Goal: Task Accomplishment & Management: Manage account settings

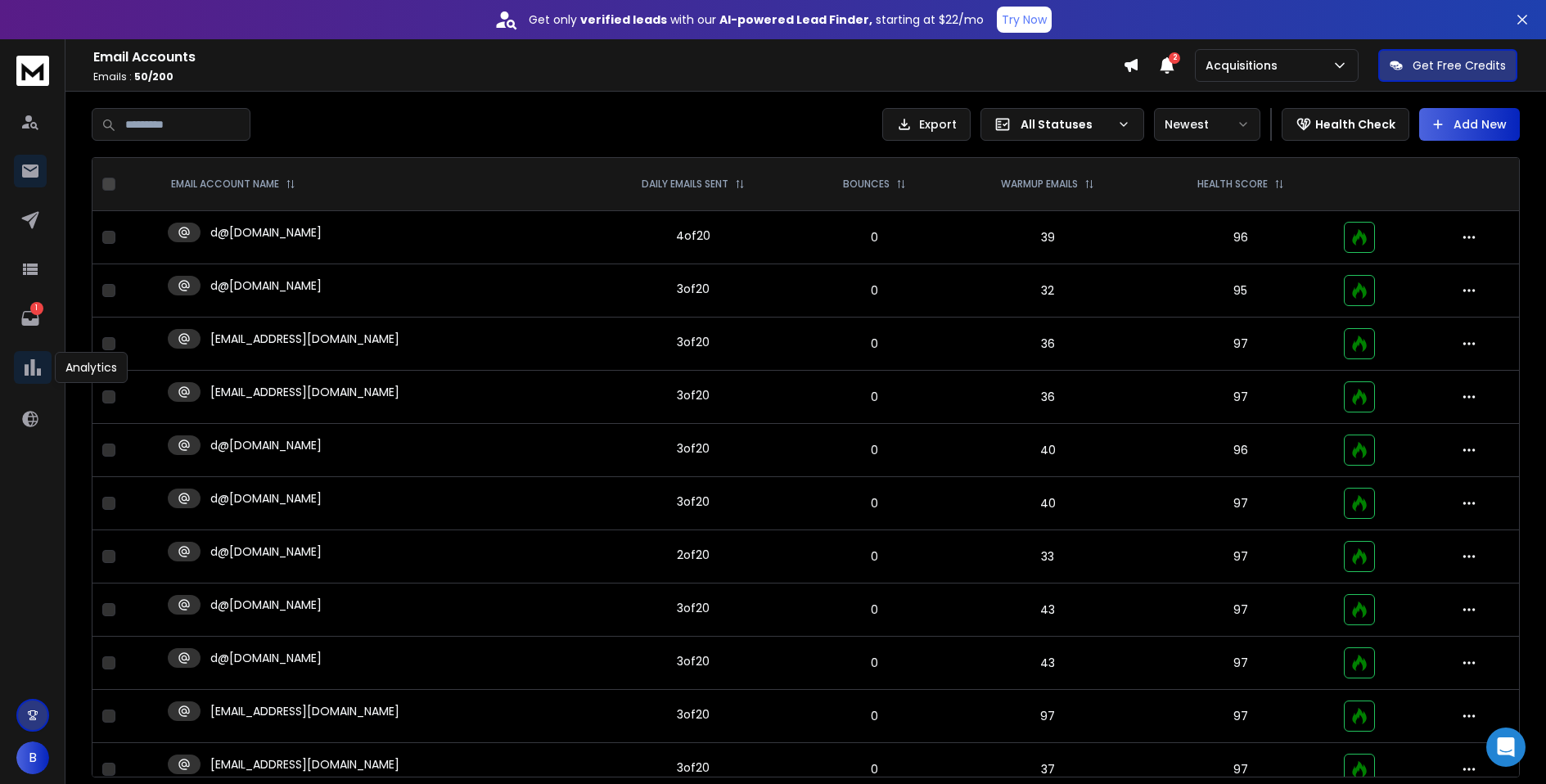
click at [43, 364] on icon at bounding box center [33, 367] width 25 height 25
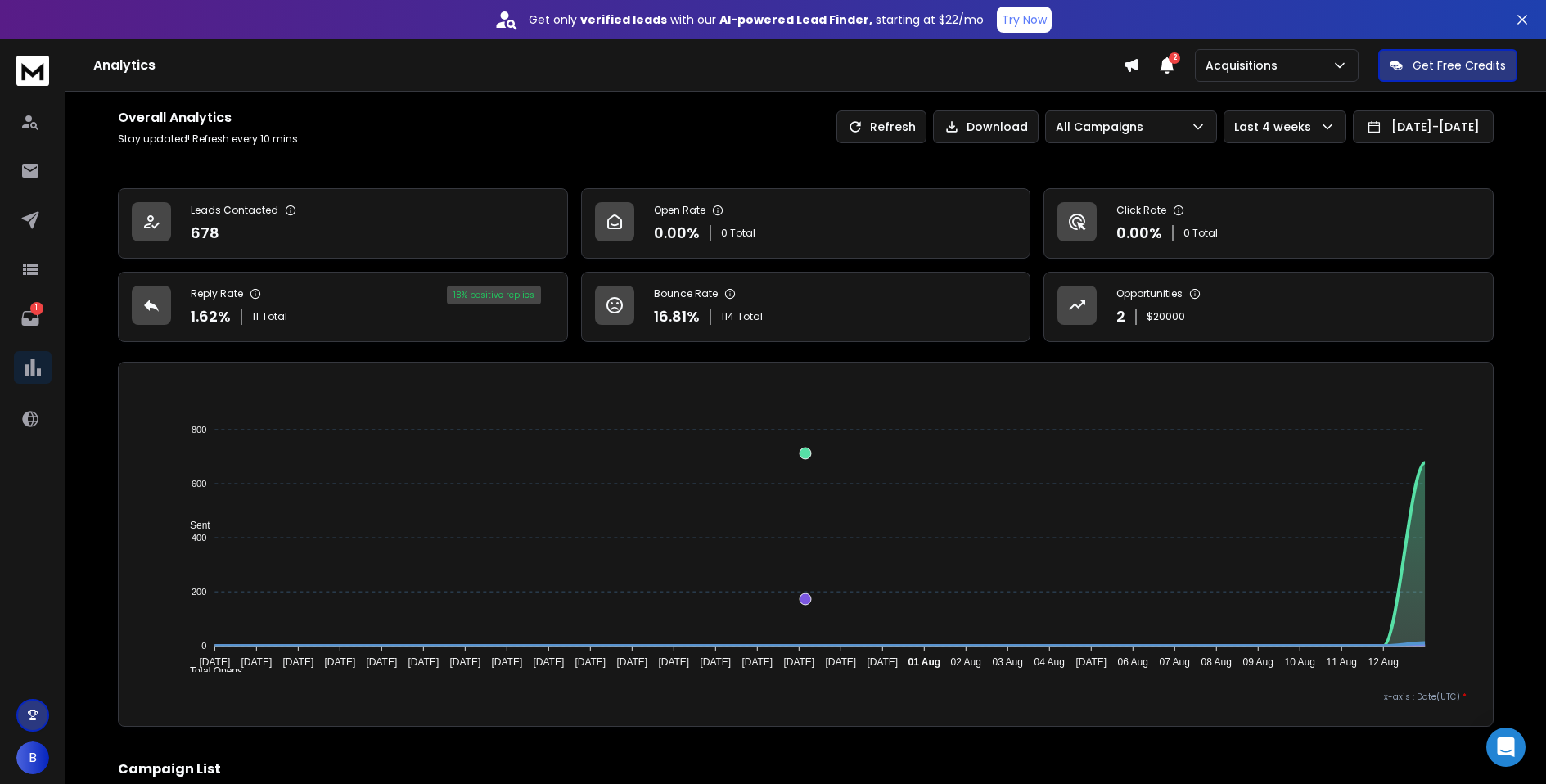
click at [738, 320] on span "Total" at bounding box center [750, 316] width 26 height 13
click at [685, 314] on p "16.81 %" at bounding box center [677, 317] width 46 height 23
click at [613, 301] on icon at bounding box center [615, 305] width 19 height 19
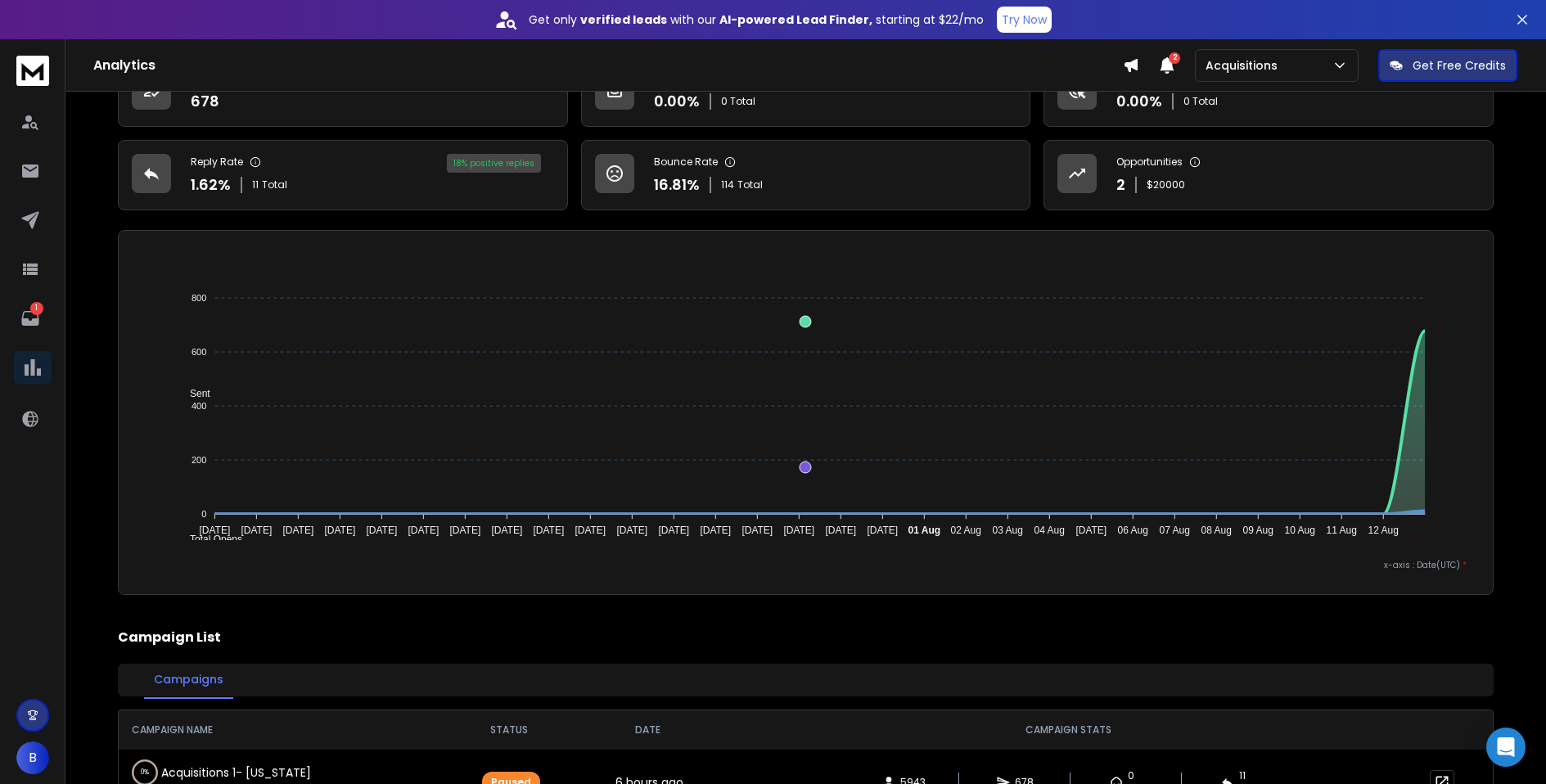
scroll to position [180, 0]
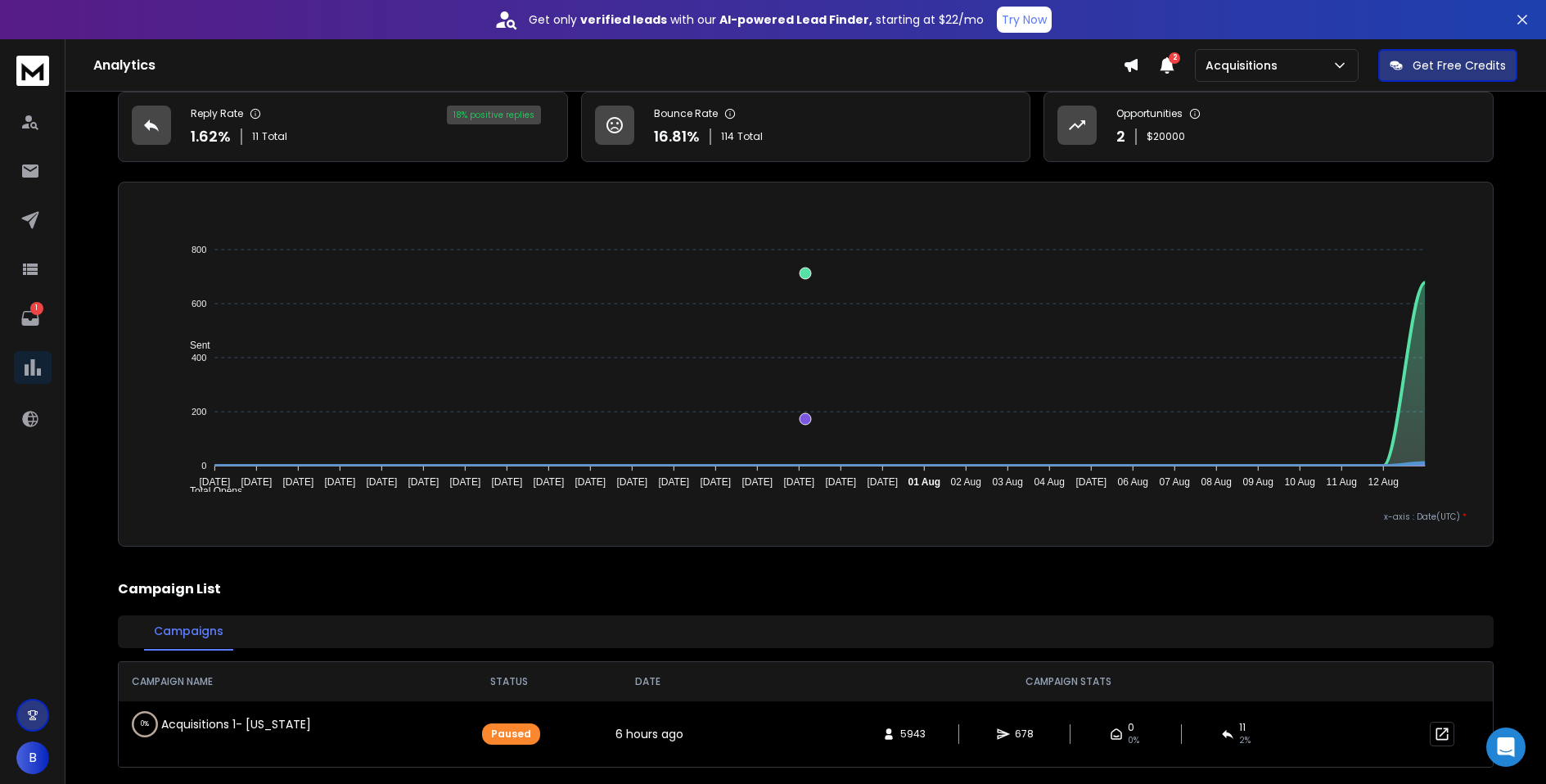
click at [12, 167] on div "1 B" at bounding box center [33, 414] width 65 height 751
click at [27, 171] on icon at bounding box center [30, 170] width 17 height 13
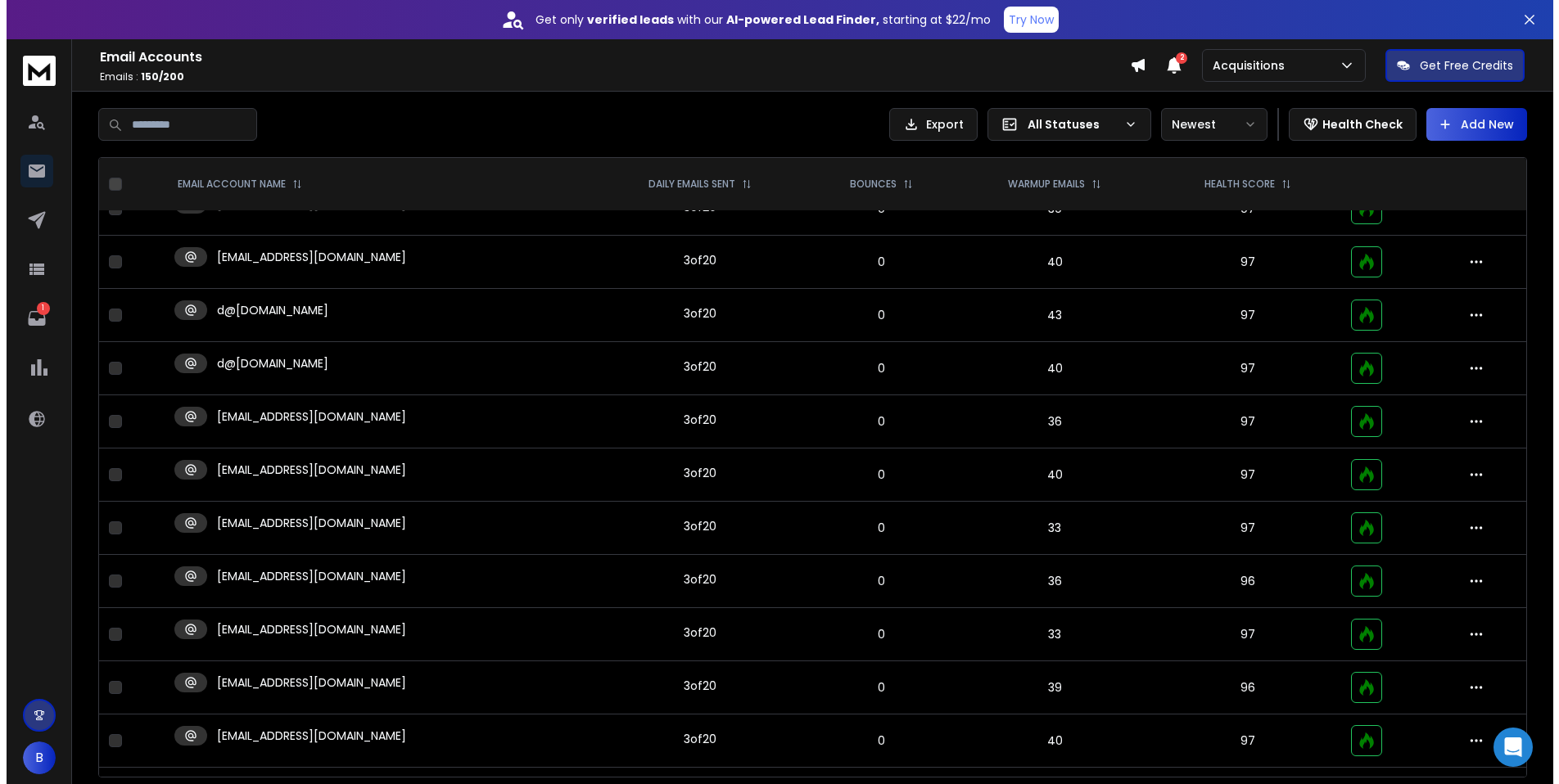
scroll to position [6150, 0]
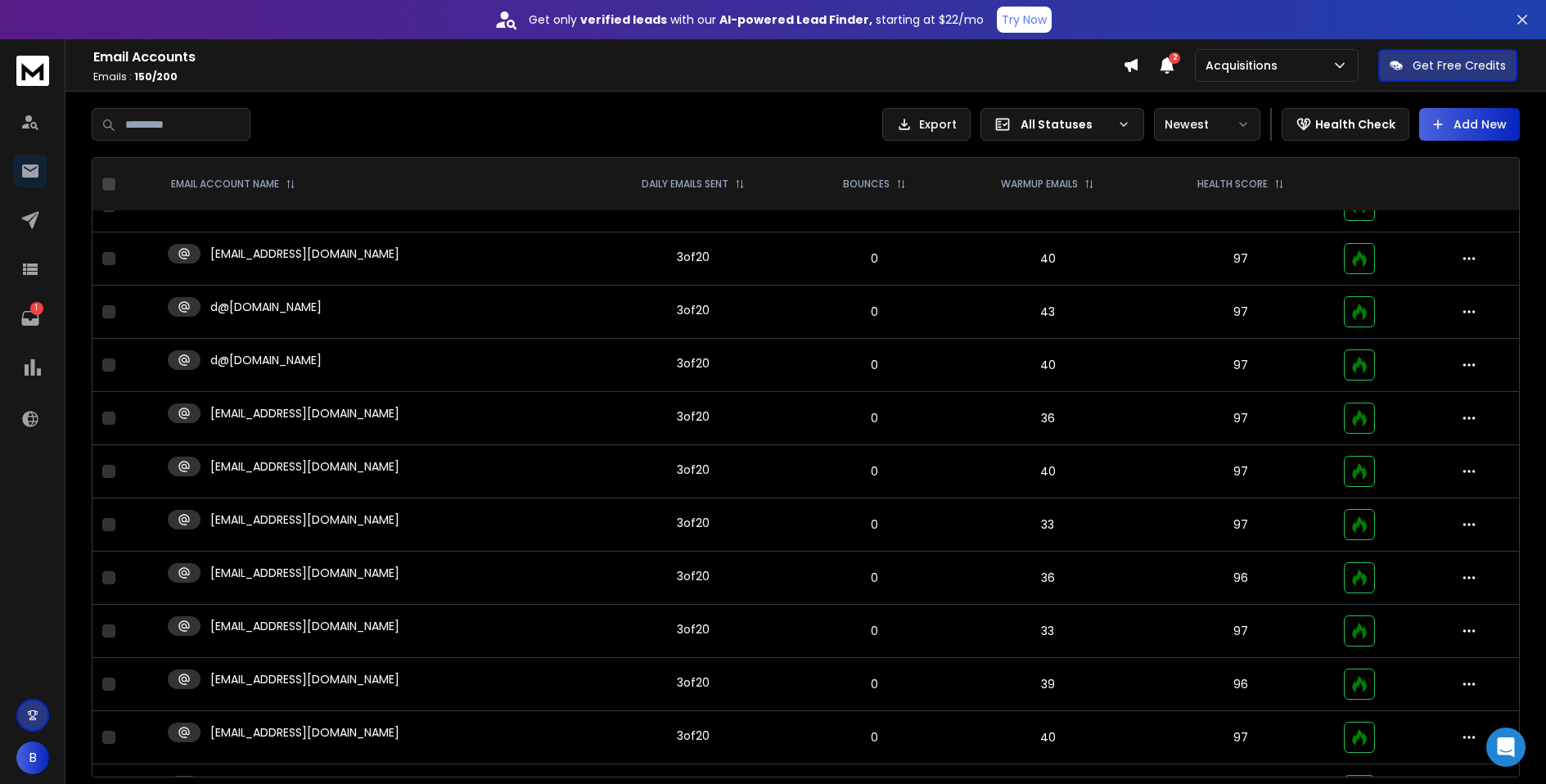
click at [1216, 625] on td "97" at bounding box center [1241, 631] width 187 height 53
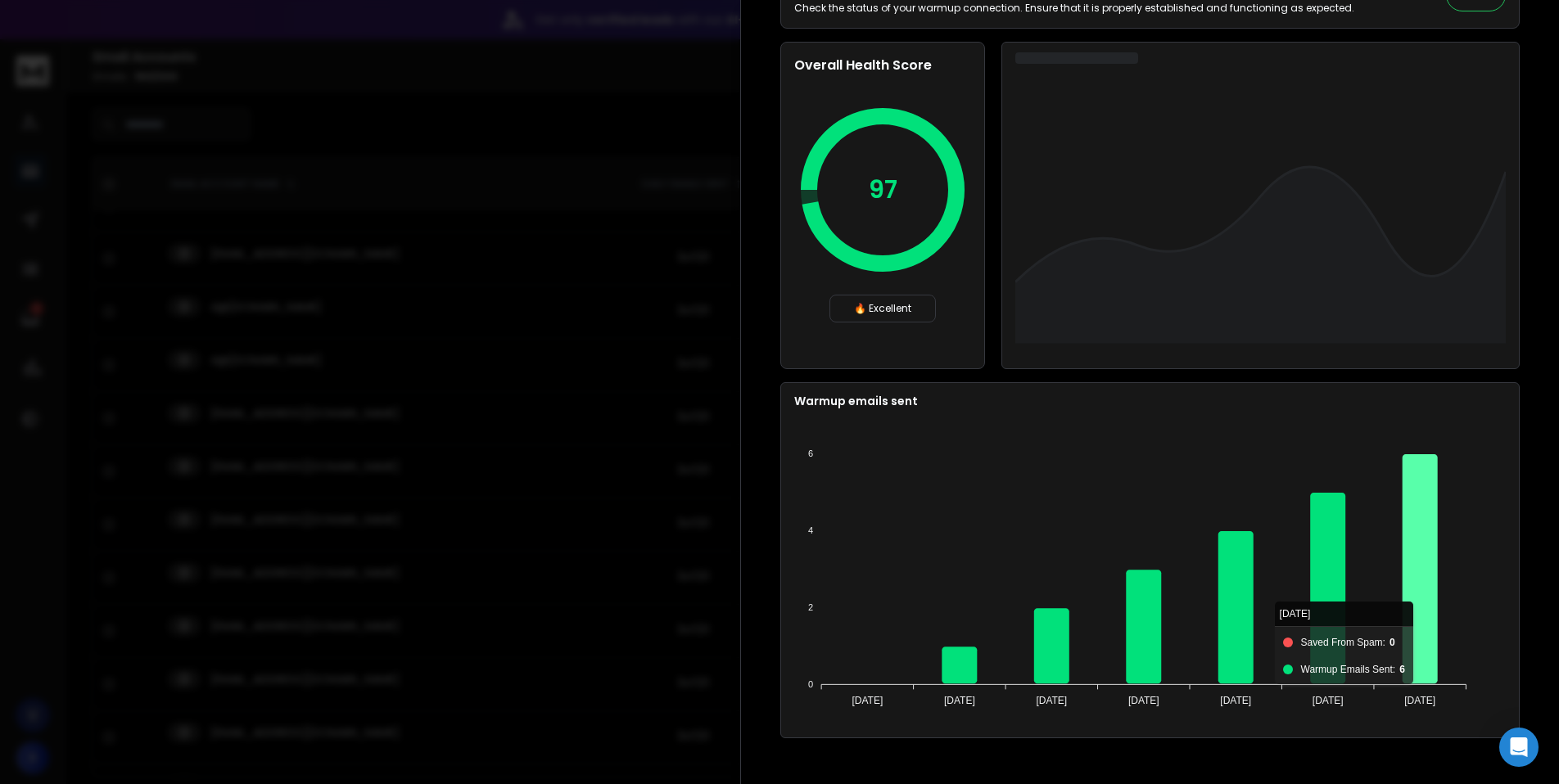
scroll to position [0, 0]
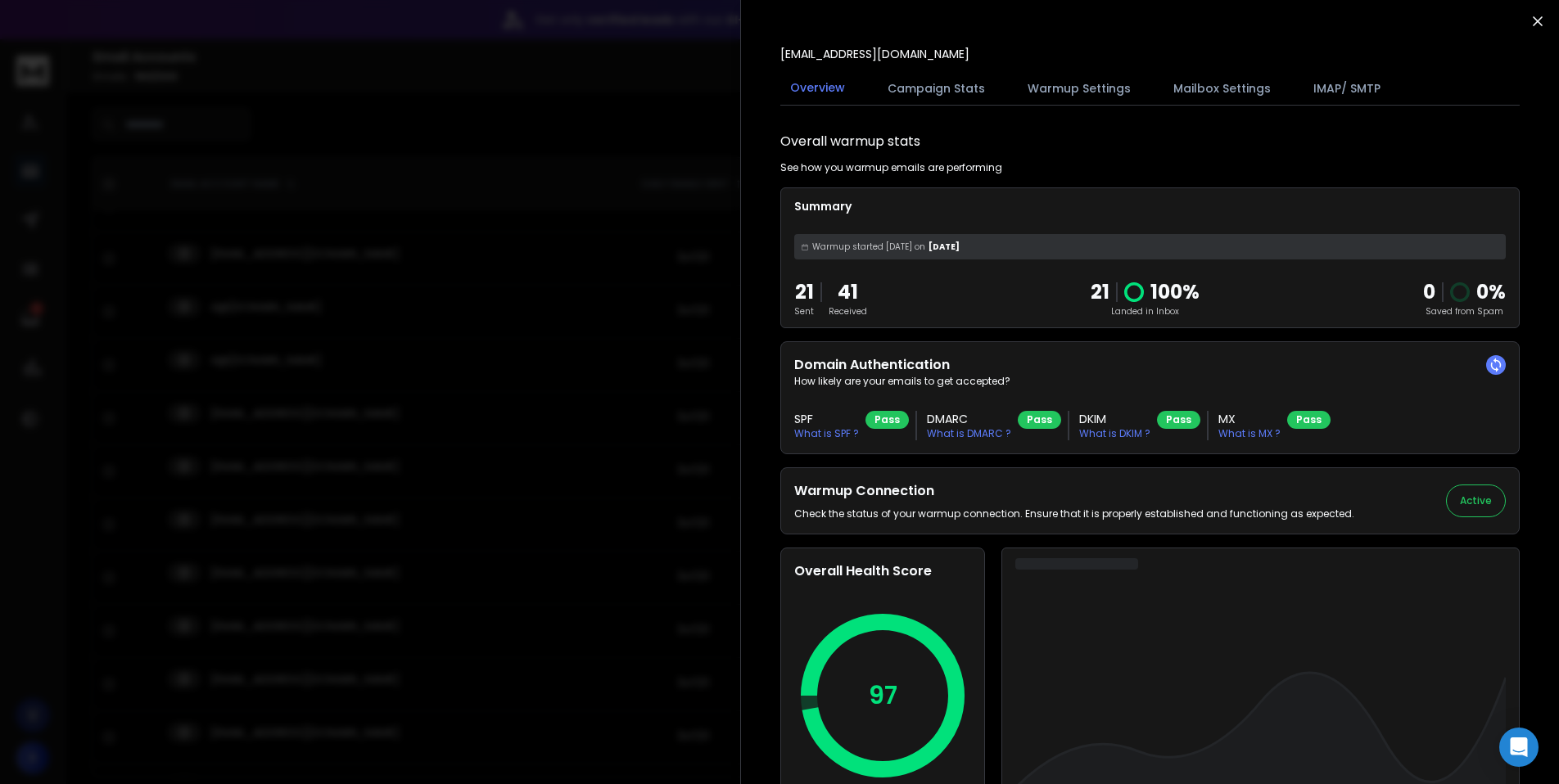
click at [1533, 23] on icon "button" at bounding box center [1538, 21] width 17 height 17
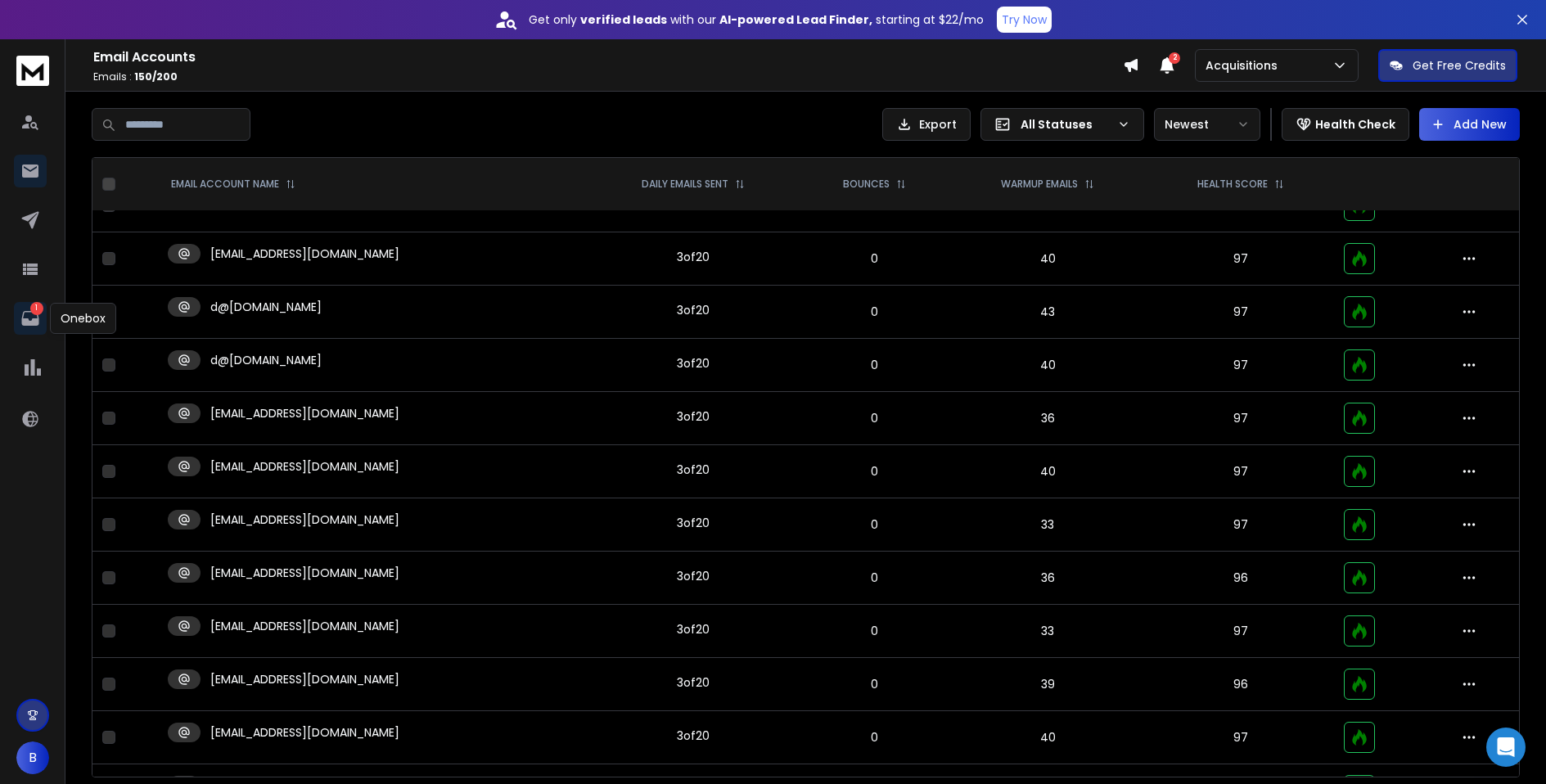
click at [18, 313] on link "1" at bounding box center [30, 318] width 33 height 33
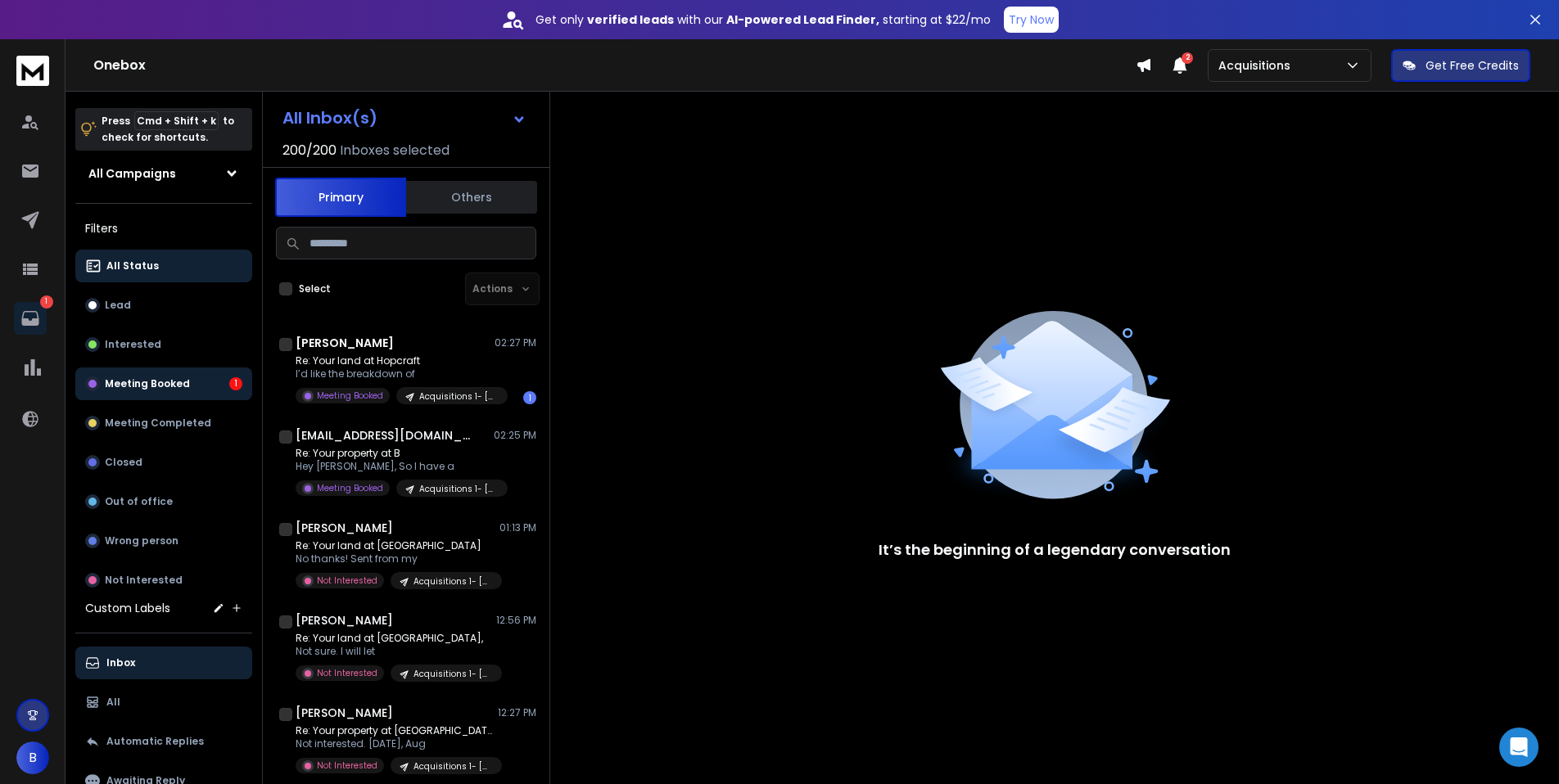
click at [131, 388] on p "Meeting Booked" at bounding box center [148, 383] width 85 height 13
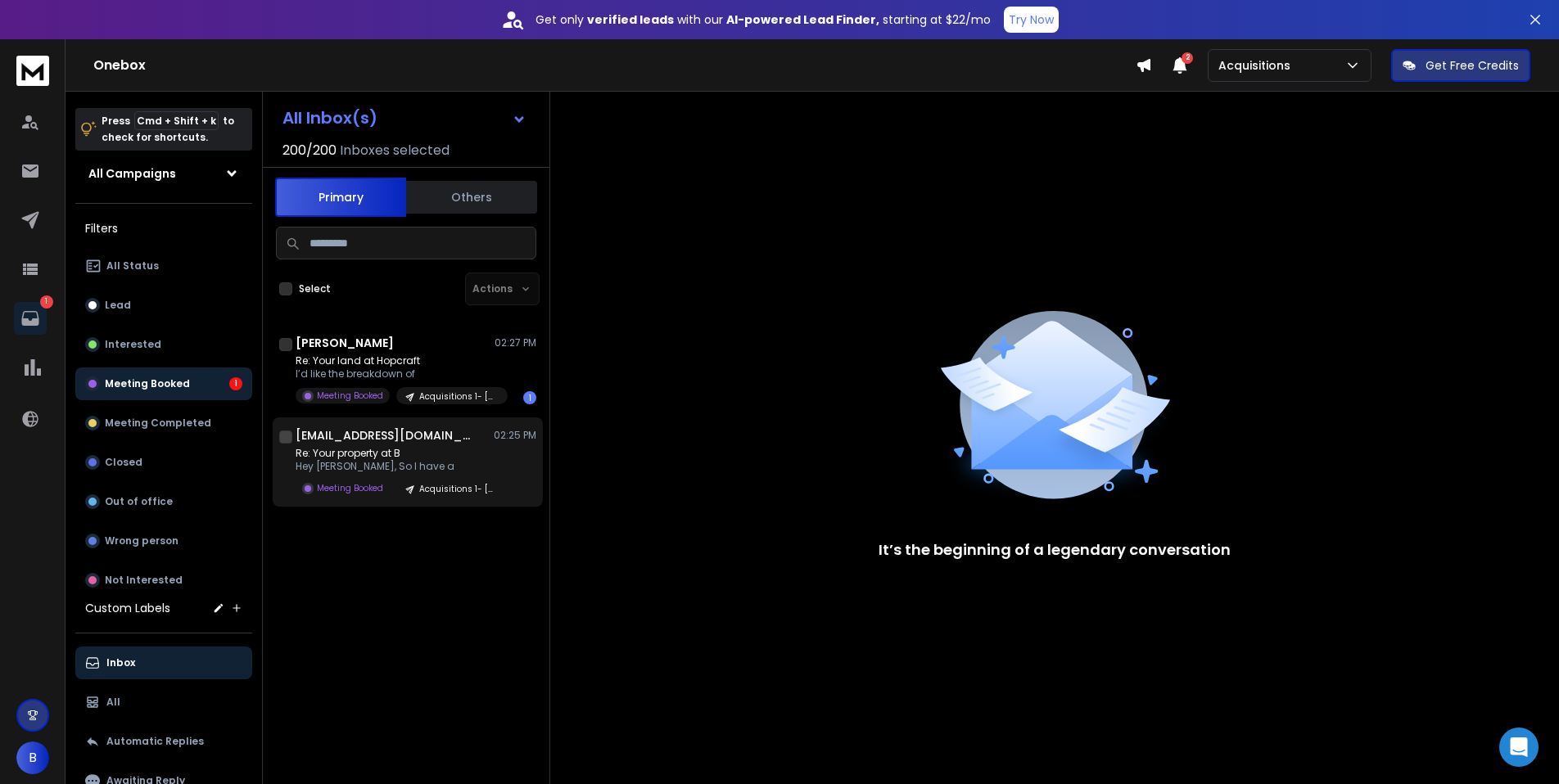
click at [483, 460] on p "Re: Your property at B" at bounding box center [394, 453] width 196 height 13
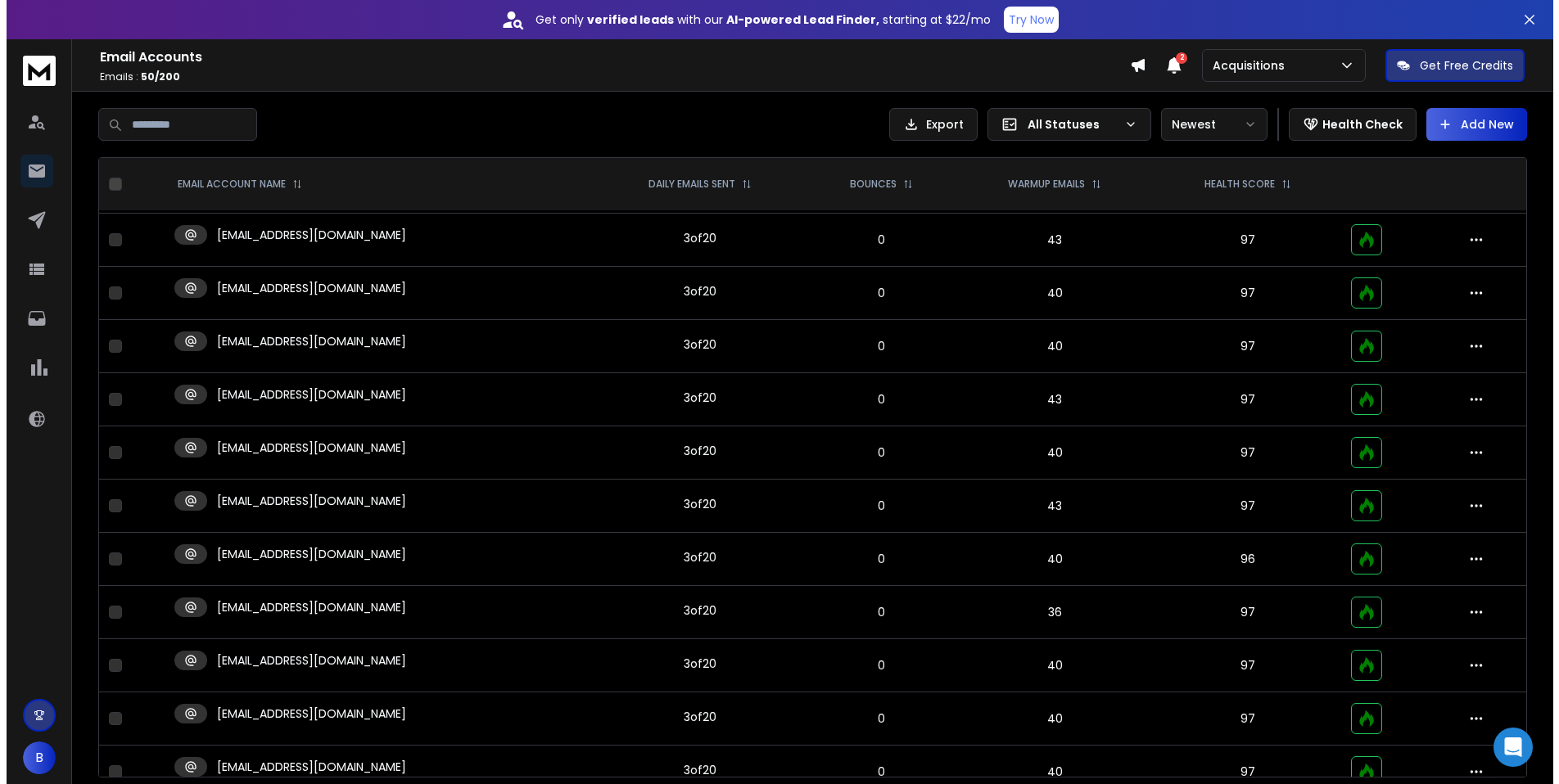
scroll to position [1075, 0]
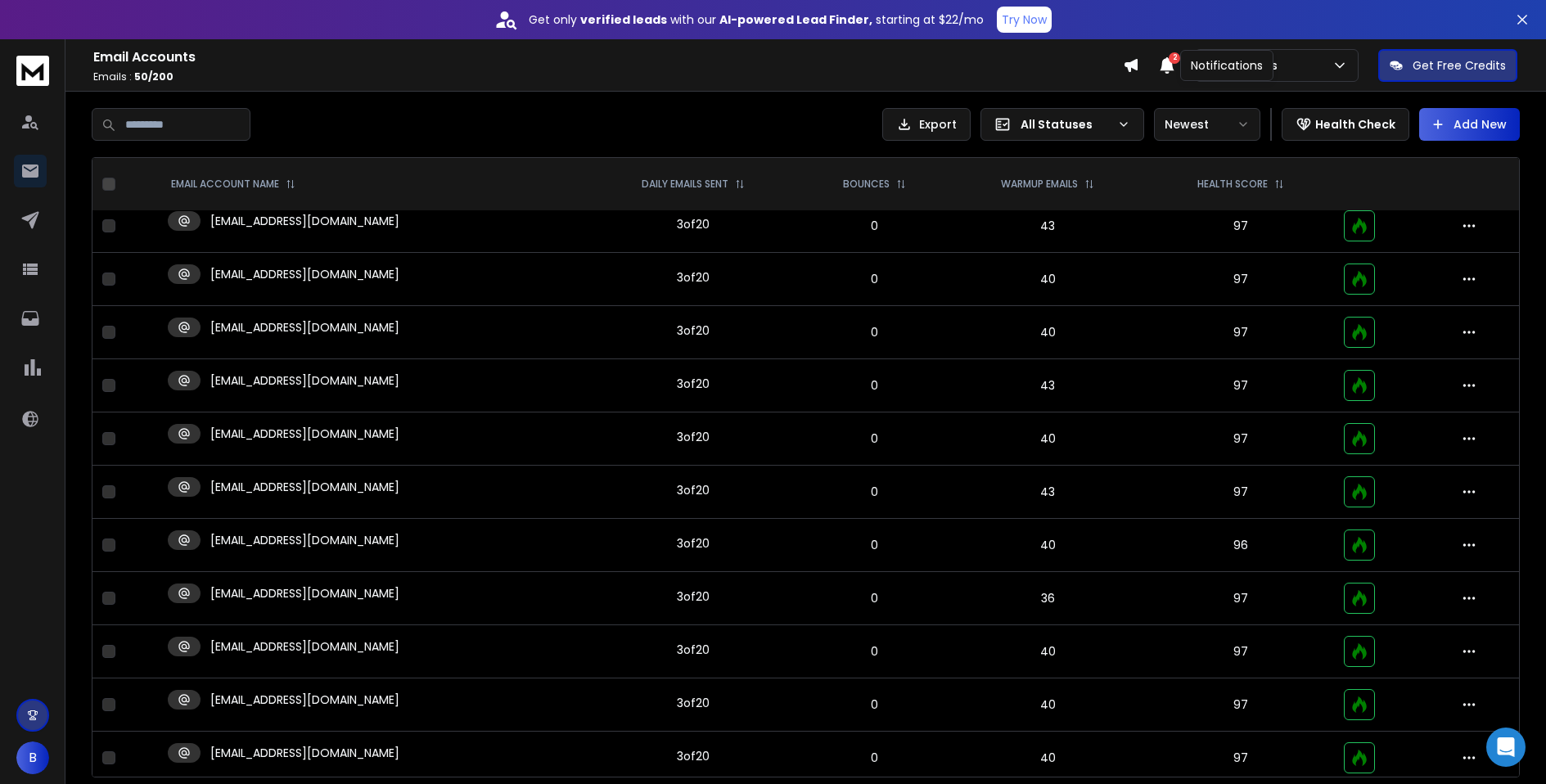
click at [1166, 64] on icon at bounding box center [1167, 64] width 15 height 17
click at [35, 313] on icon at bounding box center [30, 318] width 19 height 19
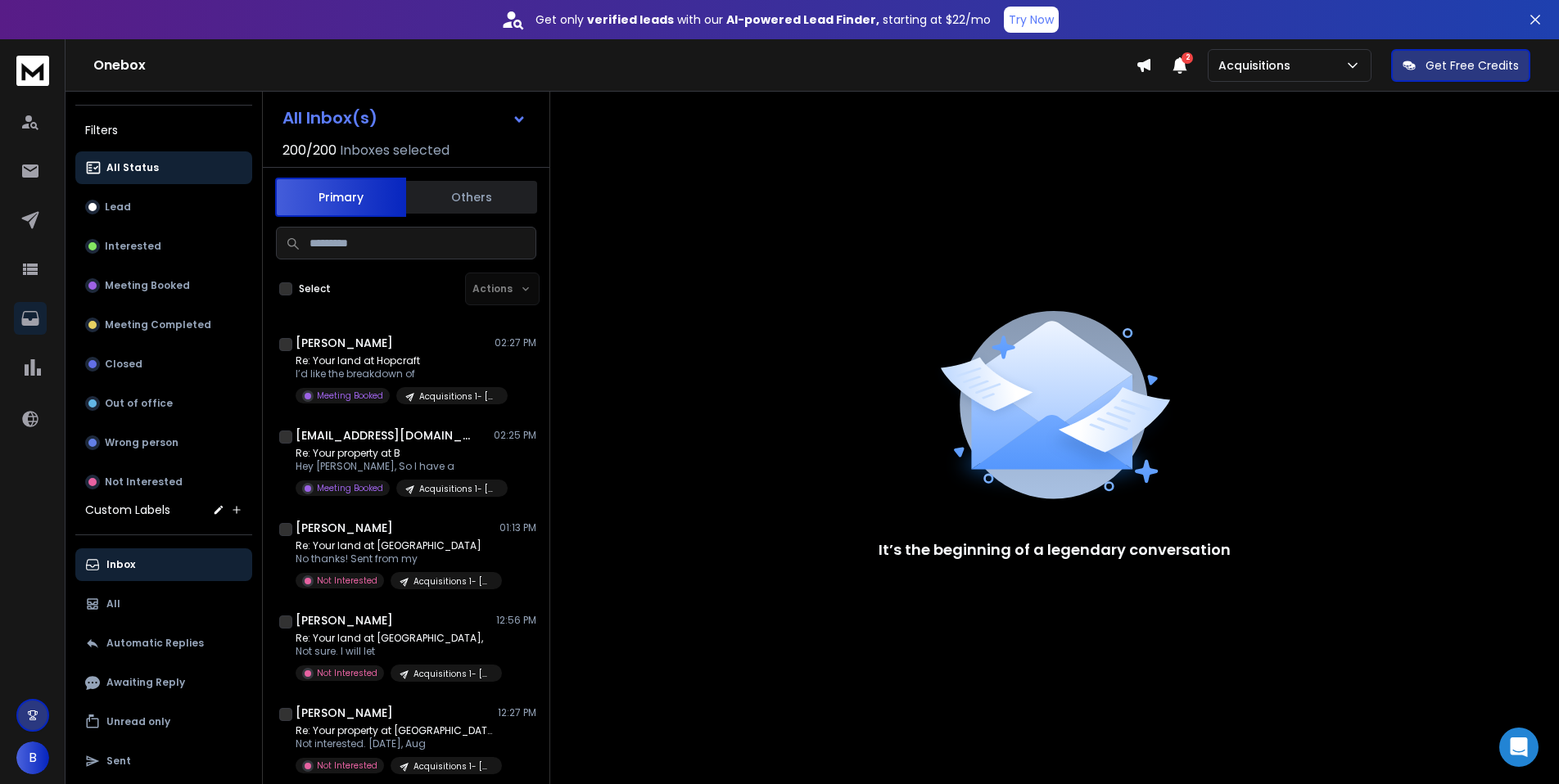
scroll to position [117, 0]
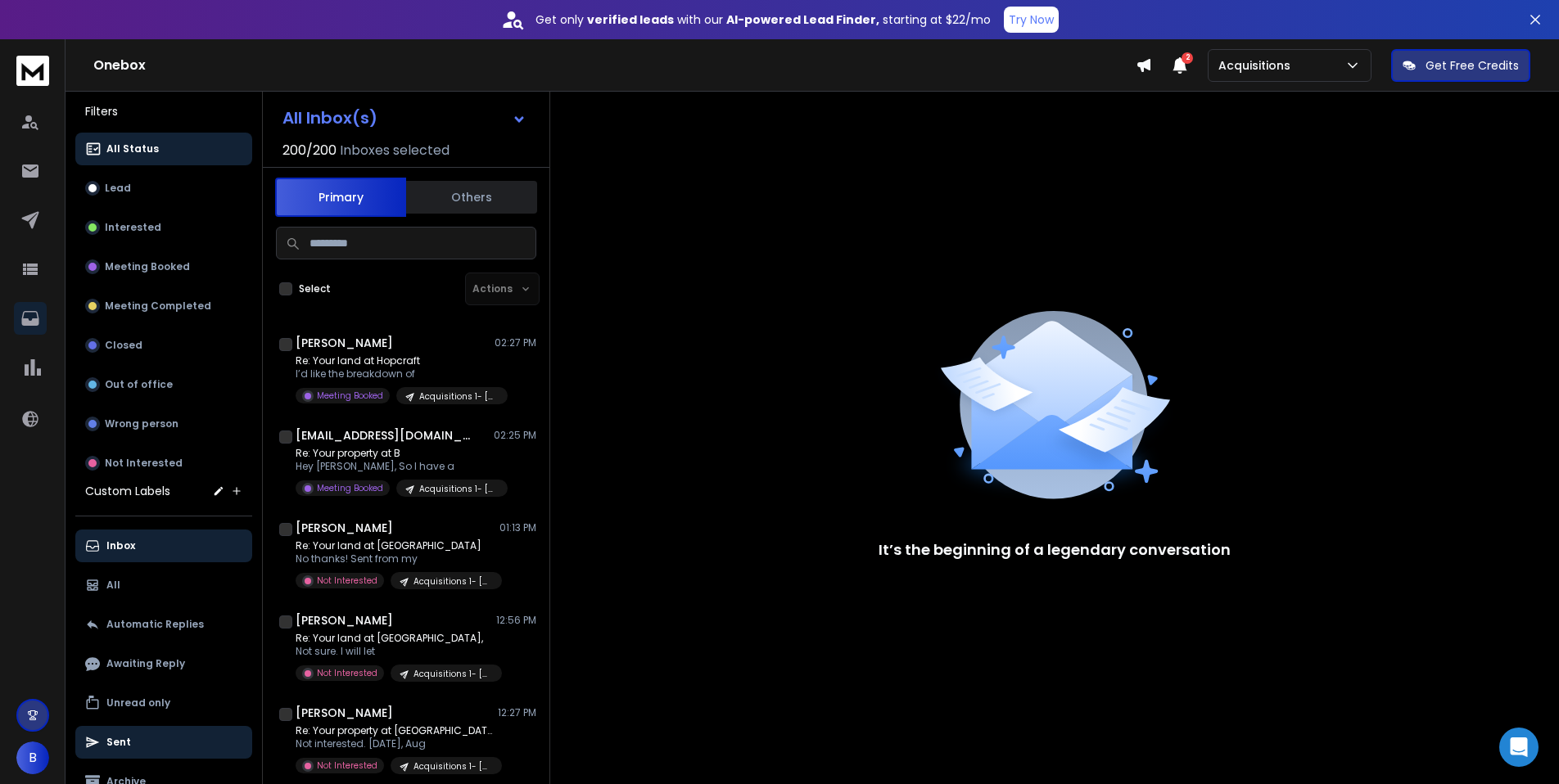
click at [152, 750] on button "Sent" at bounding box center [163, 742] width 177 height 33
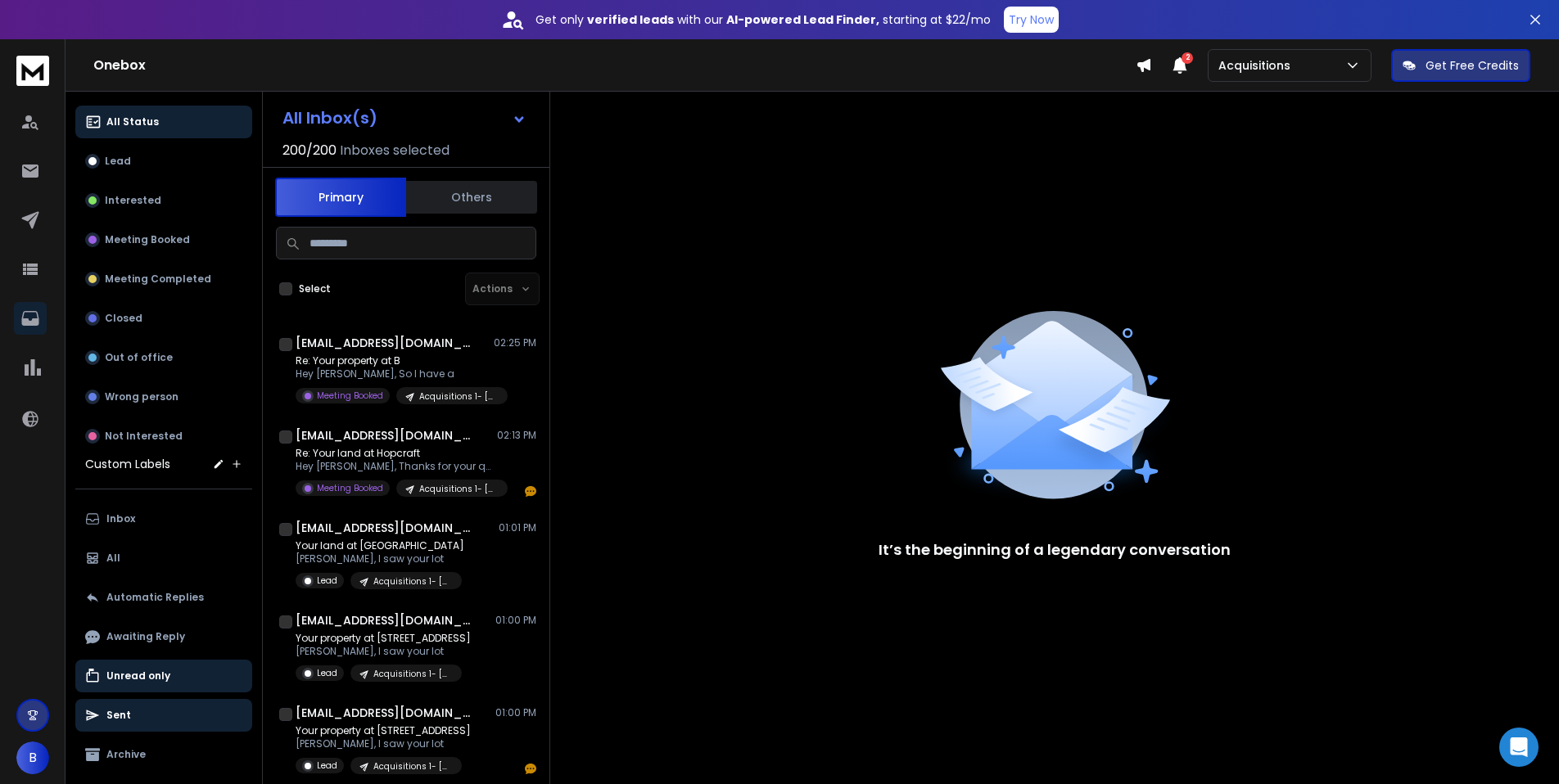
scroll to position [156, 0]
click at [136, 550] on button "All" at bounding box center [163, 558] width 177 height 33
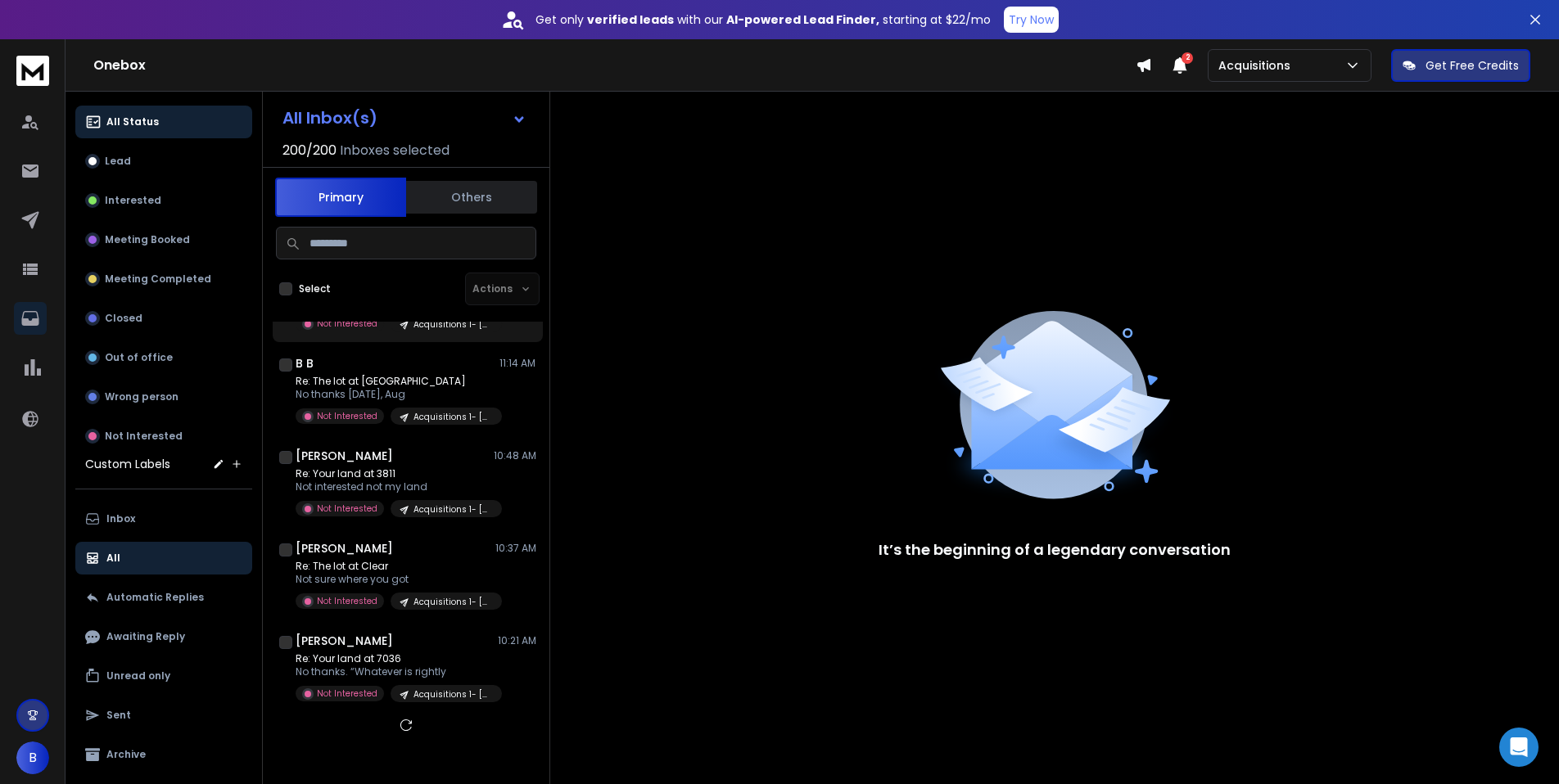
scroll to position [611, 0]
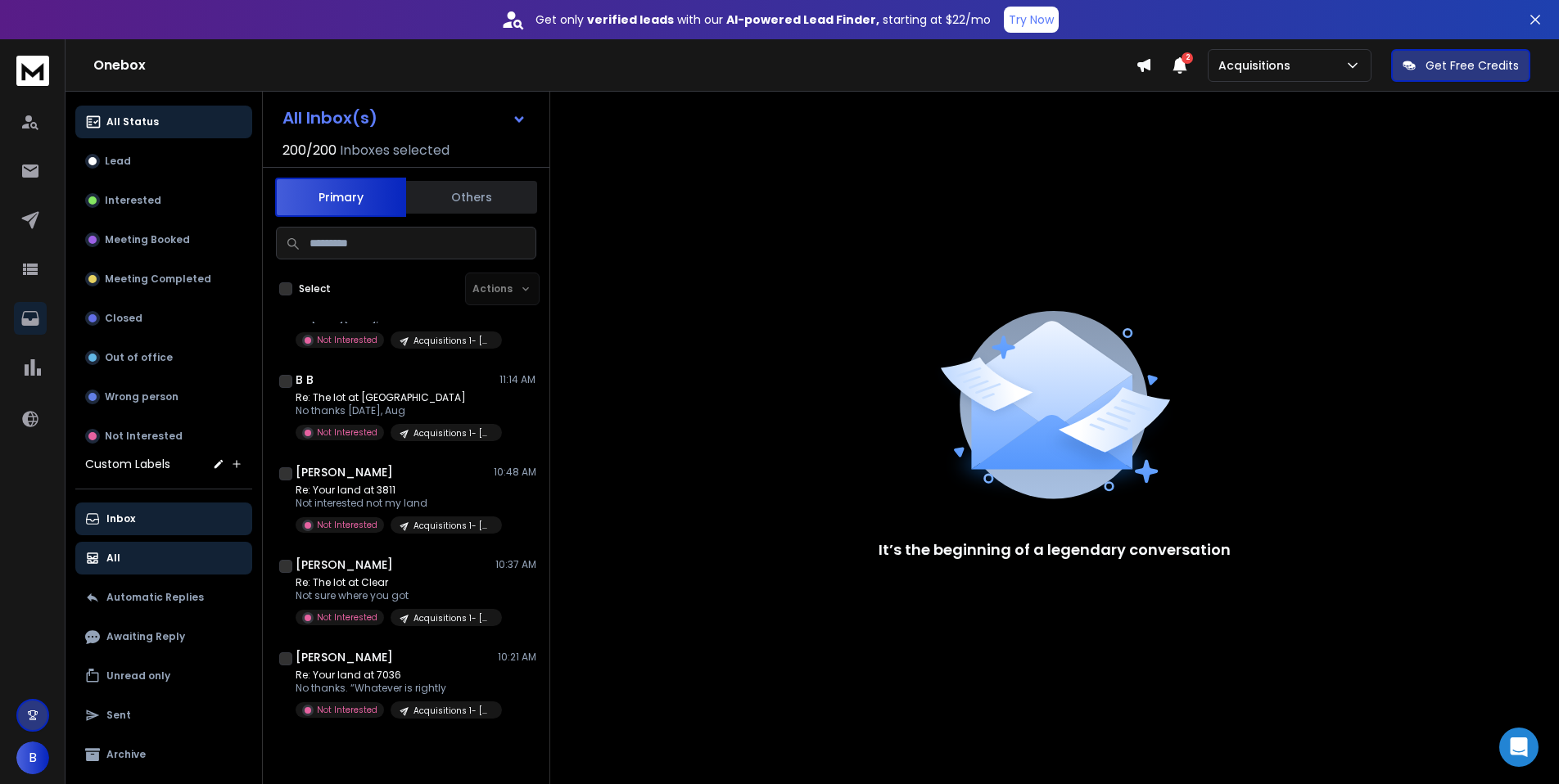
click at [159, 510] on button "Inbox" at bounding box center [163, 518] width 177 height 33
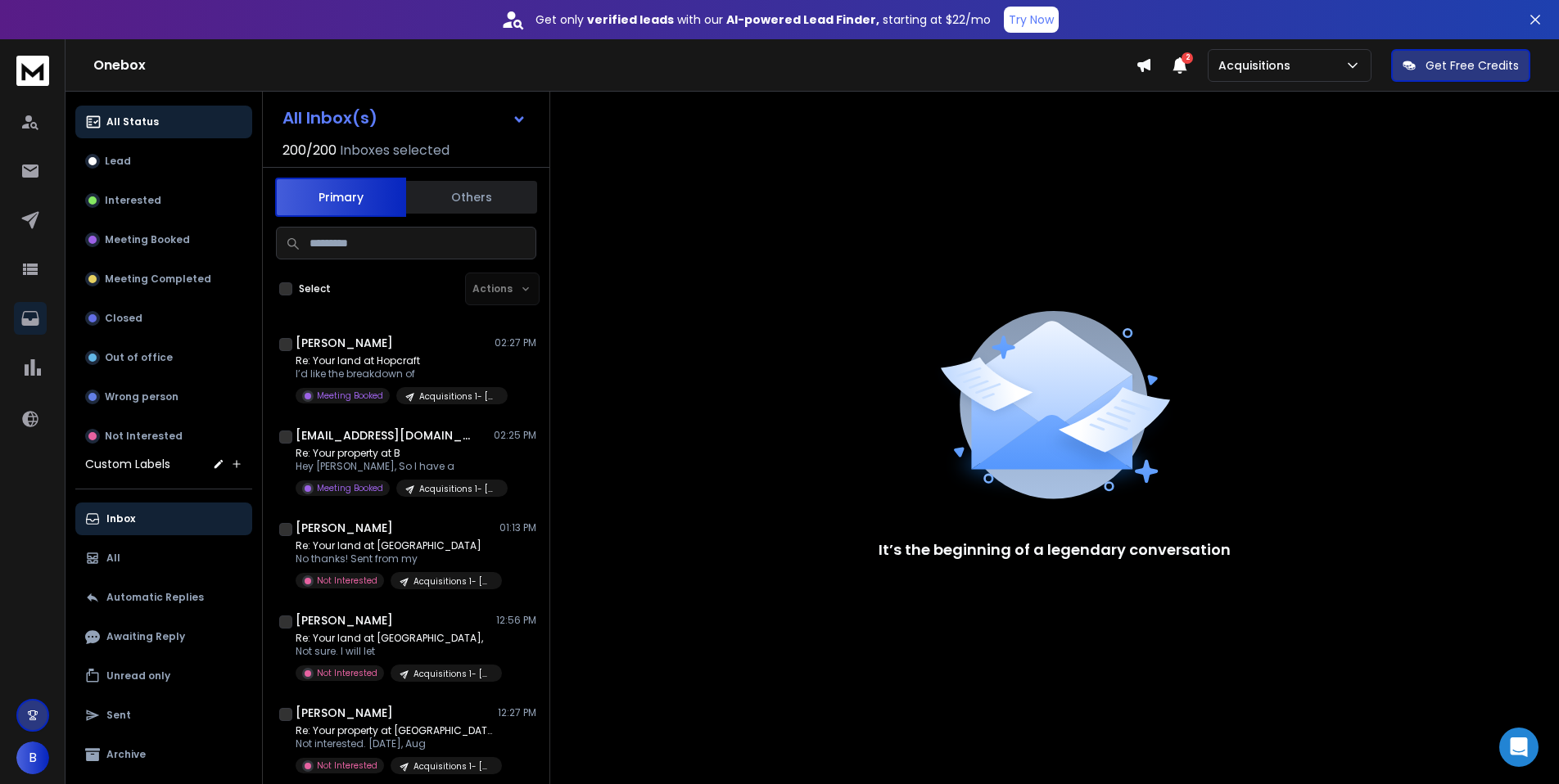
scroll to position [78, 0]
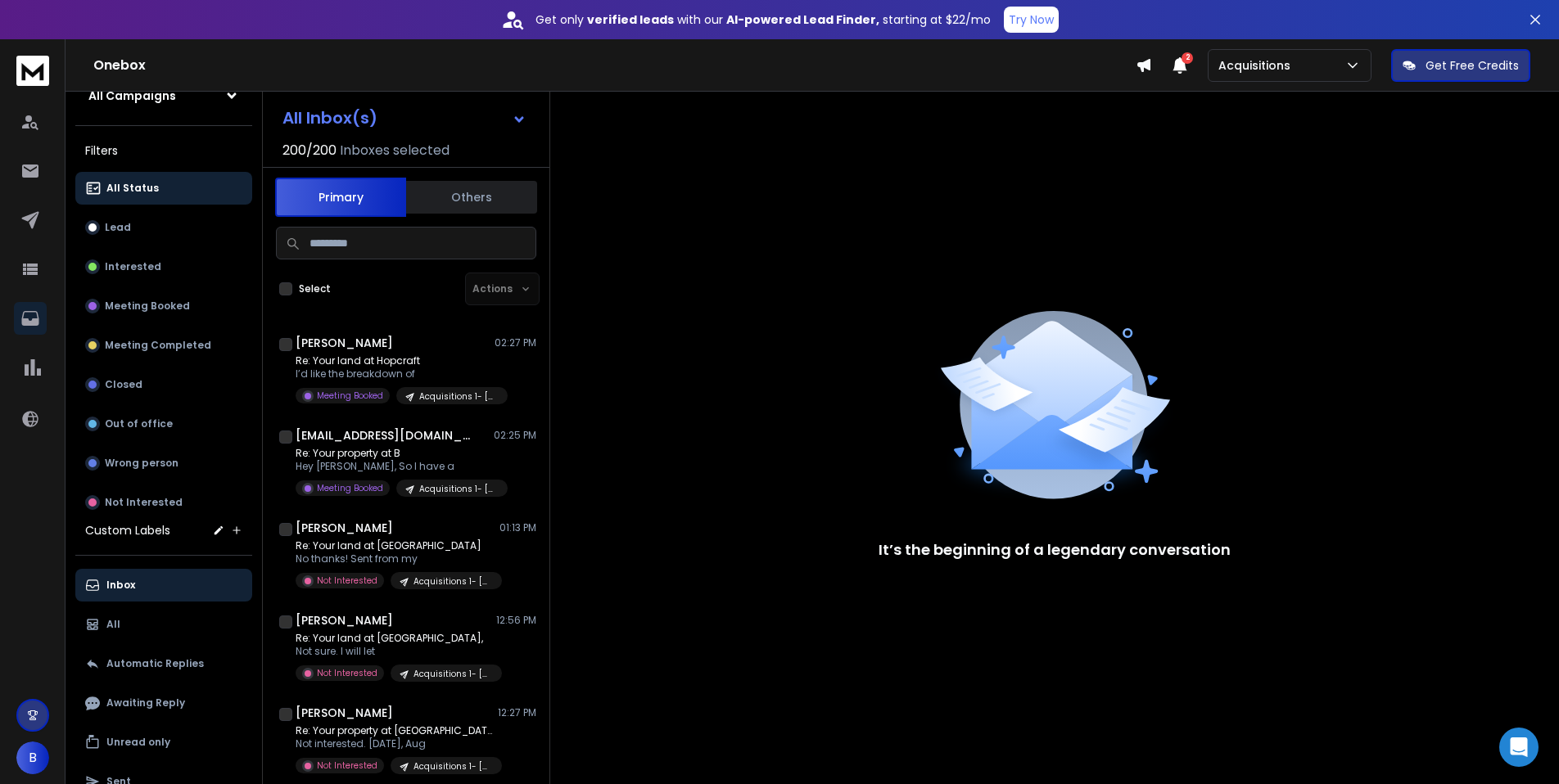
click at [511, 194] on button "Others" at bounding box center [472, 197] width 131 height 36
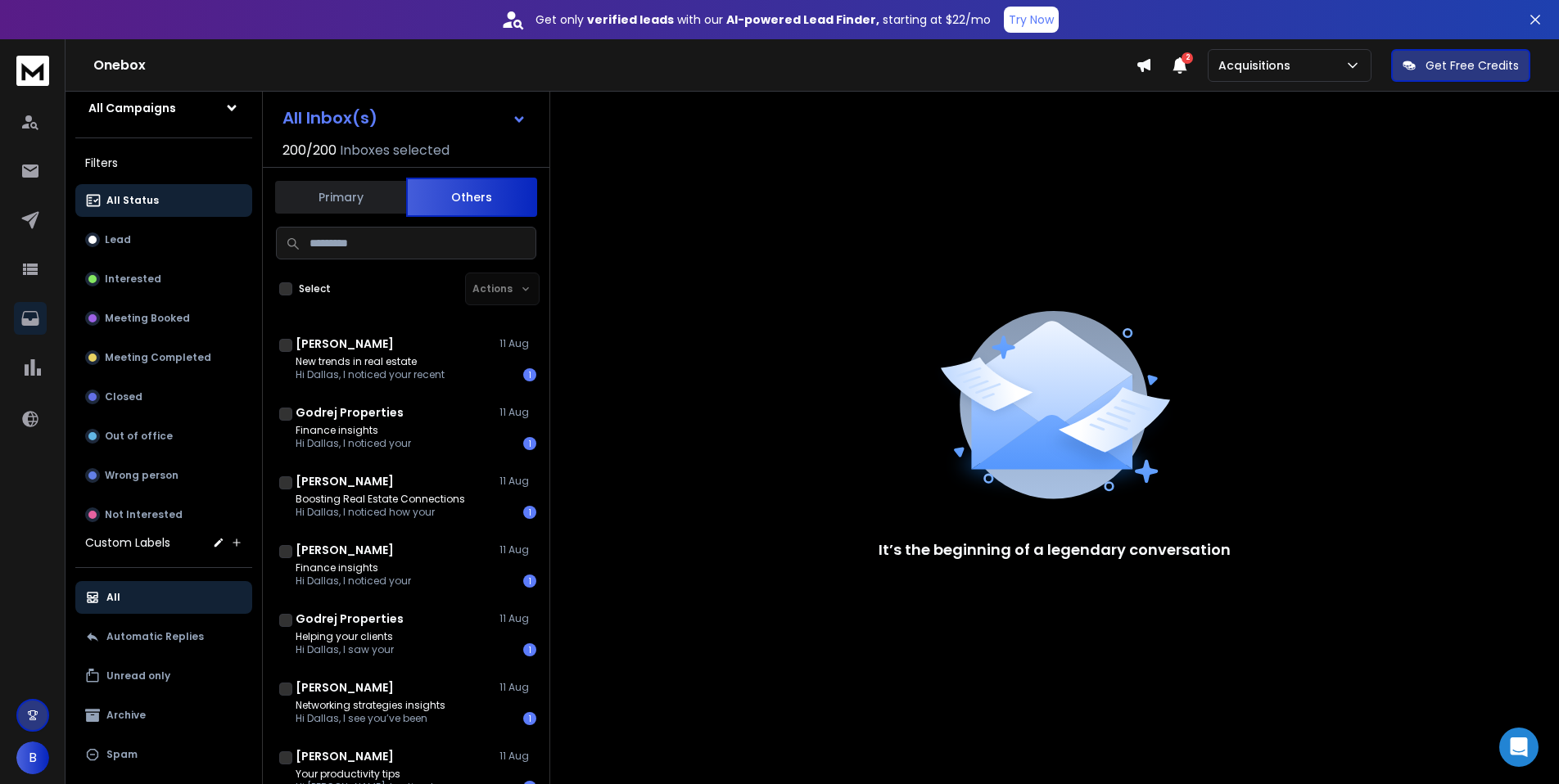
scroll to position [6485, 0]
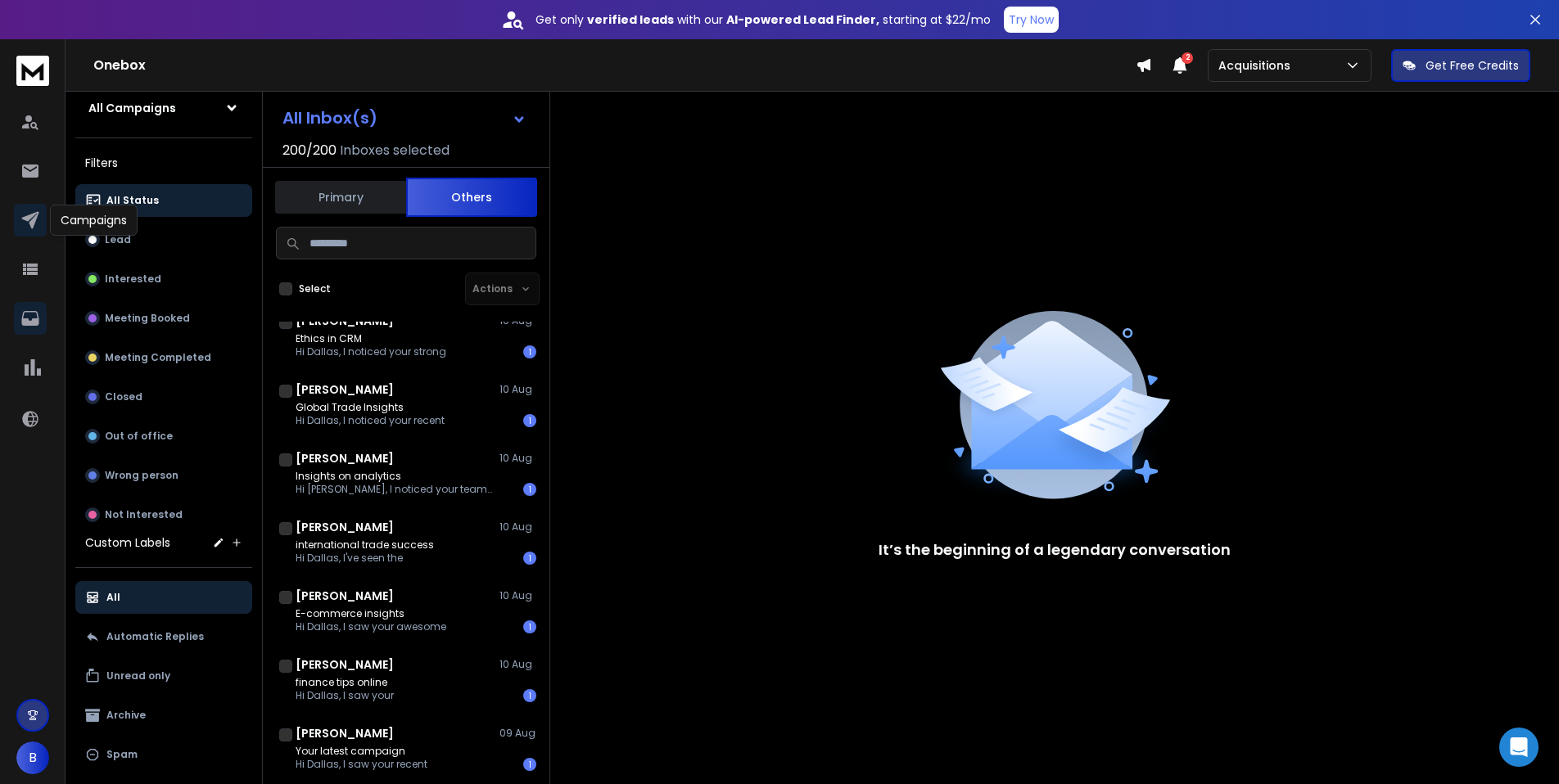
click at [36, 228] on icon at bounding box center [30, 220] width 19 height 19
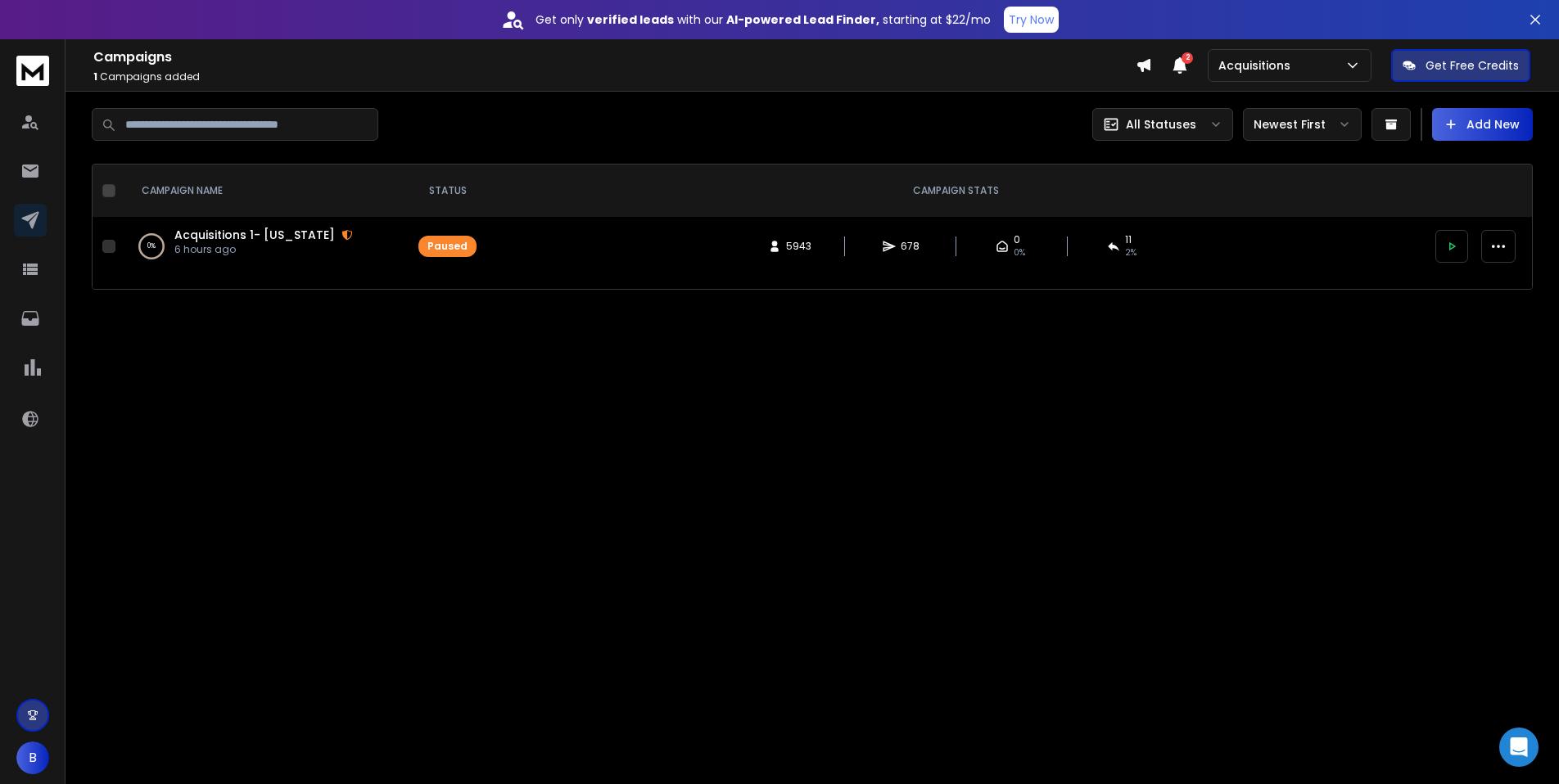
click at [1492, 244] on icon "button" at bounding box center [1498, 246] width 17 height 17
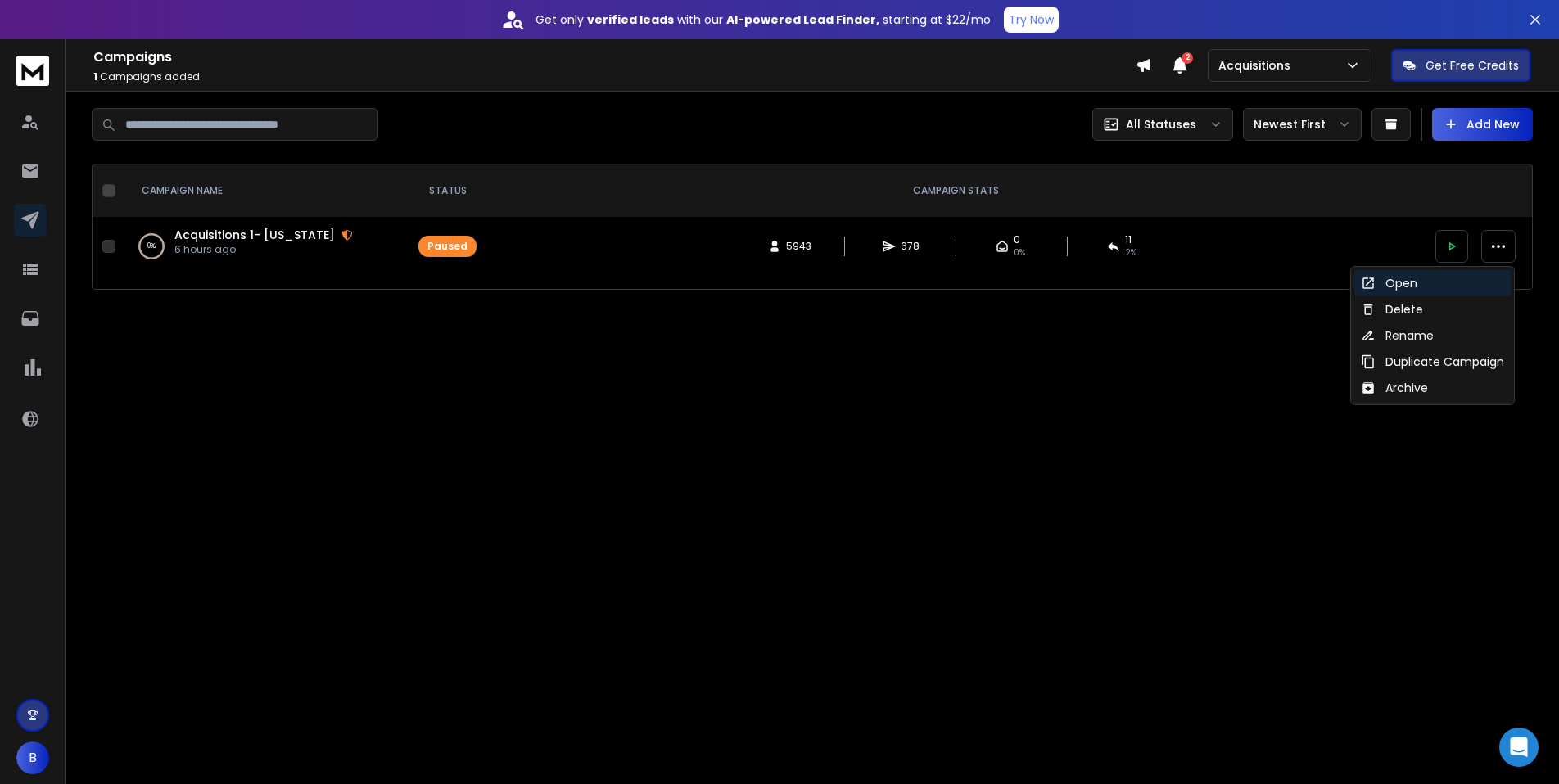
click at [1173, 255] on div "5943 678 0 0% 11 2 %" at bounding box center [956, 246] width 920 height 26
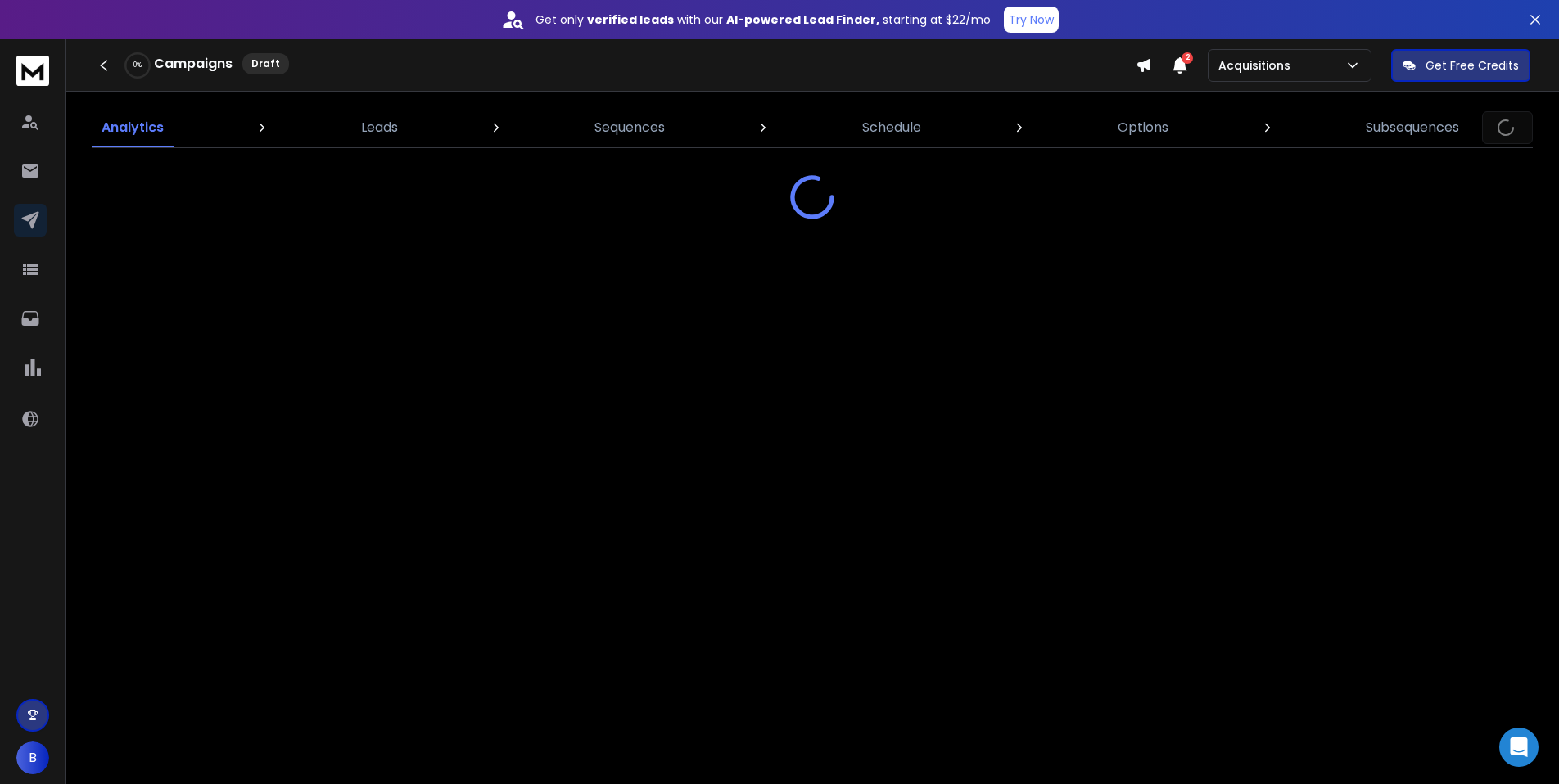
click at [1173, 255] on div "Get only verified leads with our AI-powered Lead Finder, starting at $22/mo Try…" at bounding box center [779, 392] width 1559 height 784
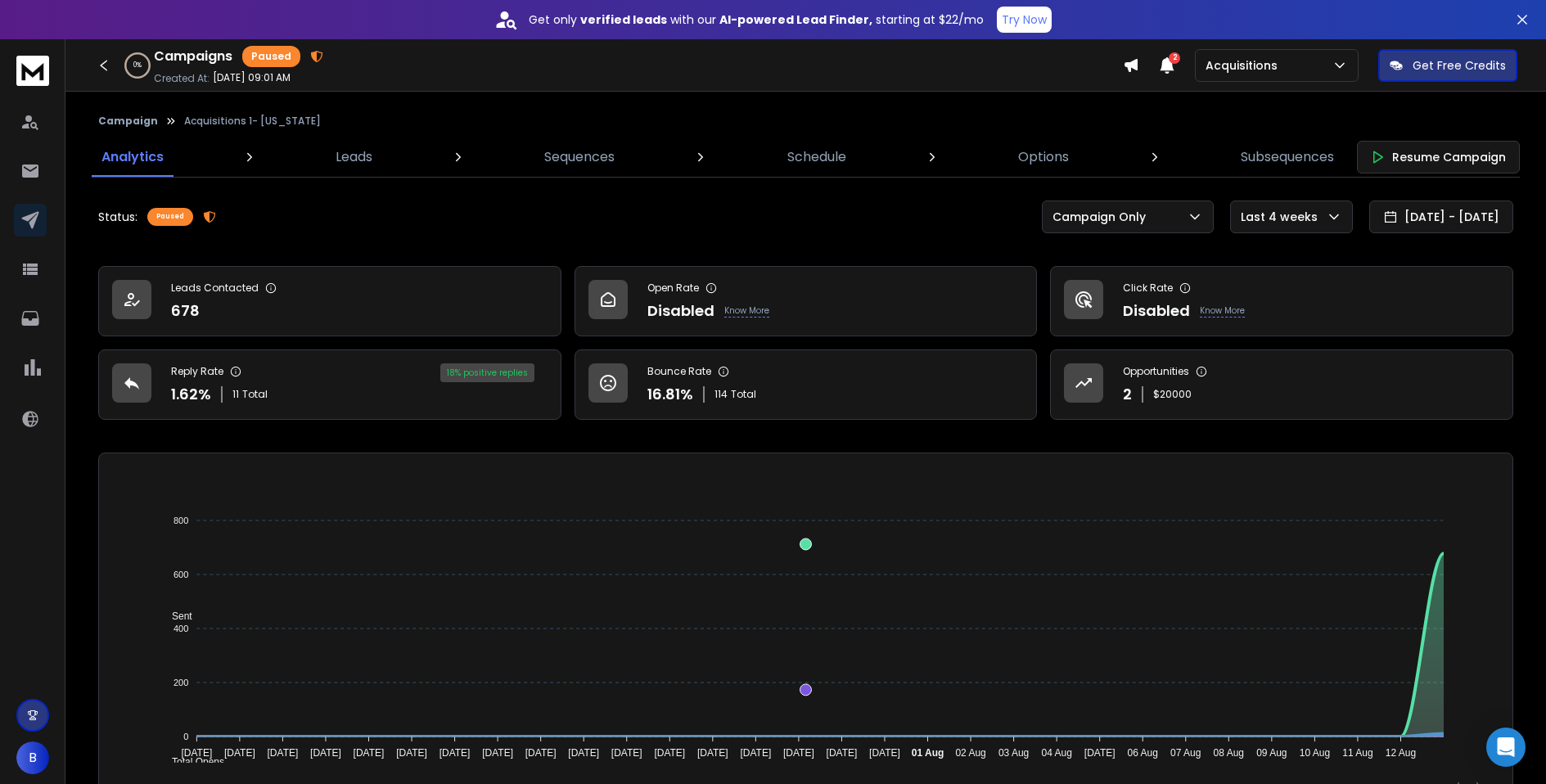
click at [674, 395] on p "16.81 %" at bounding box center [670, 395] width 46 height 23
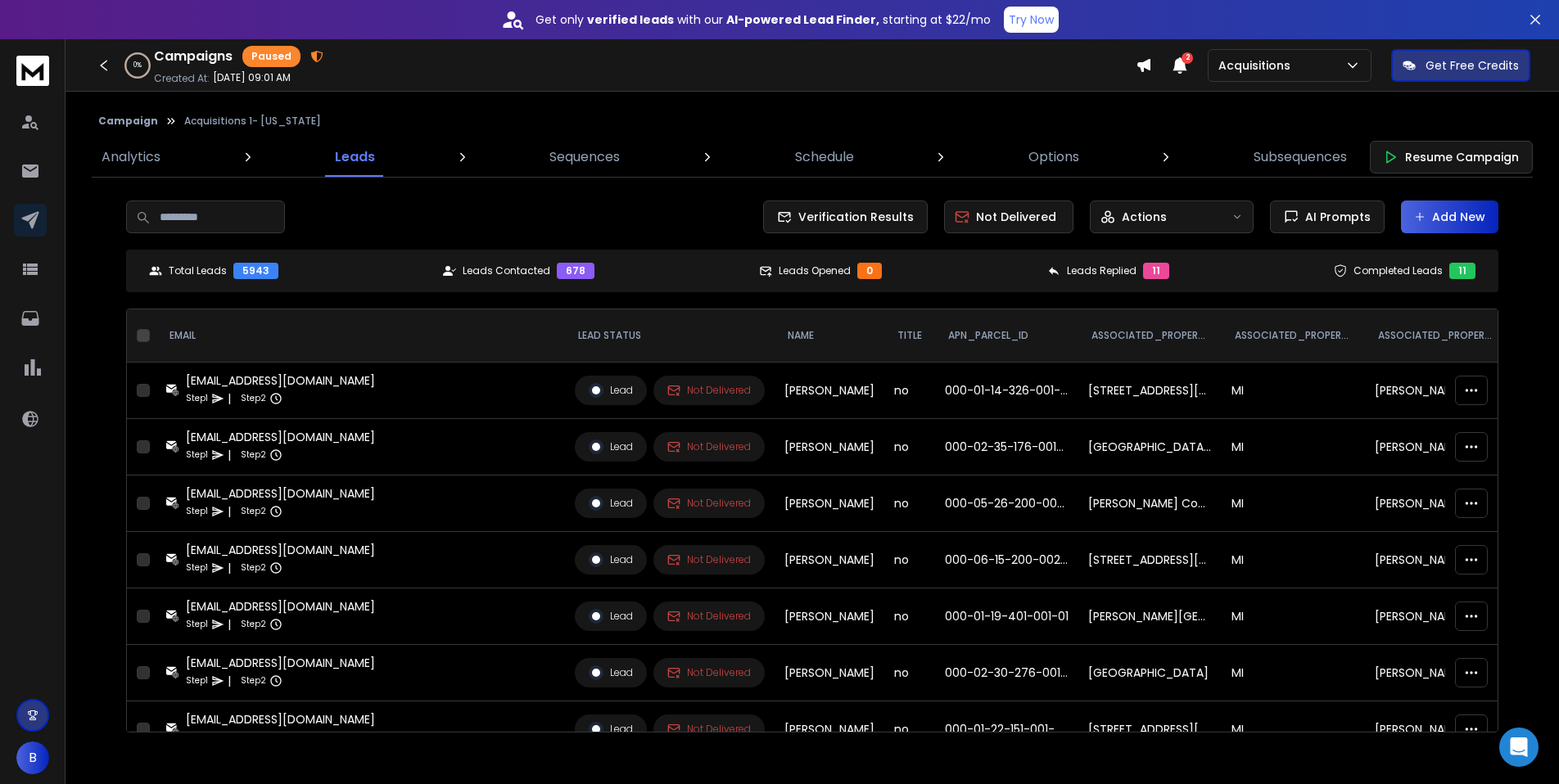
click at [341, 396] on div "Step 1 | Step 2" at bounding box center [280, 398] width 189 height 17
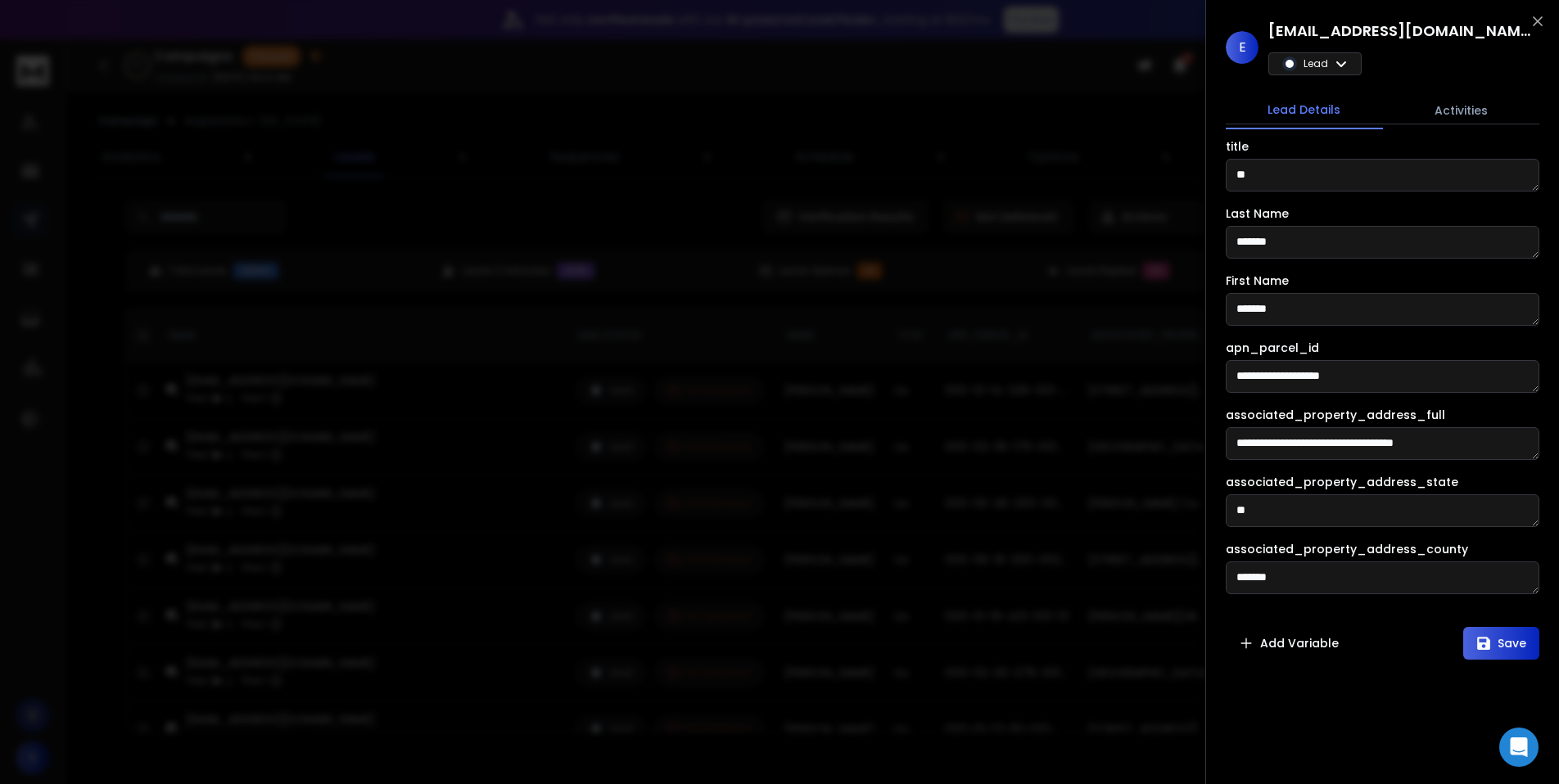
click at [1487, 102] on button "Activities" at bounding box center [1462, 110] width 157 height 36
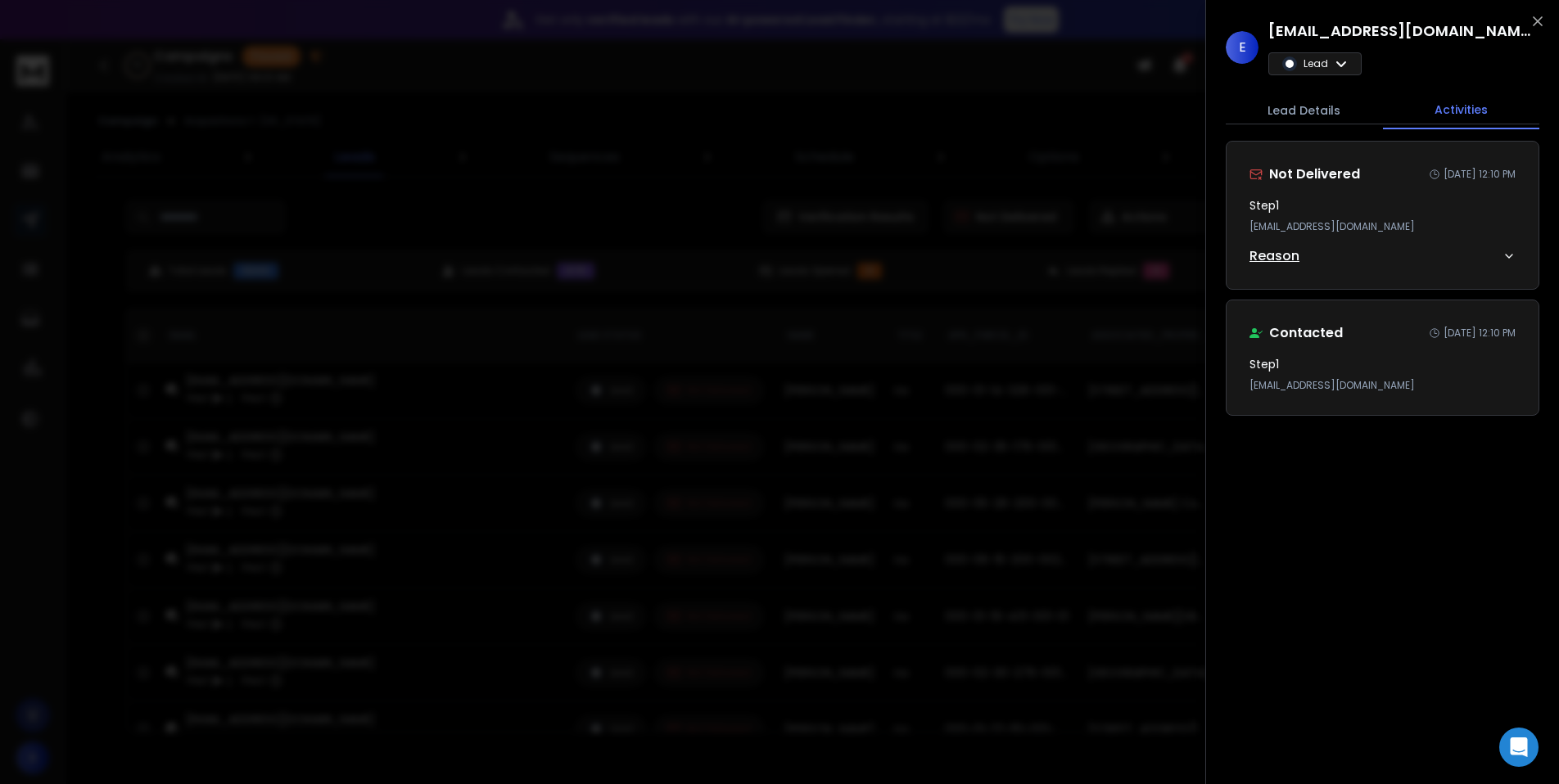
click at [1499, 256] on button "Reason" at bounding box center [1382, 249] width 266 height 33
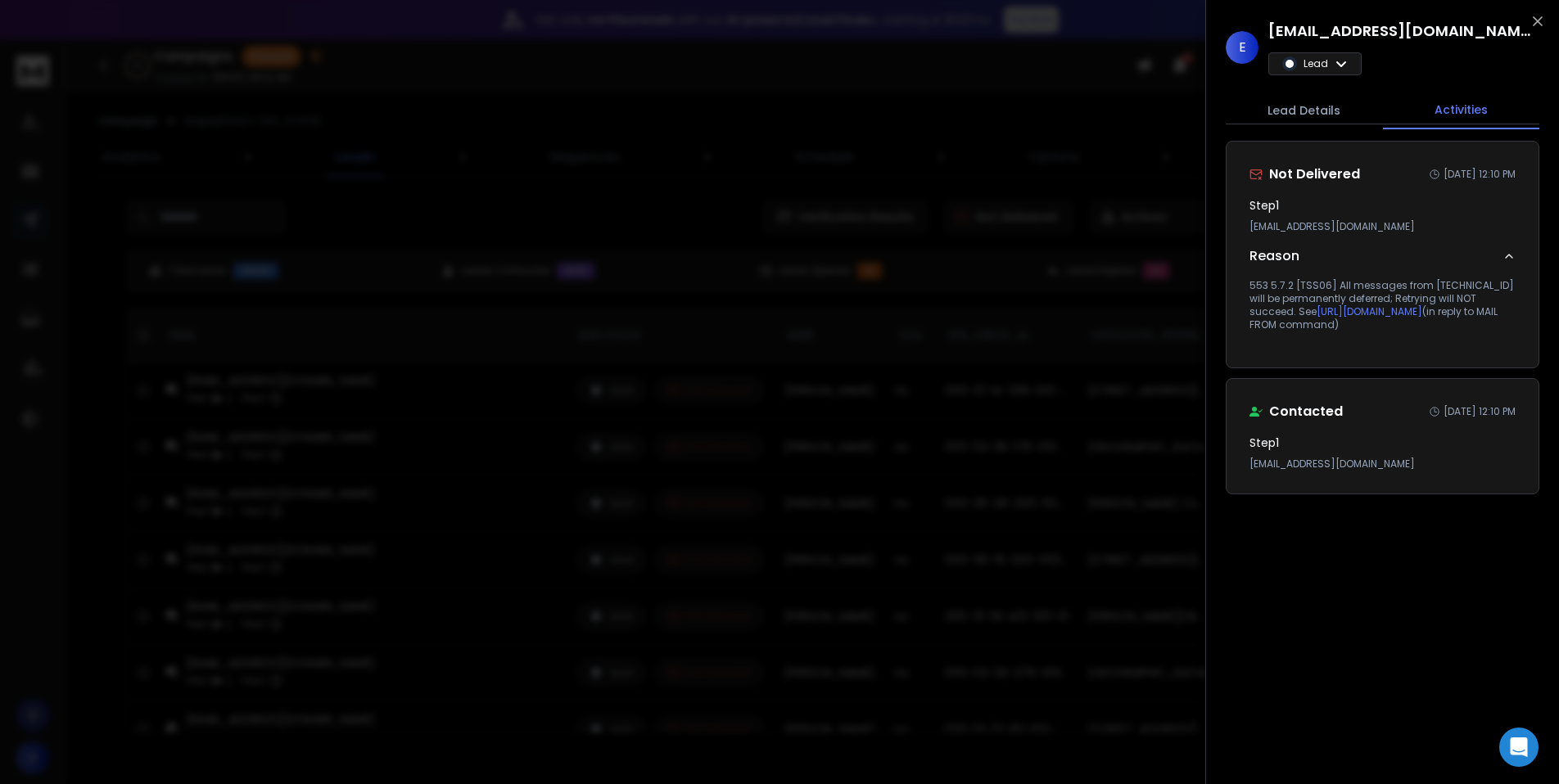
drag, startPoint x: 1398, startPoint y: 330, endPoint x: 1225, endPoint y: 287, distance: 178.3
click at [1226, 287] on div "Not Delivered [DATE] 12:10 PM Step 1 [EMAIL_ADDRESS][DOMAIN_NAME] Reason 553 5.…" at bounding box center [1382, 254] width 314 height 228
copy p "553 5.7.2 [TSS06] All messages from [TECHNICAL_ID] will be permanently deferred…"
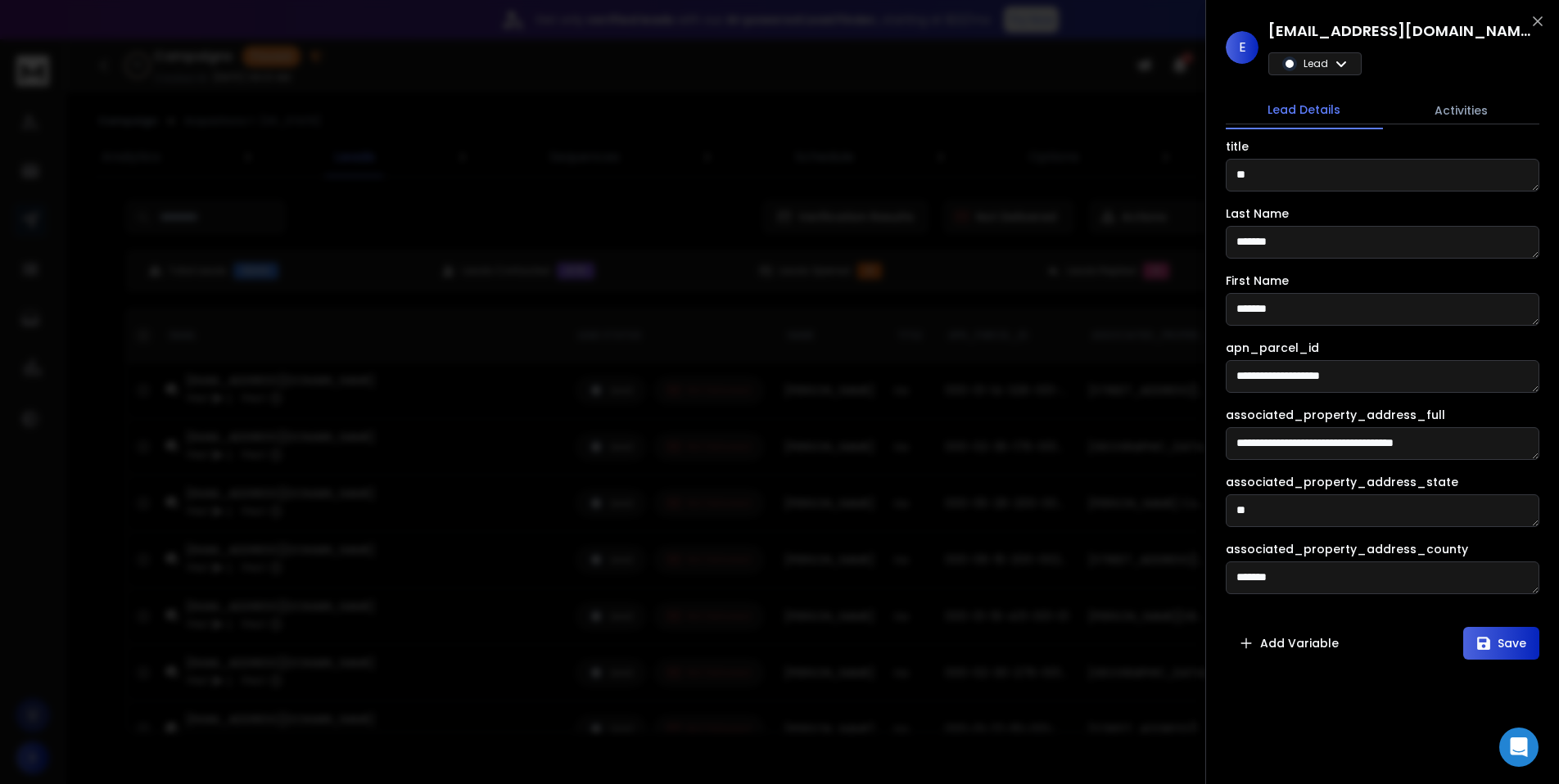
click at [1293, 107] on button "Lead Details" at bounding box center [1305, 110] width 157 height 38
click at [1115, 285] on div at bounding box center [779, 392] width 1559 height 784
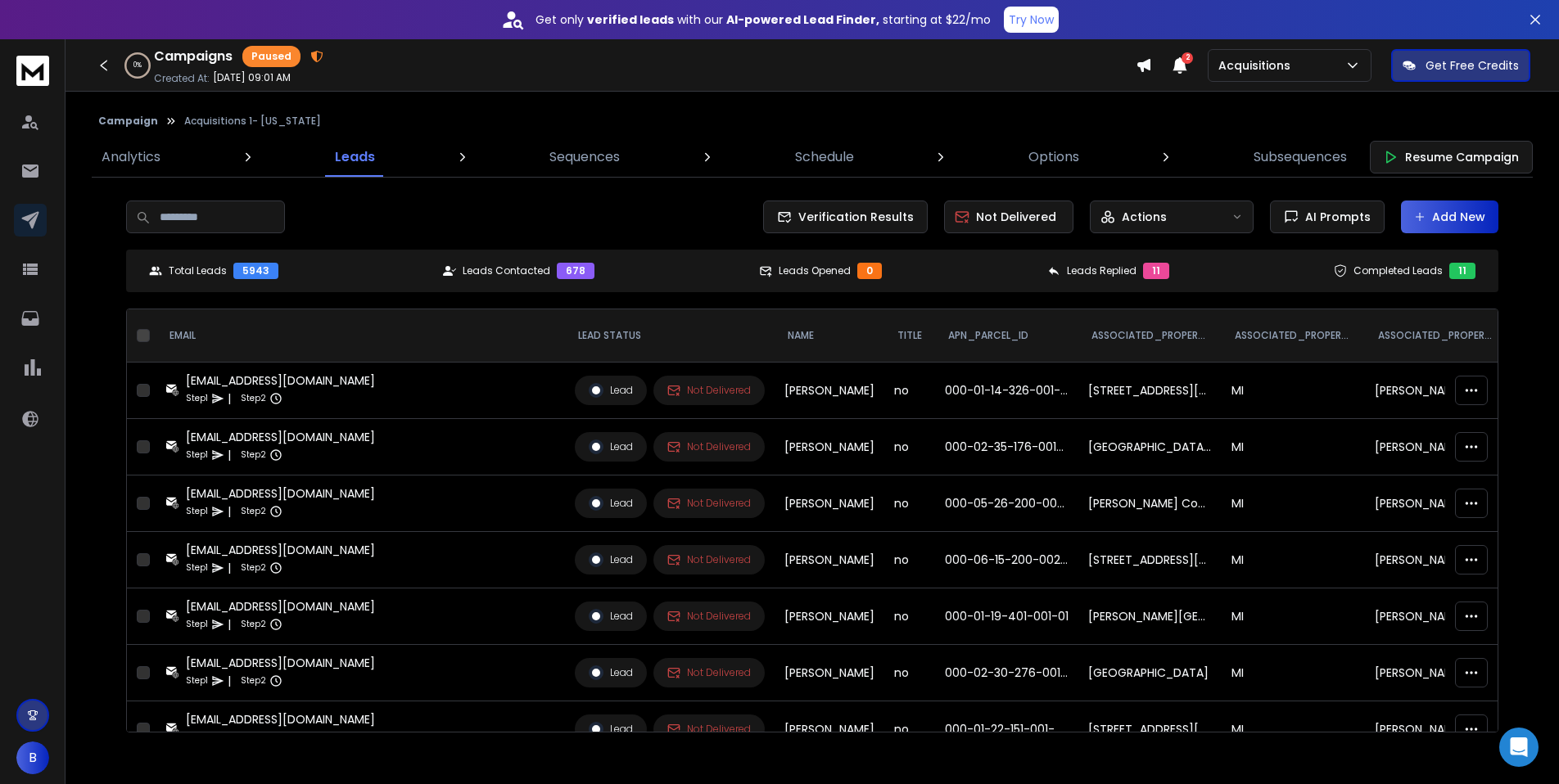
click at [775, 545] on td "[PERSON_NAME]" at bounding box center [829, 561] width 110 height 57
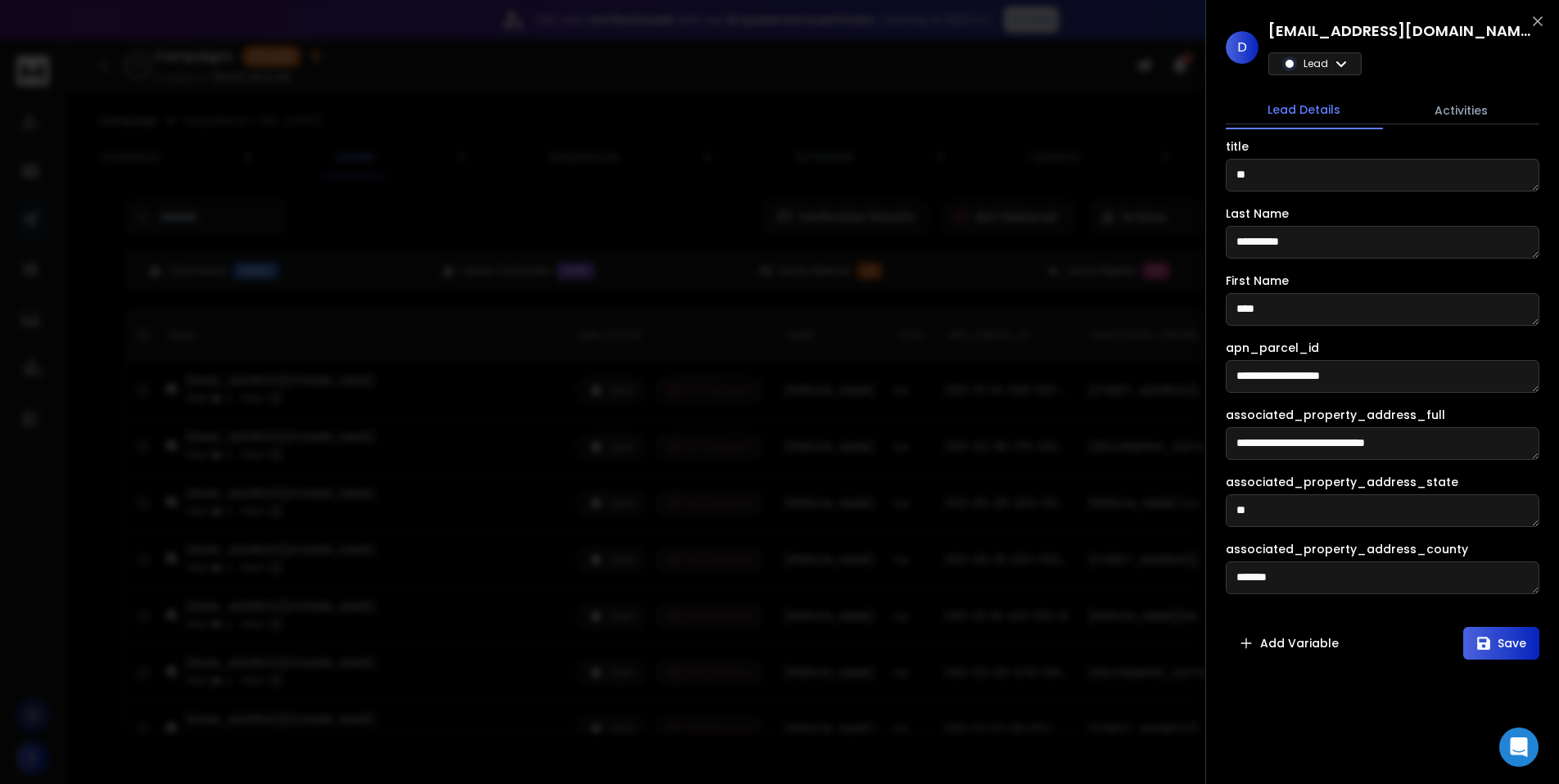
click at [1453, 102] on button "Activities" at bounding box center [1462, 110] width 157 height 36
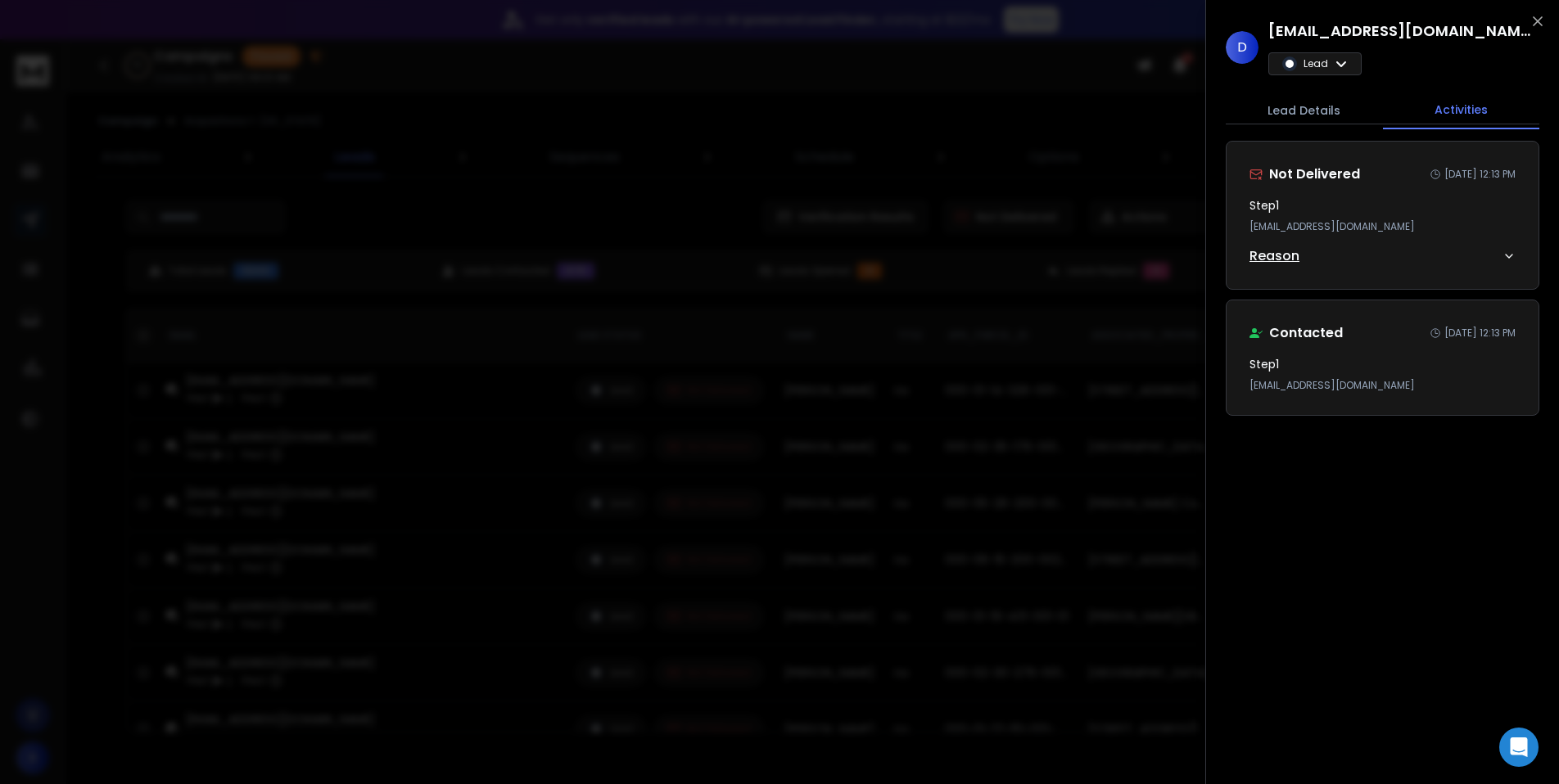
click at [1508, 259] on icon "button" at bounding box center [1509, 256] width 13 height 13
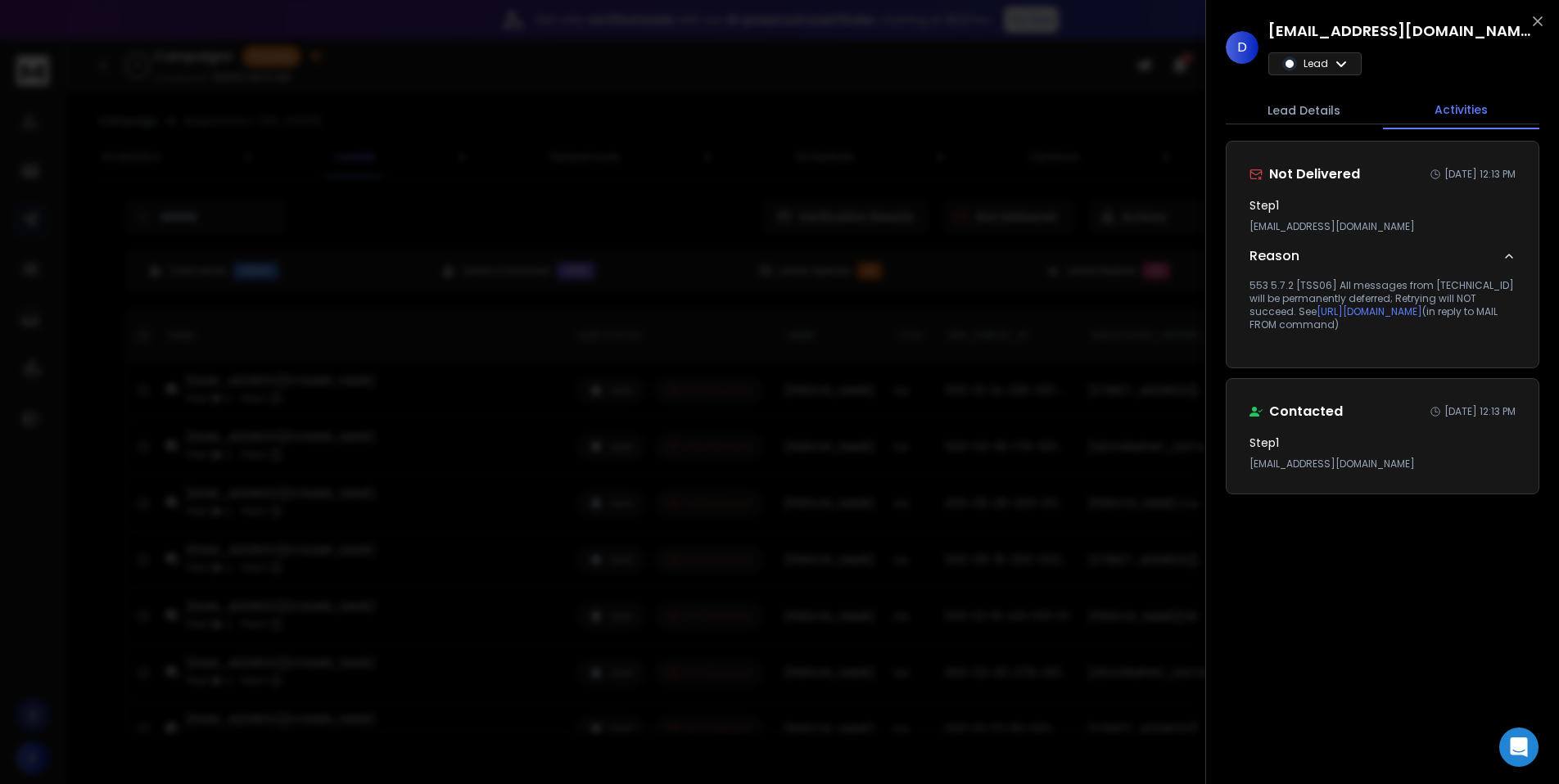
click at [998, 472] on div at bounding box center [779, 392] width 1559 height 784
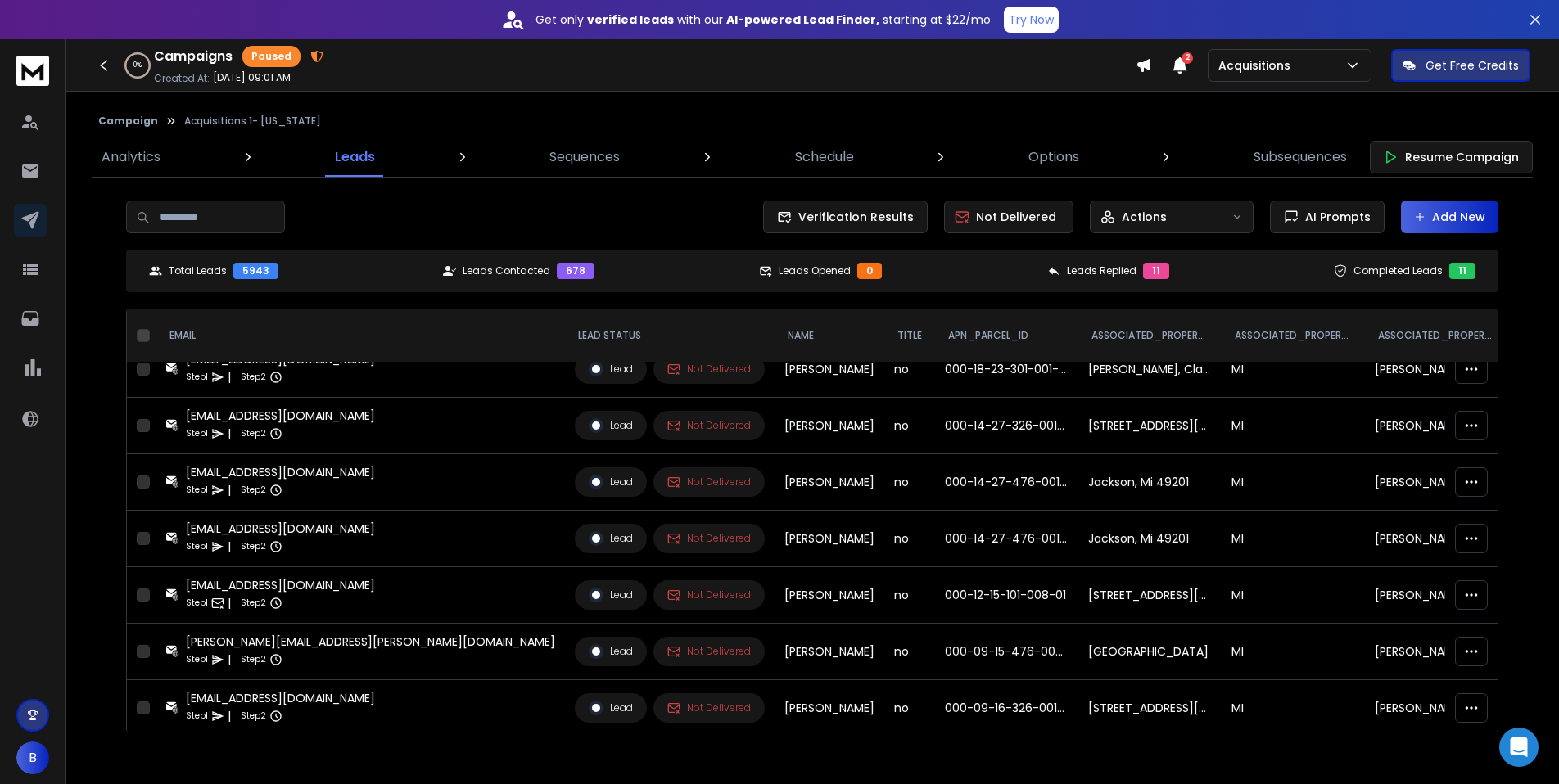
scroll to position [2467, 0]
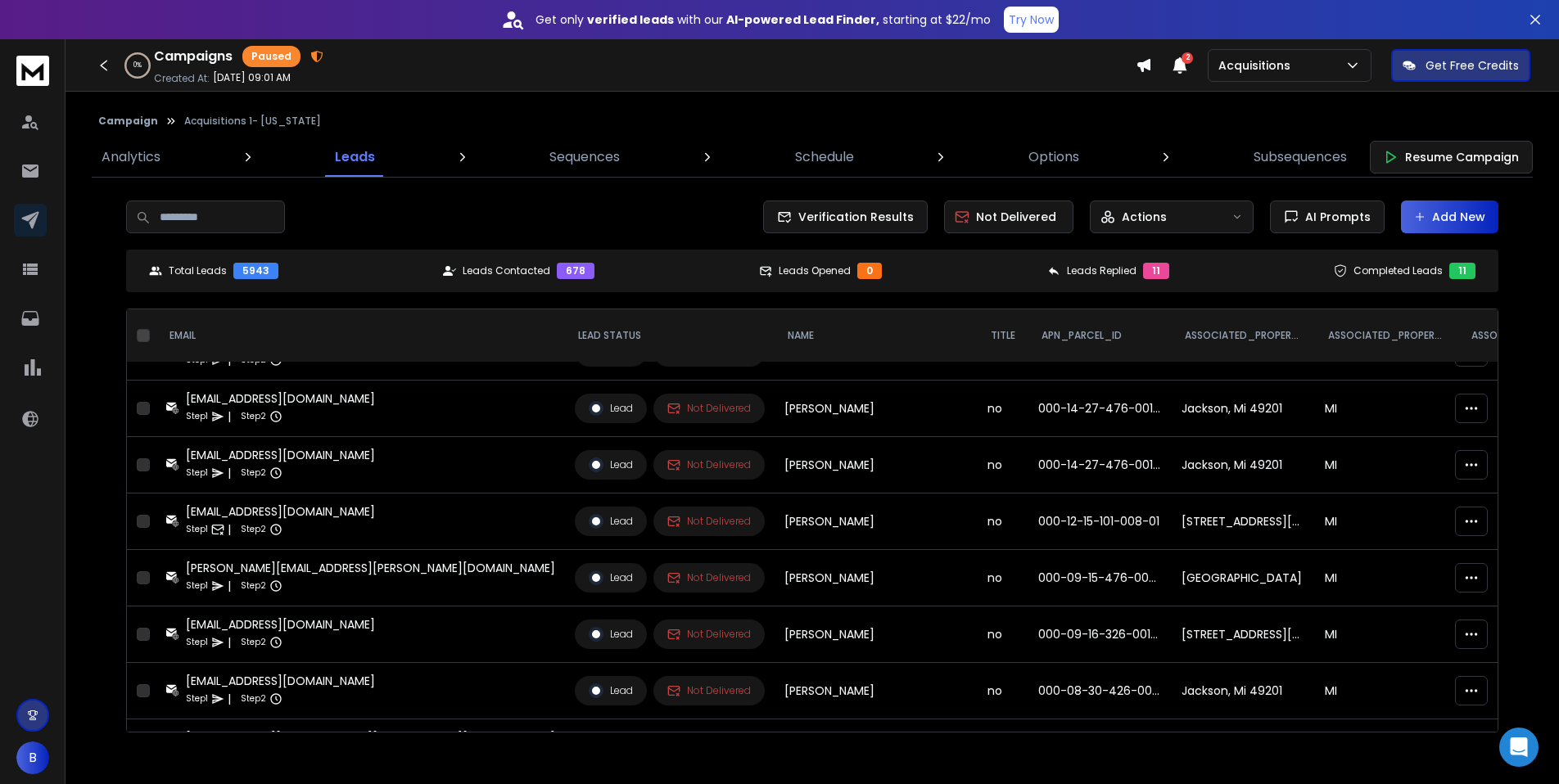
click at [450, 268] on icon at bounding box center [450, 270] width 13 height 13
click at [28, 320] on icon at bounding box center [29, 318] width 17 height 15
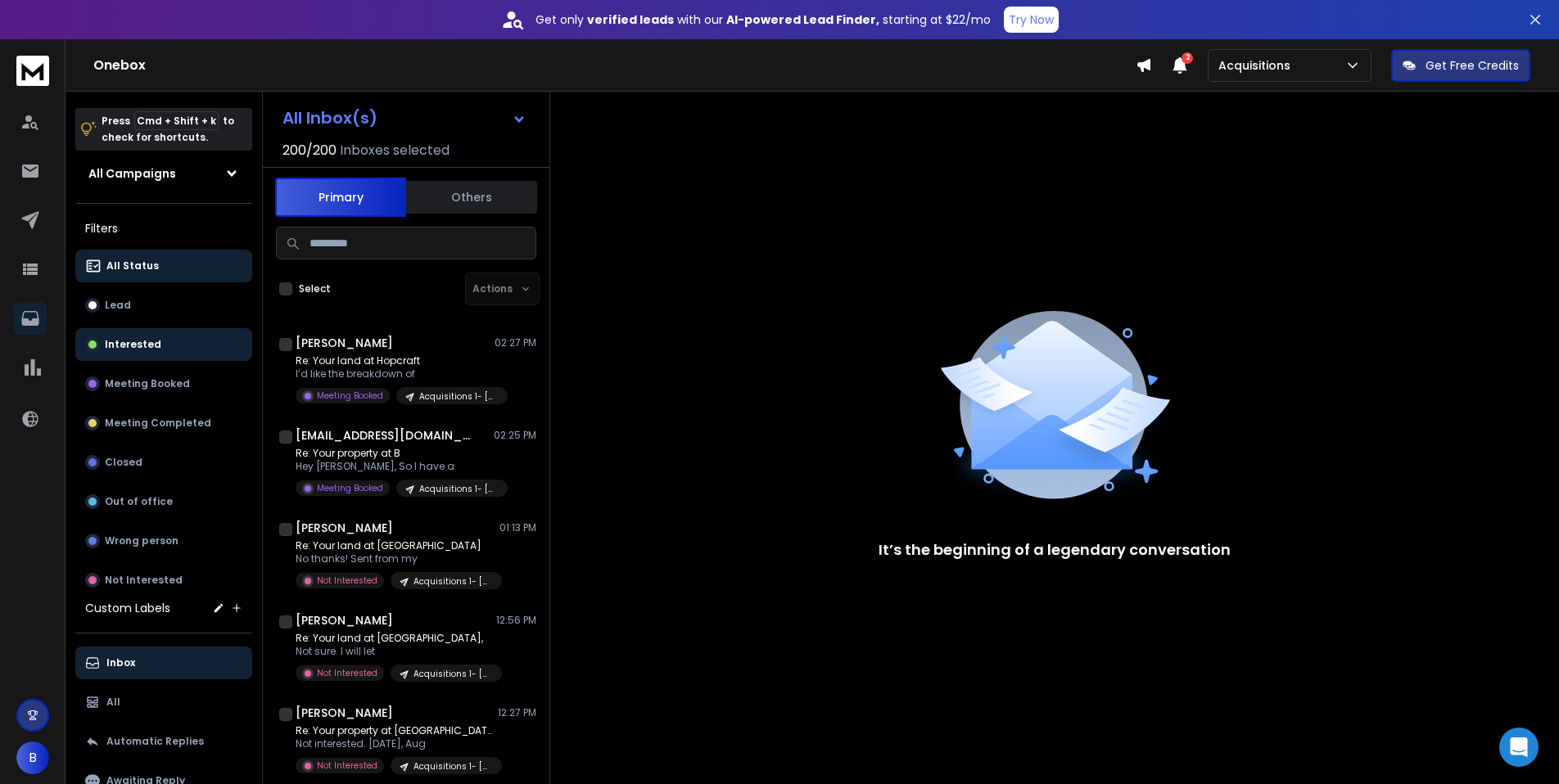
click at [160, 343] on button "Interested" at bounding box center [163, 344] width 177 height 33
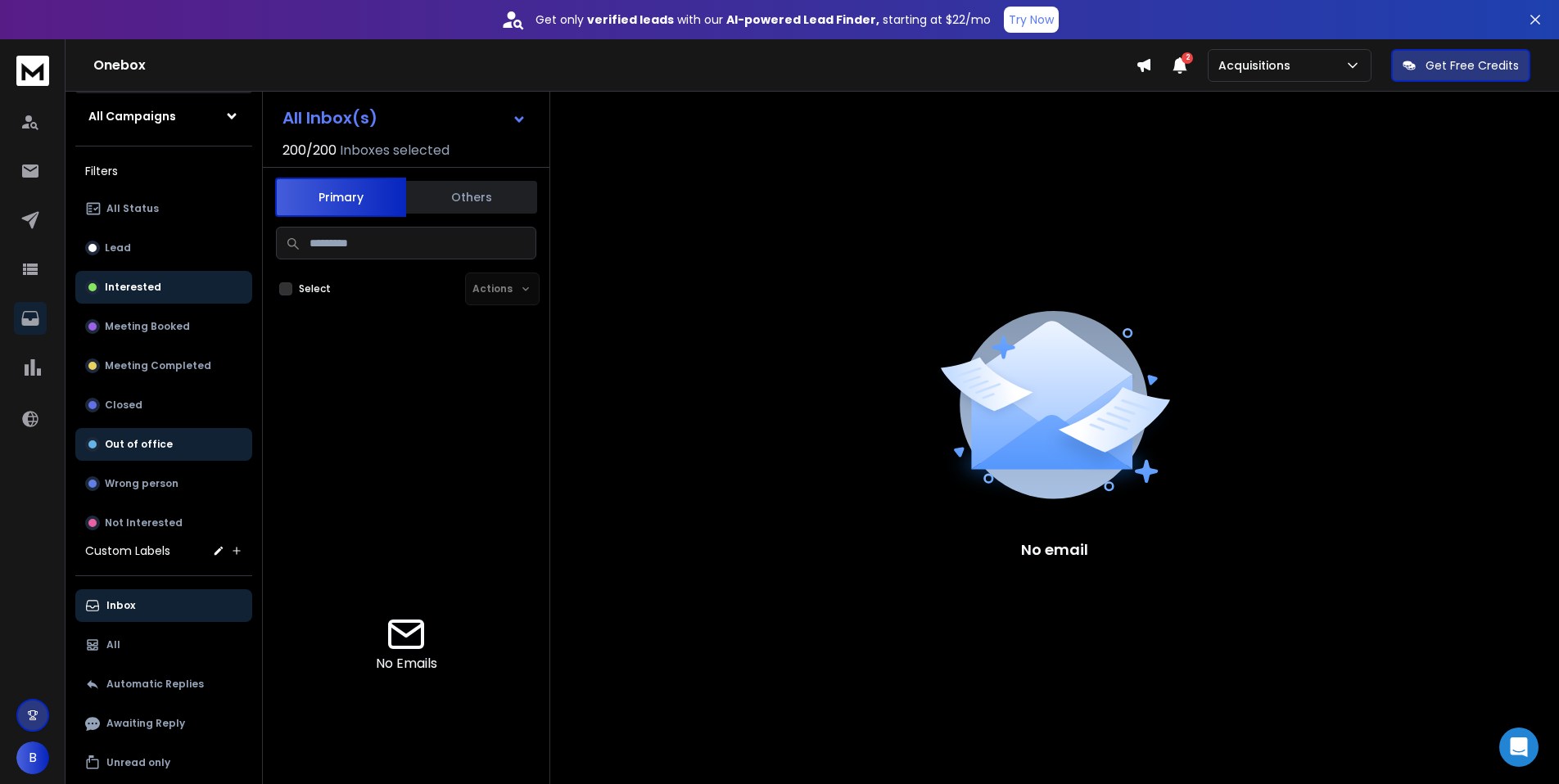
scroll to position [156, 0]
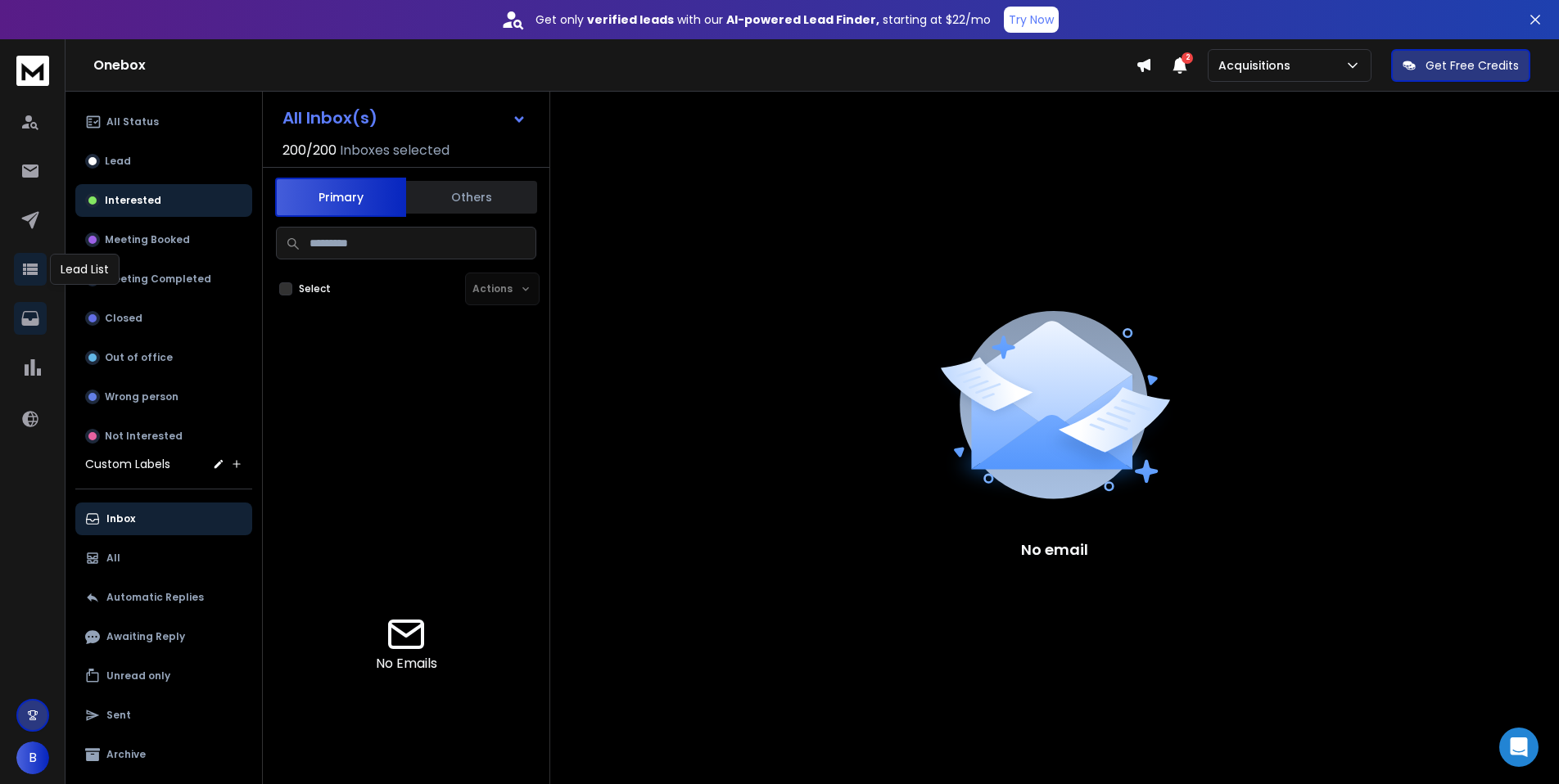
click at [28, 275] on icon at bounding box center [30, 269] width 15 height 11
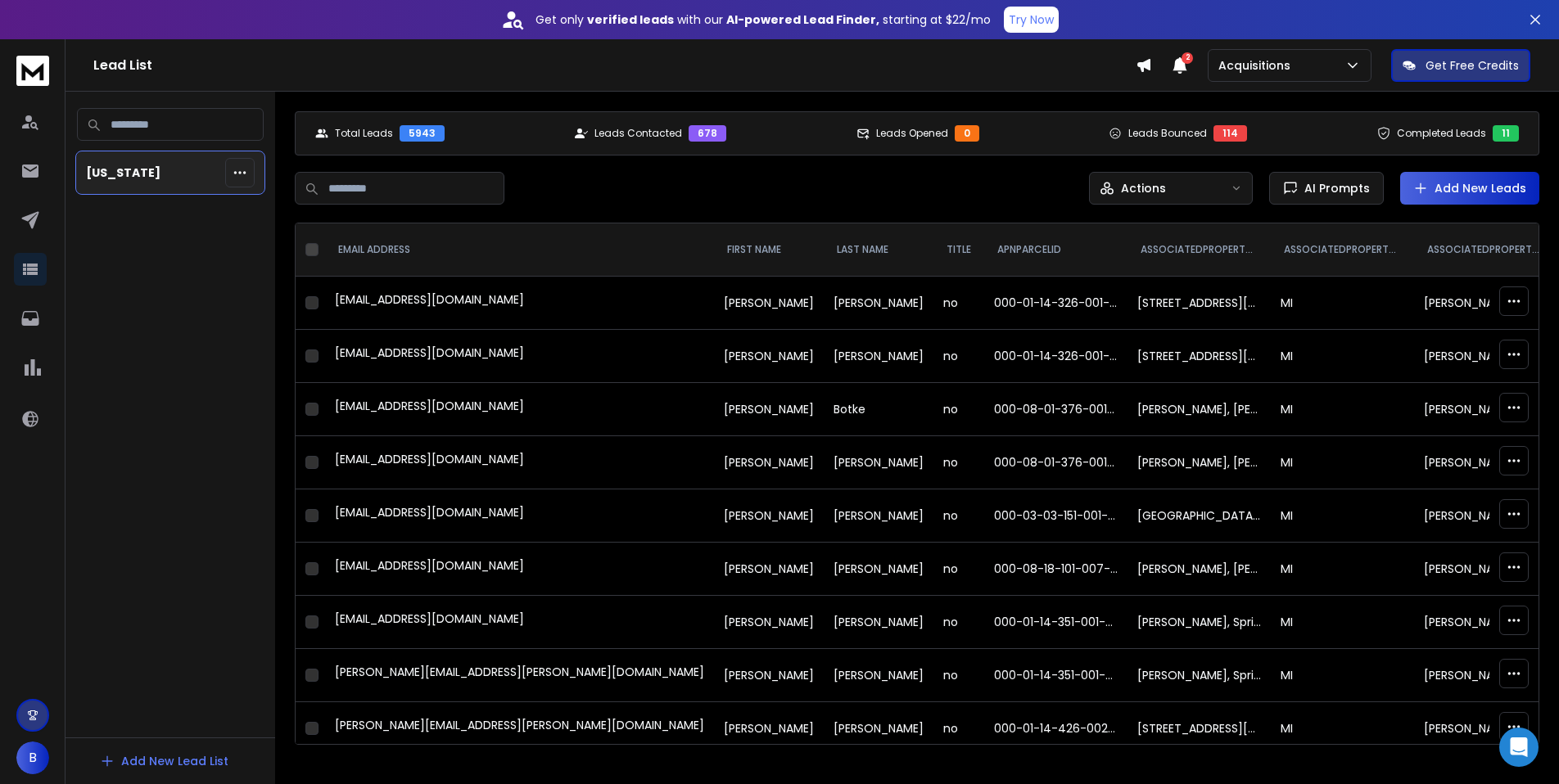
click at [371, 189] on input at bounding box center [399, 188] width 209 height 33
type input "*****"
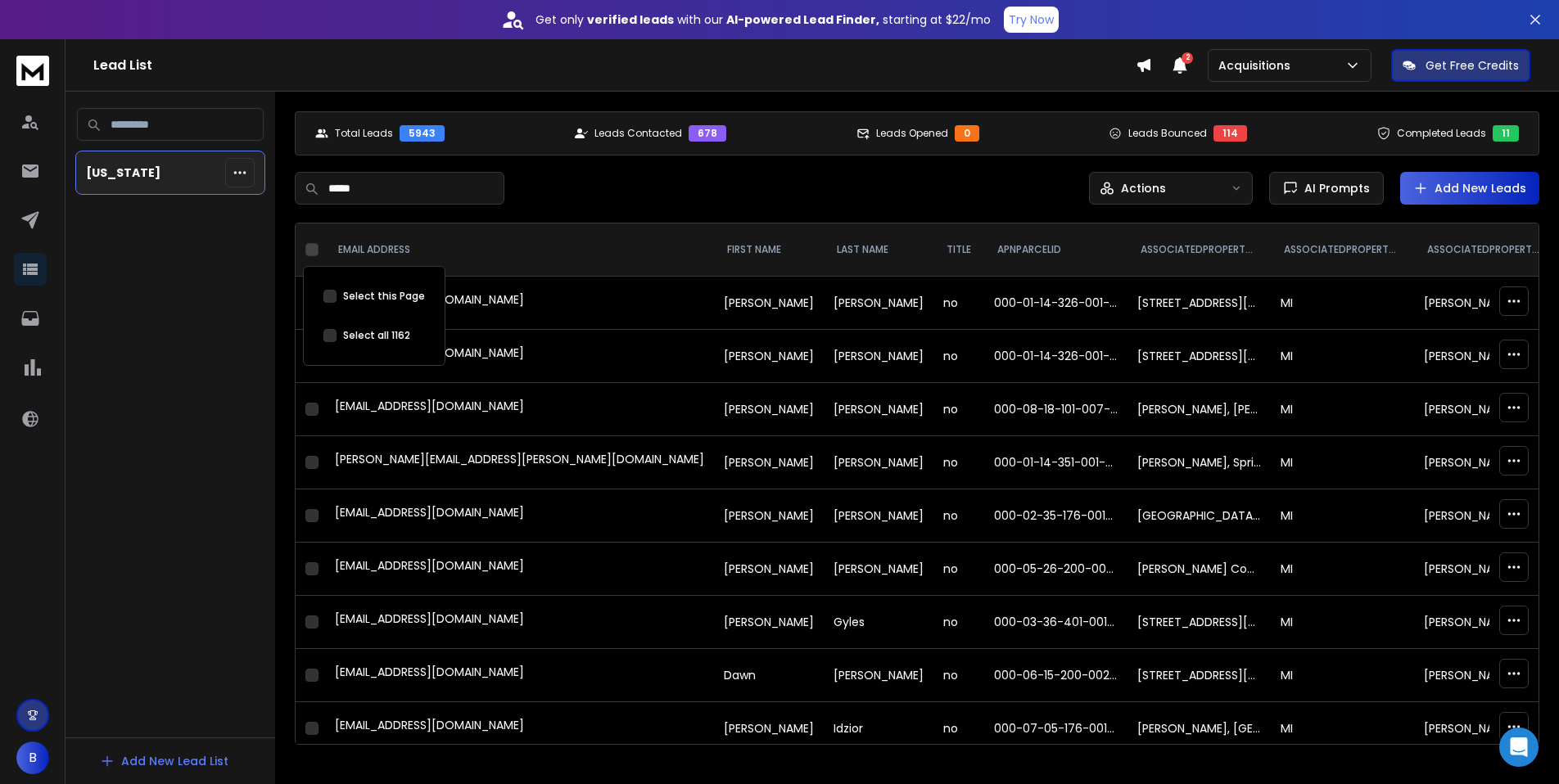
click at [331, 338] on button "Select this Page" at bounding box center [329, 335] width 13 height 13
click at [315, 247] on button "Select this Page" at bounding box center [312, 249] width 13 height 13
click at [397, 199] on input "*****" at bounding box center [399, 188] width 209 height 33
type input "*********"
click at [314, 298] on button "button" at bounding box center [312, 303] width 13 height 13
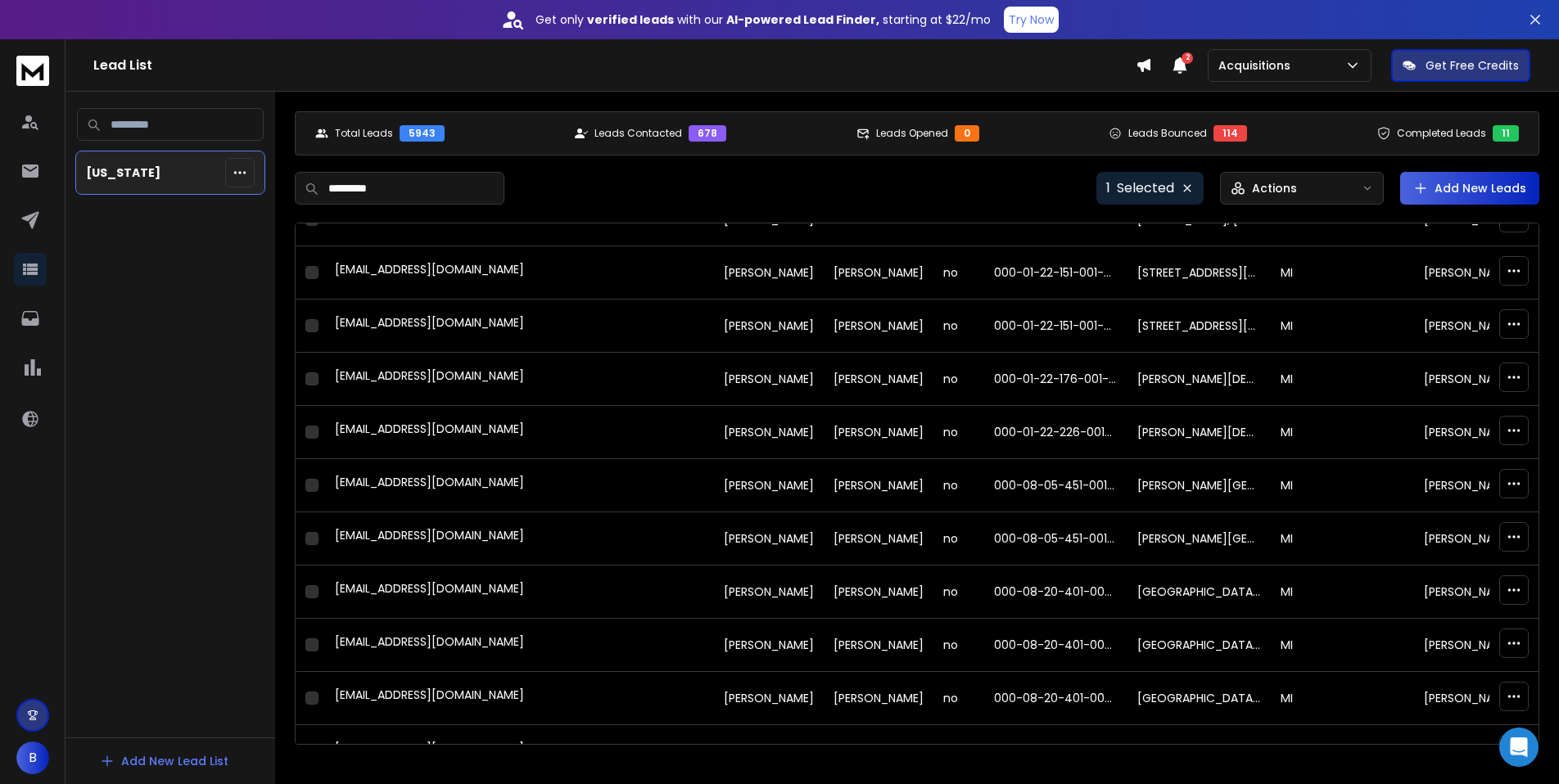
scroll to position [3379, 0]
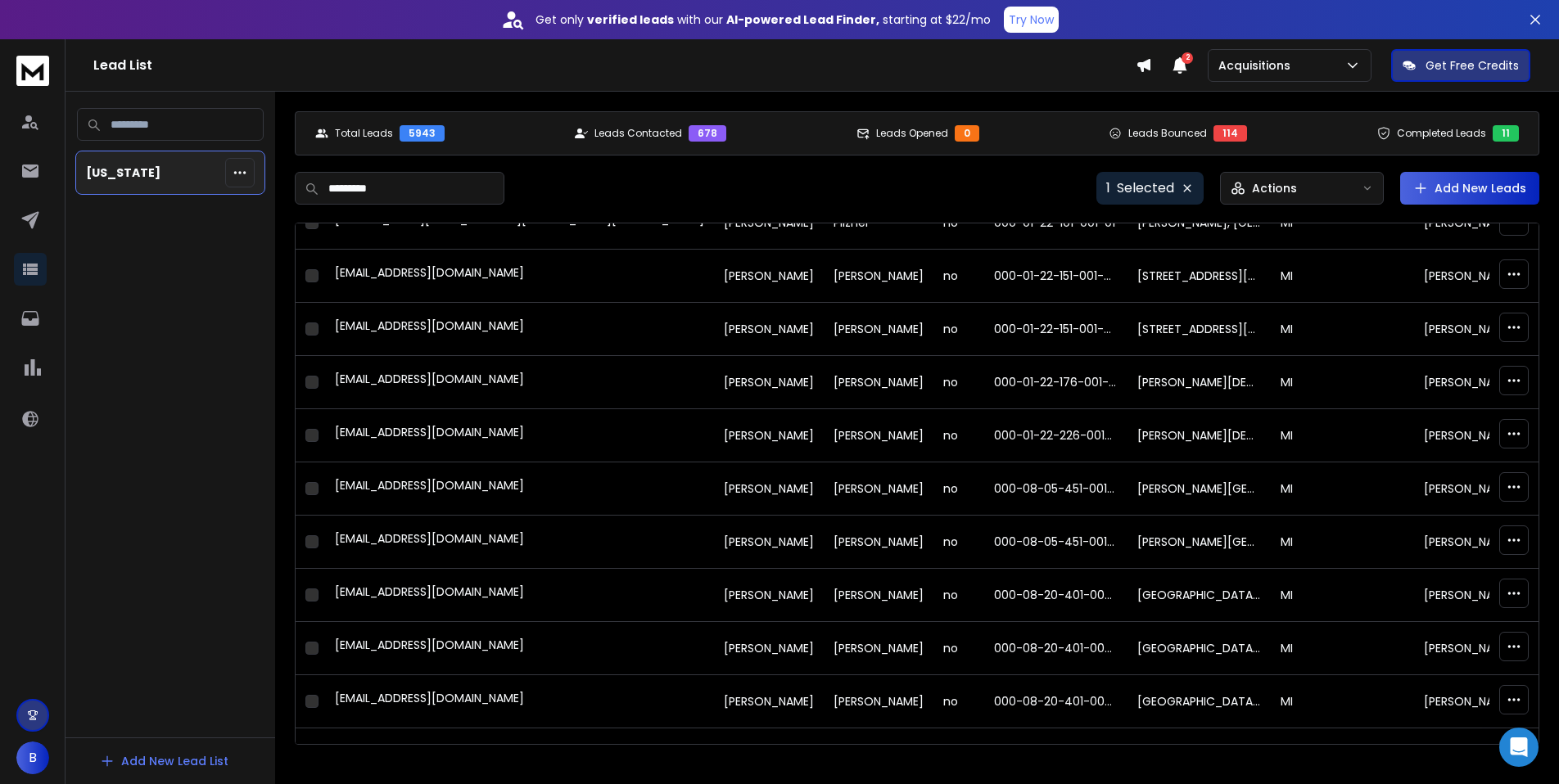
type button "on"
click at [317, 325] on button "button" at bounding box center [312, 328] width 13 height 13
type button "on"
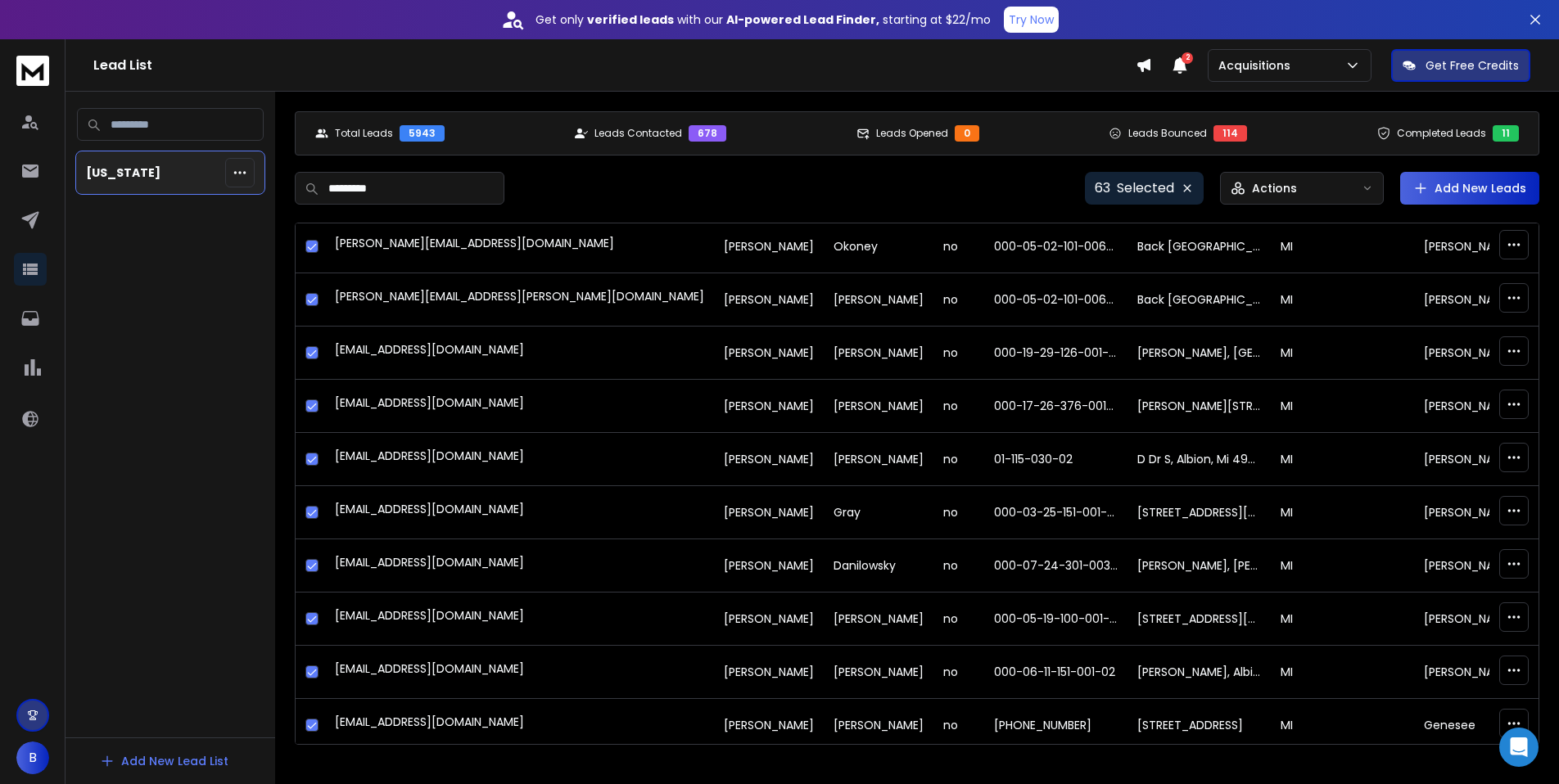
scroll to position [0, 0]
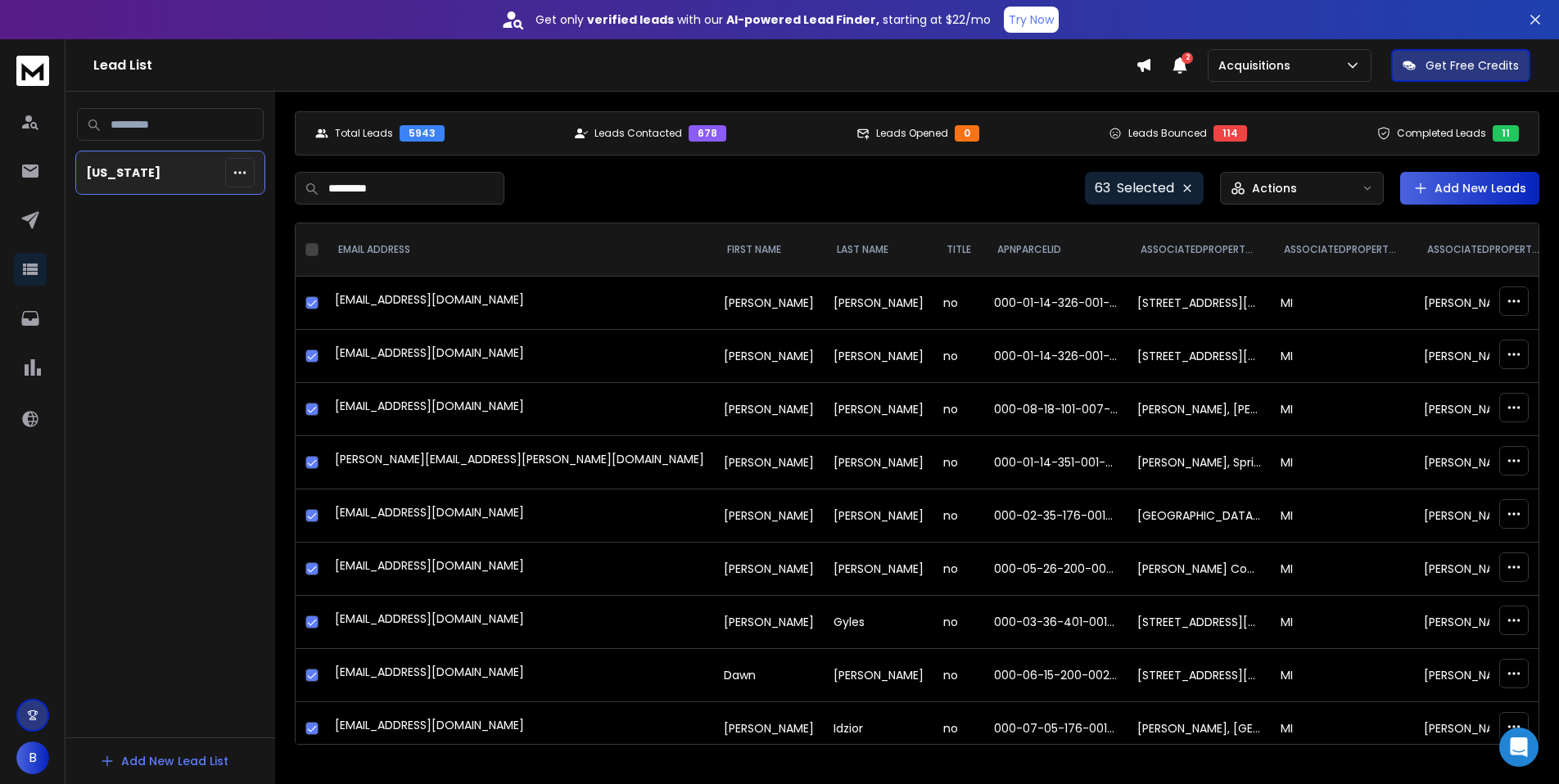
click at [1191, 187] on icon at bounding box center [1187, 188] width 7 height 7
click at [963, 190] on div "********* Actions AI Prompts Add New Leads" at bounding box center [917, 188] width 1245 height 33
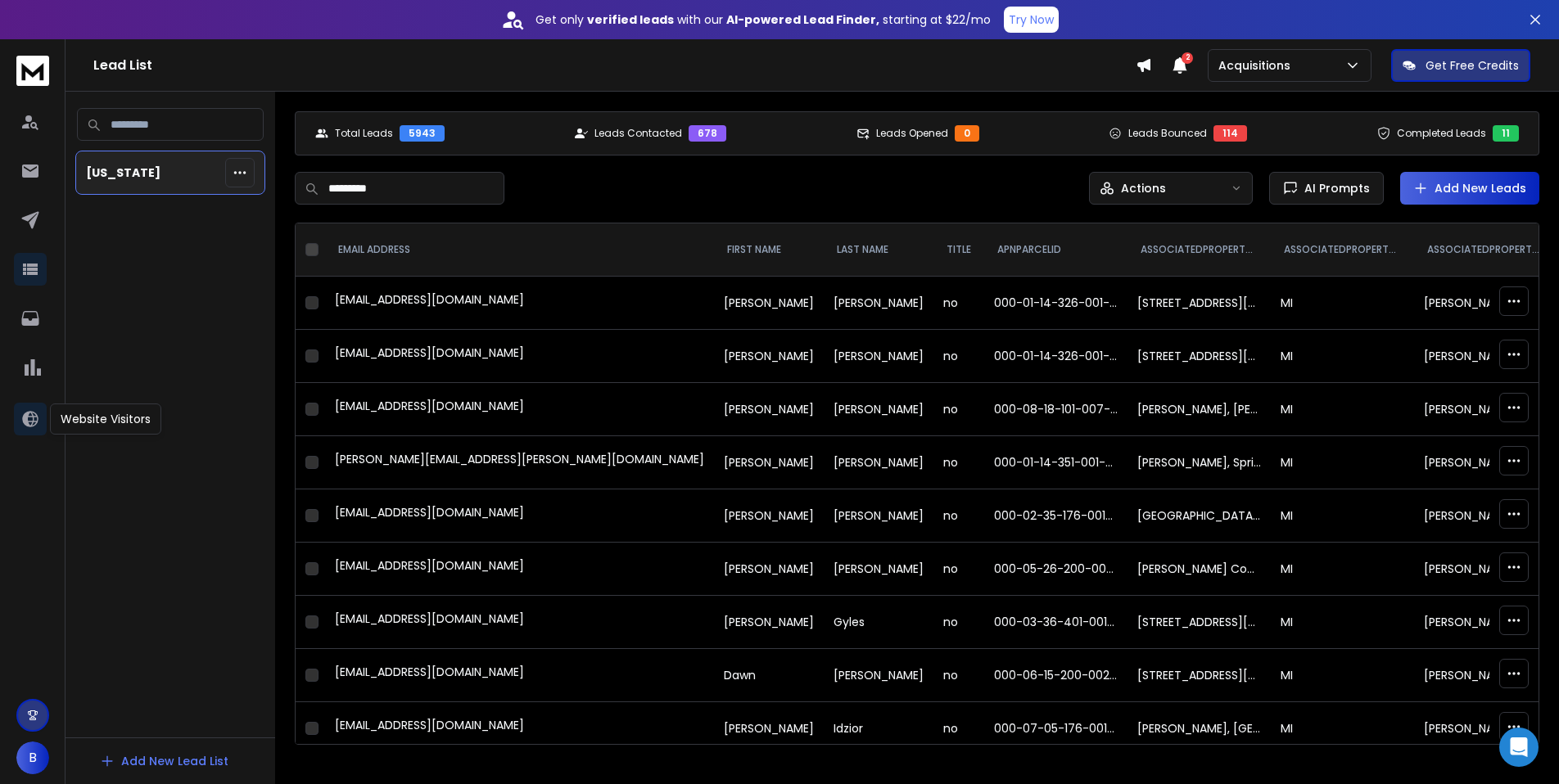
click at [39, 418] on icon at bounding box center [30, 419] width 19 height 19
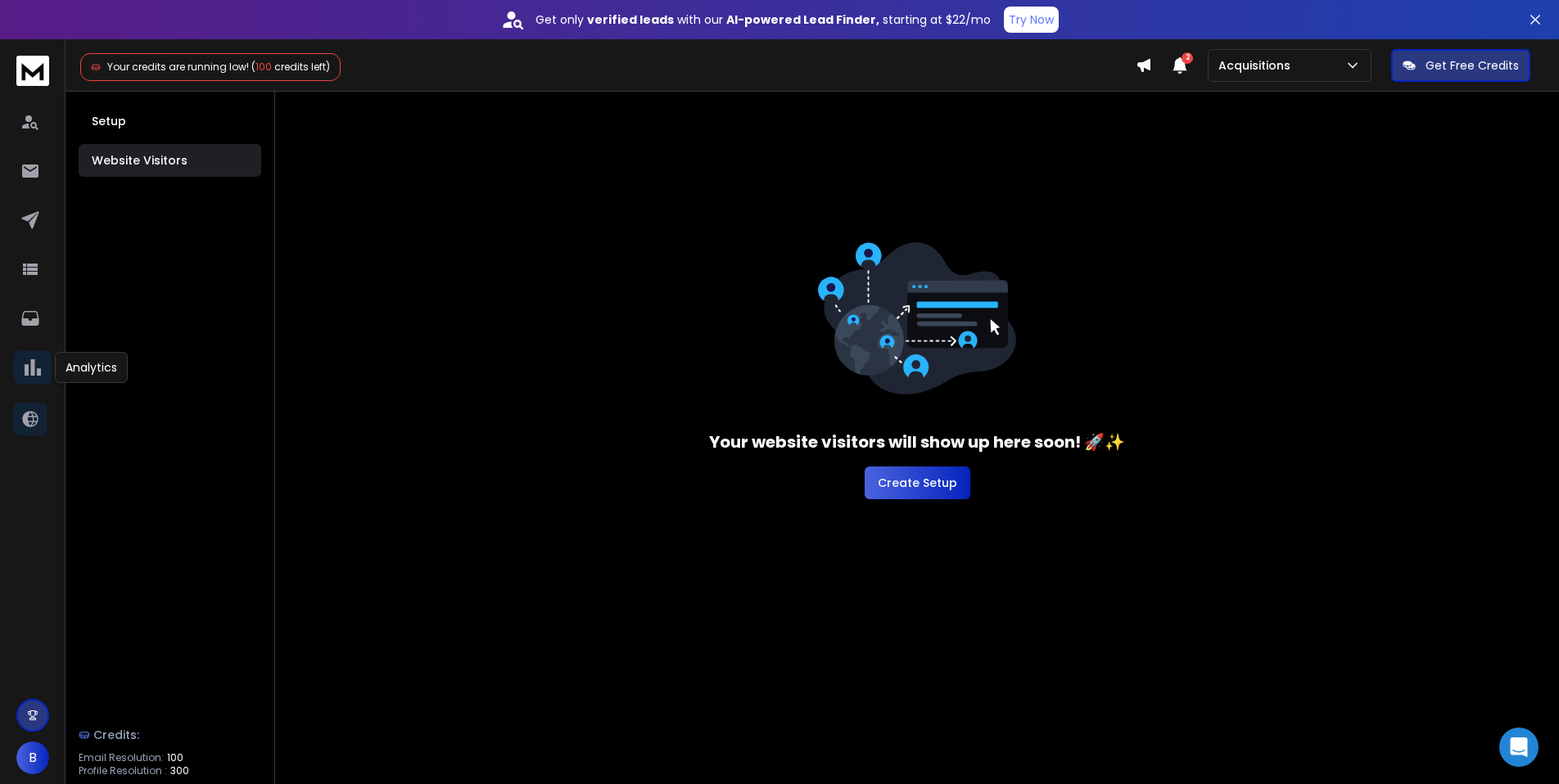
click at [26, 363] on icon at bounding box center [33, 367] width 25 height 25
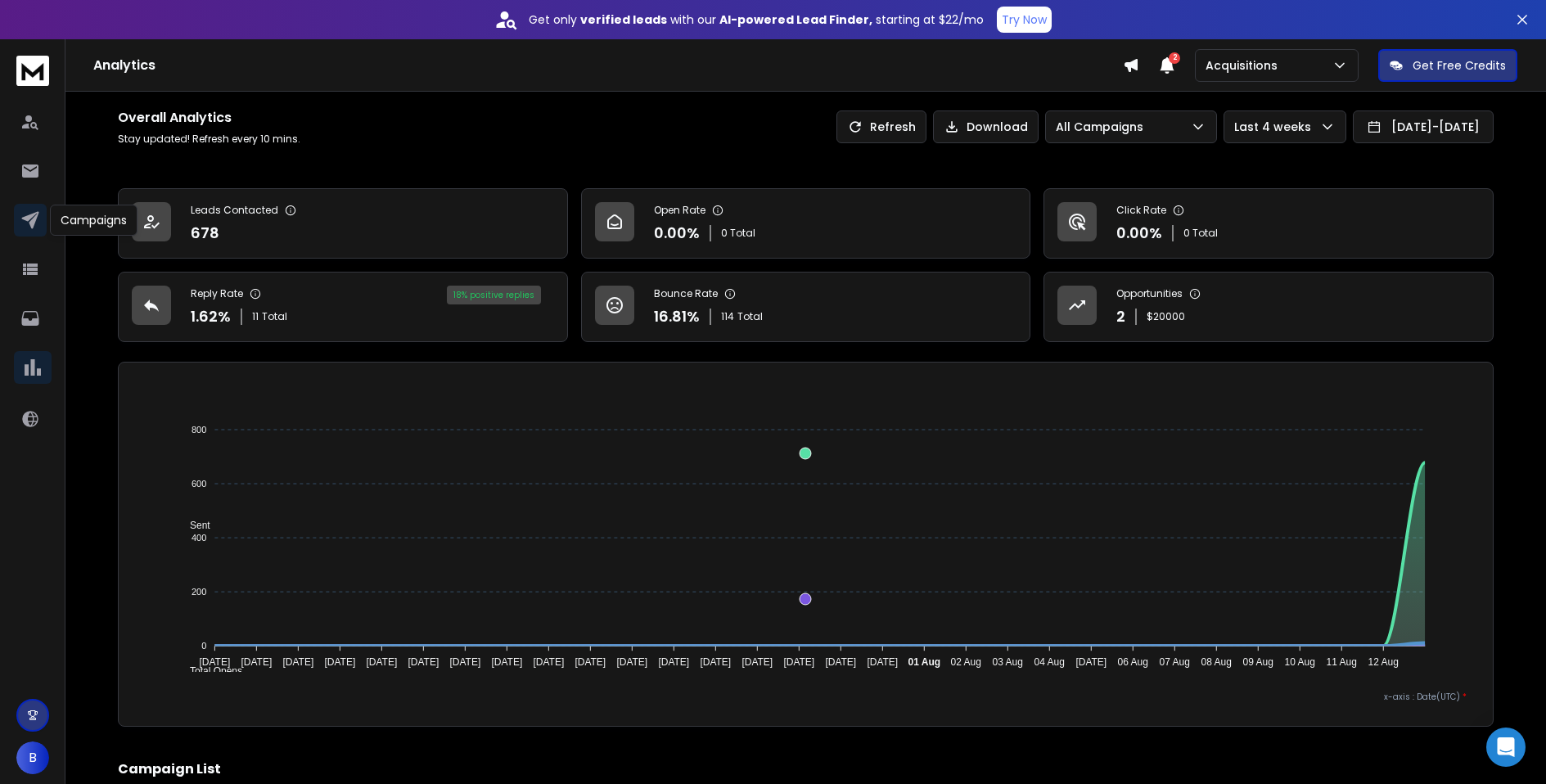
click at [38, 213] on icon at bounding box center [30, 220] width 19 height 19
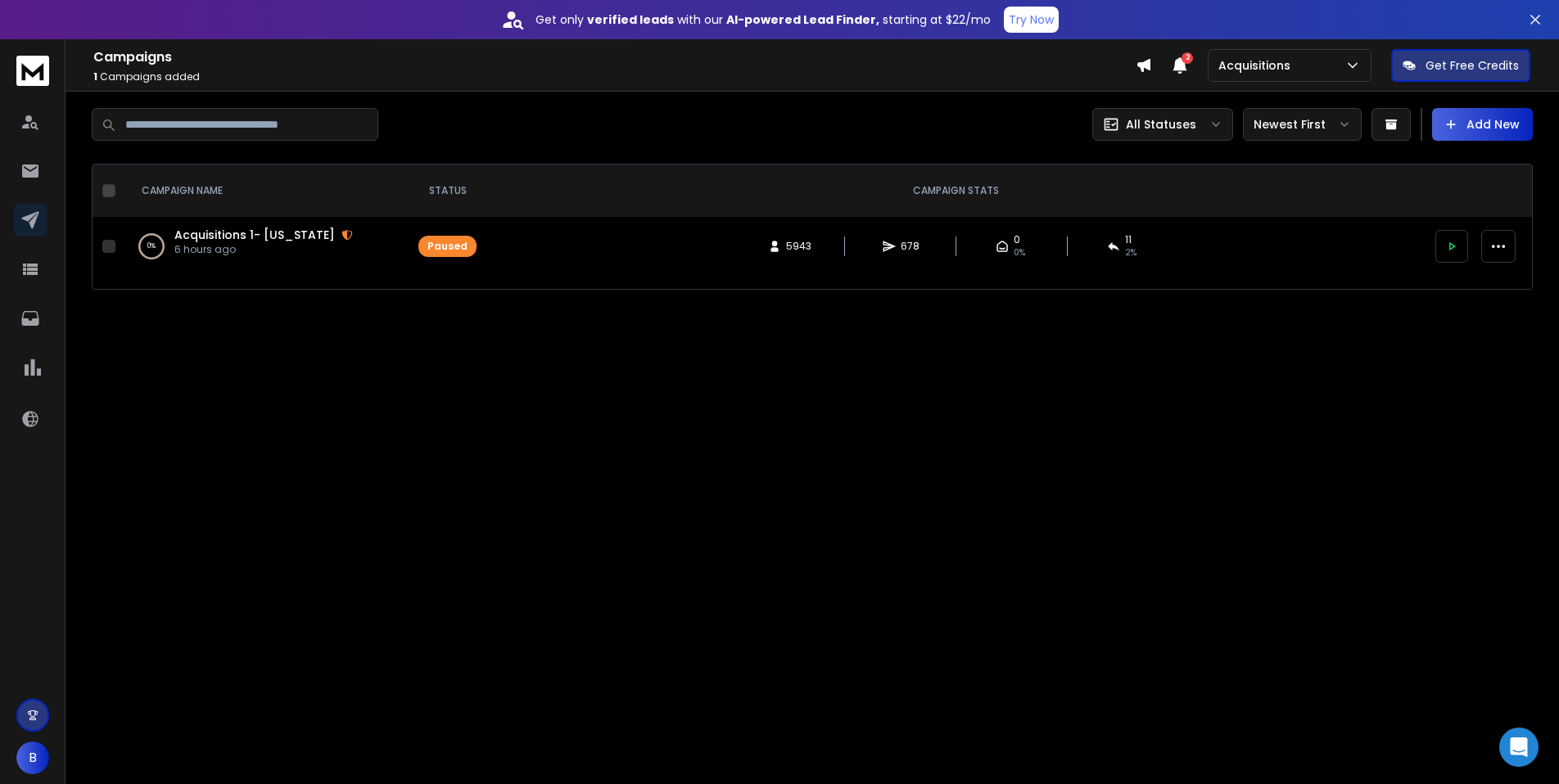
click at [1500, 244] on icon "button" at bounding box center [1498, 246] width 17 height 17
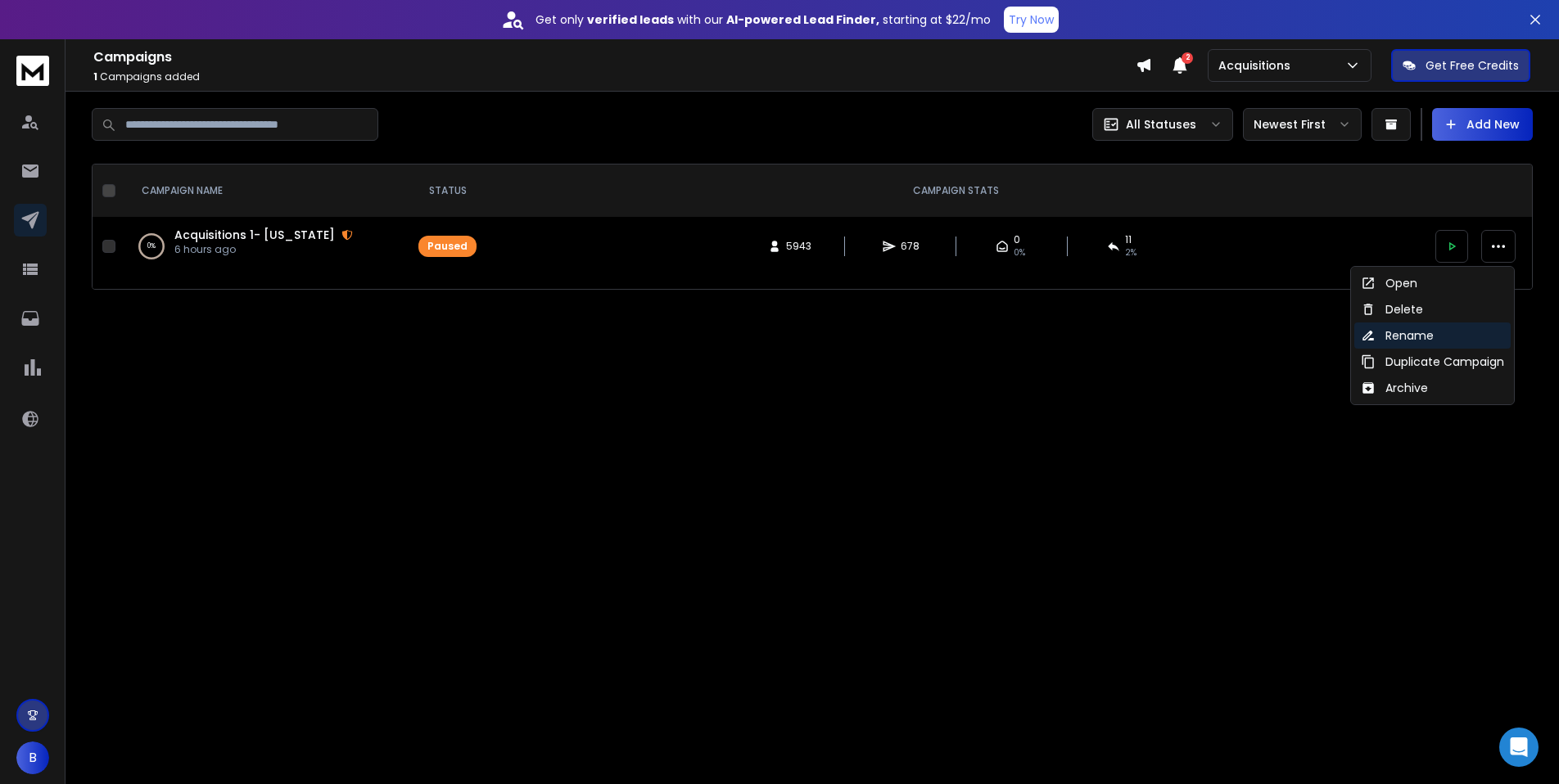
click at [1001, 377] on div "Get only verified leads with our AI-powered Lead Finder, starting at $22/mo Try…" at bounding box center [779, 392] width 1559 height 784
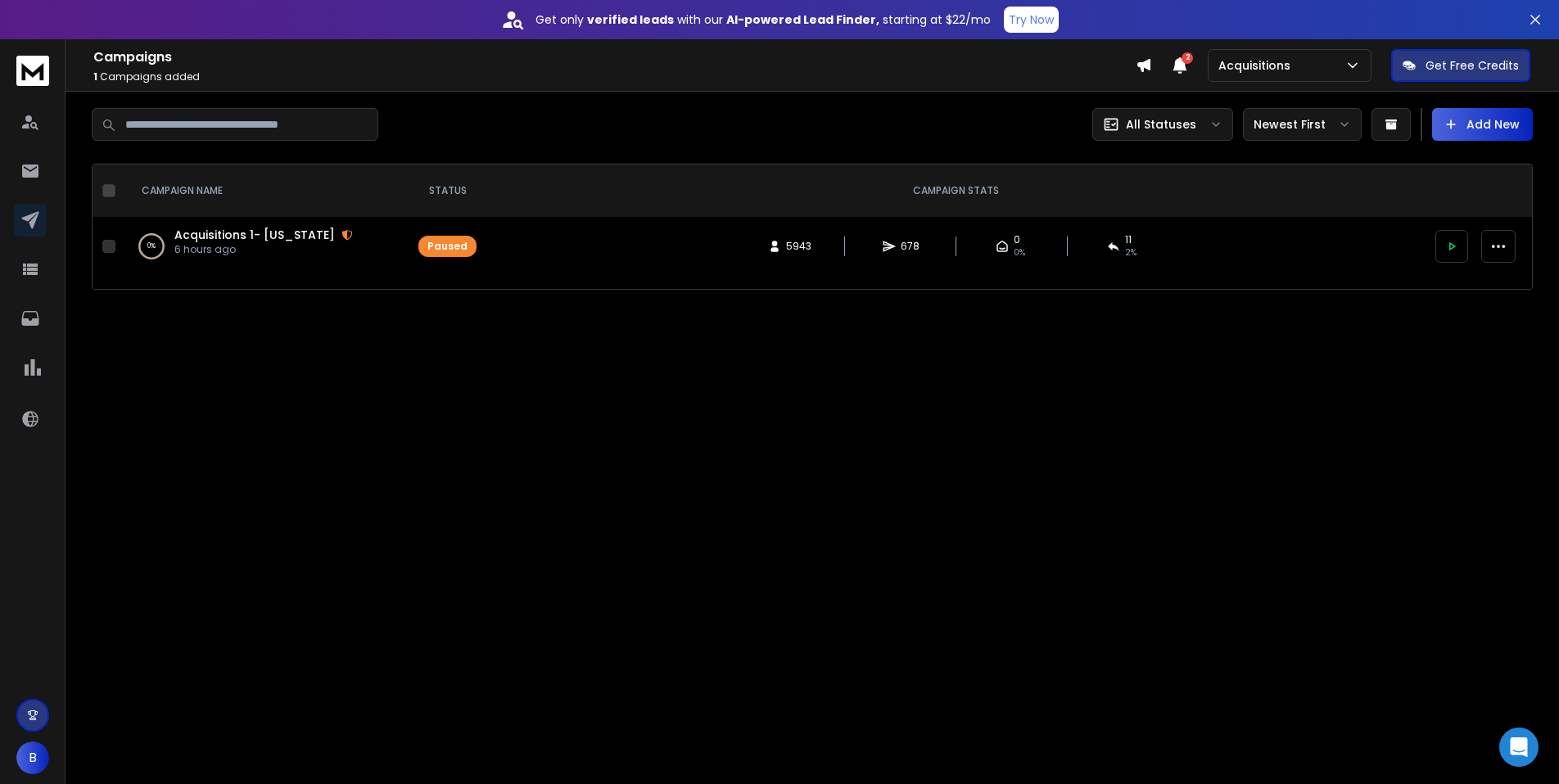
click at [711, 238] on div "5943 678 0 0% 11 2 %" at bounding box center [956, 246] width 920 height 26
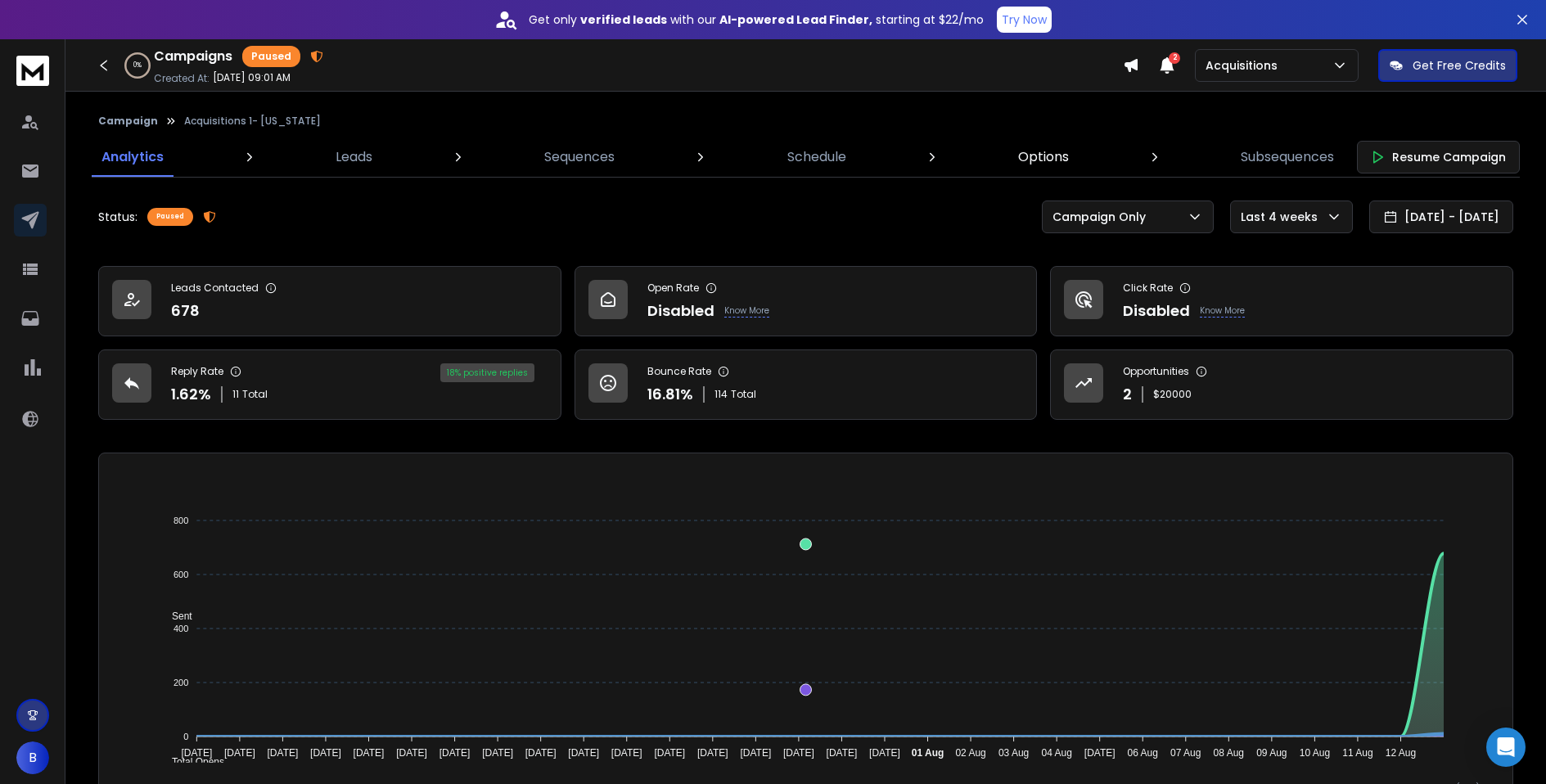
click at [1022, 156] on p "Options" at bounding box center [1043, 157] width 50 height 19
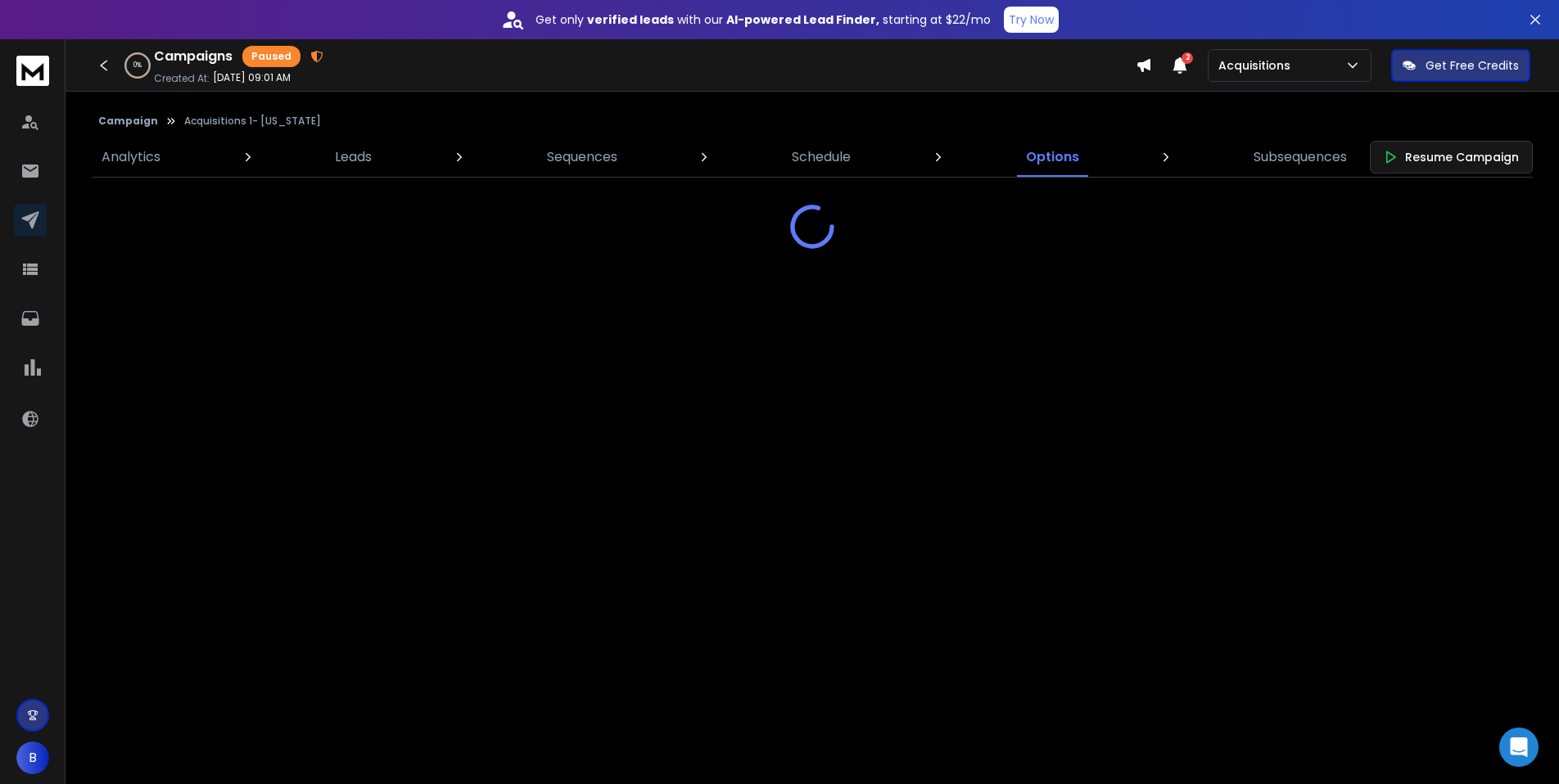
select select "**********"
select select "*"
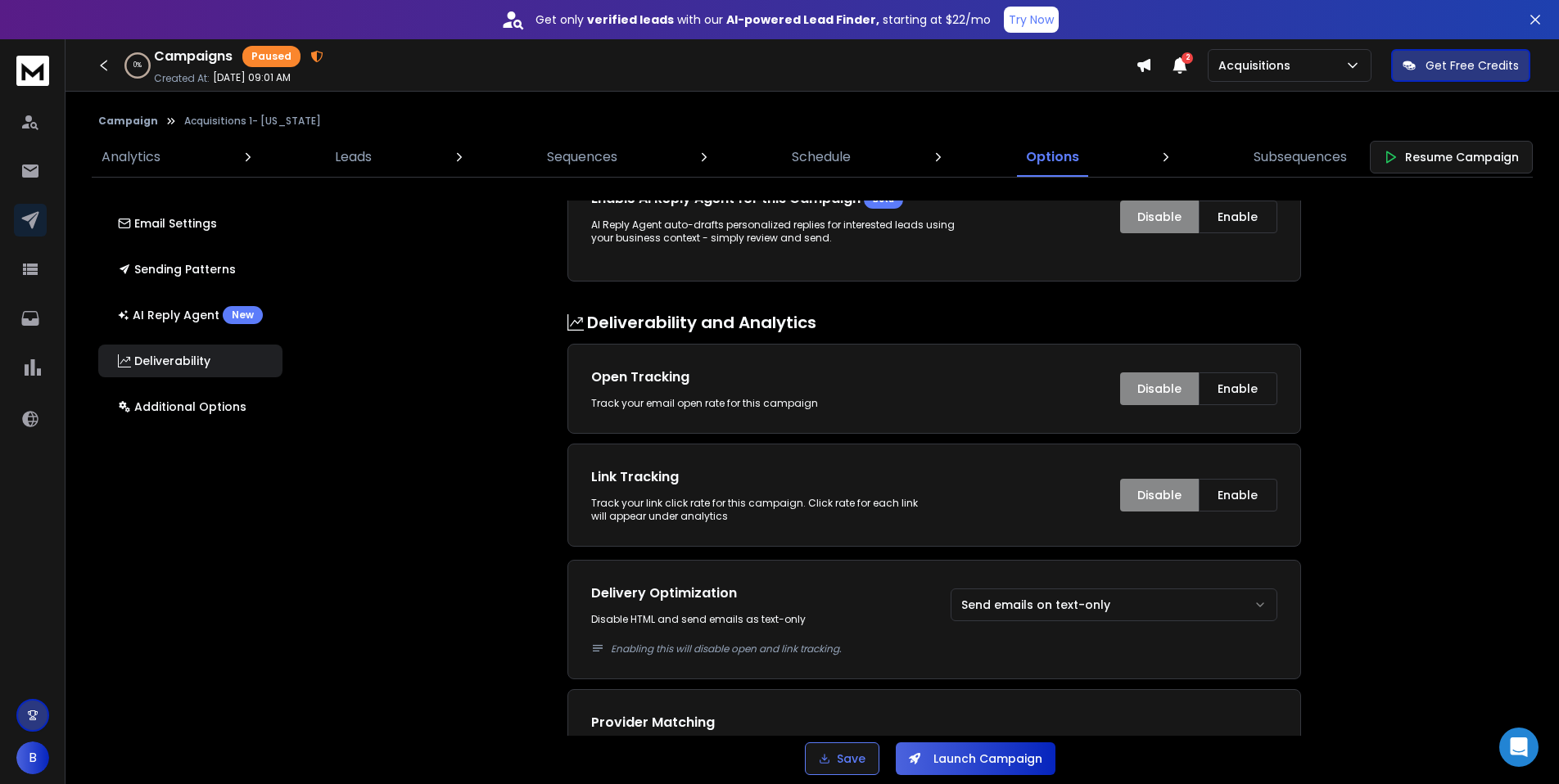
scroll to position [2103, 0]
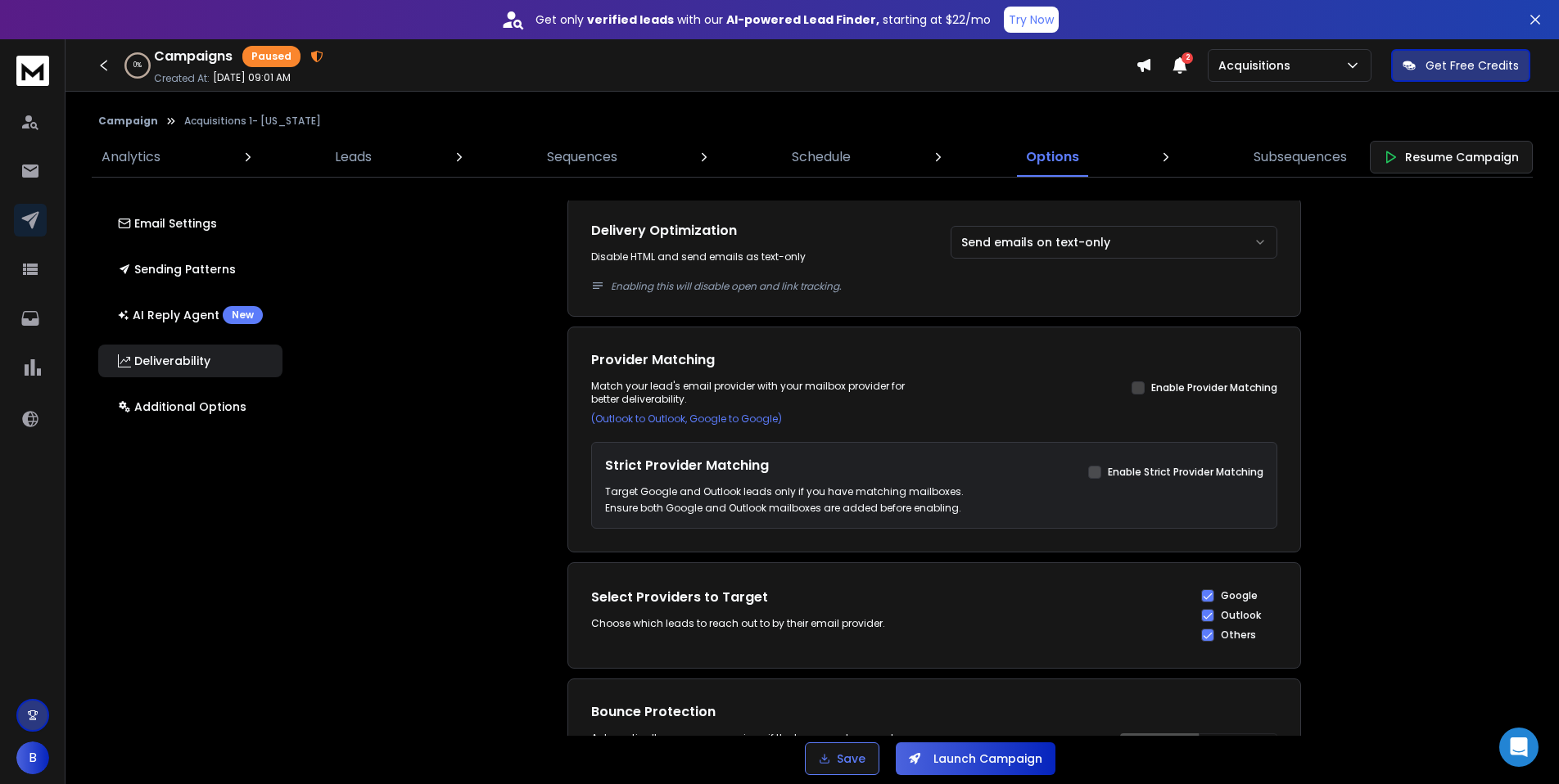
click at [739, 412] on p "(Outlook to Outlook, Google to Google)" at bounding box center [754, 418] width 327 height 13
click at [886, 410] on div "Match your lead's email provider with your mailbox provider for better delivera…" at bounding box center [754, 403] width 327 height 46
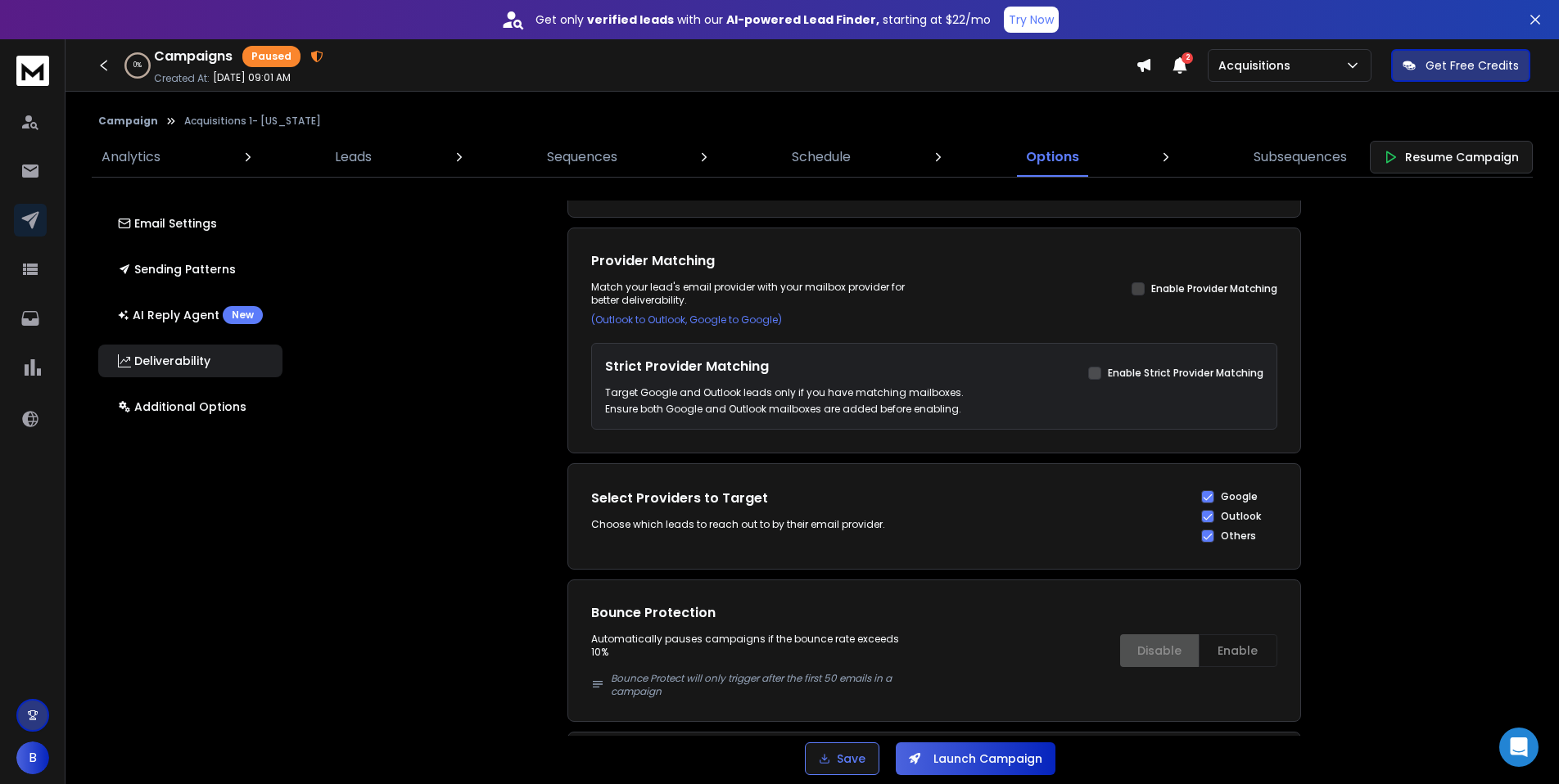
scroll to position [2268, 0]
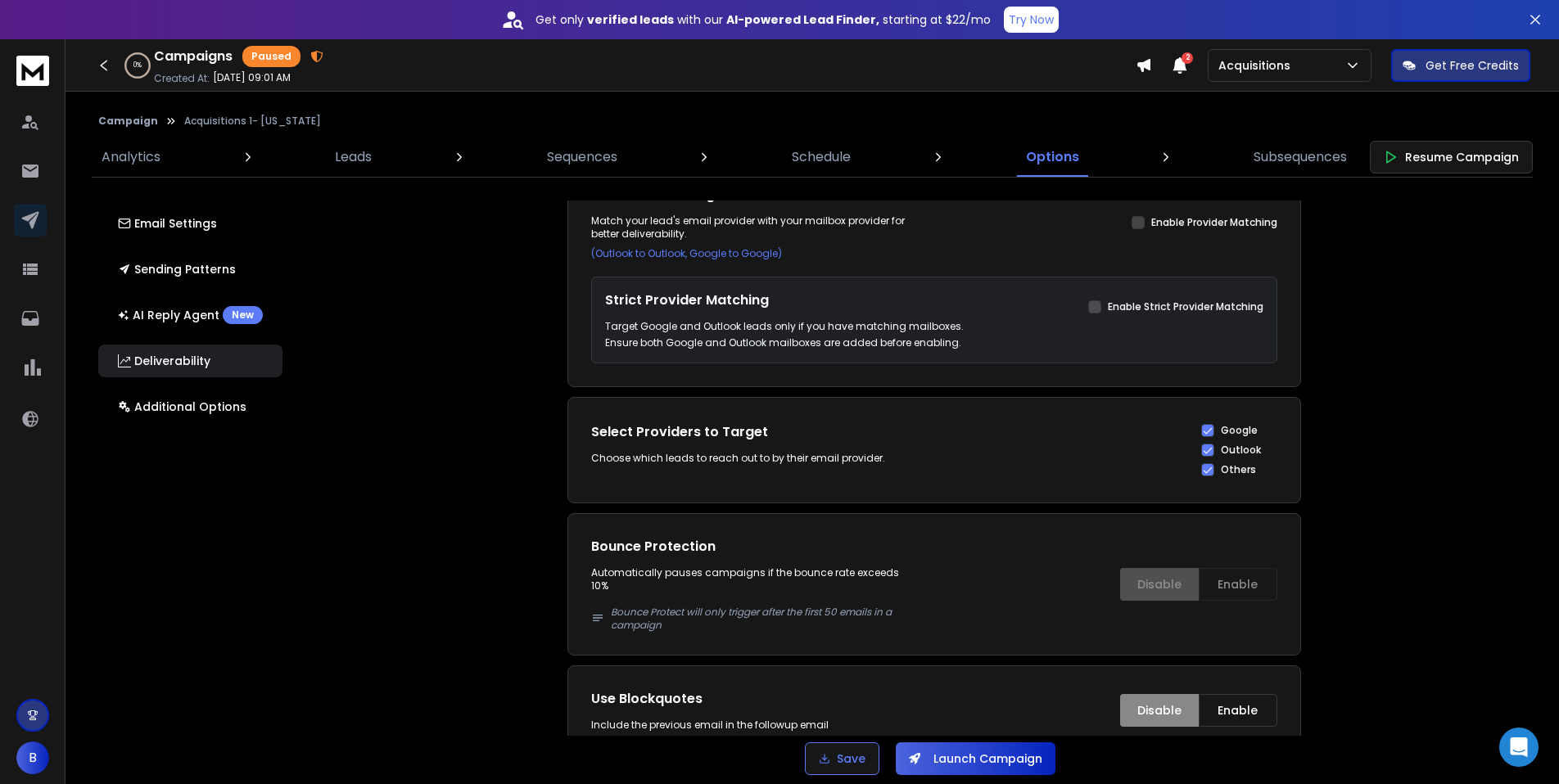
click at [885, 410] on div "Select Providers to Target Choose which leads to reach out to by their email pr…" at bounding box center [934, 450] width 734 height 107
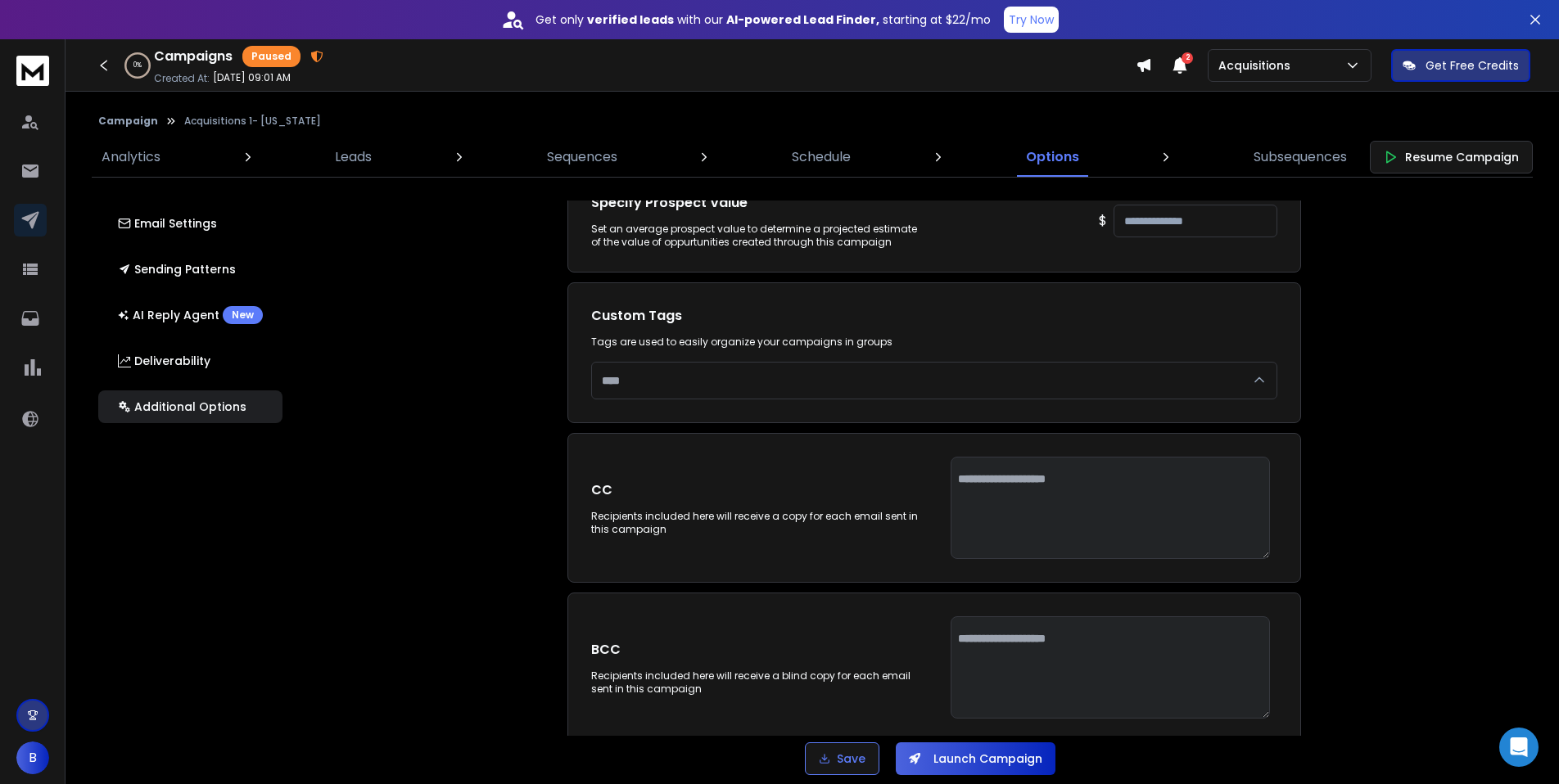
scroll to position [3158, 0]
click at [353, 155] on p "Leads" at bounding box center [353, 157] width 37 height 19
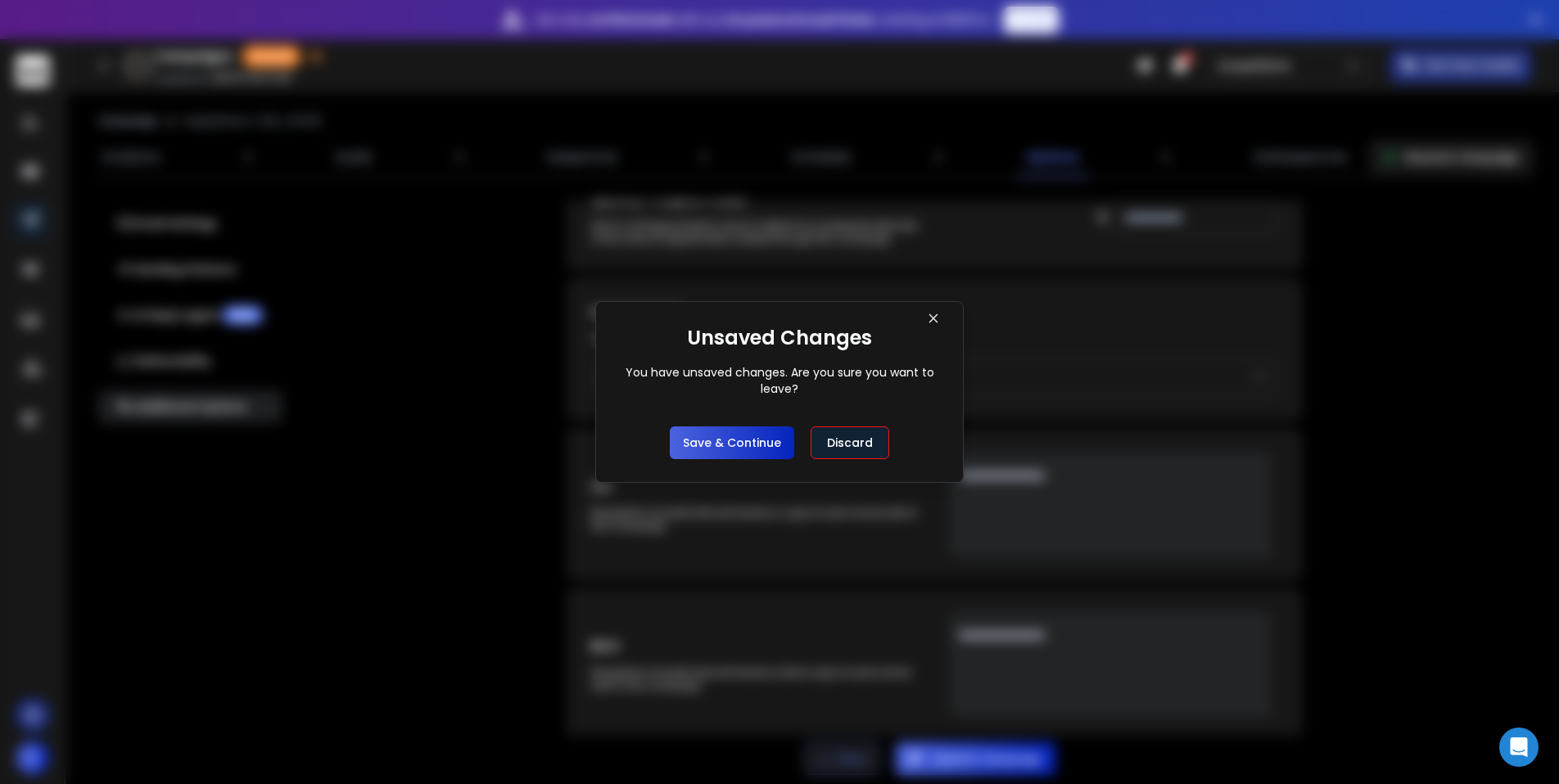
click at [847, 443] on button "Discard" at bounding box center [850, 442] width 79 height 33
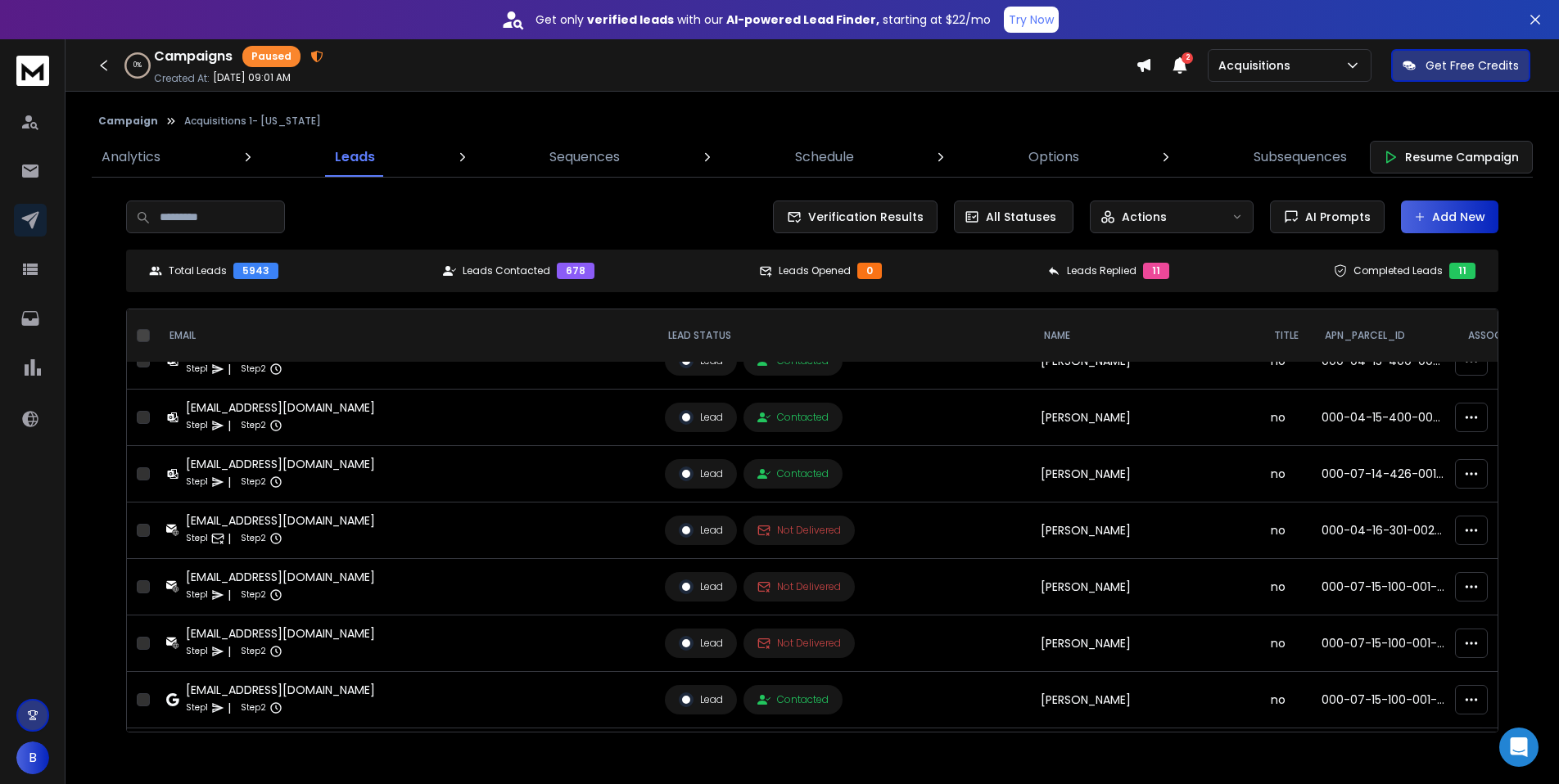
scroll to position [21494, 0]
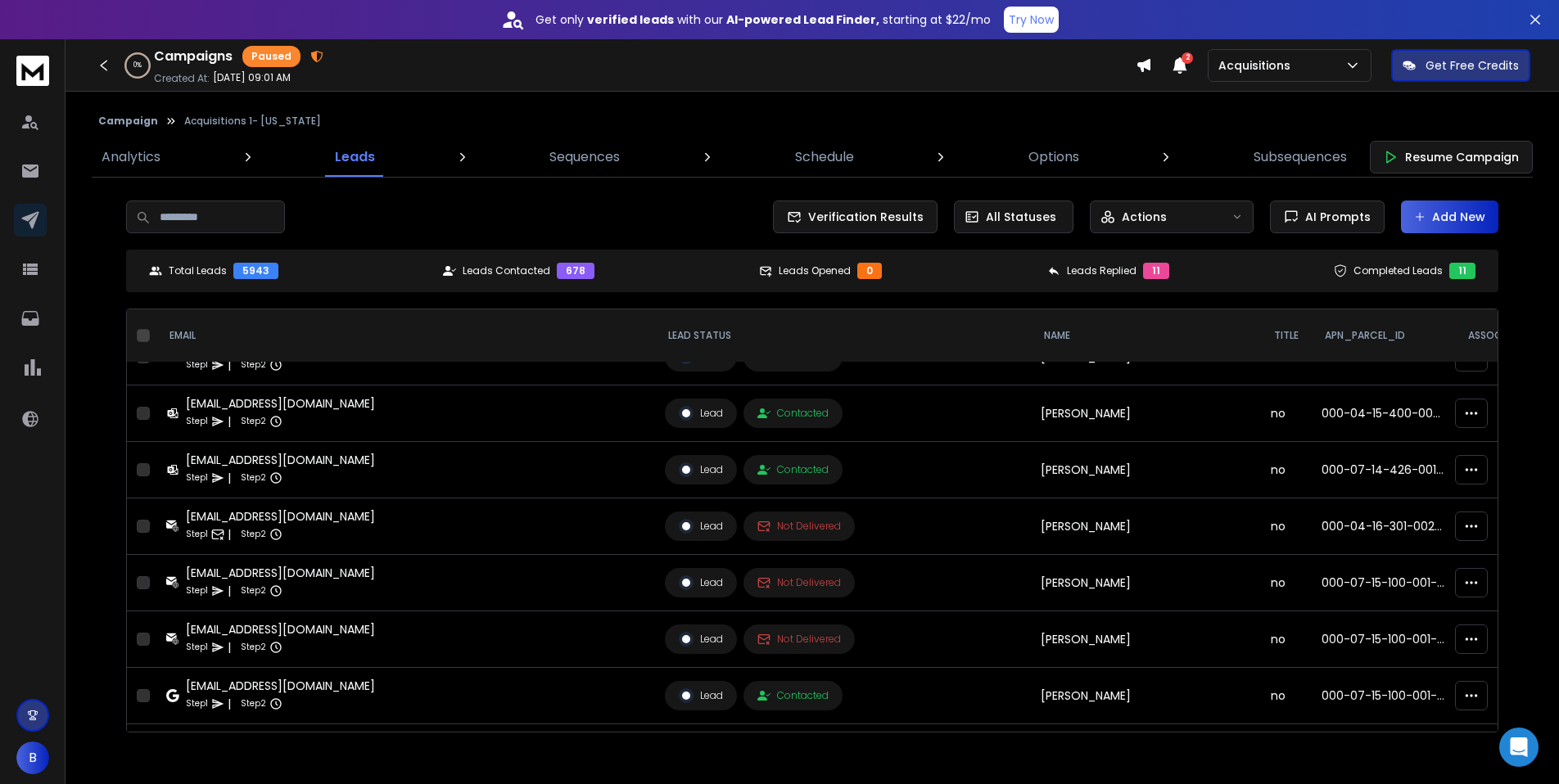
click at [245, 218] on input at bounding box center [206, 216] width 159 height 33
type input "*********"
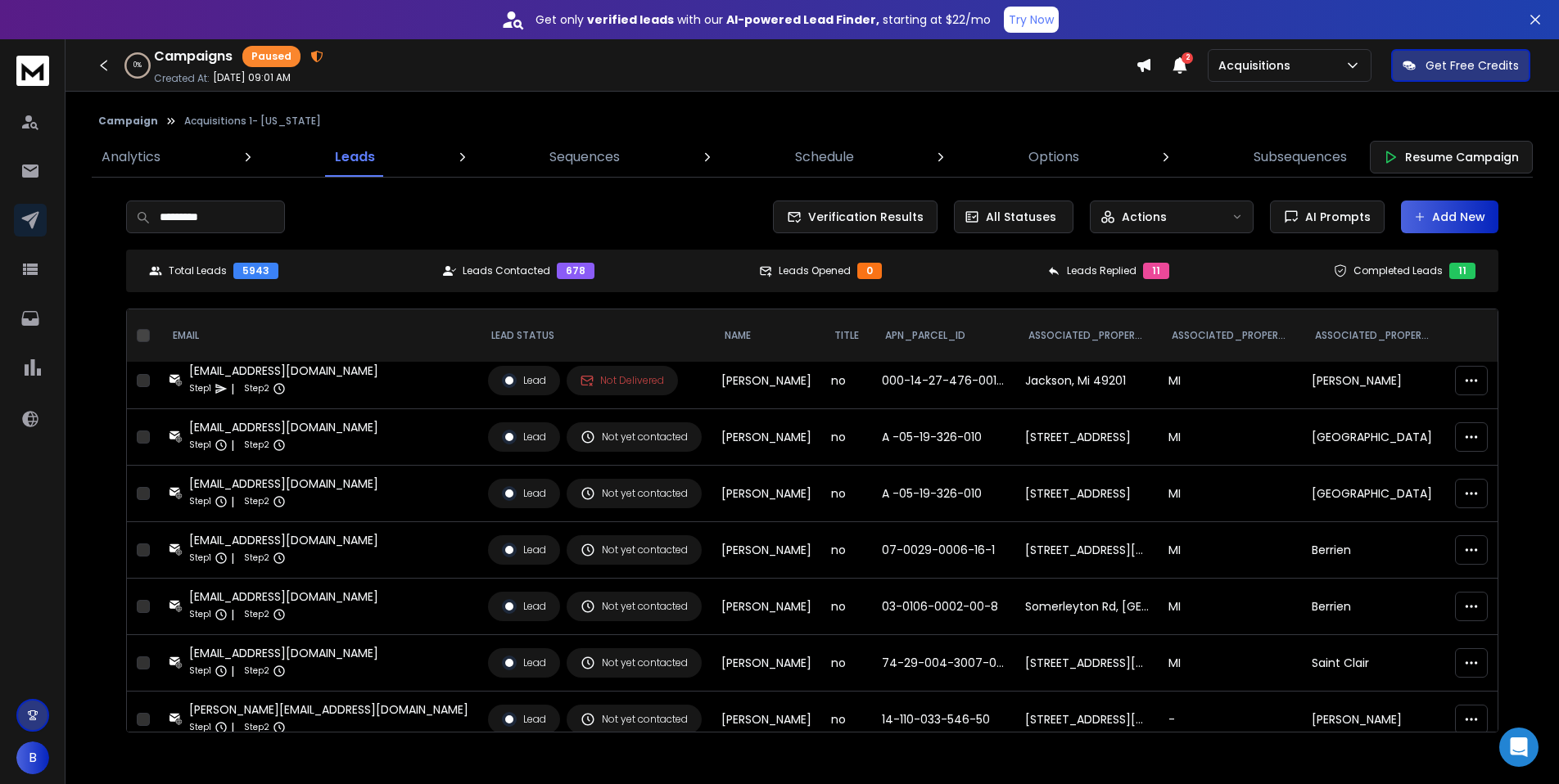
scroll to position [0, 0]
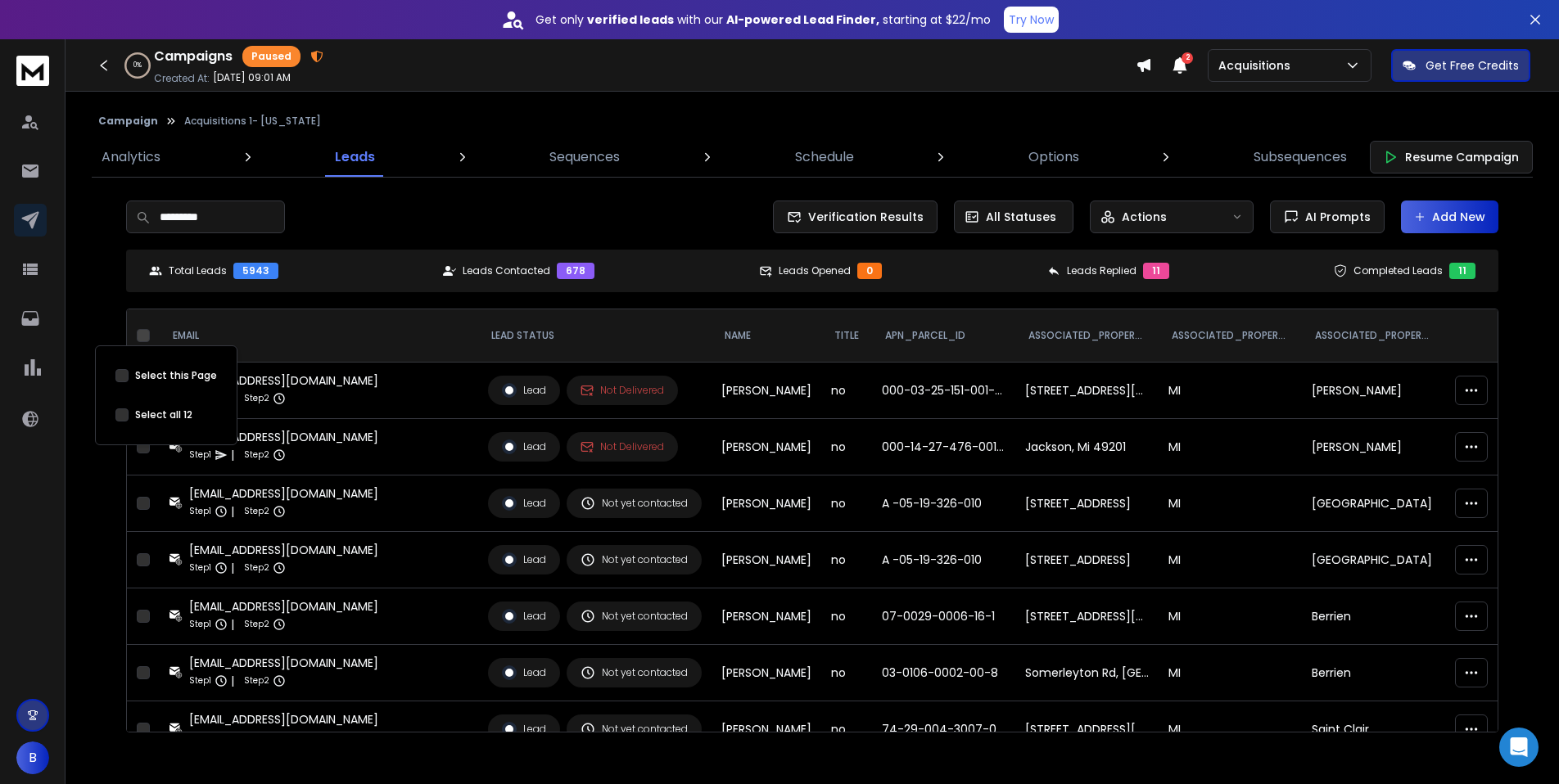
click at [155, 413] on label "Select all 12" at bounding box center [163, 415] width 57 height 13
click at [125, 414] on button "Select this Page" at bounding box center [122, 415] width 13 height 13
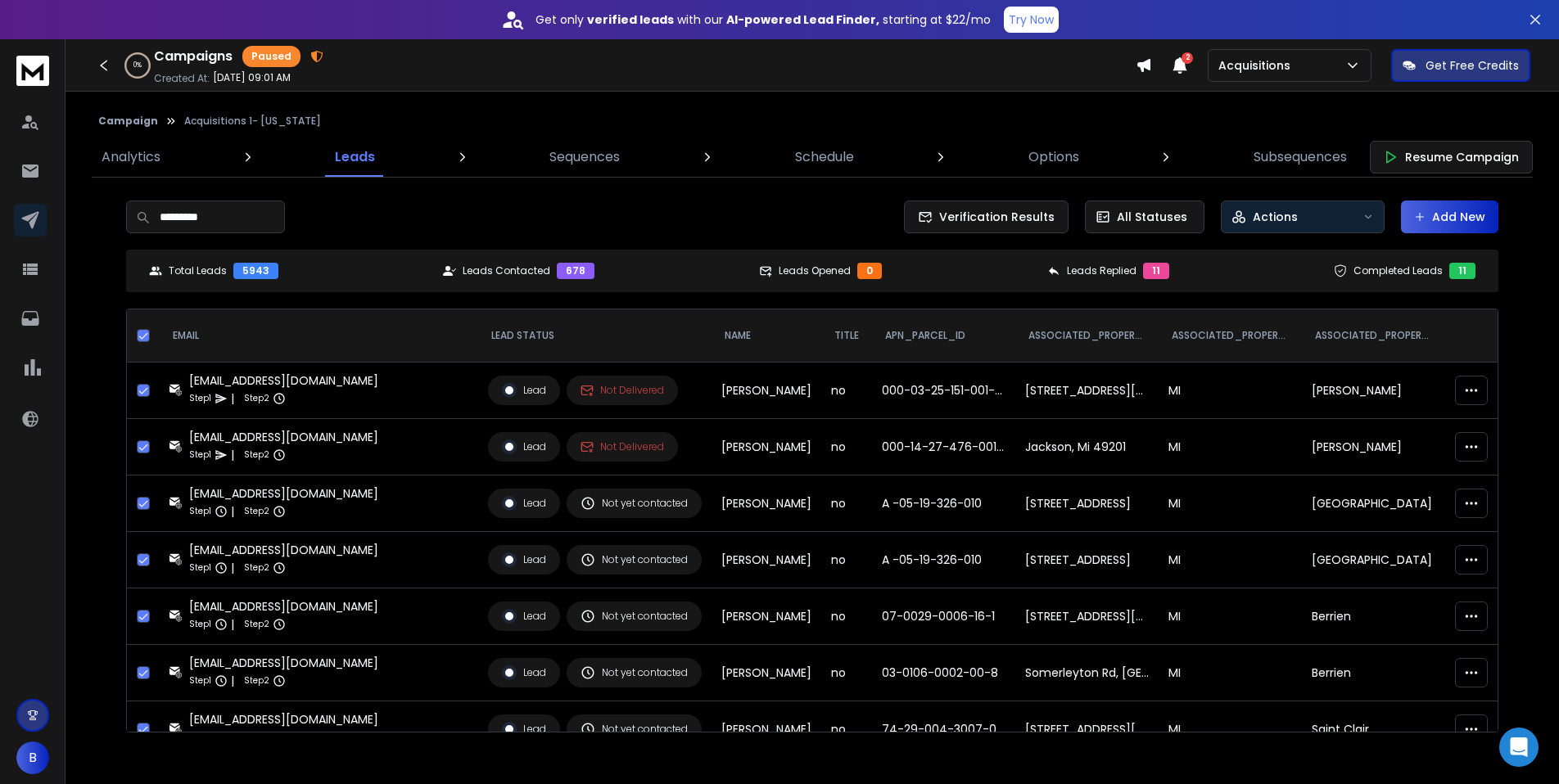
click at [1254, 223] on p "Actions" at bounding box center [1275, 216] width 45 height 17
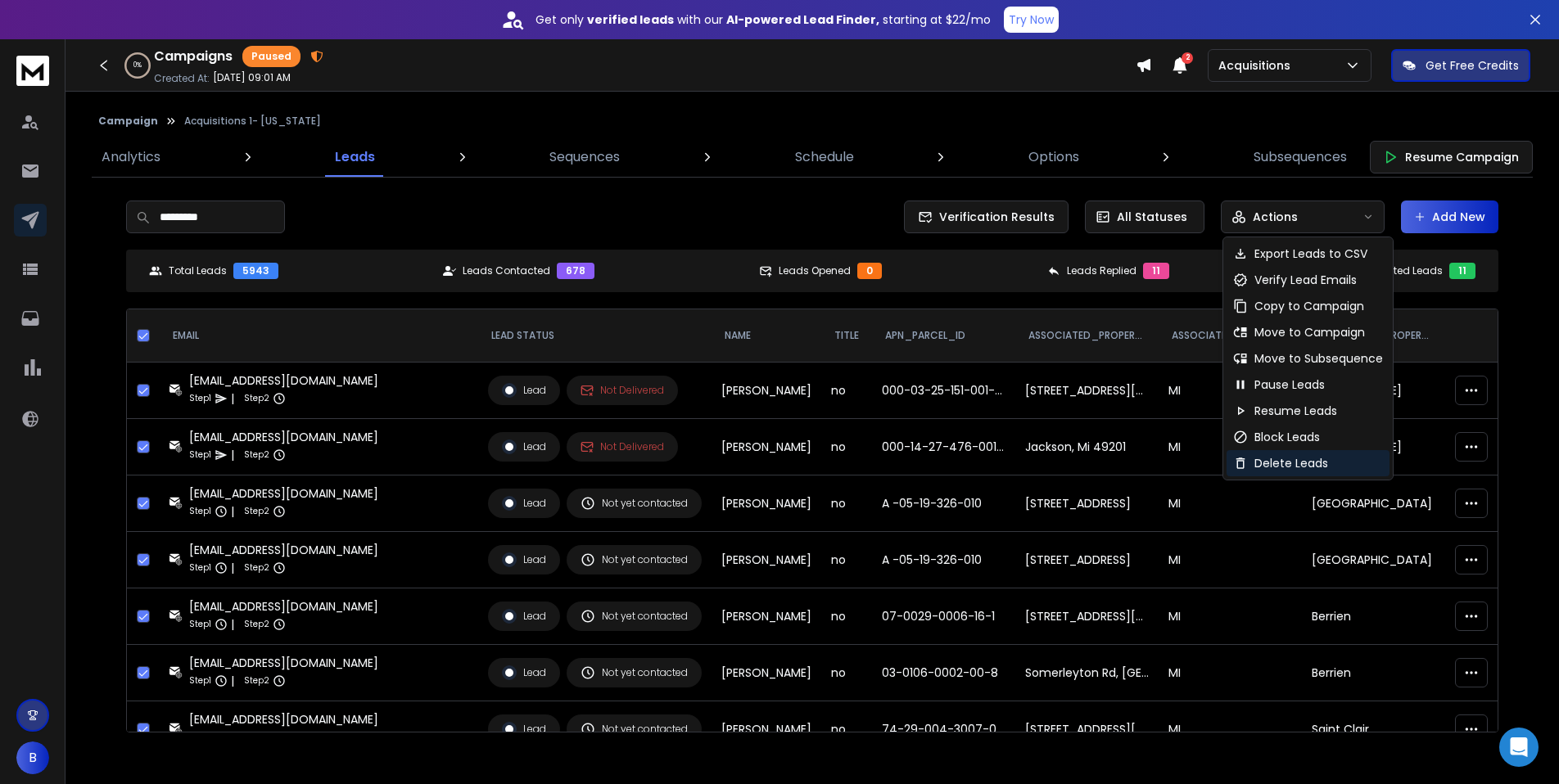
click at [1321, 465] on p "Delete Leads" at bounding box center [1290, 463] width 73 height 17
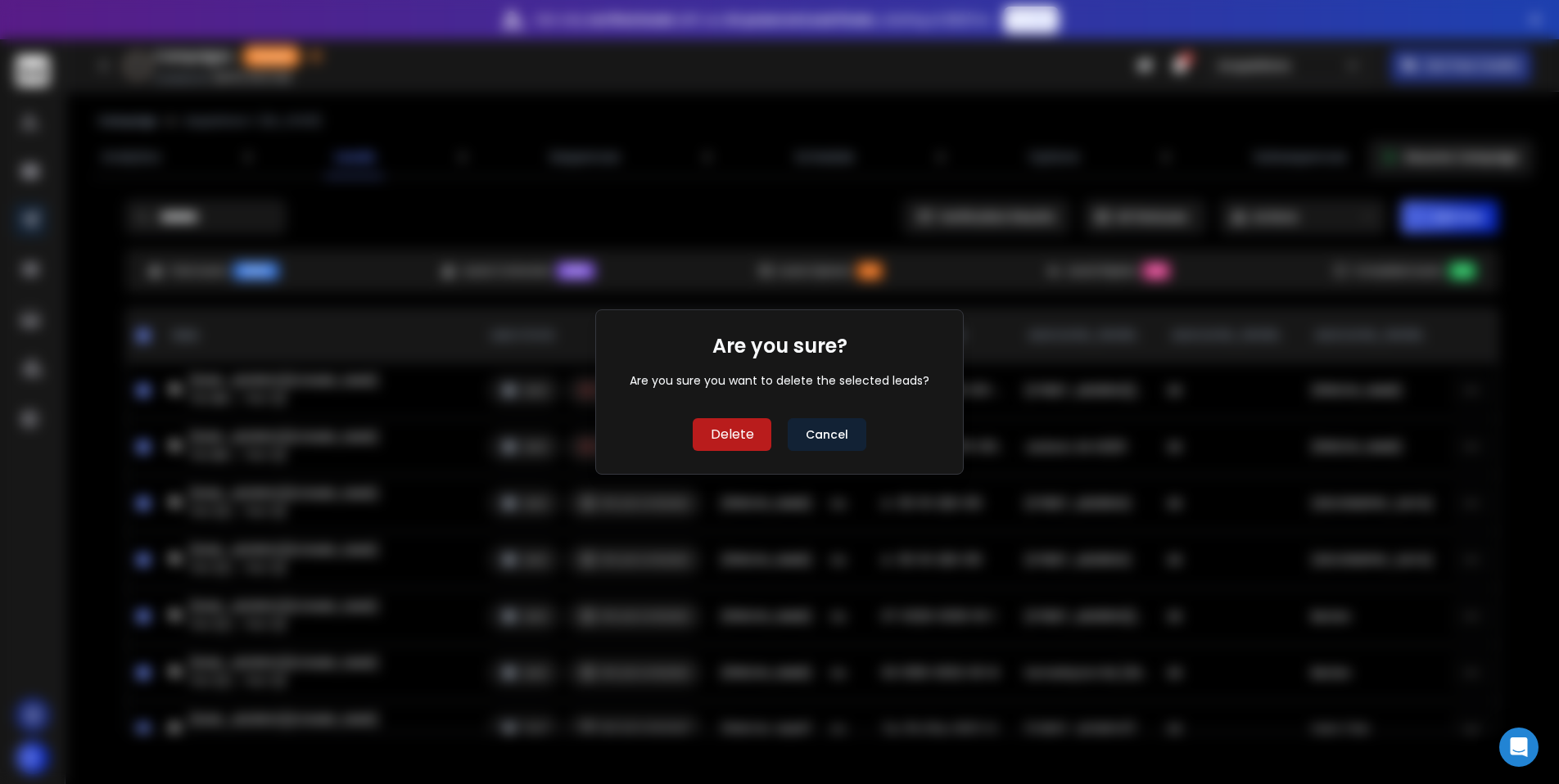
click at [726, 433] on button "Delete" at bounding box center [731, 434] width 79 height 33
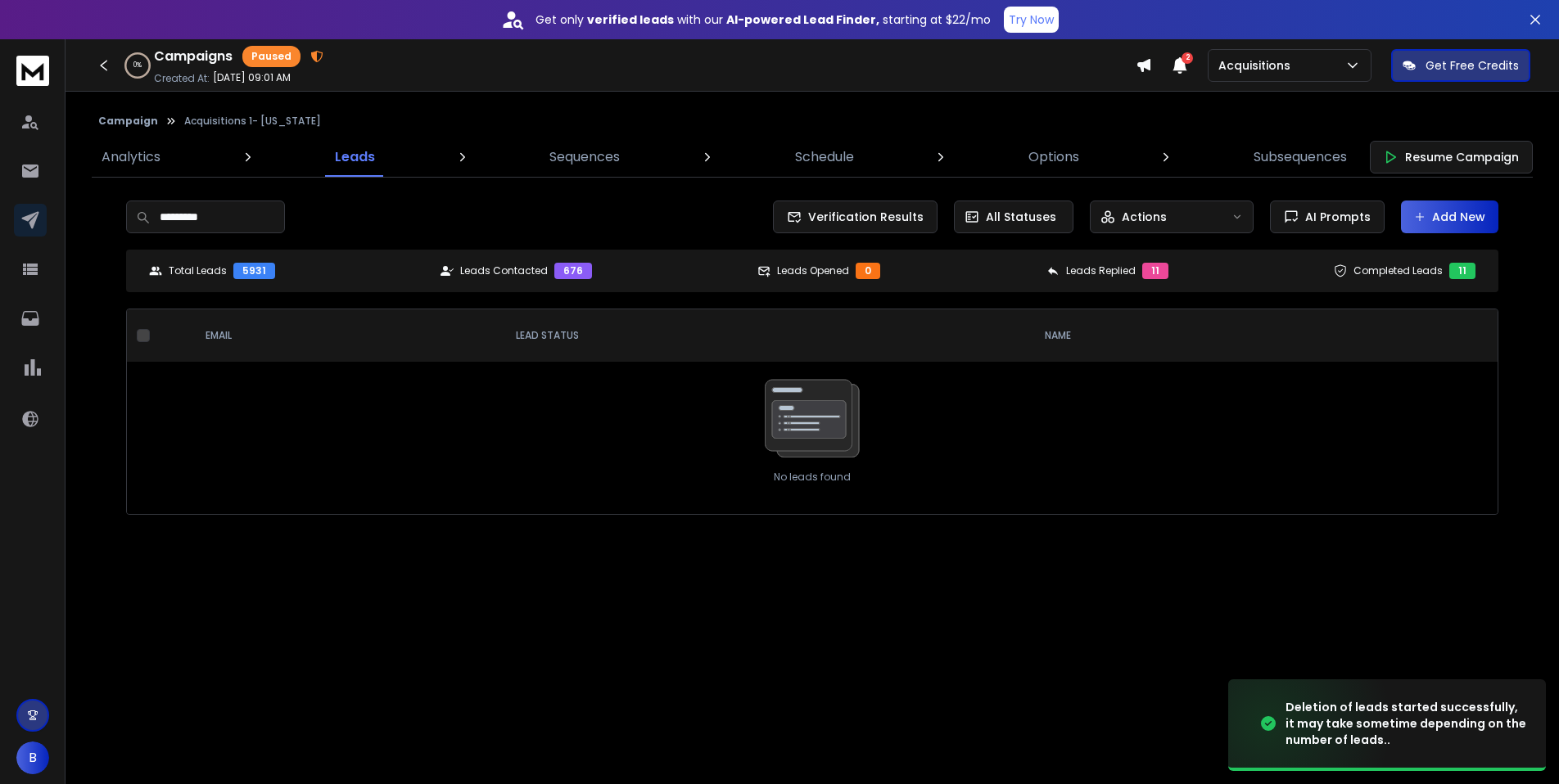
click at [209, 222] on input "*********" at bounding box center [206, 216] width 159 height 33
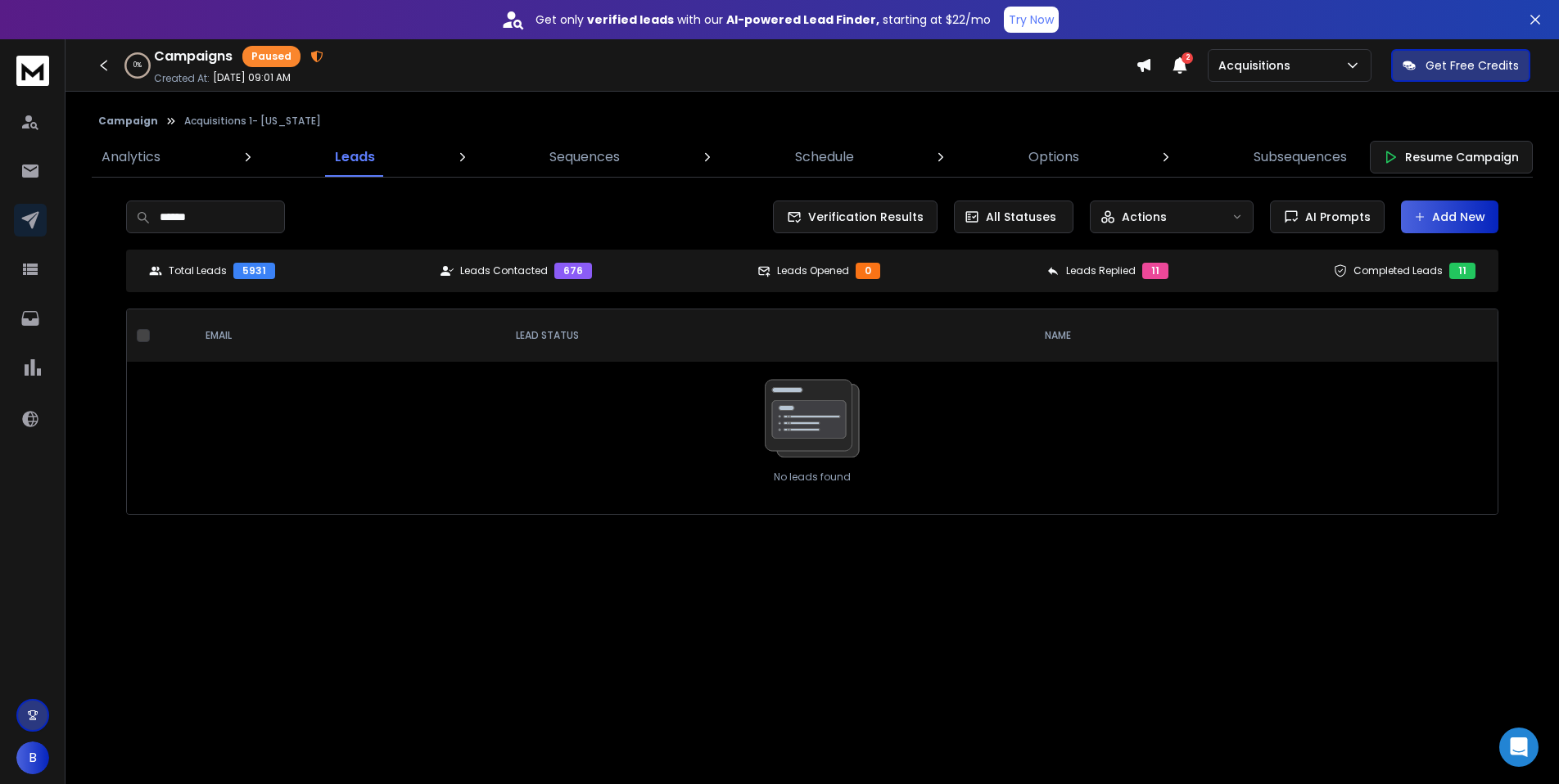
type input "*******"
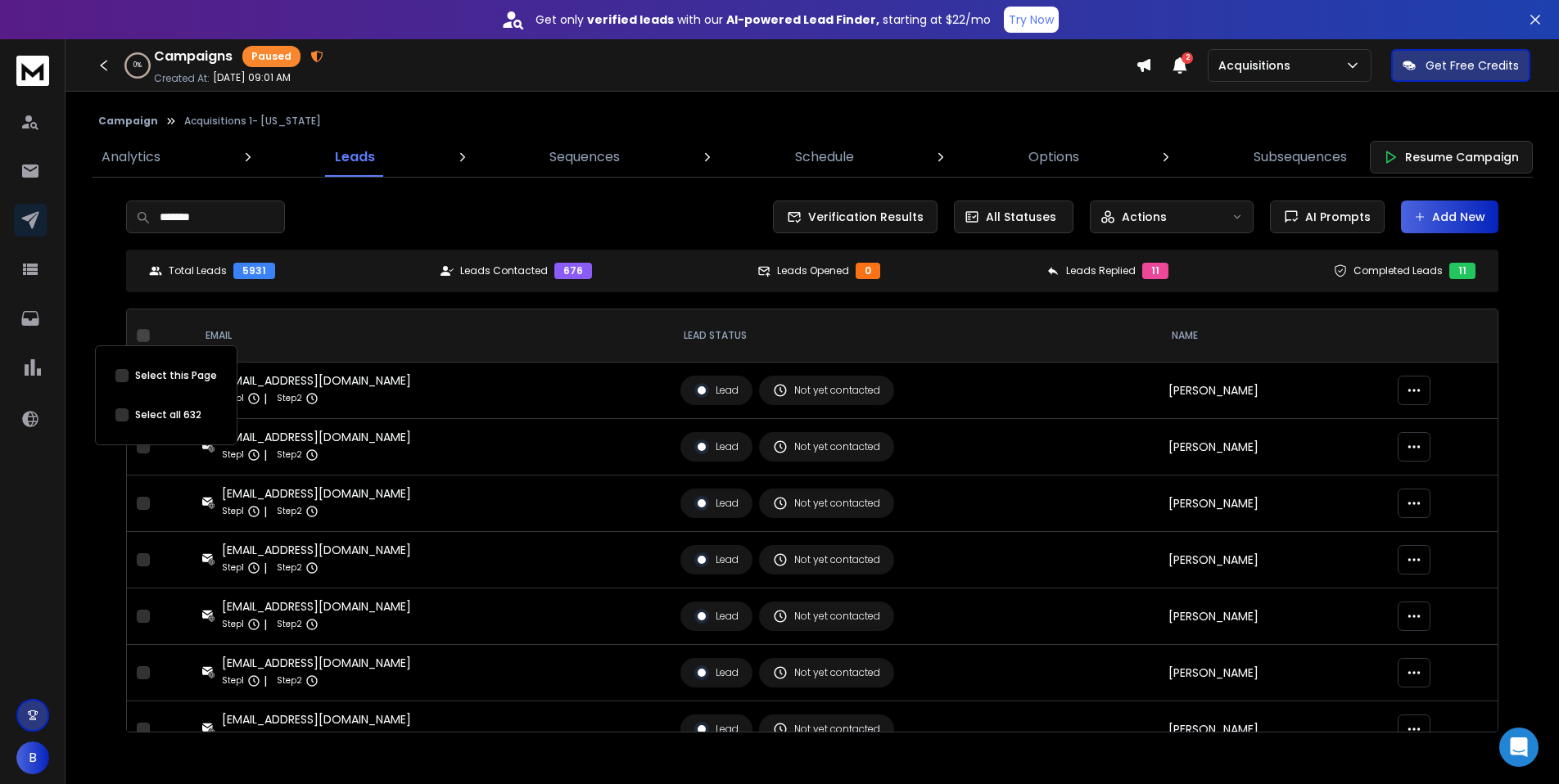
click at [163, 416] on label "Select all 632" at bounding box center [168, 415] width 66 height 13
click at [121, 413] on button "Select this Page" at bounding box center [122, 415] width 13 height 13
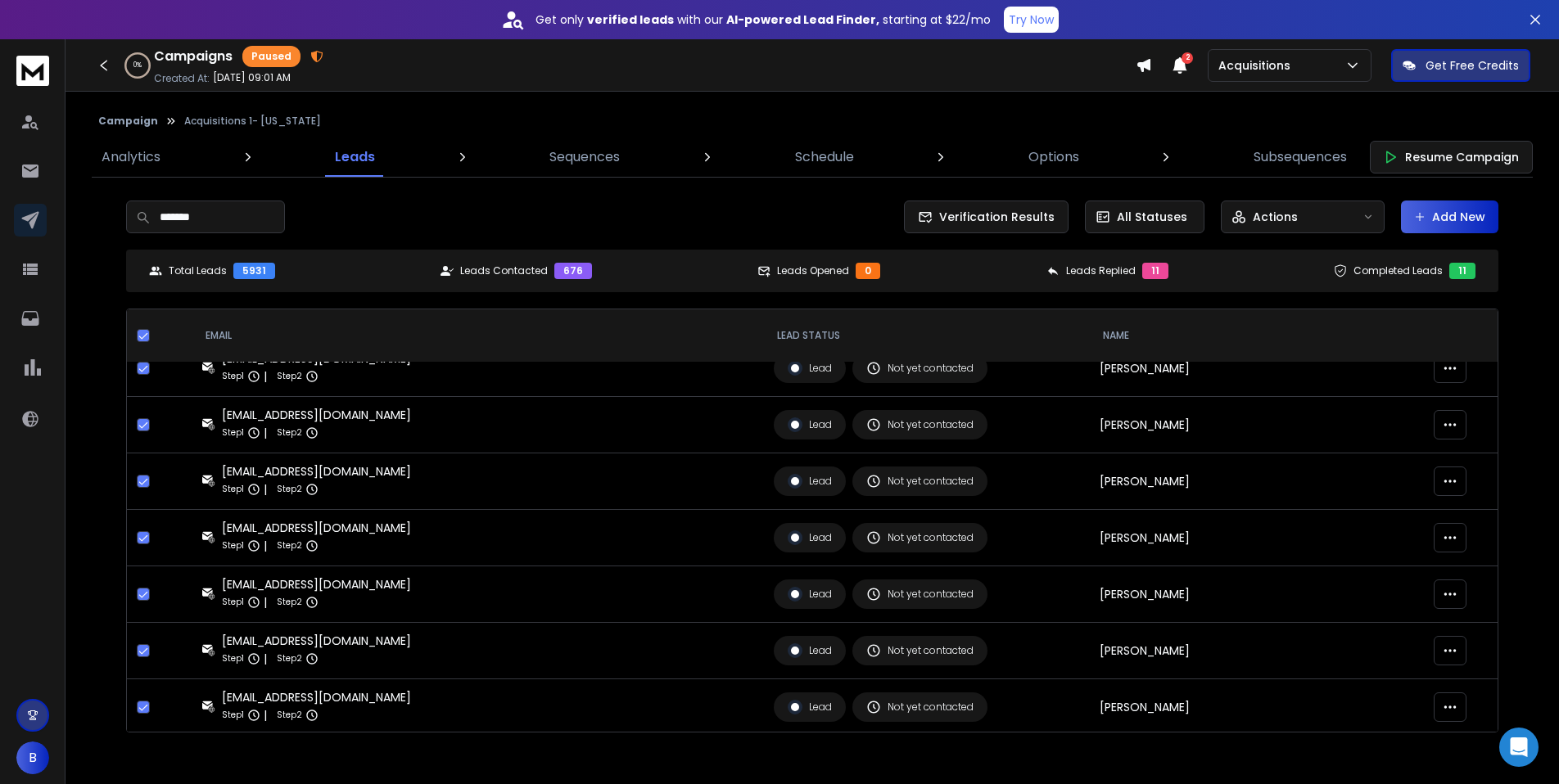
scroll to position [35320, 0]
click at [1314, 218] on div "Actions" at bounding box center [1293, 216] width 125 height 17
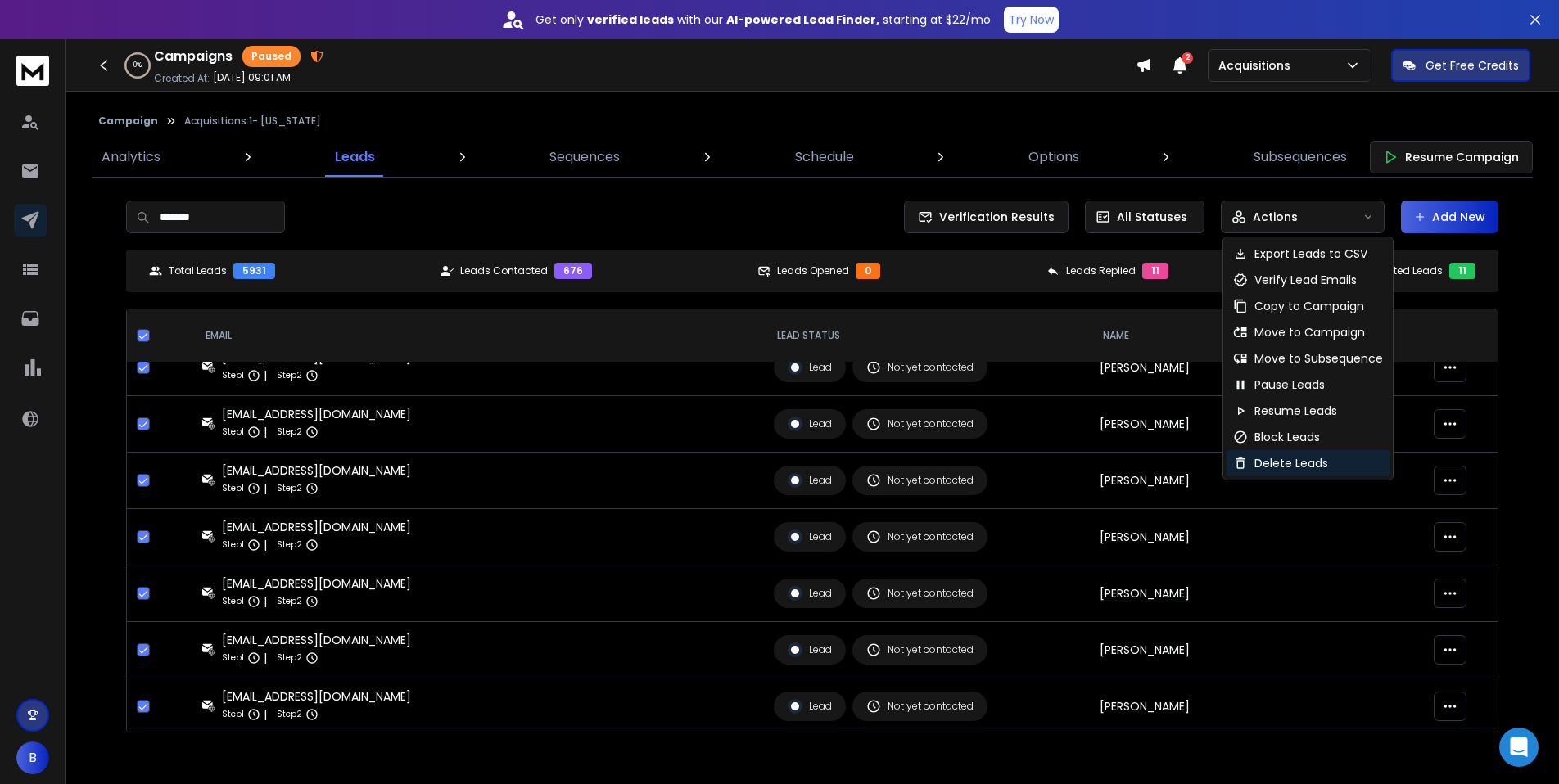
click at [1282, 460] on p "Delete Leads" at bounding box center [1290, 463] width 73 height 17
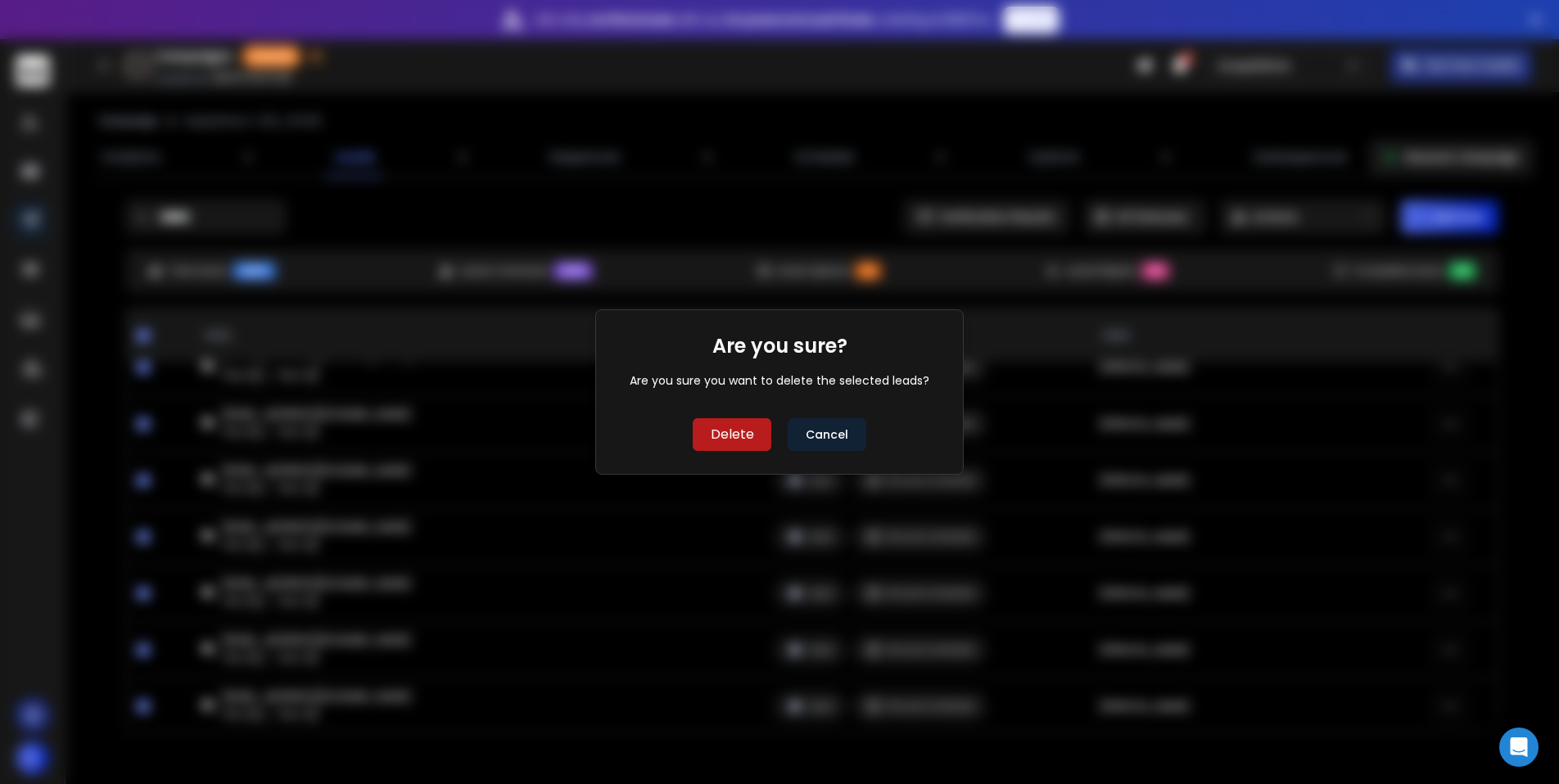
click at [700, 434] on button "Delete" at bounding box center [731, 434] width 79 height 33
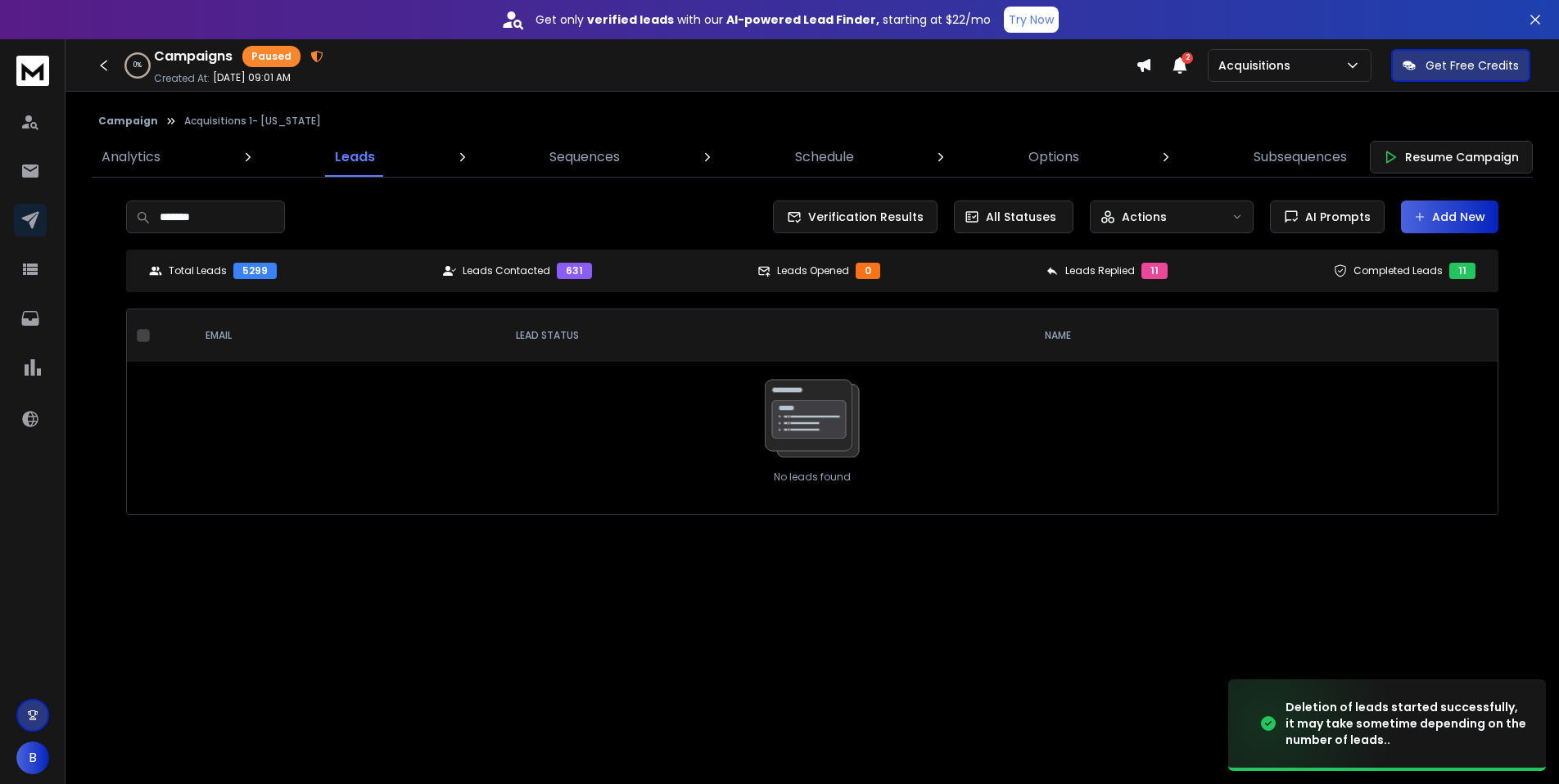
scroll to position [0, 0]
click at [223, 215] on input "*******" at bounding box center [206, 216] width 159 height 33
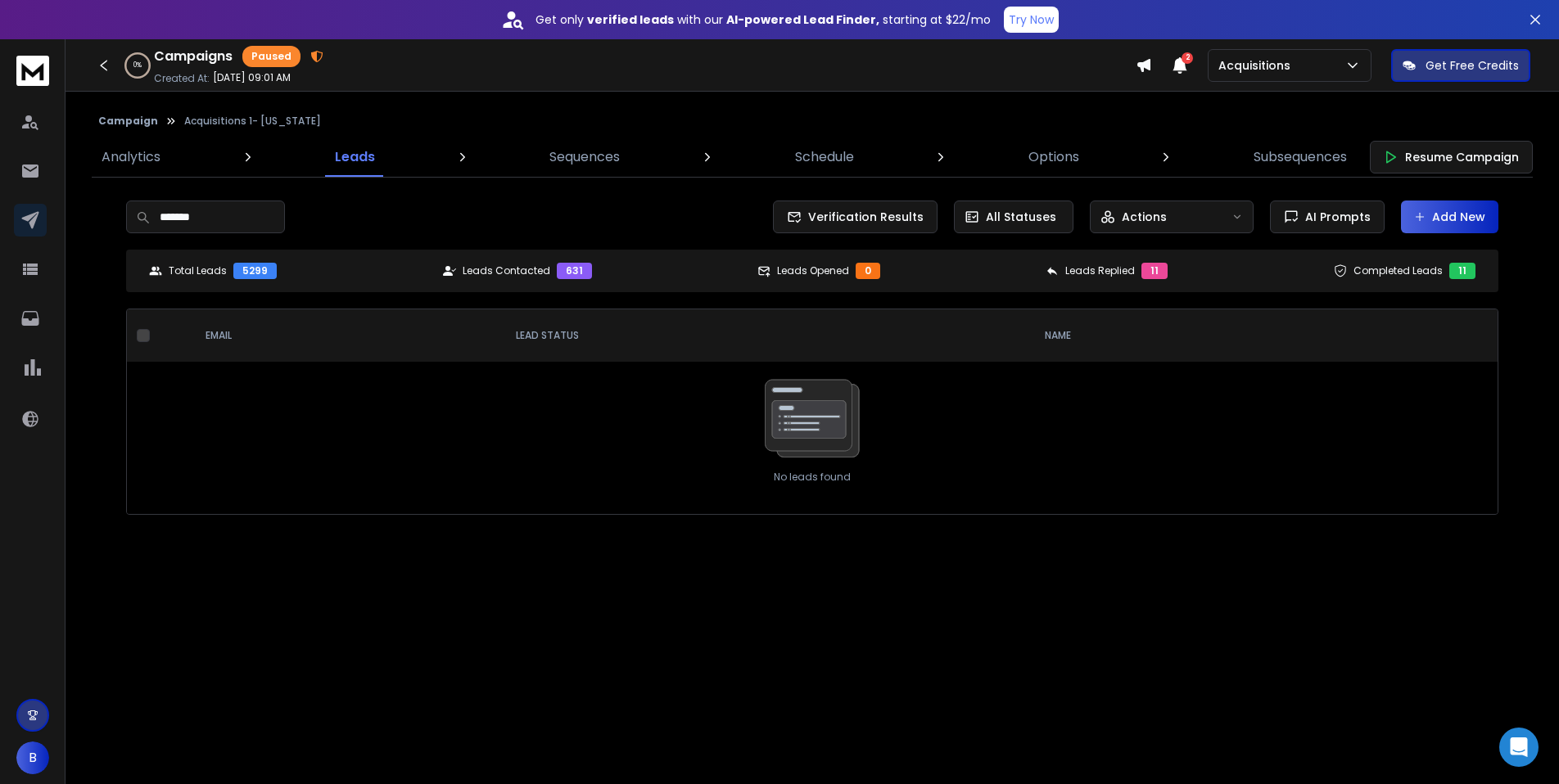
click at [223, 215] on input "*******" at bounding box center [206, 216] width 159 height 33
type input "*********"
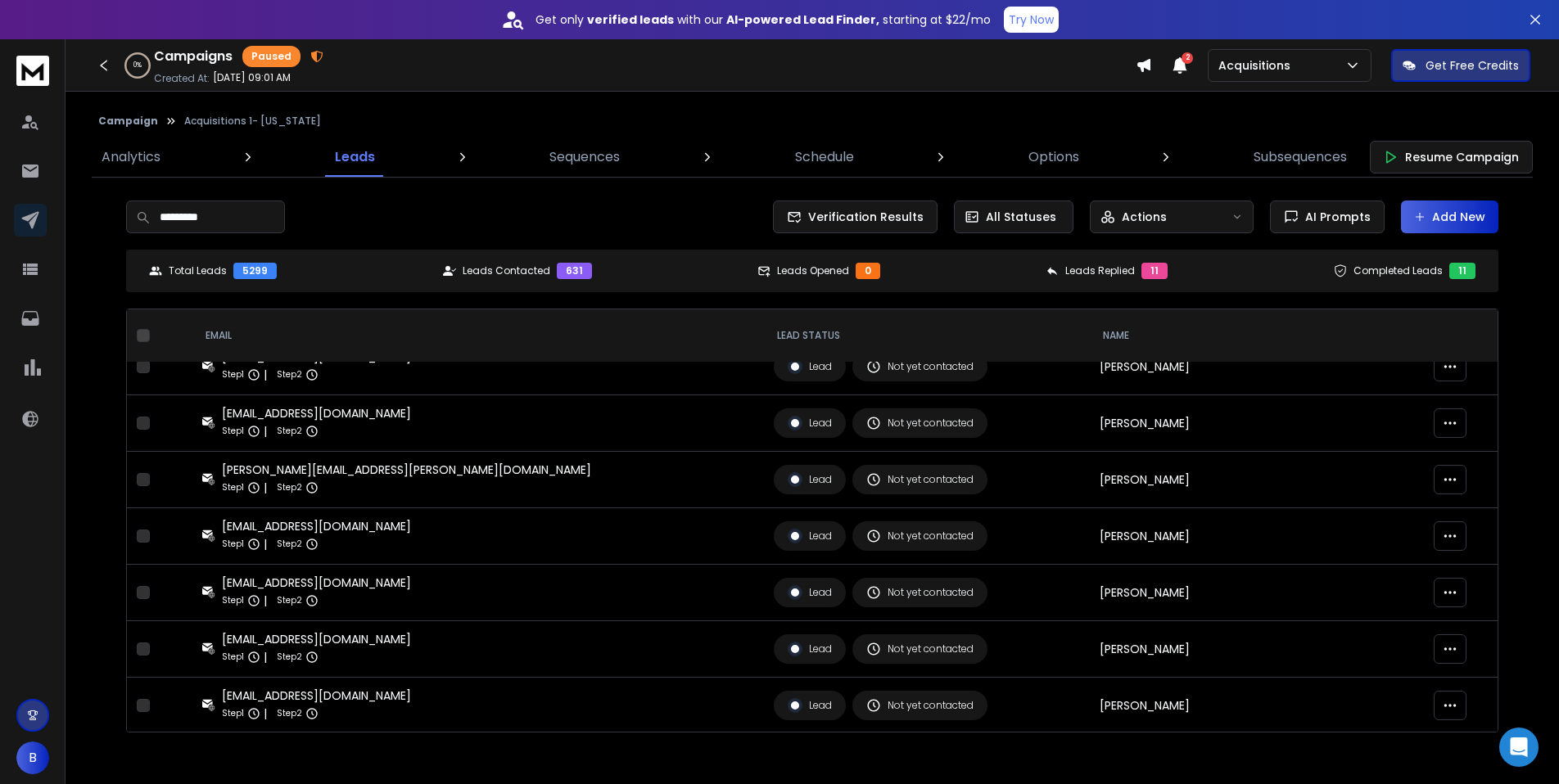
scroll to position [36352, 0]
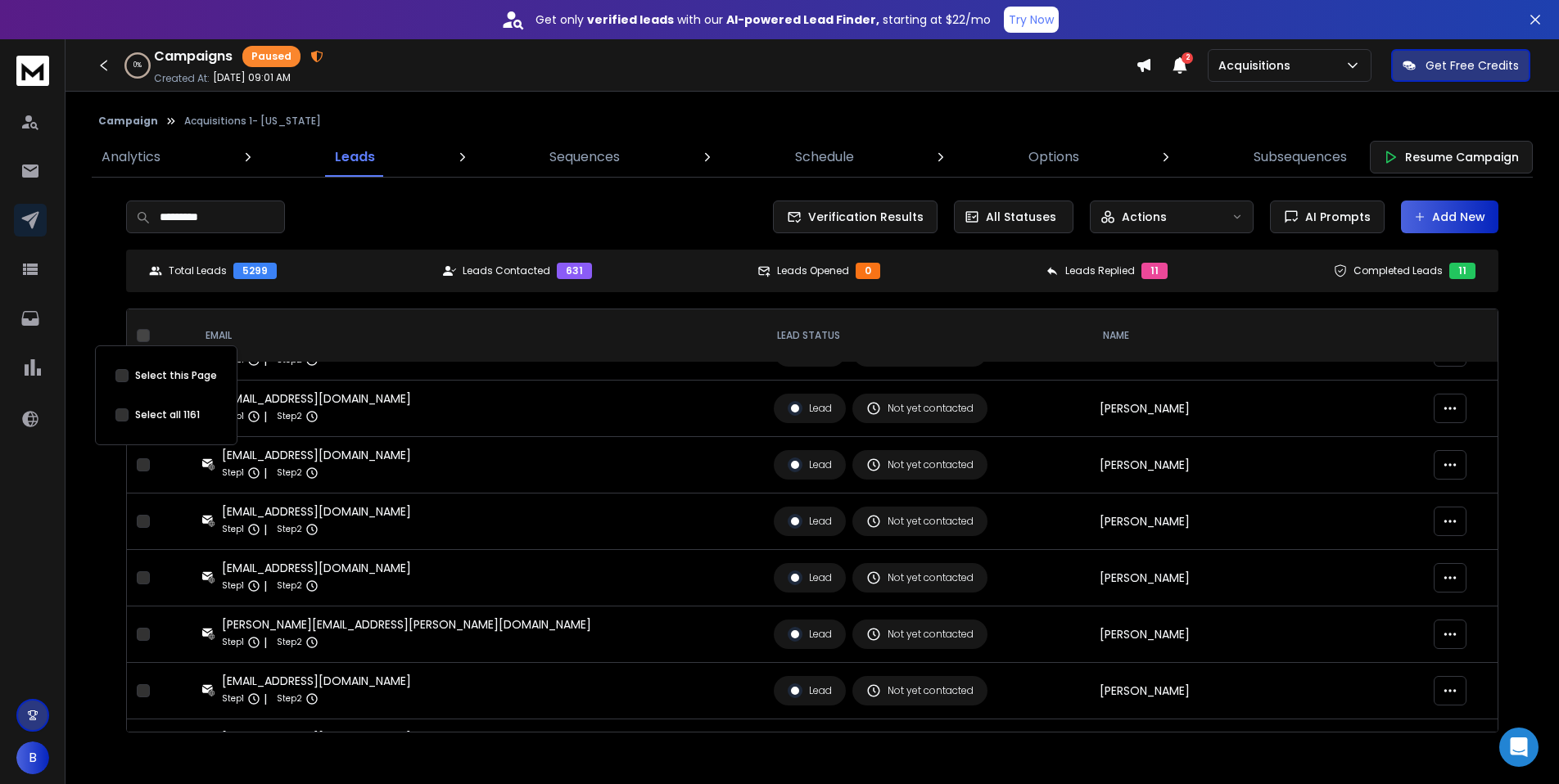
click at [172, 420] on label "Select all 1161" at bounding box center [167, 415] width 64 height 13
click at [121, 417] on button "Select this Page" at bounding box center [122, 415] width 13 height 13
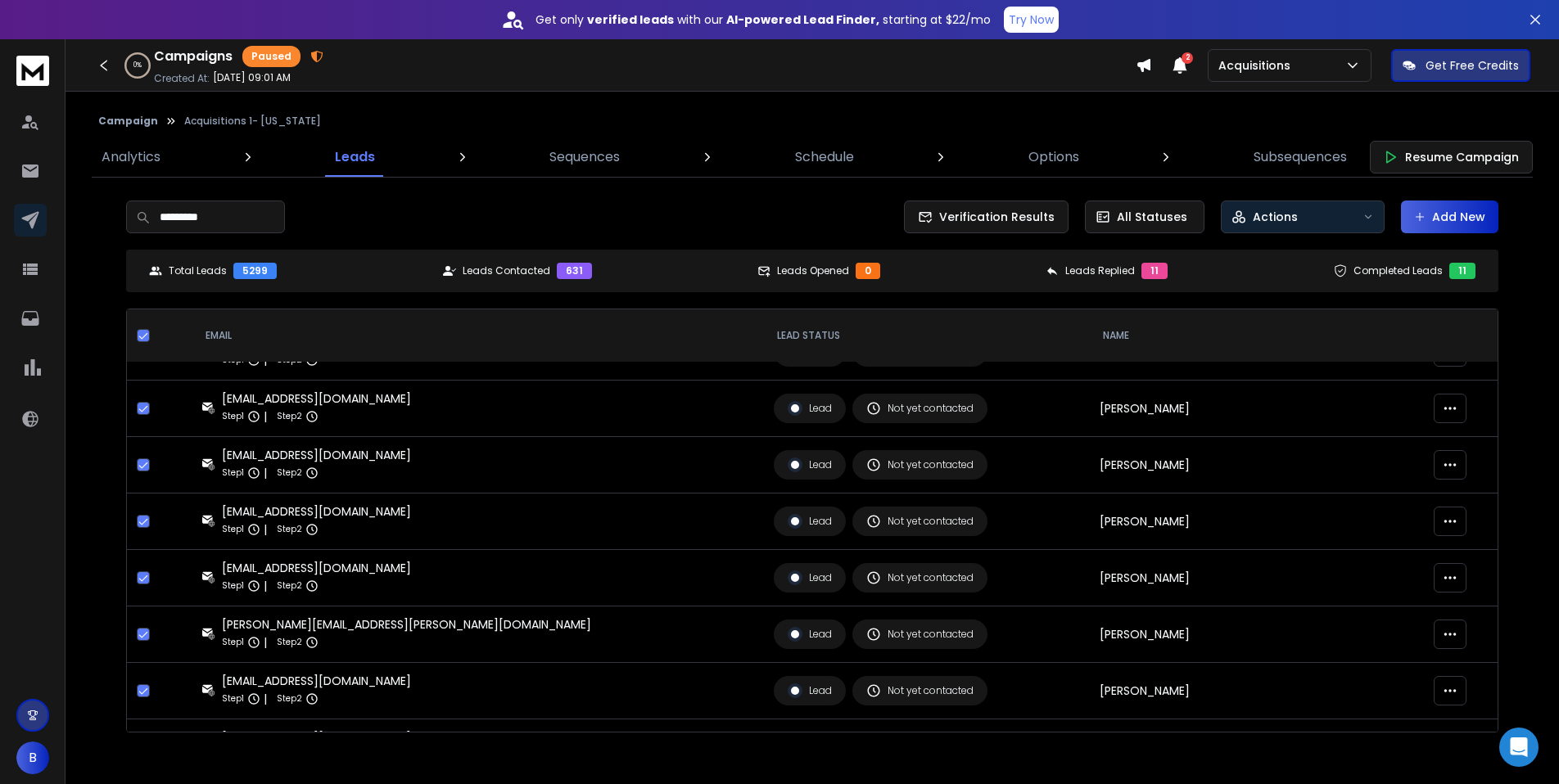
click at [1335, 222] on div "Actions" at bounding box center [1293, 216] width 125 height 17
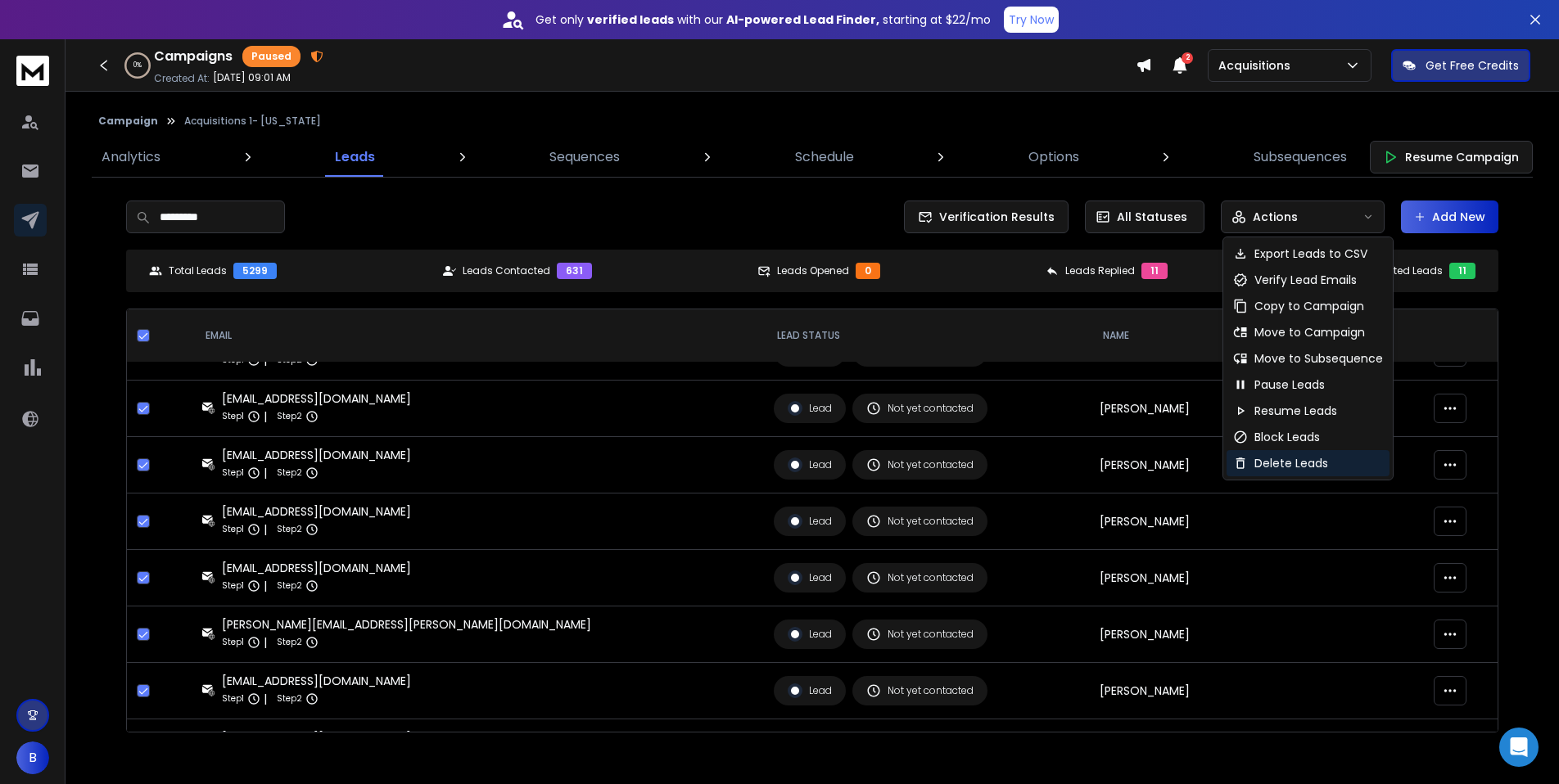
click at [1319, 469] on p "Delete Leads" at bounding box center [1290, 463] width 73 height 17
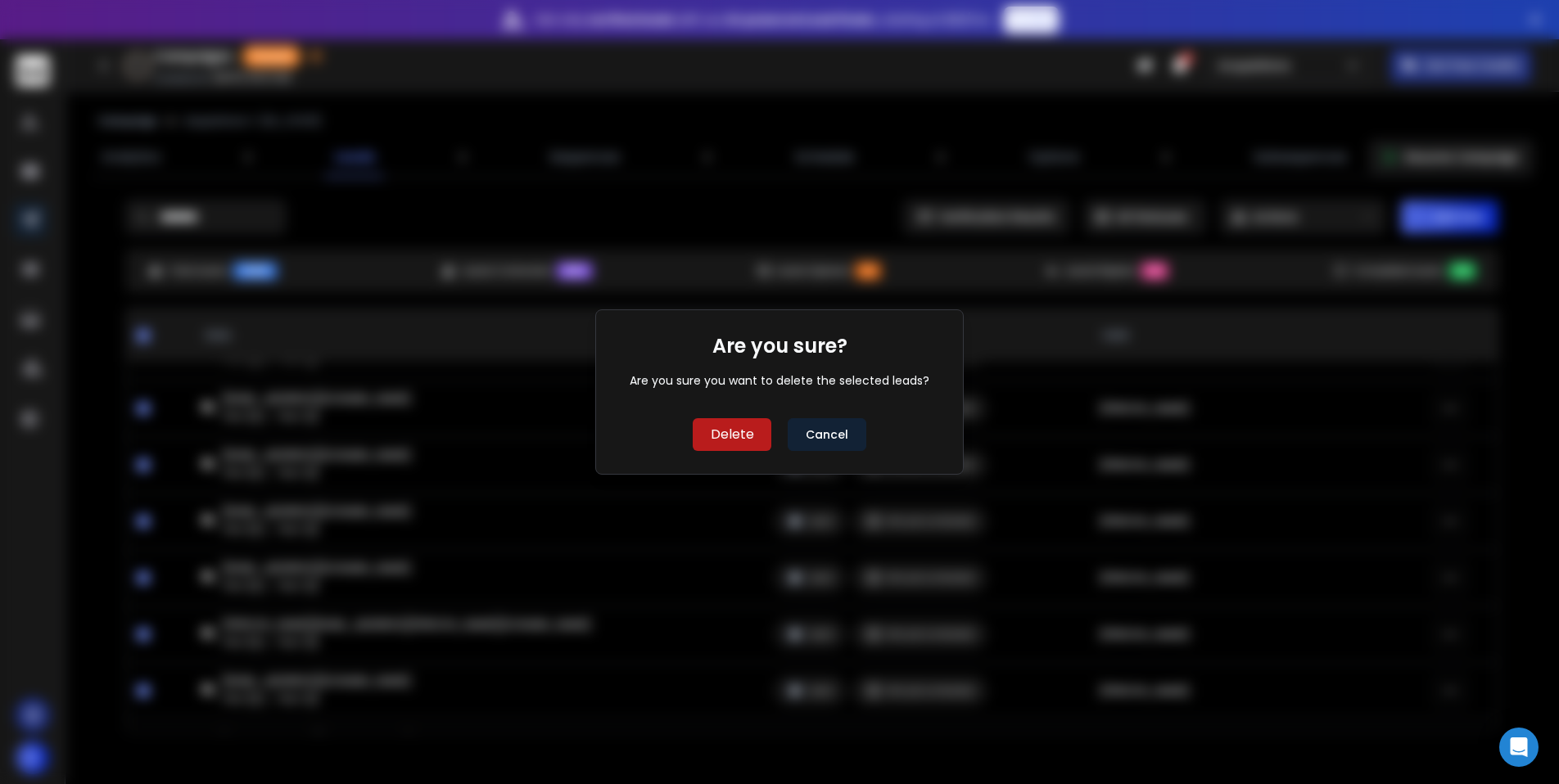
click at [758, 436] on button "Delete" at bounding box center [731, 434] width 79 height 33
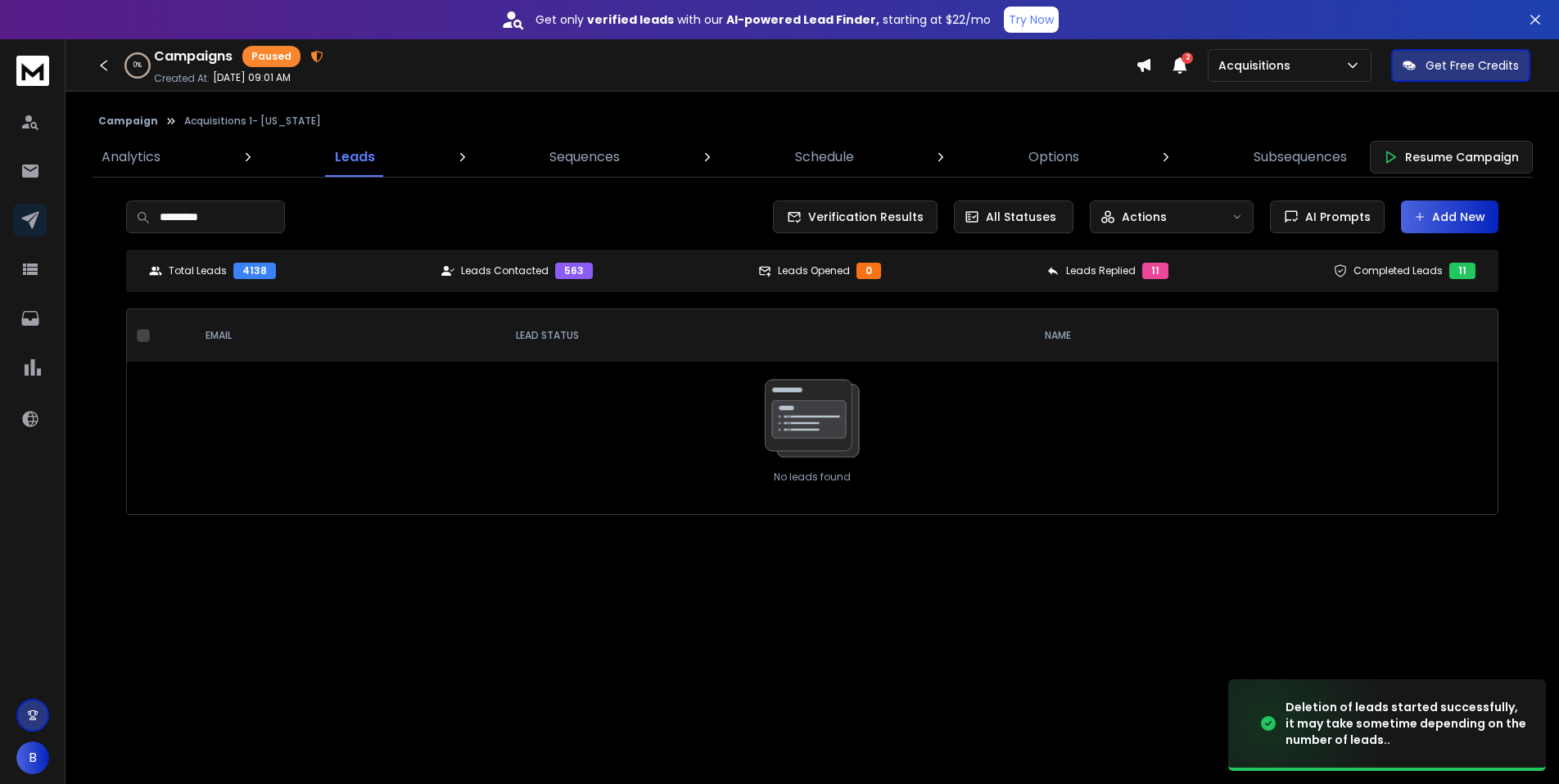
scroll to position [0, 0]
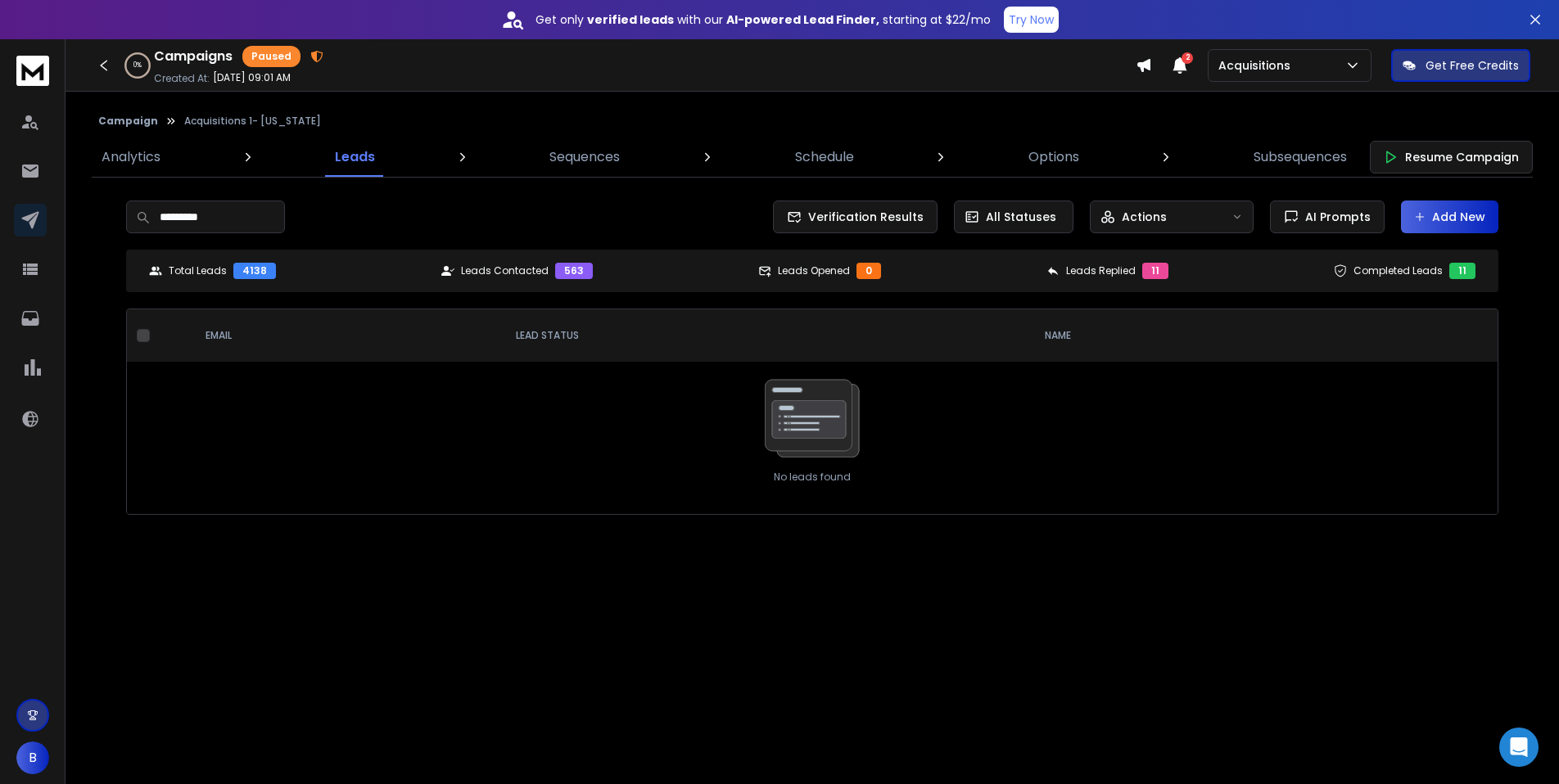
click at [639, 485] on div "No leads found" at bounding box center [813, 432] width 1369 height 138
click at [1407, 154] on button "Resume Campaign" at bounding box center [1451, 156] width 163 height 33
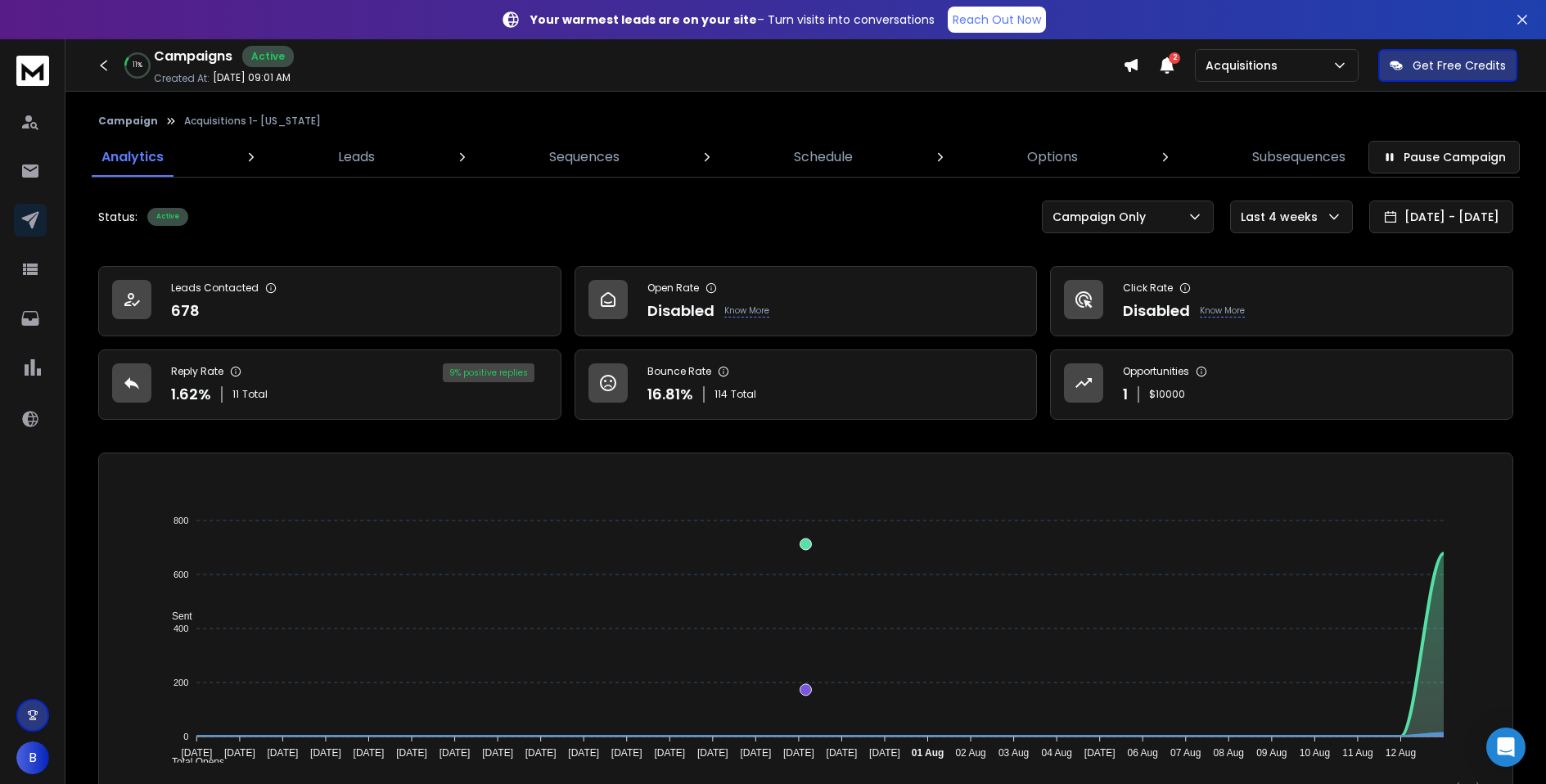
click at [773, 424] on div "Leads Contacted 678 Open Rate Disabled Know More Click Rate Disabled Know More …" at bounding box center [805, 652] width 1415 height 773
click at [859, 442] on div "Leads Contacted 678 Open Rate Disabled Know More Click Rate Disabled Know More …" at bounding box center [805, 652] width 1415 height 773
click at [825, 223] on div "Status: Active Pause Campaign Campaign Only Last 4 weeks 15 Jul 2025 - 13 Aug 2…" at bounding box center [805, 216] width 1415 height 33
click at [825, 222] on div "Status: Active Pause Campaign Campaign Only Last 4 weeks 15 Jul 2025 - 13 Aug 2…" at bounding box center [805, 216] width 1415 height 33
click at [824, 228] on div "Status: Active Pause Campaign Campaign Only Last 4 weeks 15 Jul 2025 - 13 Aug 2…" at bounding box center [805, 216] width 1415 height 33
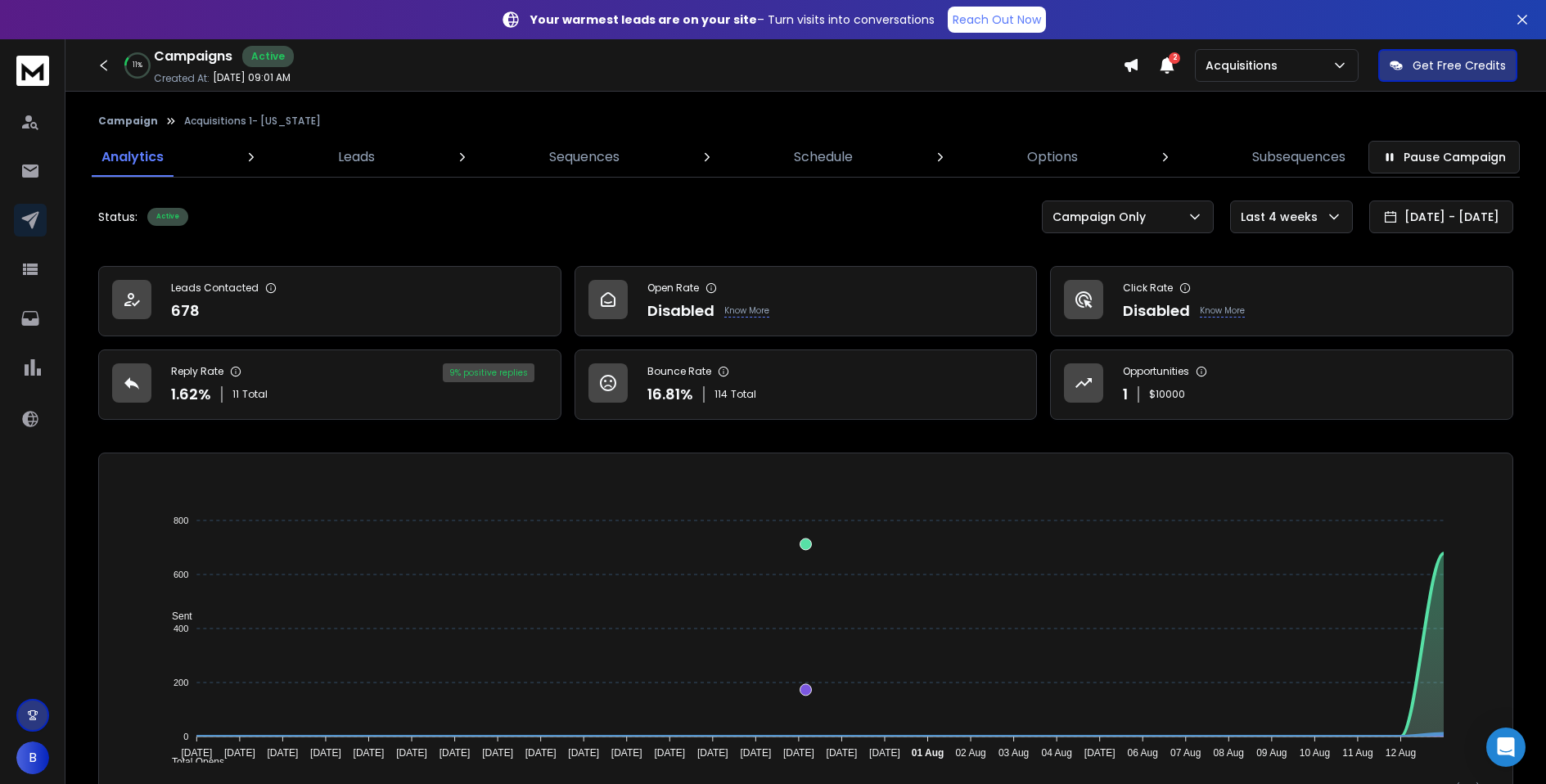
click at [823, 230] on div "Status: Active Pause Campaign Campaign Only Last 4 weeks 15 Jul 2025 - 13 Aug 2…" at bounding box center [805, 216] width 1415 height 33
click at [824, 230] on div "Status: Active Pause Campaign Campaign Only Last 4 weeks 15 Jul 2025 - 13 Aug 2…" at bounding box center [805, 216] width 1415 height 33
click at [824, 230] on div "Status: Active Pause Campaign Campaign Only Last 4 weeks 15 Jul 2025 - 13 Aug 2…" at bounding box center [805, 216] width 1415 height 33
click at [1169, 67] on icon at bounding box center [1167, 64] width 15 height 17
click at [776, 241] on div "Status: Active Pause Campaign Campaign Only Last 4 weeks 15 Jul 2025 - 13 Aug 2…" at bounding box center [805, 619] width 1415 height 838
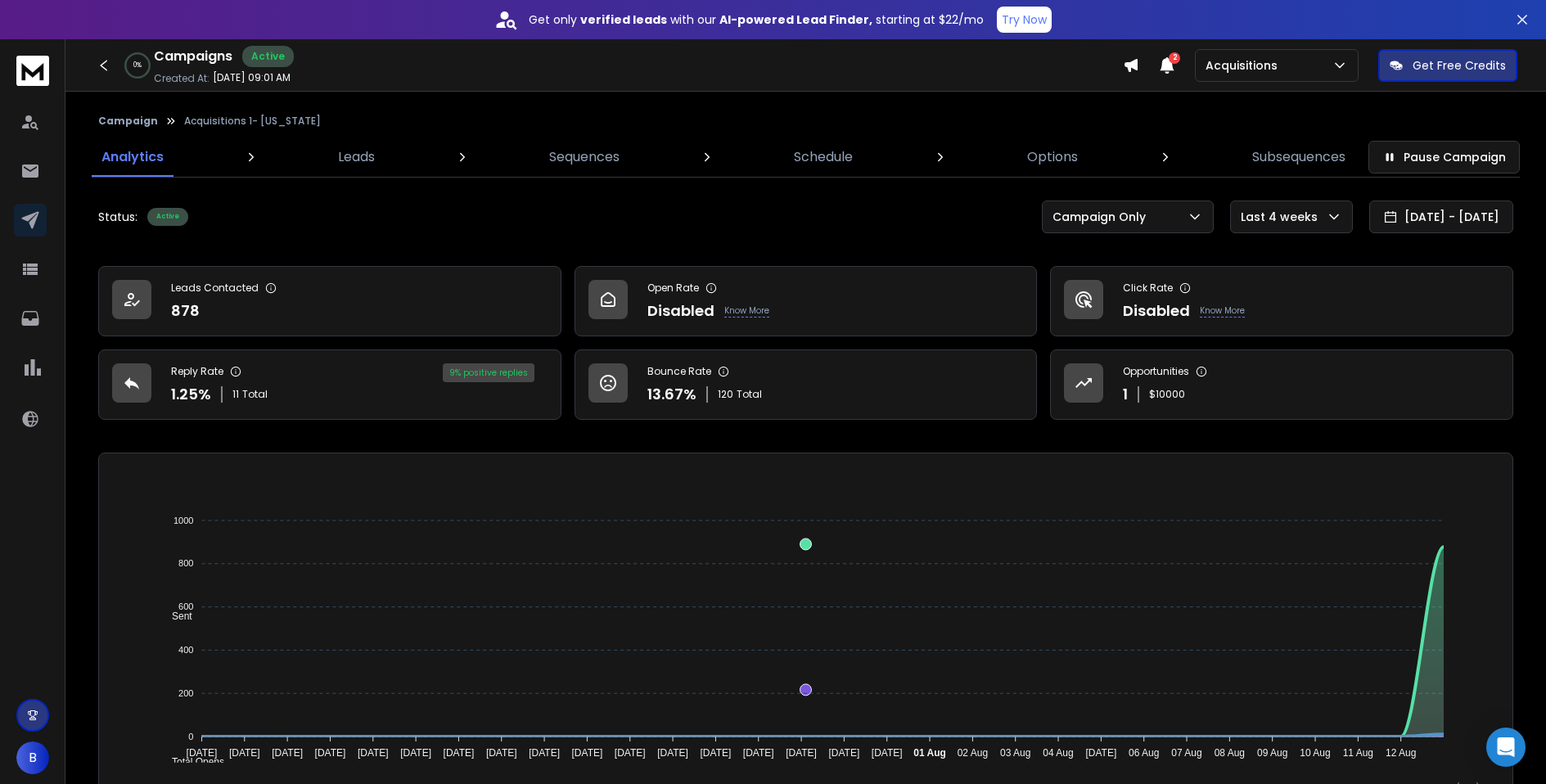
click at [858, 204] on div "Status: Active Pause Campaign Campaign Only Last 4 weeks [DATE] - [DATE]" at bounding box center [805, 216] width 1415 height 33
click at [838, 201] on div "Status: Active Pause Campaign Campaign Only Last 4 weeks 15 Jul 2025 - 13 Aug 2…" at bounding box center [805, 216] width 1415 height 33
click at [821, 207] on div "Status: Active Pause Campaign Campaign Only Last 4 weeks 15 Jul 2025 - 13 Aug 2…" at bounding box center [805, 216] width 1415 height 33
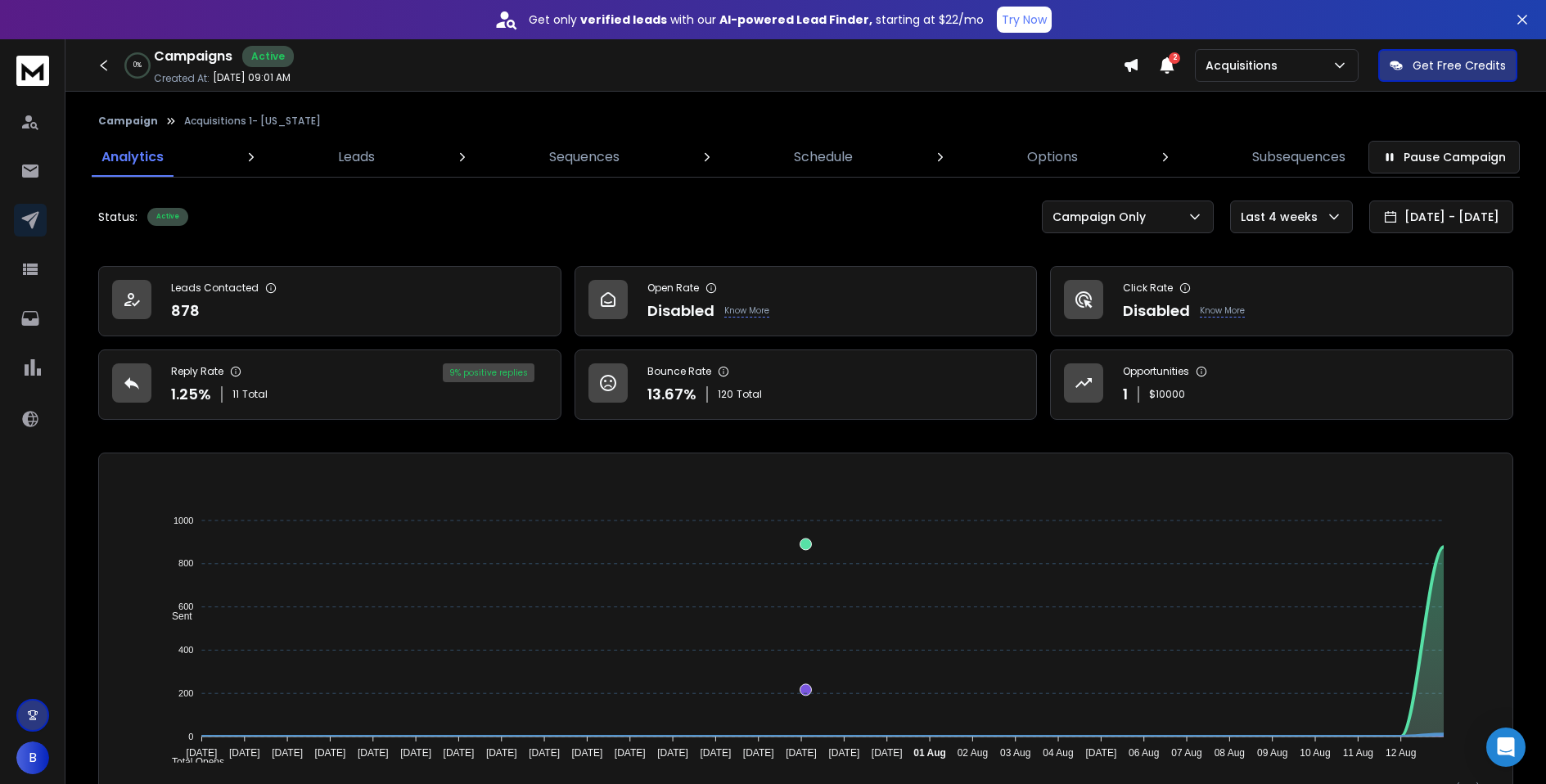
click at [826, 214] on div "Status: Active Pause Campaign Campaign Only Last 4 weeks 15 Jul 2025 - 13 Aug 2…" at bounding box center [805, 216] width 1415 height 33
click at [818, 196] on div "Status: Active Pause Campaign Campaign Only Last 4 weeks 15 Jul 2025 - 13 Aug 2…" at bounding box center [806, 620] width 1429 height 851
click at [856, 213] on div "Status: Active Pause Campaign Campaign Only Last 4 weeks 15 Jul 2025 - 13 Aug 2…" at bounding box center [805, 216] width 1415 height 33
click at [782, 221] on div "Status: Active Pause Campaign Campaign Only Last 4 weeks 15 Jul 2025 - 13 Aug 2…" at bounding box center [805, 216] width 1415 height 33
click at [1171, 67] on icon at bounding box center [1167, 64] width 15 height 17
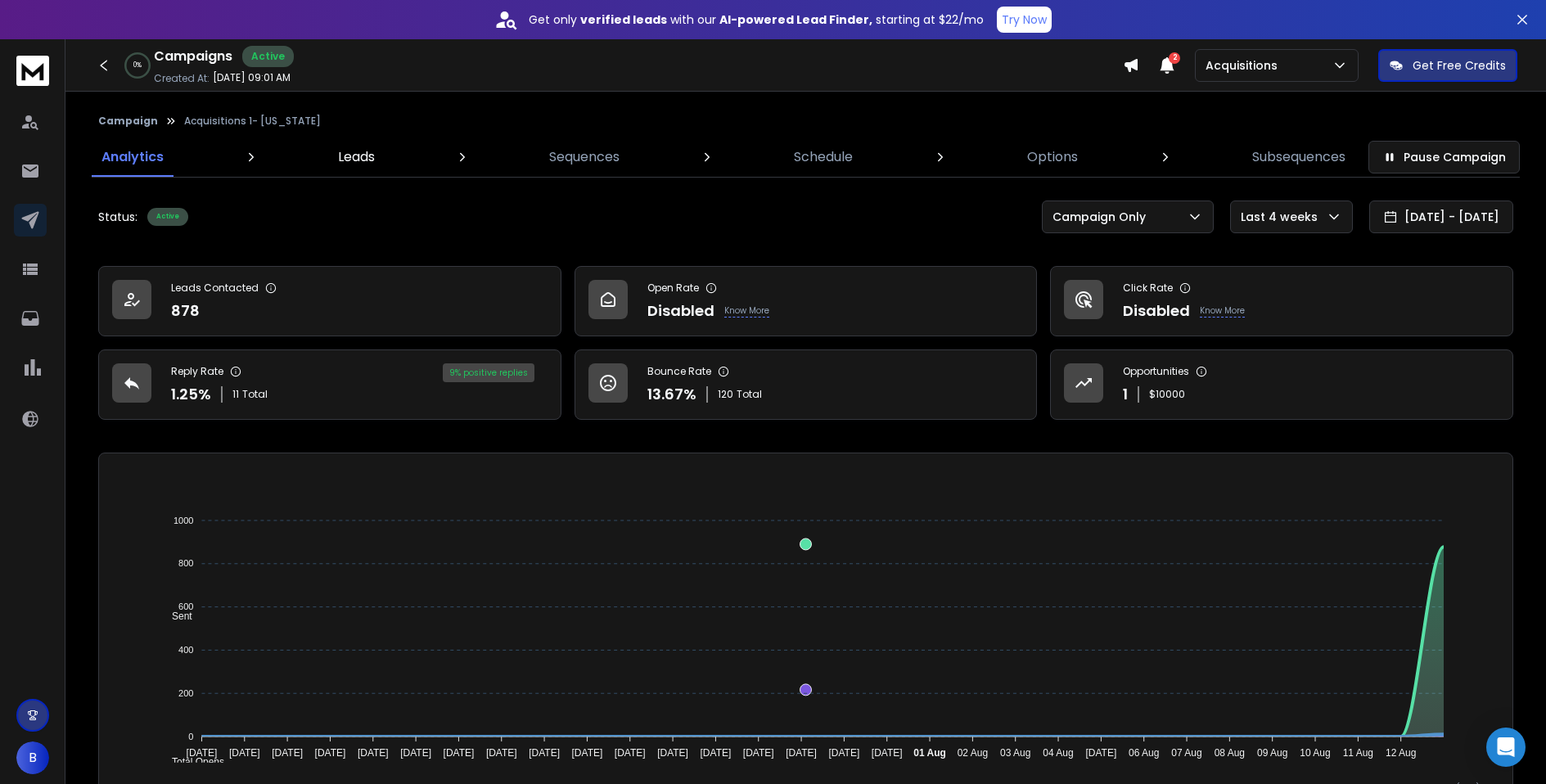
click at [358, 156] on p "Leads" at bounding box center [357, 157] width 37 height 19
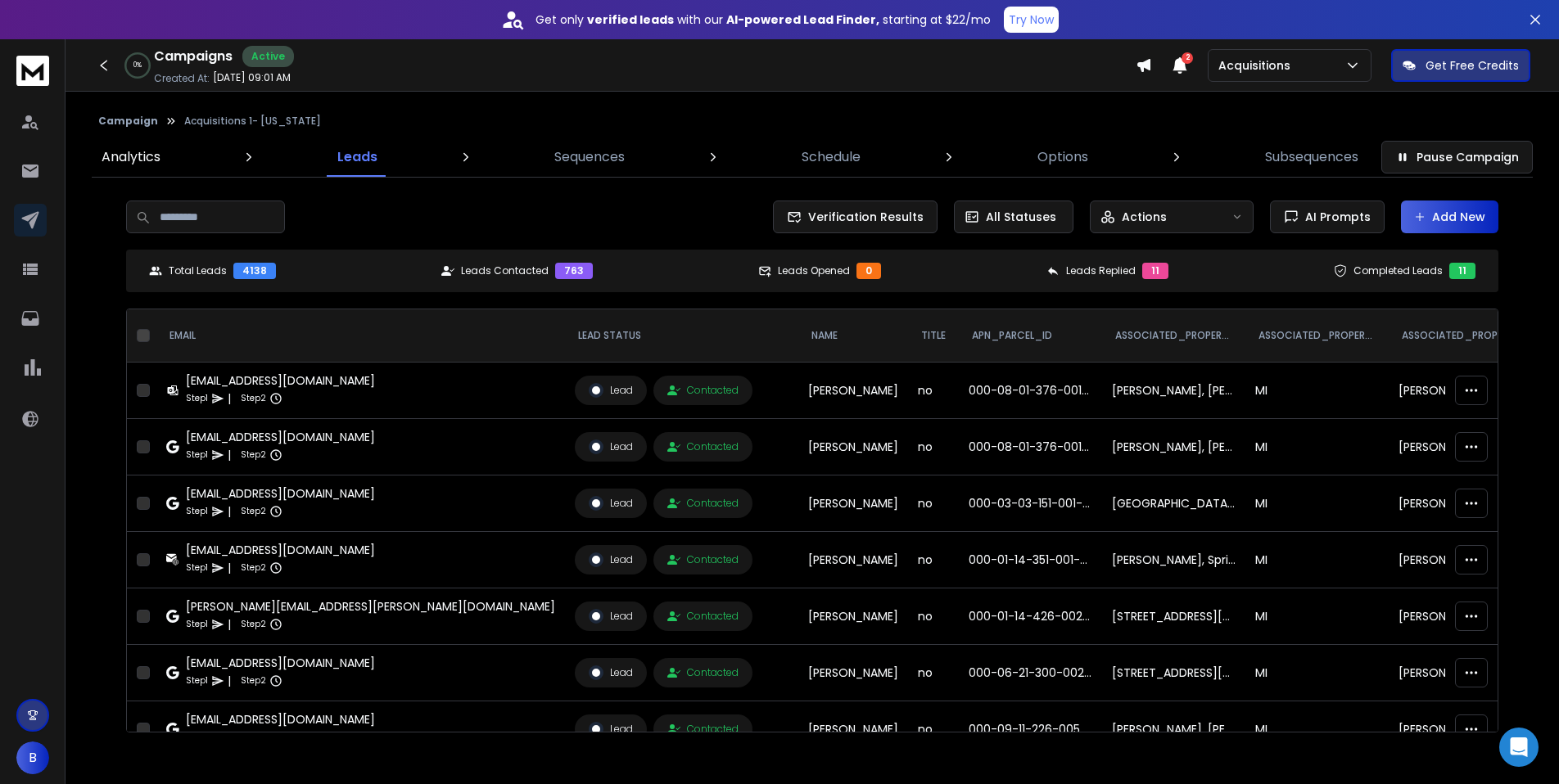
click at [124, 163] on p "Analytics" at bounding box center [131, 157] width 59 height 19
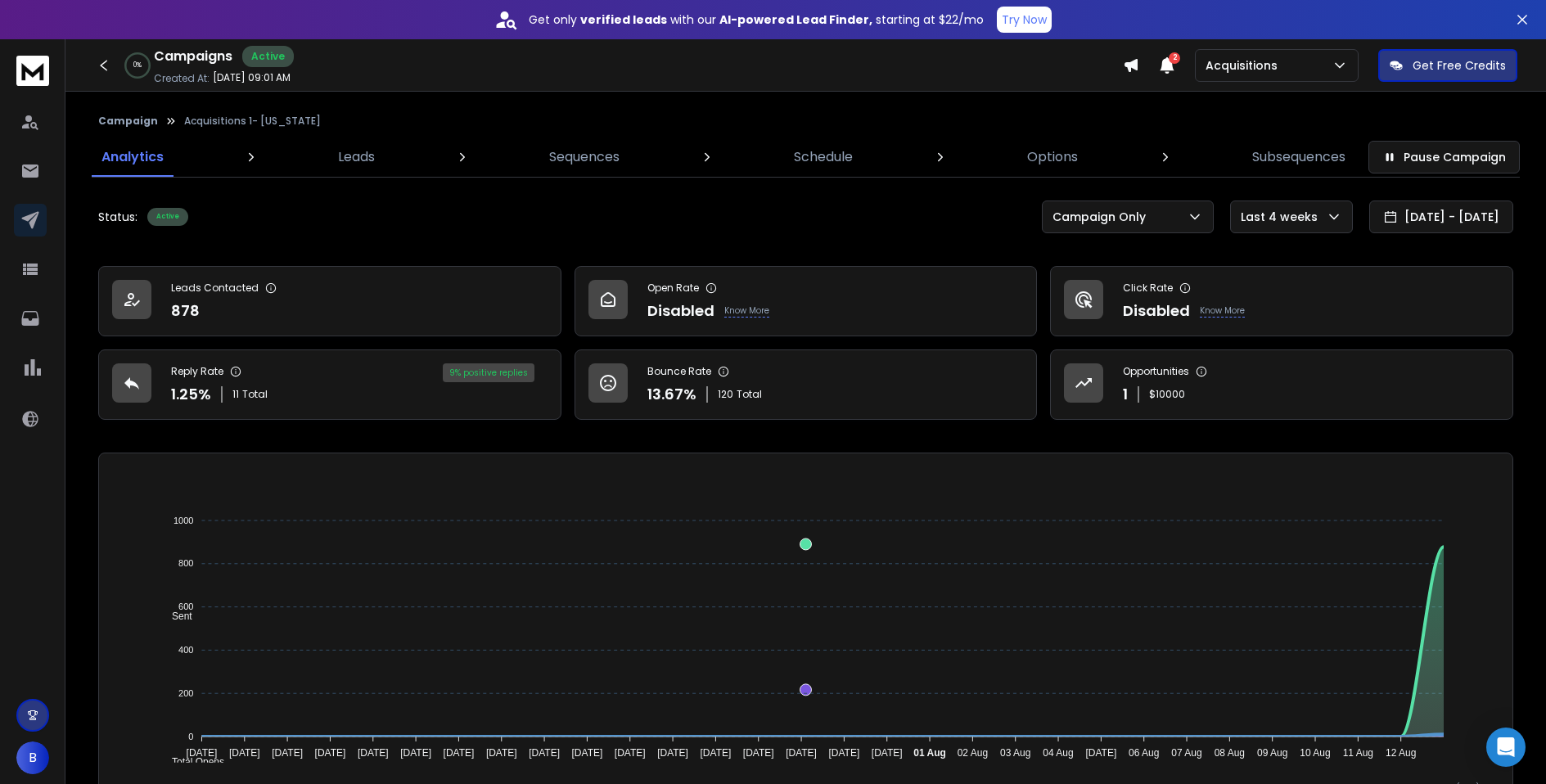
click at [711, 399] on div "13.67 % 120 Total" at bounding box center [705, 395] width 115 height 23
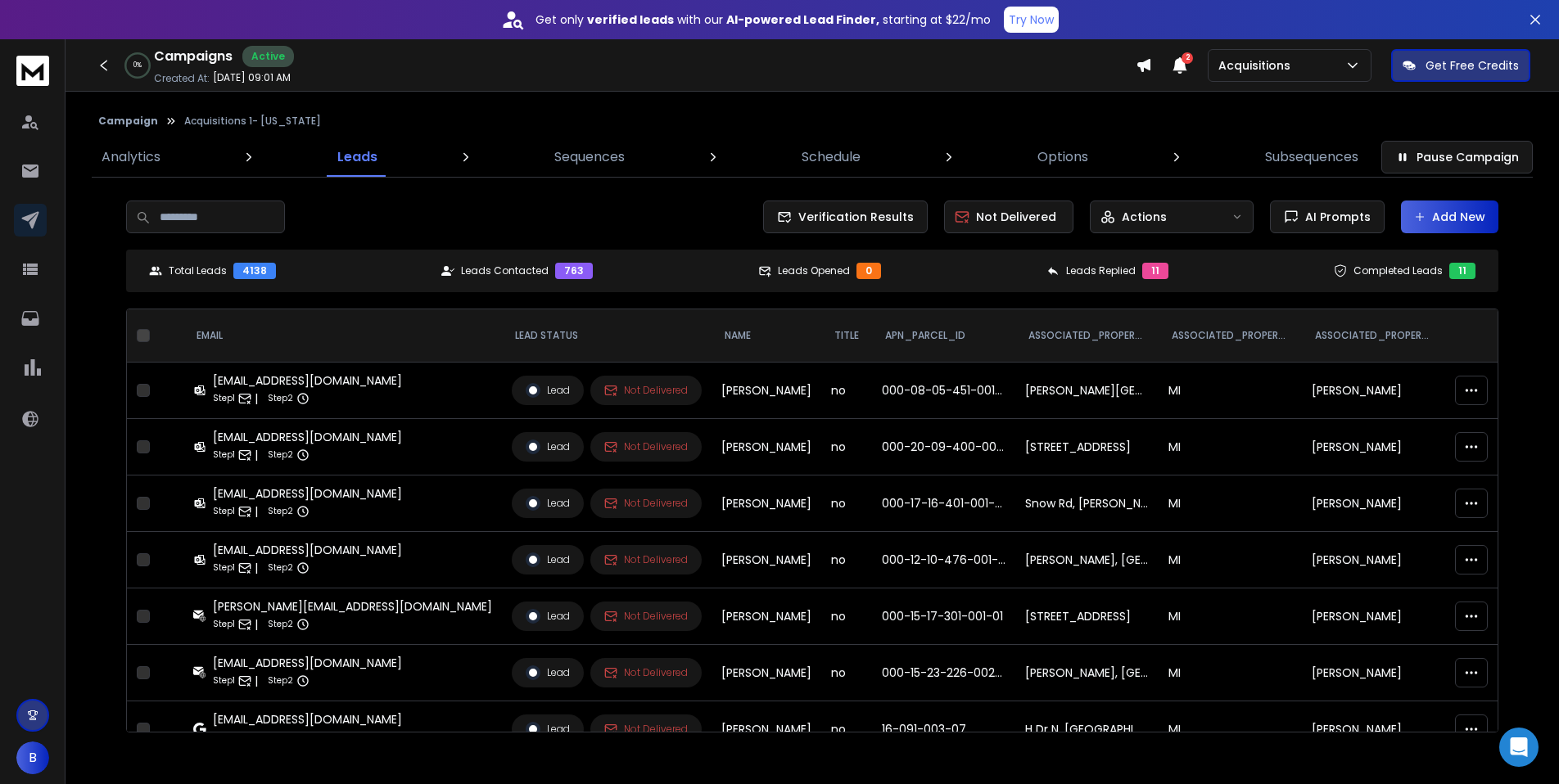
click at [712, 391] on td "[PERSON_NAME]" at bounding box center [767, 391] width 110 height 57
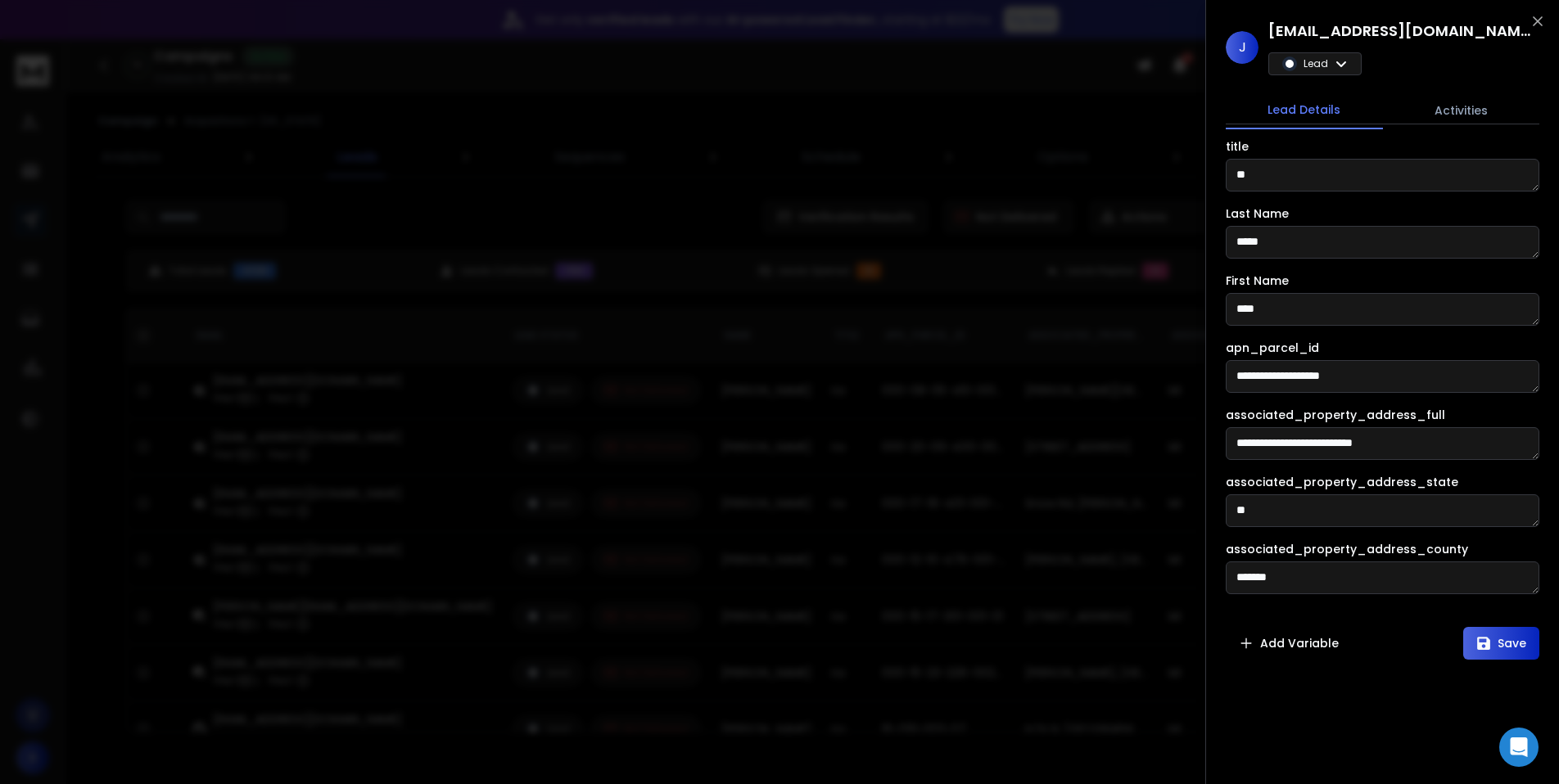
click at [1442, 111] on button "Activities" at bounding box center [1462, 110] width 157 height 36
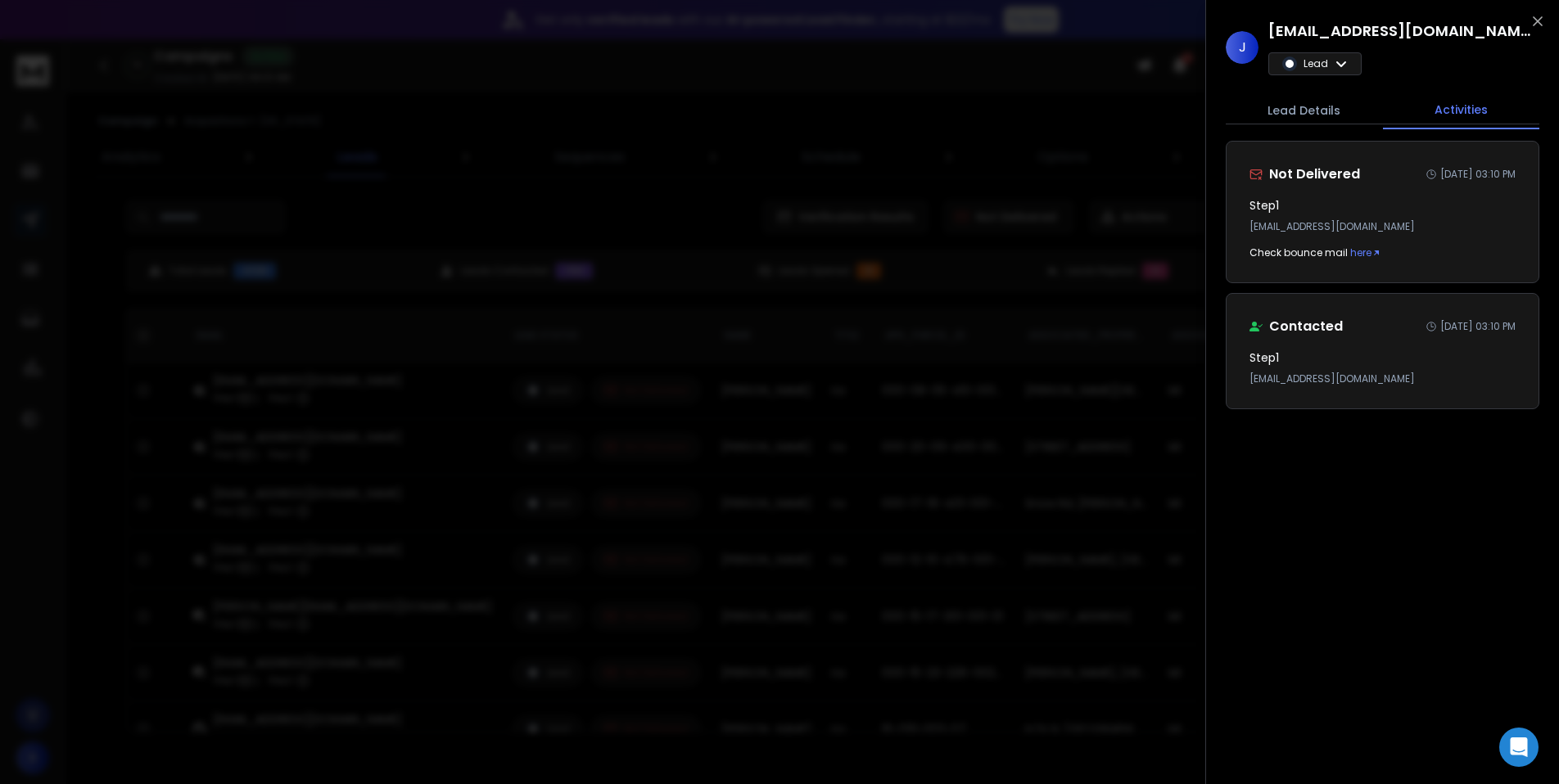
click at [1362, 256] on link "here" at bounding box center [1366, 253] width 31 height 13
click at [999, 233] on div at bounding box center [779, 392] width 1559 height 784
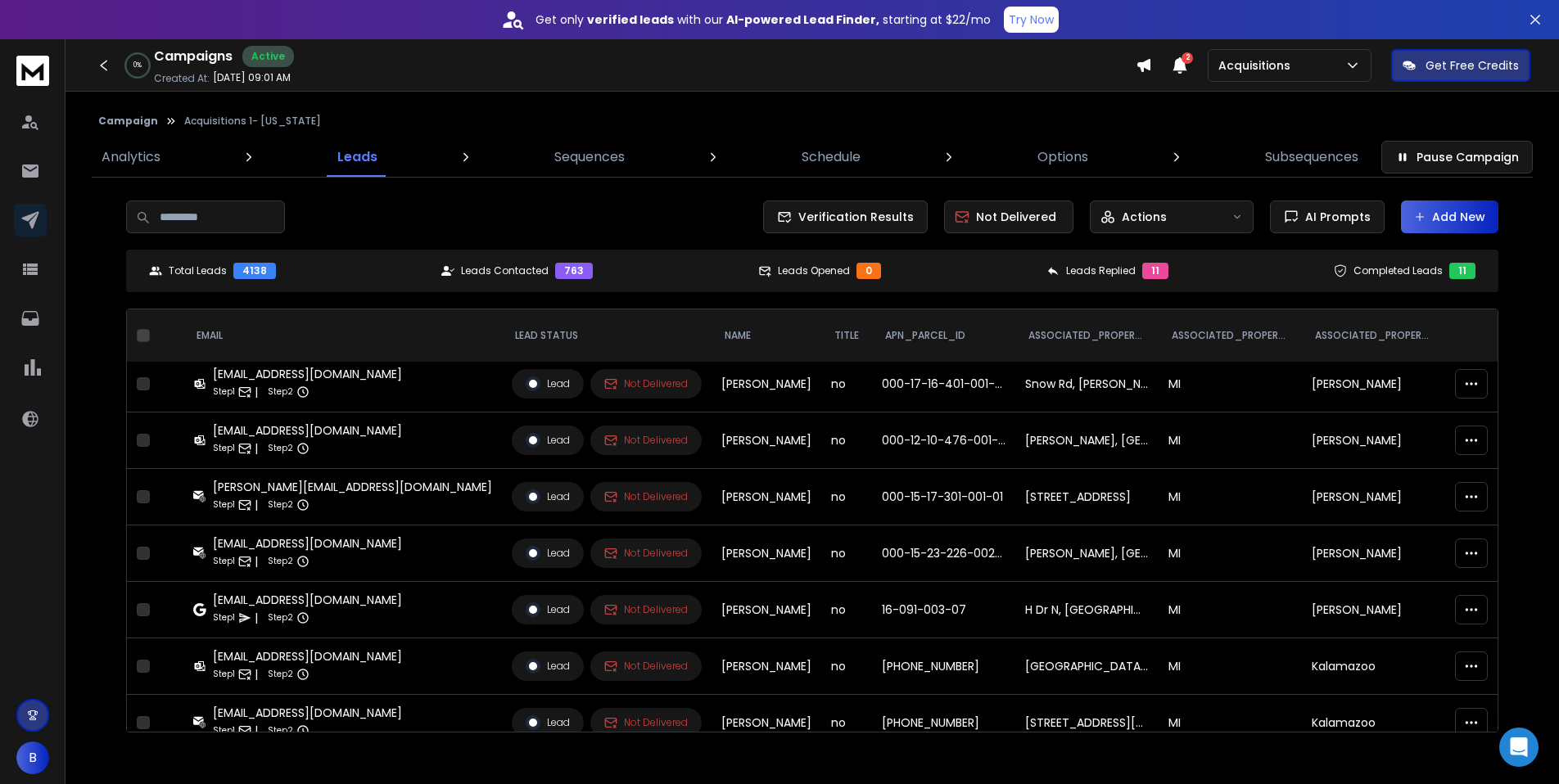
scroll to position [117, 0]
click at [746, 449] on td "Jacqueline Nanos" at bounding box center [767, 442] width 110 height 57
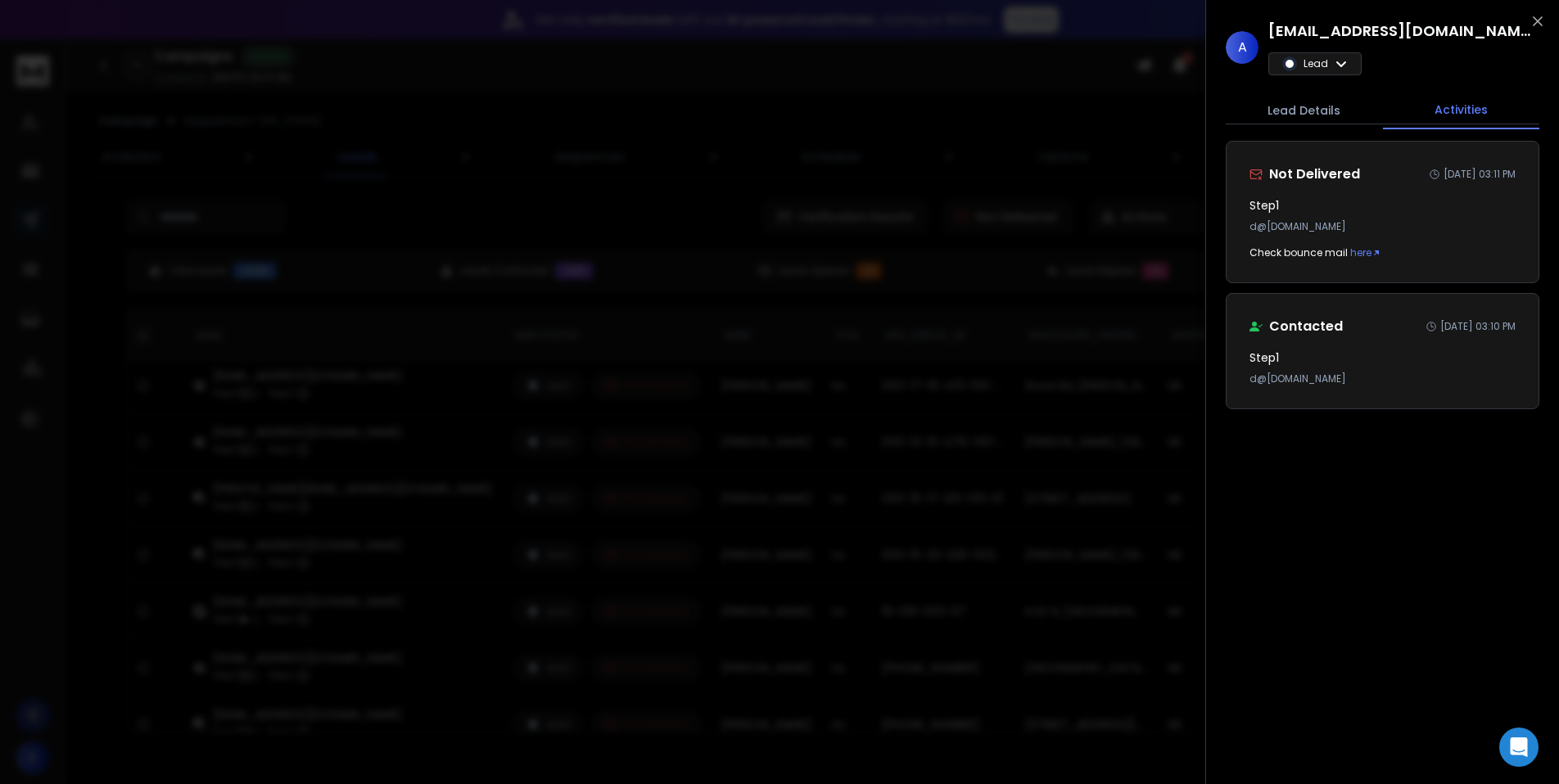
click at [1465, 116] on button "Activities" at bounding box center [1462, 110] width 157 height 38
click at [1439, 200] on div "Step 1" at bounding box center [1382, 205] width 266 height 17
click at [1351, 253] on link "here" at bounding box center [1366, 253] width 31 height 13
click at [1116, 116] on div at bounding box center [779, 392] width 1559 height 784
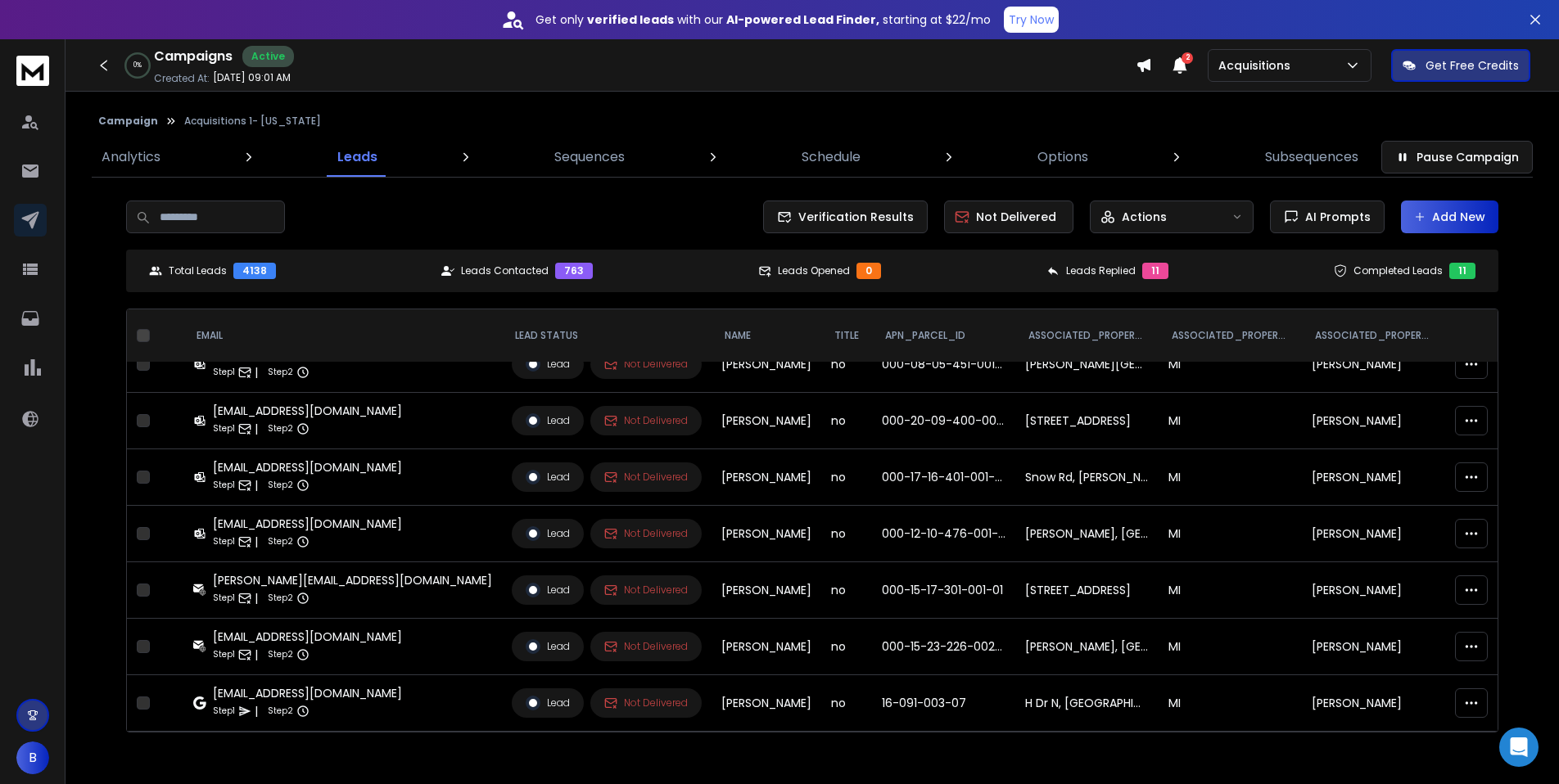
scroll to position [0, 0]
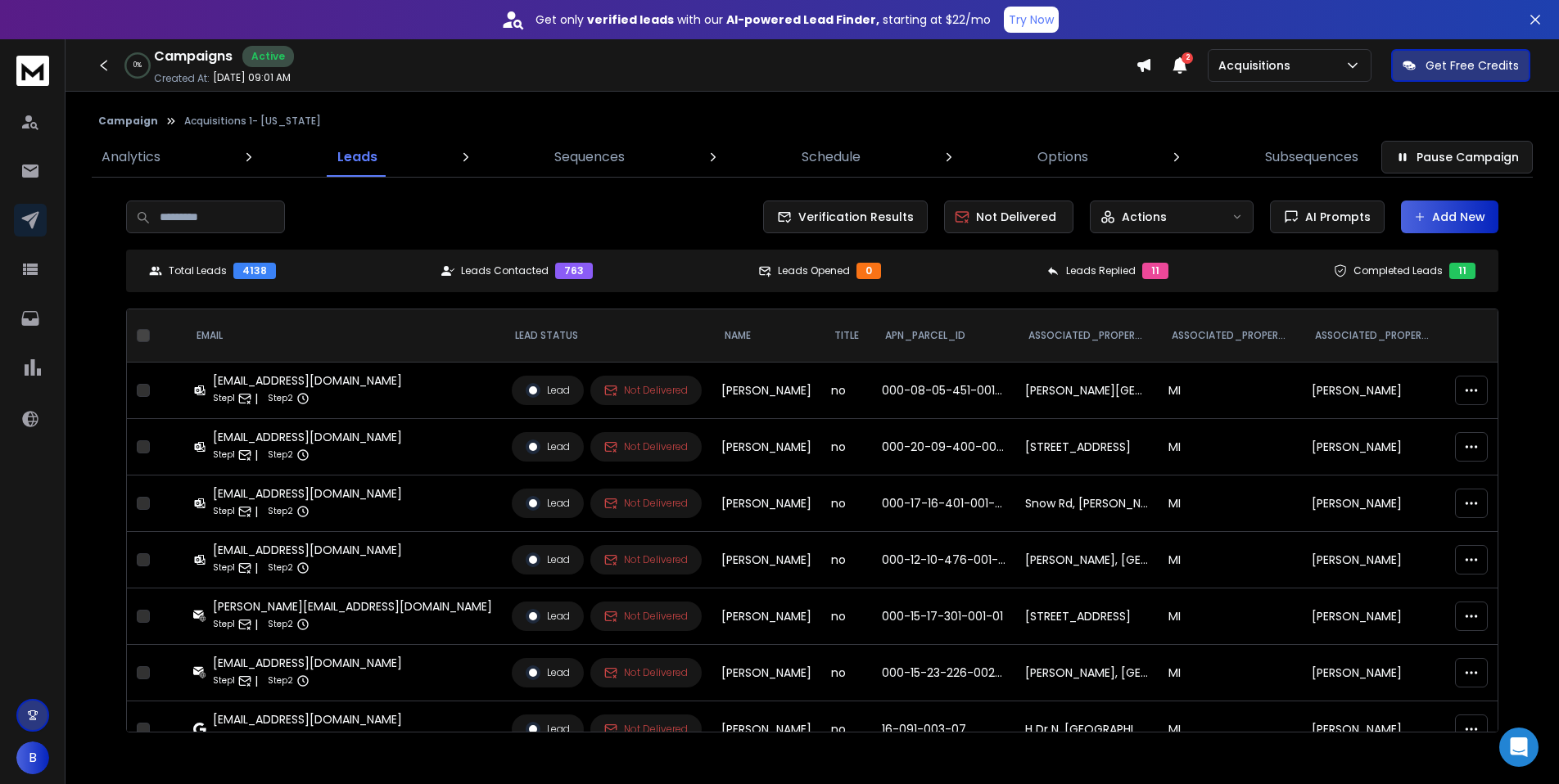
click at [358, 509] on div "jsims77@outlook.com Step 1 | Step 2" at bounding box center [343, 503] width 299 height 36
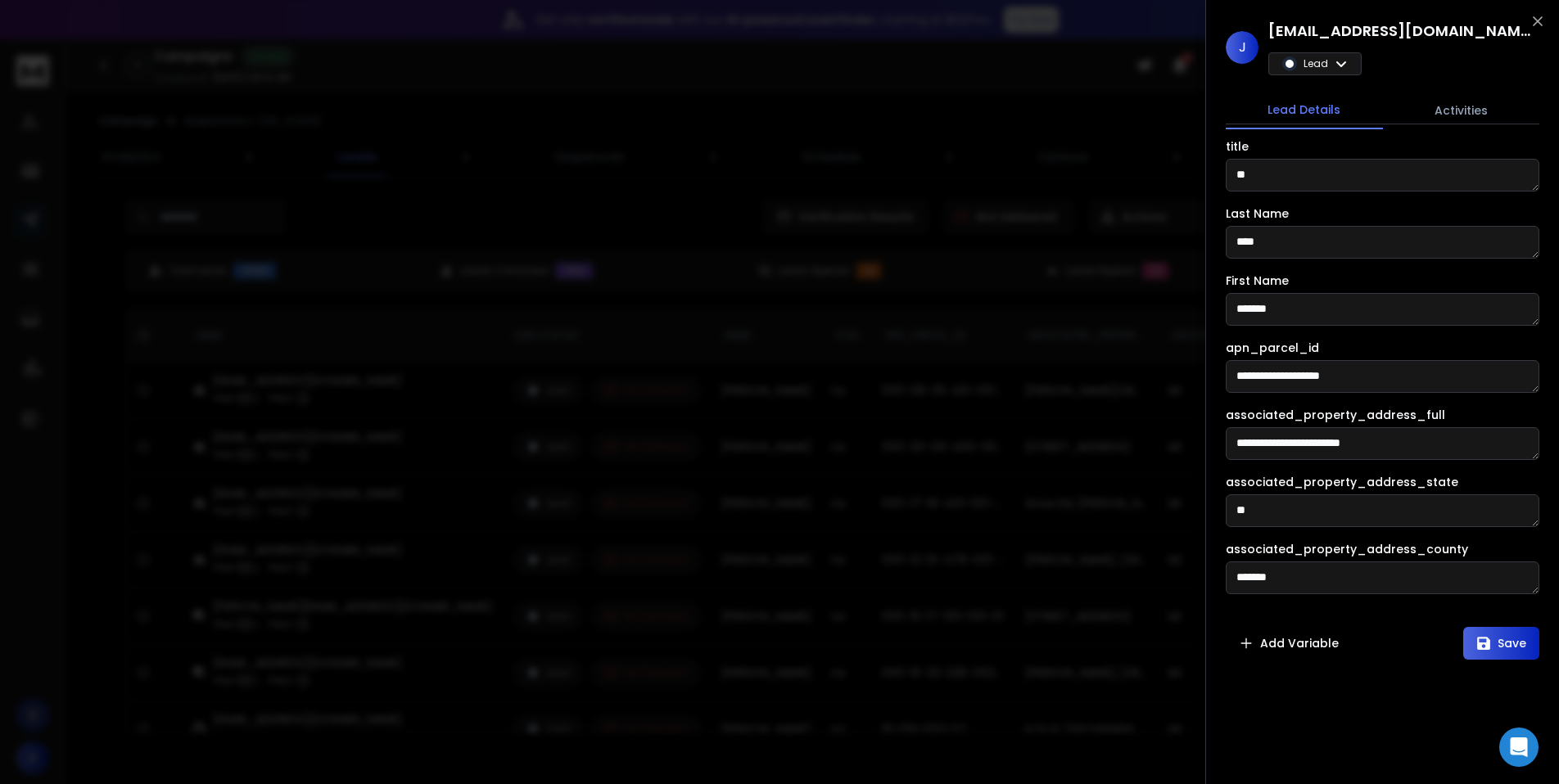
click at [1462, 109] on button "Activities" at bounding box center [1462, 110] width 157 height 36
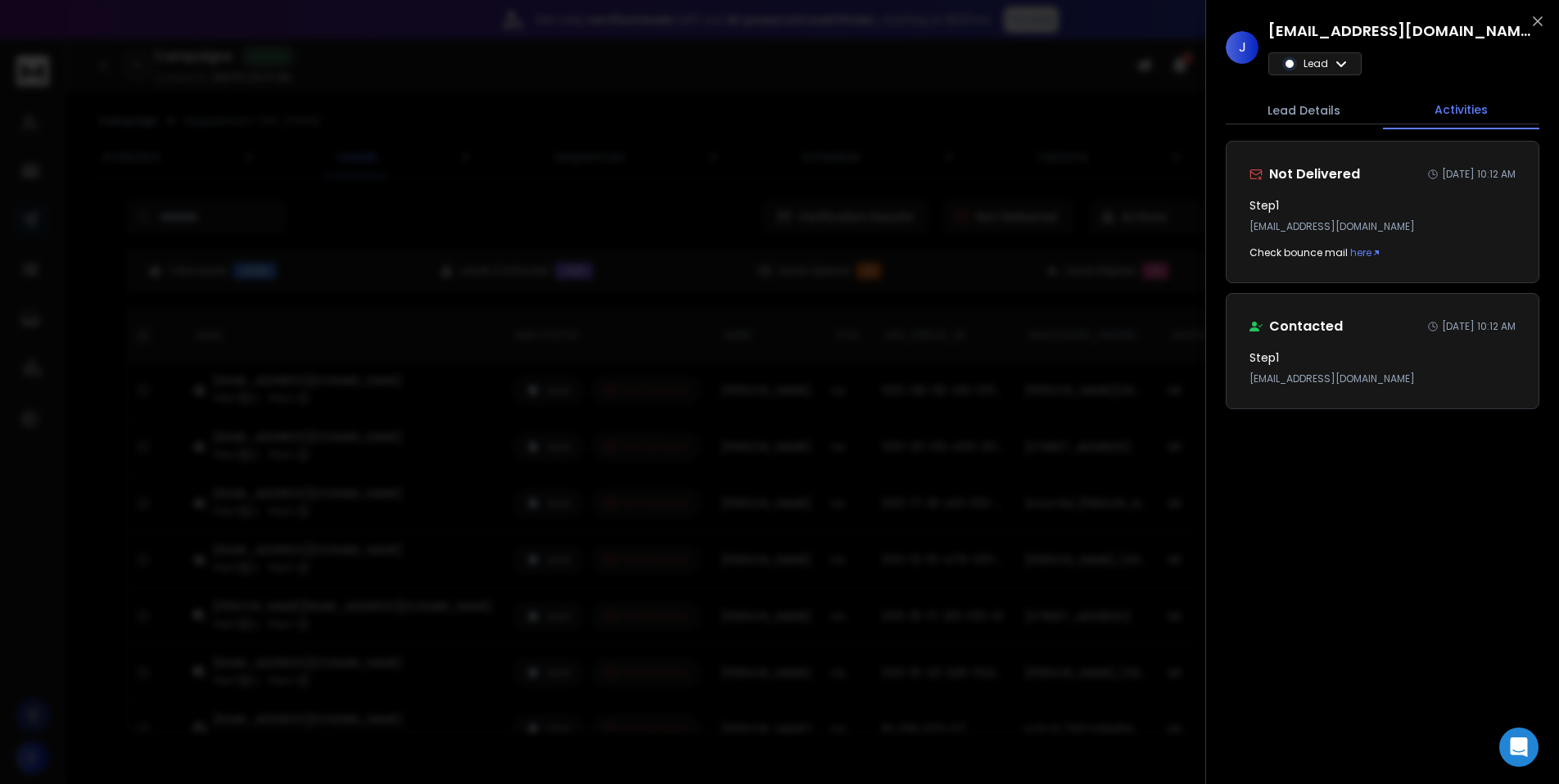
click at [1356, 251] on link "here" at bounding box center [1366, 253] width 31 height 13
click at [858, 202] on div at bounding box center [779, 392] width 1559 height 784
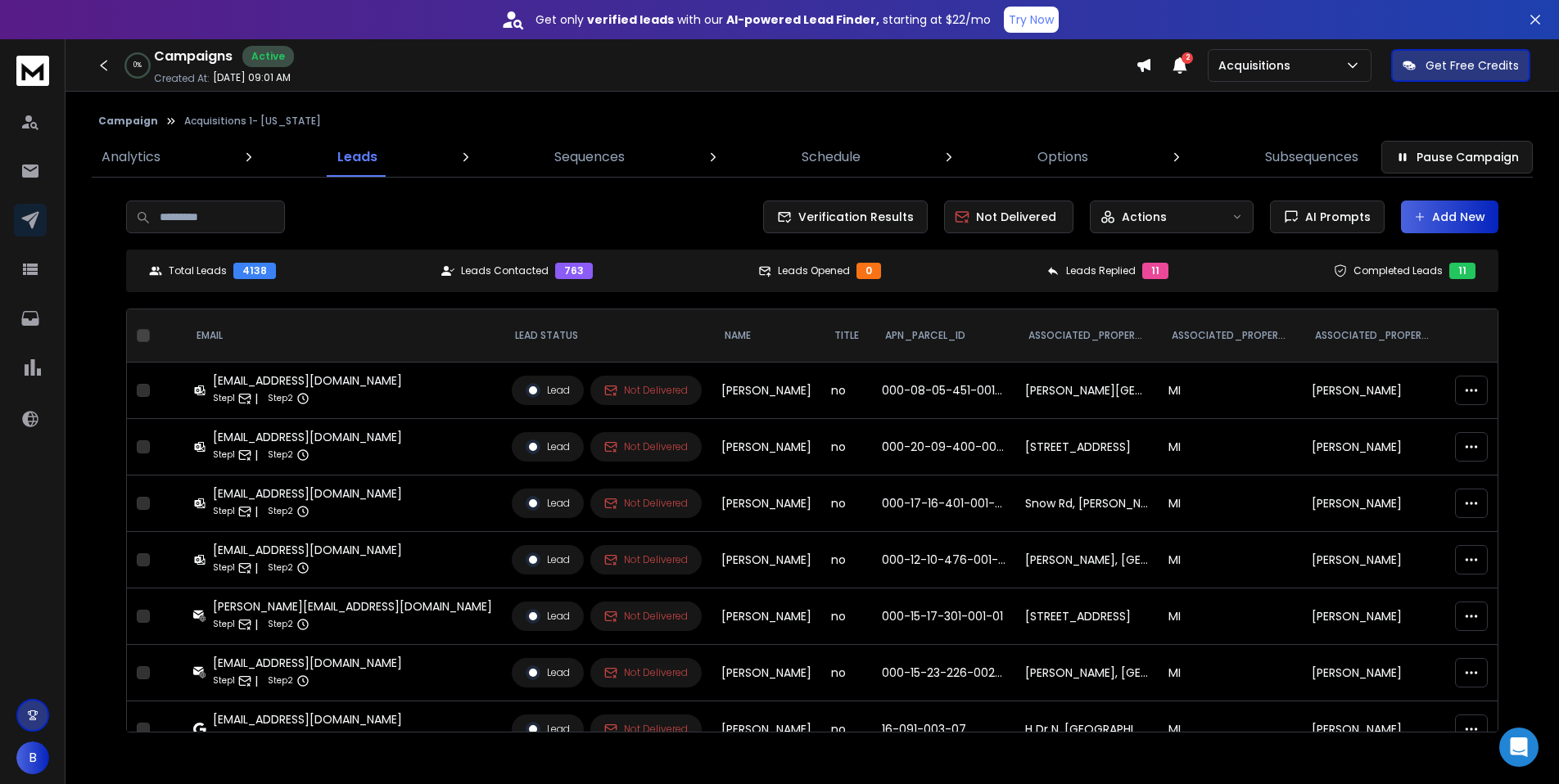
click at [627, 194] on div "Verification Results Not Delivered Actions AI Prompts Add New Total Leads 4138 …" at bounding box center [813, 458] width 1442 height 529
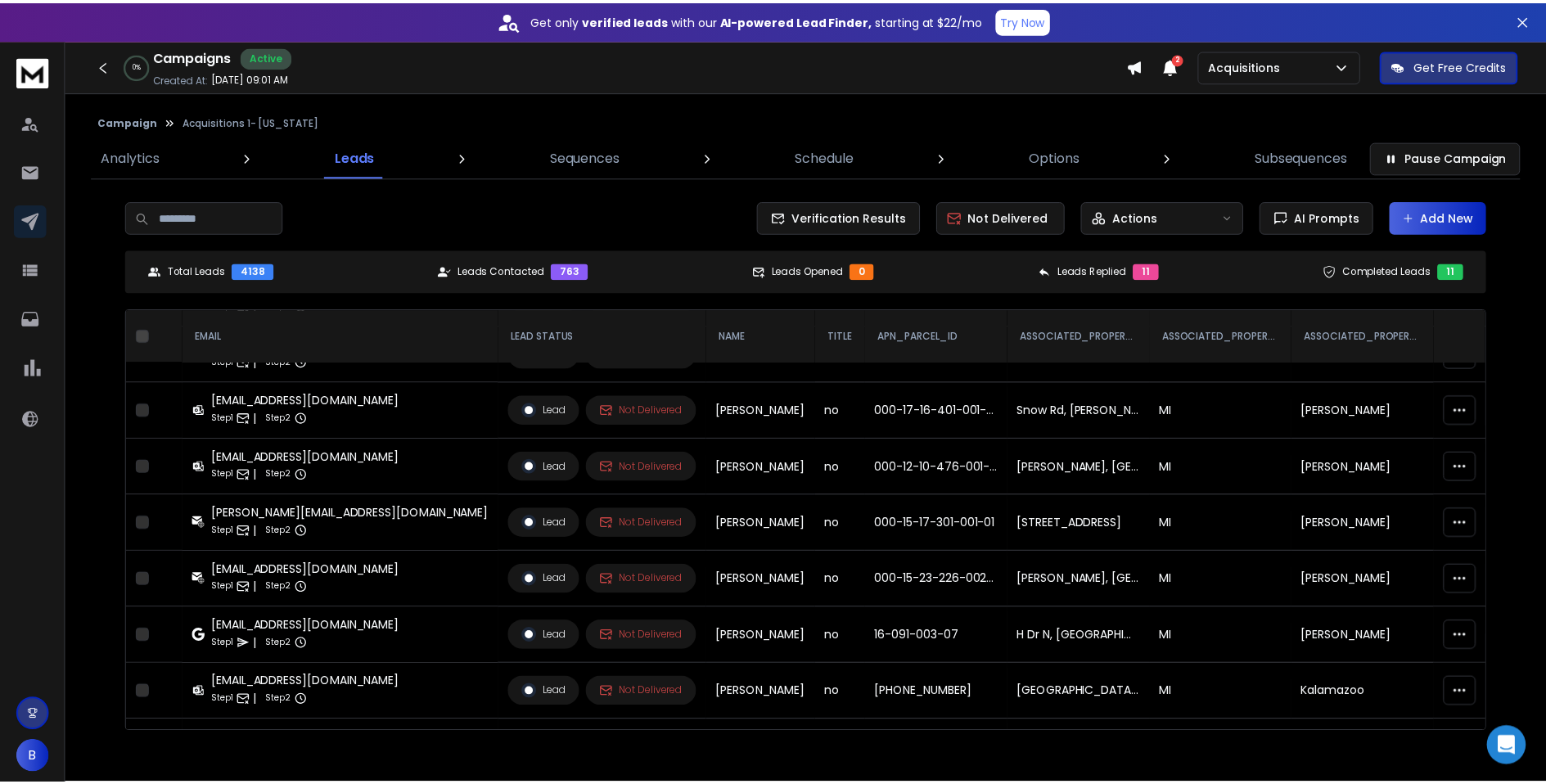
scroll to position [152, 0]
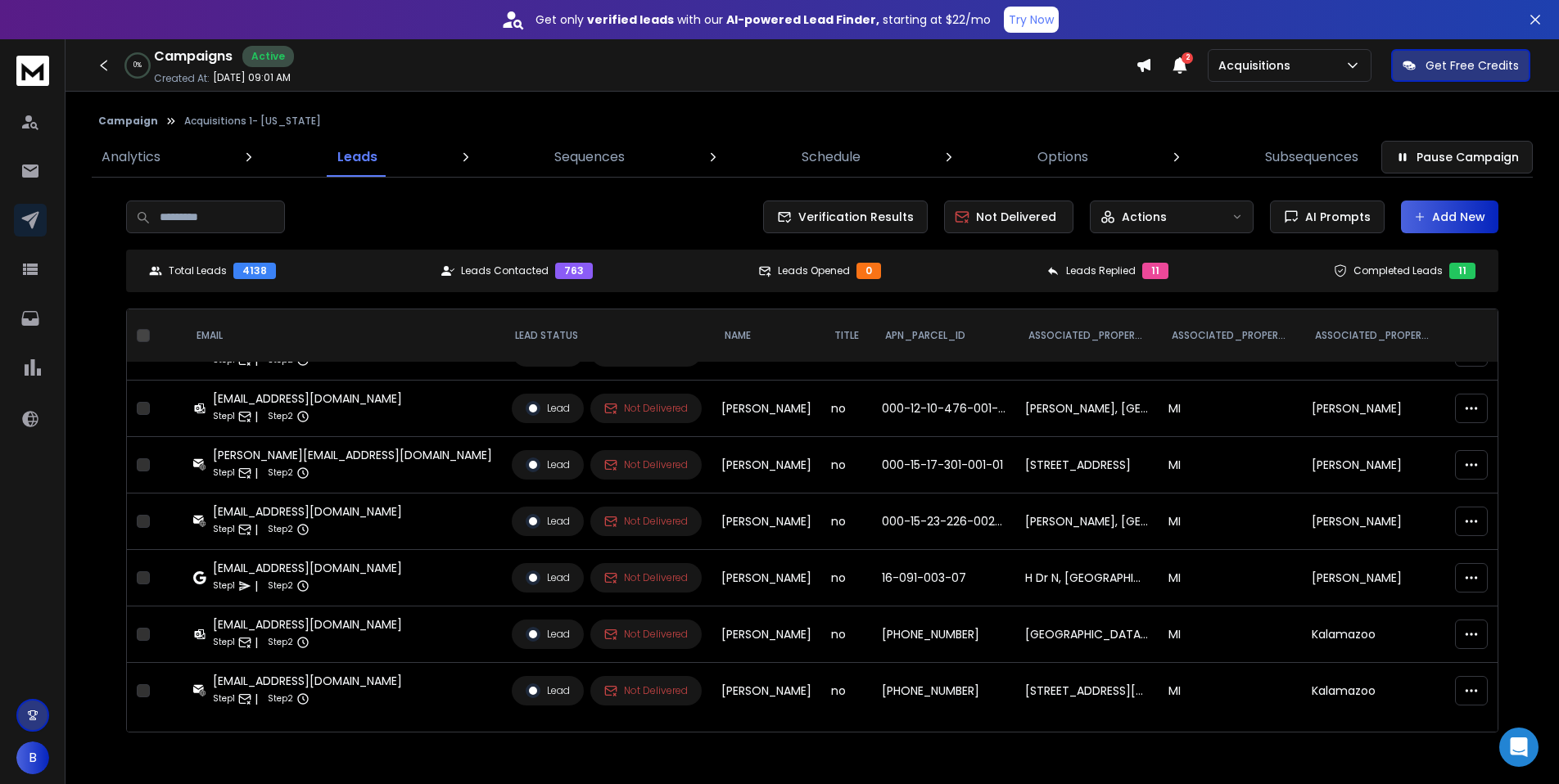
click at [374, 685] on div "tlewis@kalamazoo.net Step 1 | Step 2" at bounding box center [343, 690] width 299 height 36
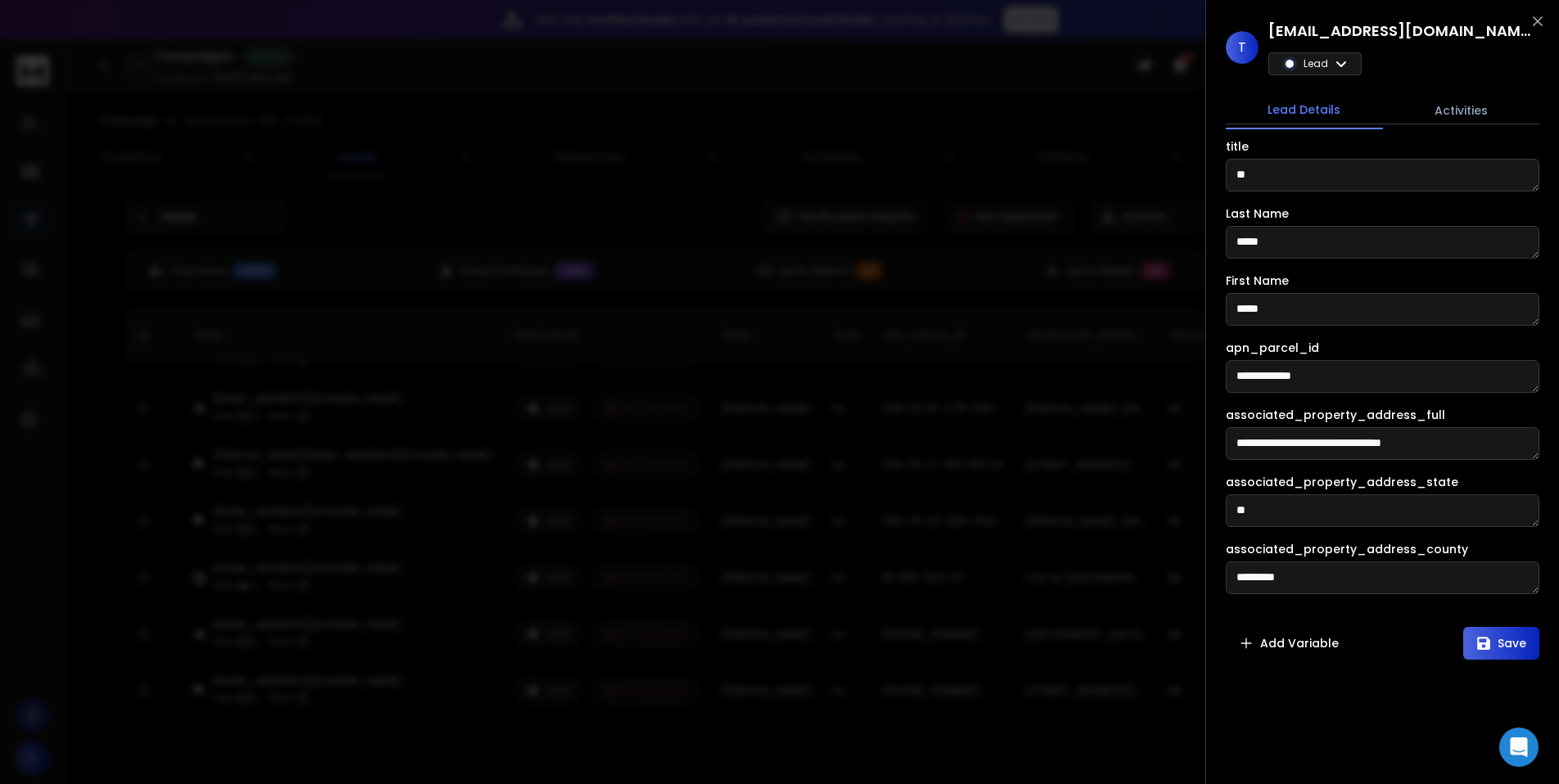
click at [1472, 115] on button "Activities" at bounding box center [1462, 110] width 157 height 36
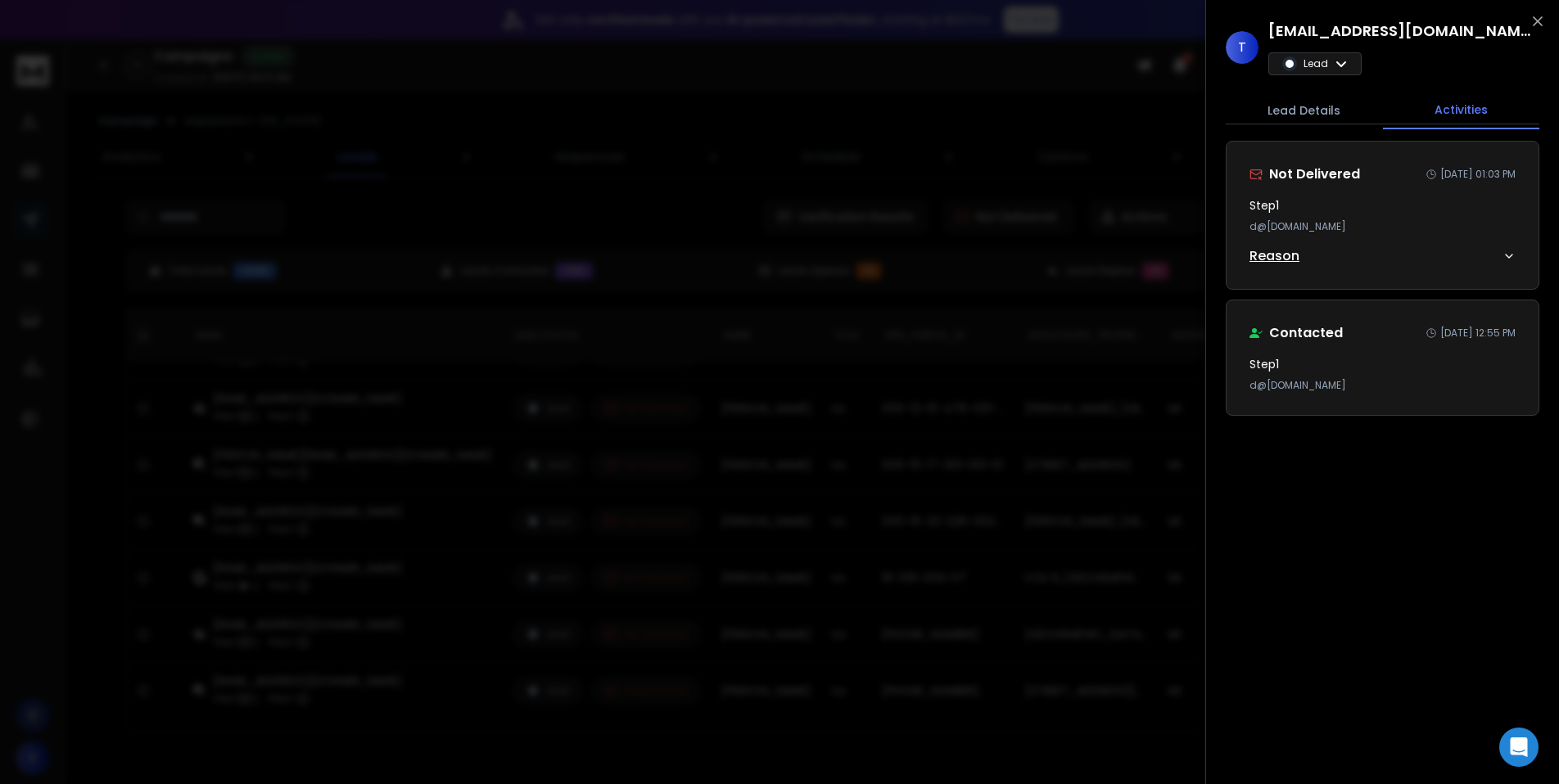
click at [1271, 262] on button "Reason" at bounding box center [1382, 249] width 266 height 33
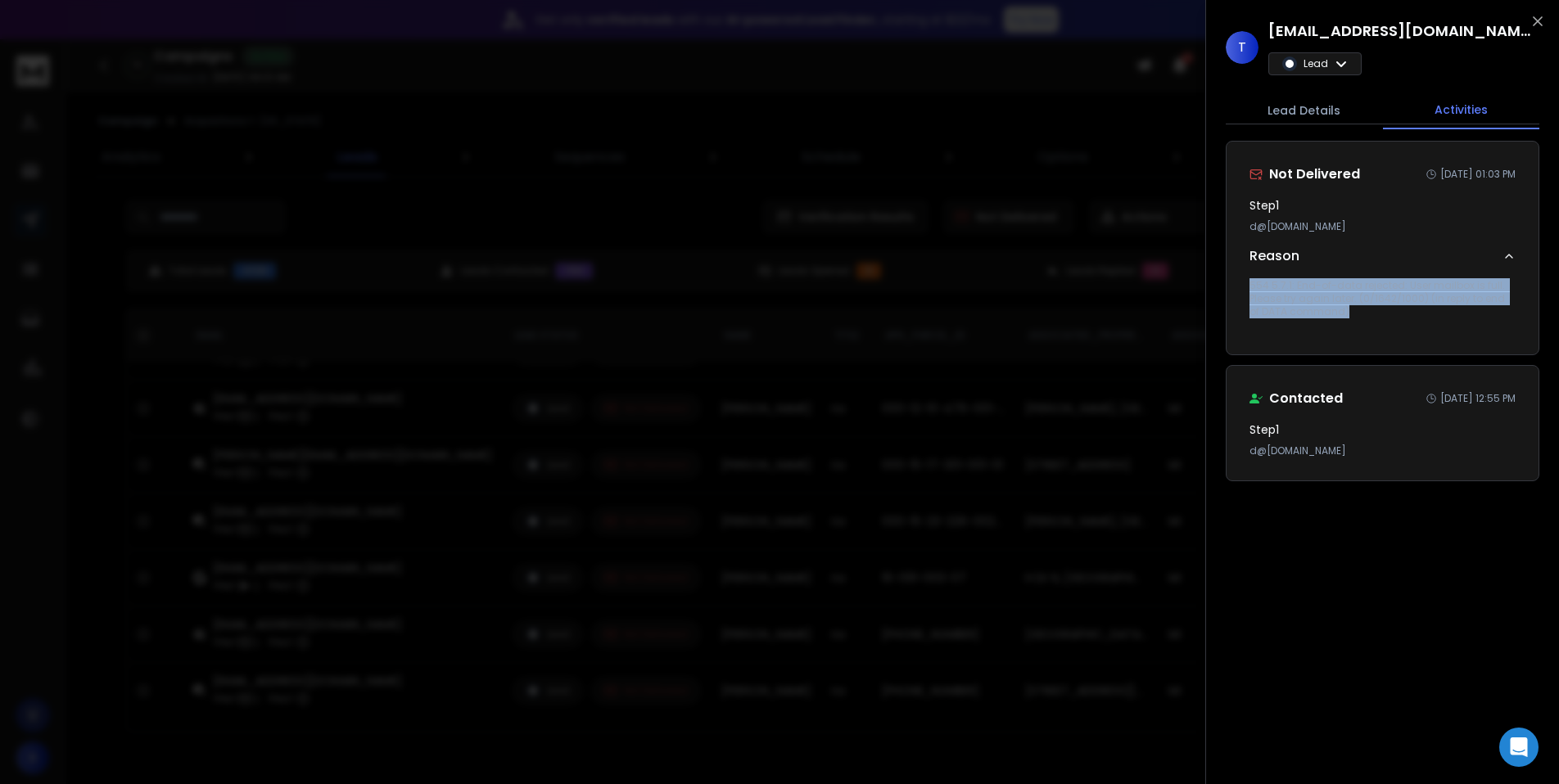
drag, startPoint x: 1343, startPoint y: 310, endPoint x: 1252, endPoint y: 277, distance: 96.8
click at [1252, 279] on p "554 5.7.1 : End-of-data rejected: User mailbox is full. Please try again later.…" at bounding box center [1382, 298] width 266 height 39
copy p "554 5.7.1 : End-of-data rejected: User mailbox is full. Please try again later.…"
click at [1036, 301] on div at bounding box center [779, 392] width 1559 height 784
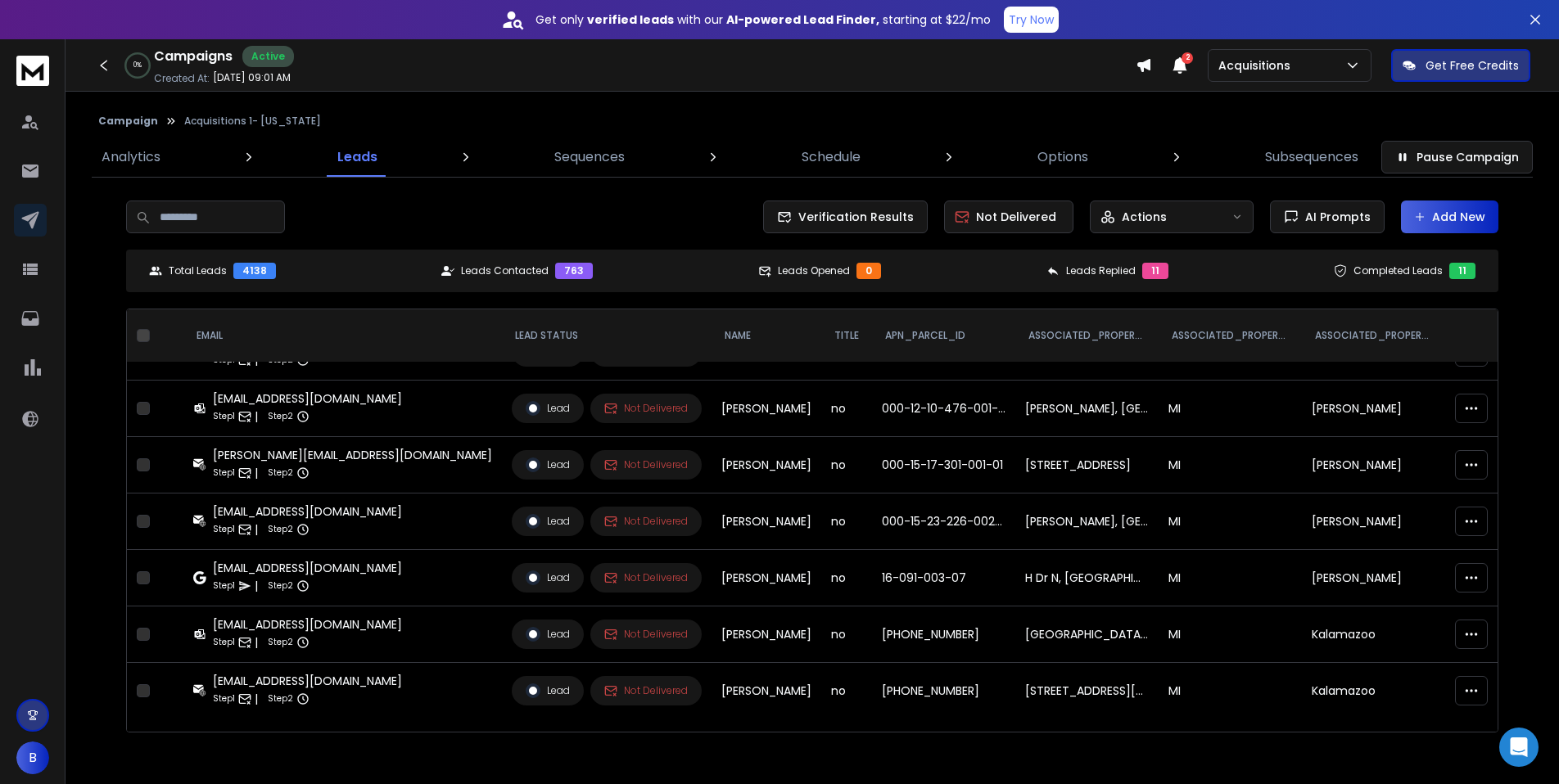
click at [712, 427] on td "Jacqueline Nanos" at bounding box center [767, 409] width 110 height 57
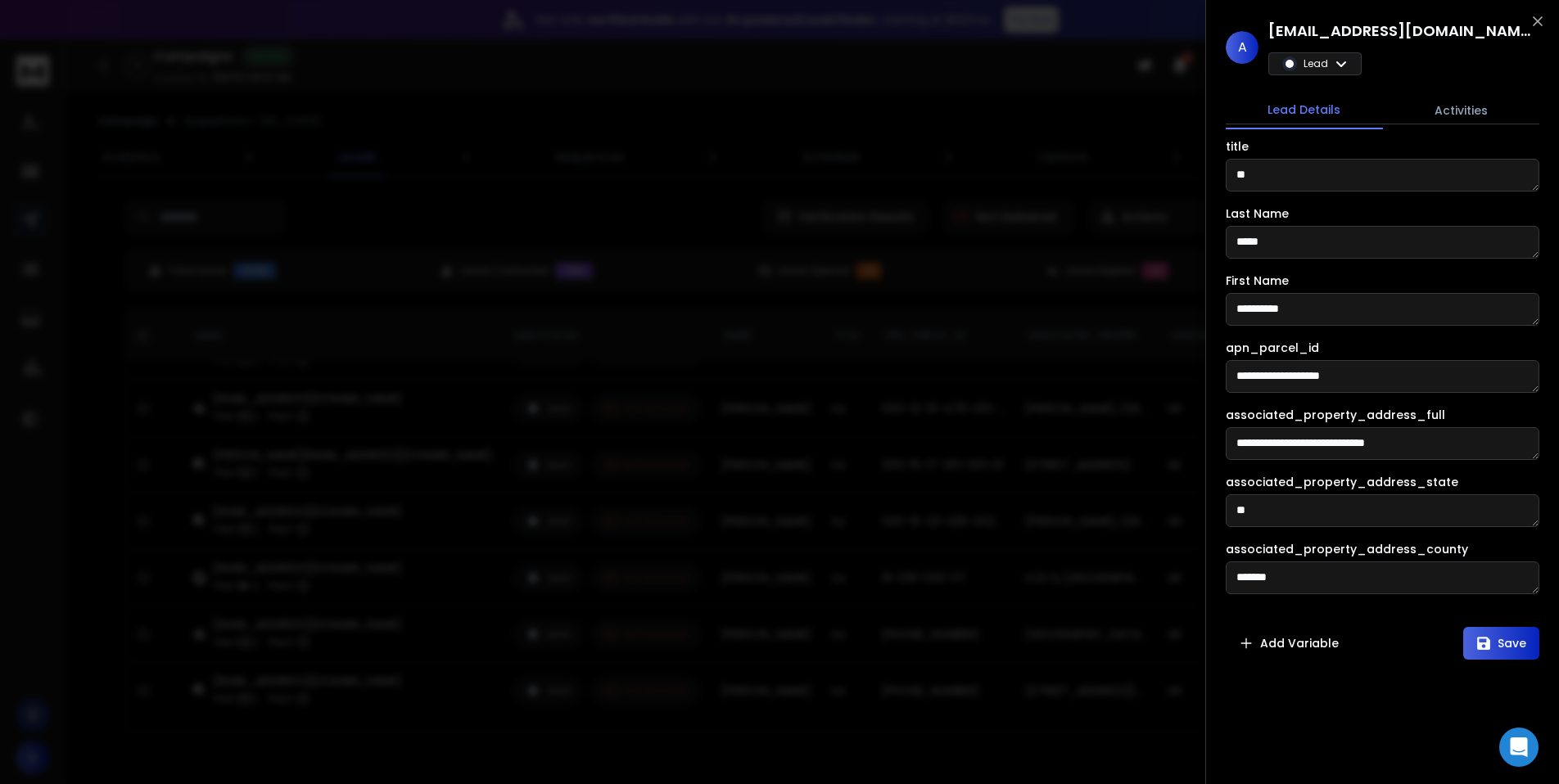
click at [1439, 109] on button "Activities" at bounding box center [1462, 110] width 157 height 36
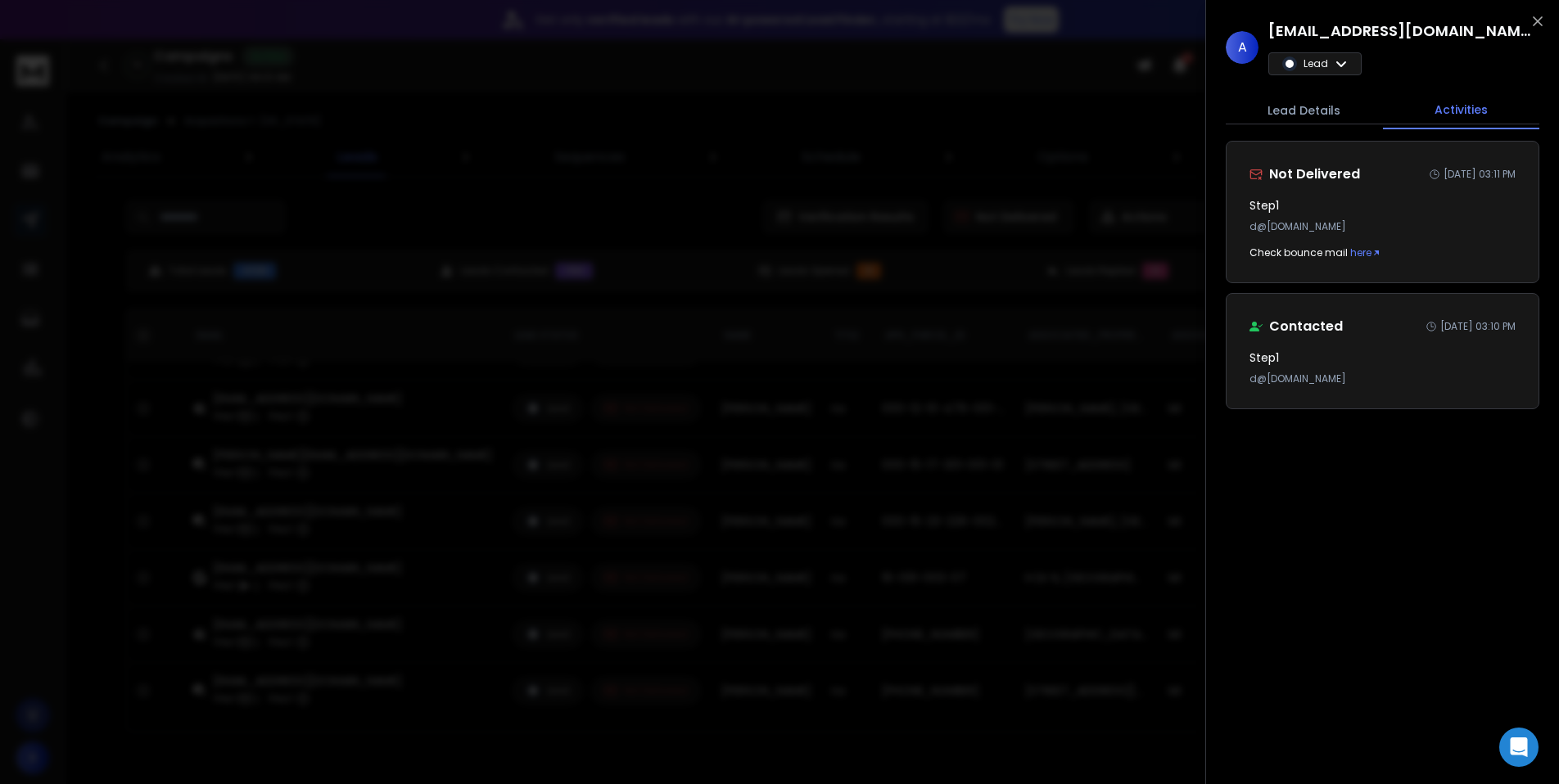
click at [1358, 253] on link "here" at bounding box center [1366, 253] width 31 height 13
click at [861, 117] on div at bounding box center [779, 392] width 1559 height 784
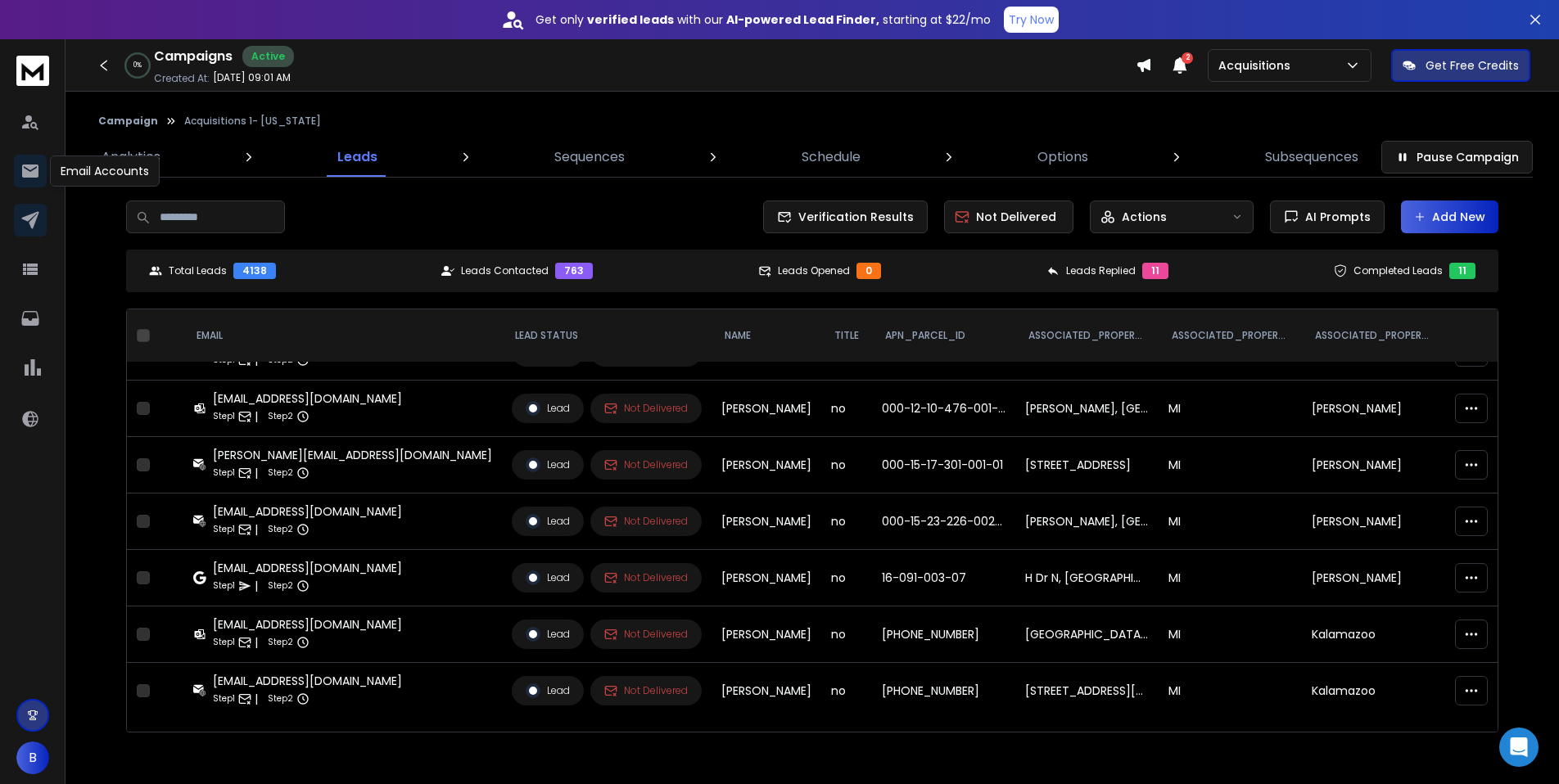
click at [35, 185] on link at bounding box center [30, 170] width 33 height 33
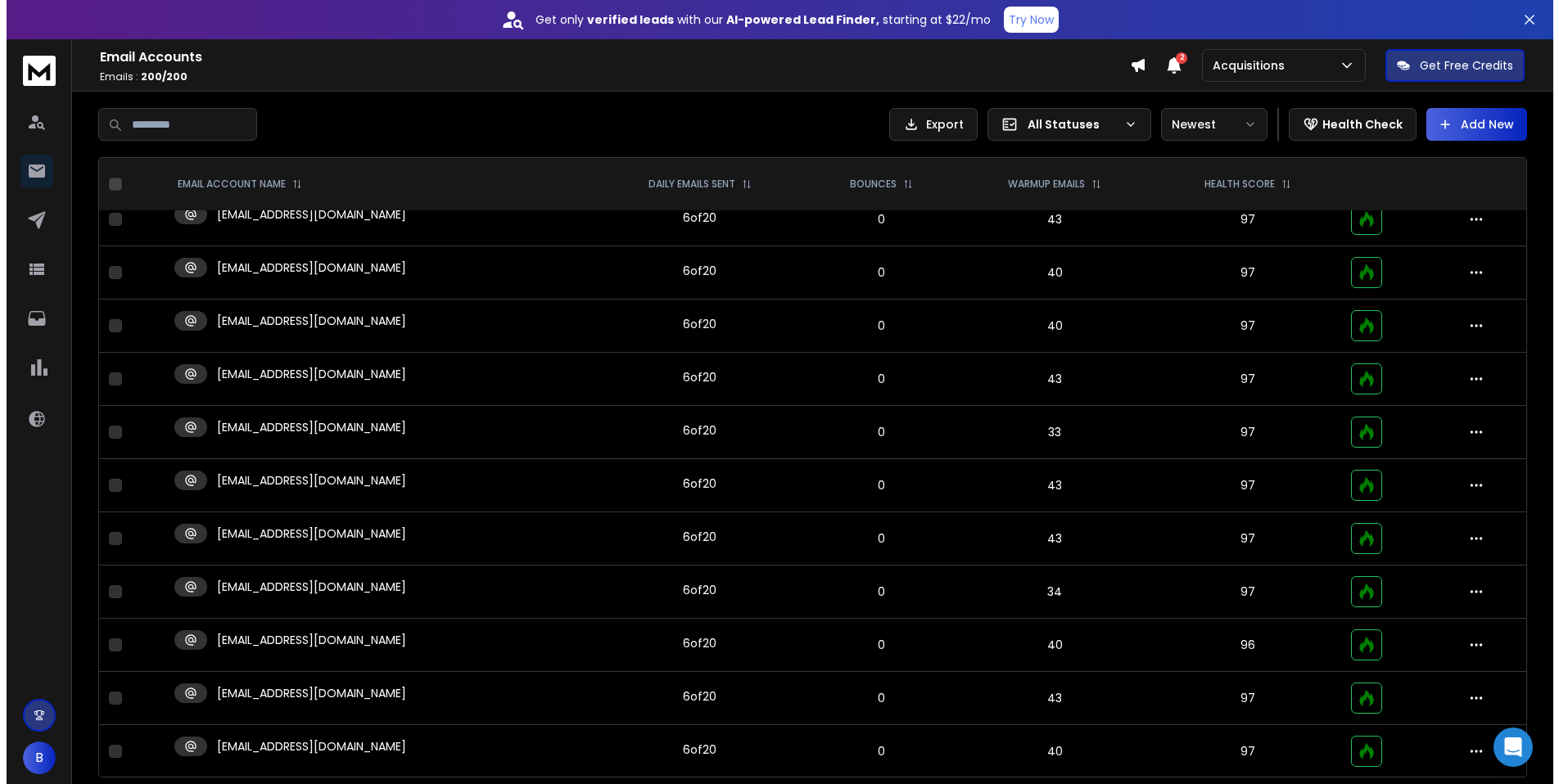
scroll to position [10087, 0]
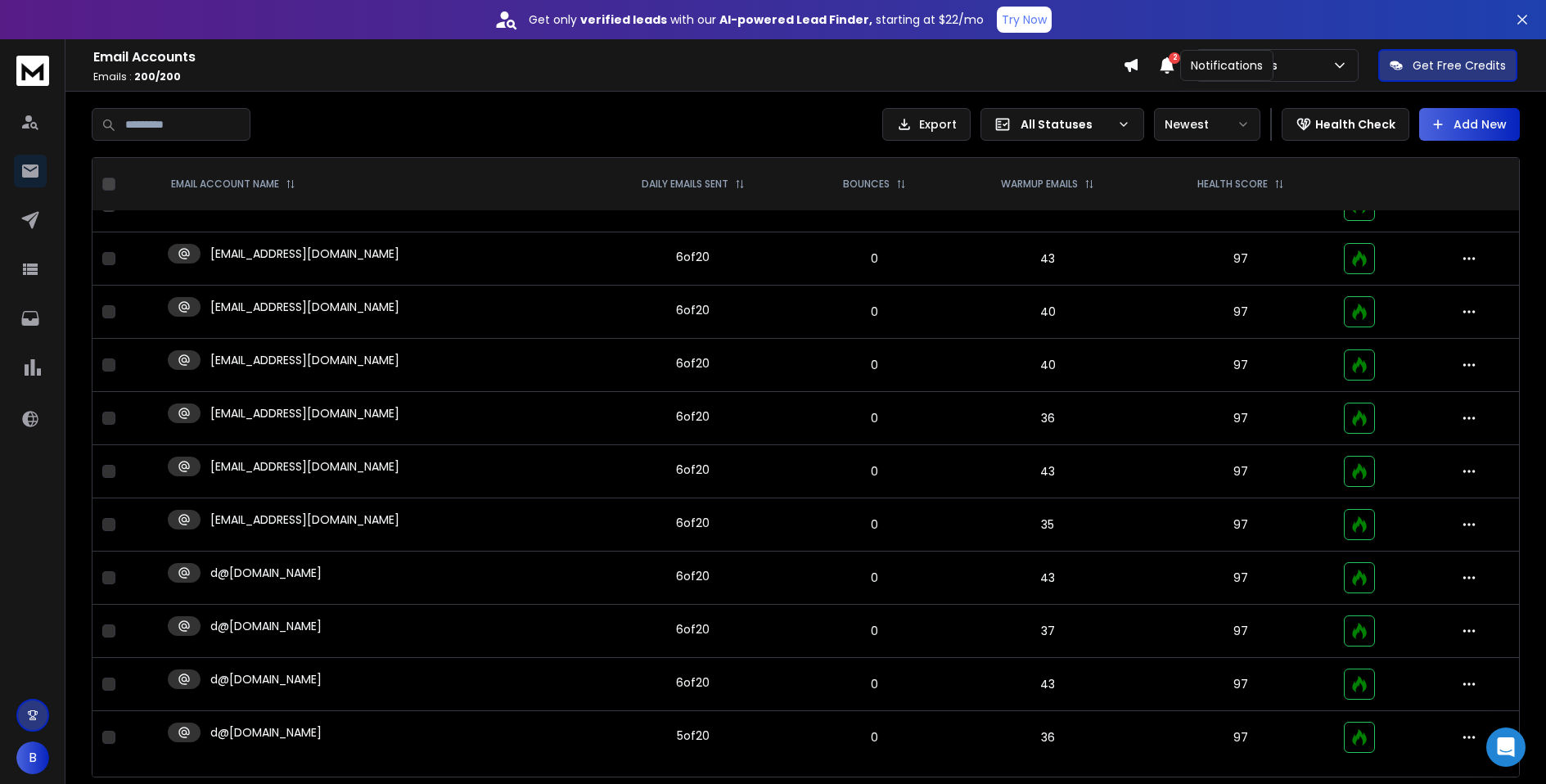
click at [1173, 64] on icon at bounding box center [1167, 65] width 17 height 17
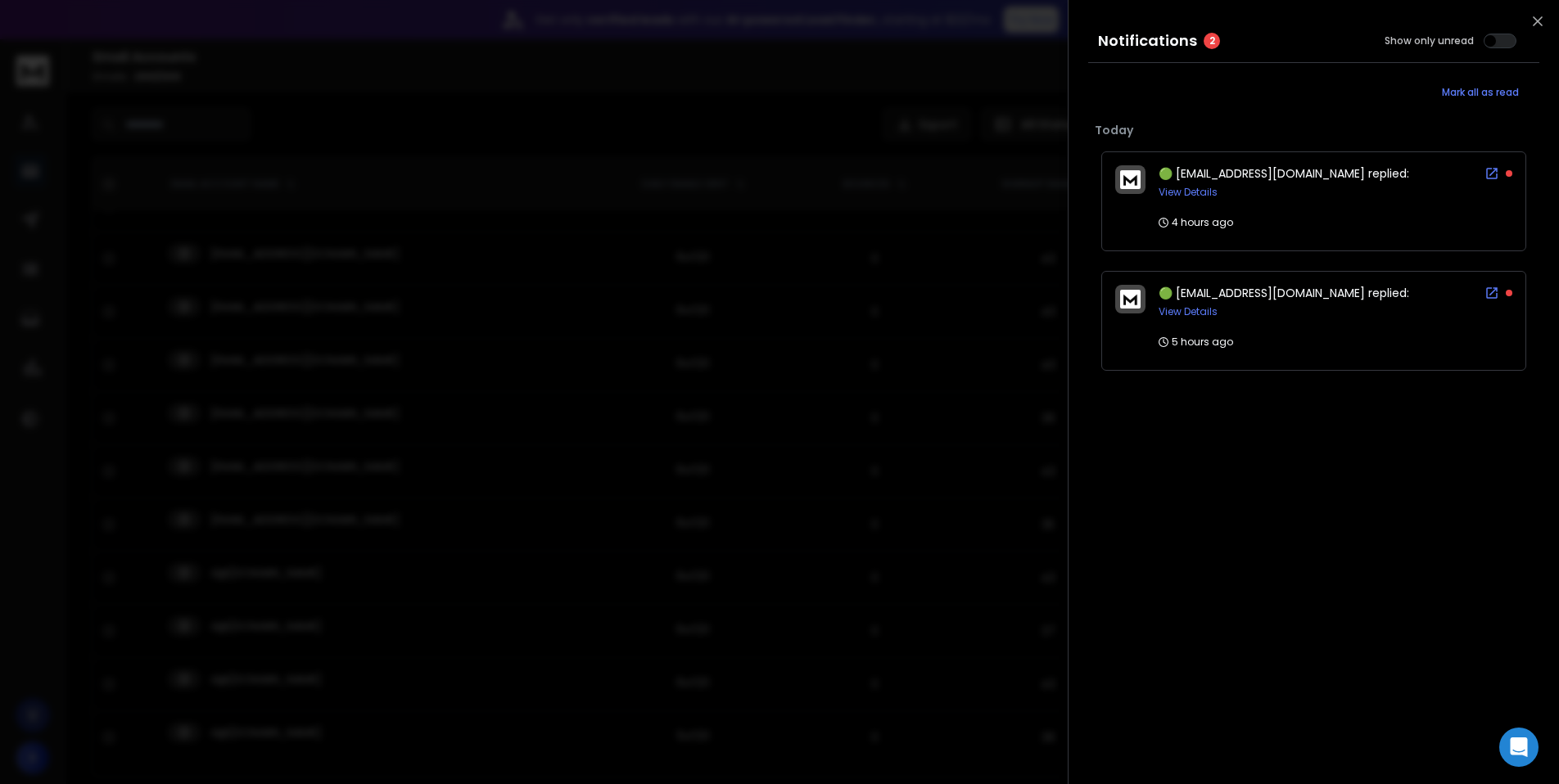
click at [1281, 436] on div "Sheet Title Notifications 2 Show only unread Mark all as read Today 🟢 impalawad…" at bounding box center [1313, 392] width 491 height 784
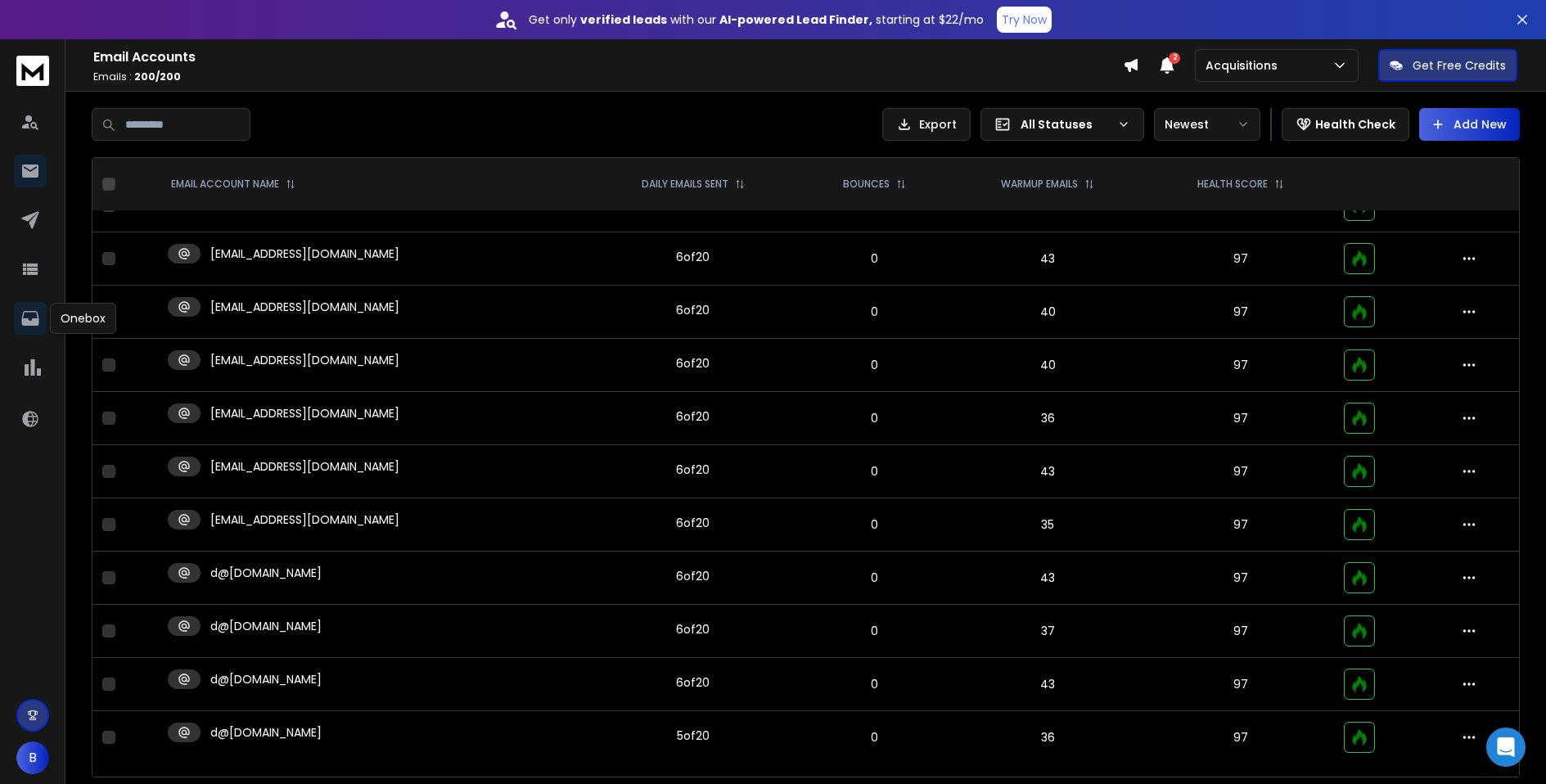
click at [28, 311] on icon at bounding box center [29, 318] width 17 height 15
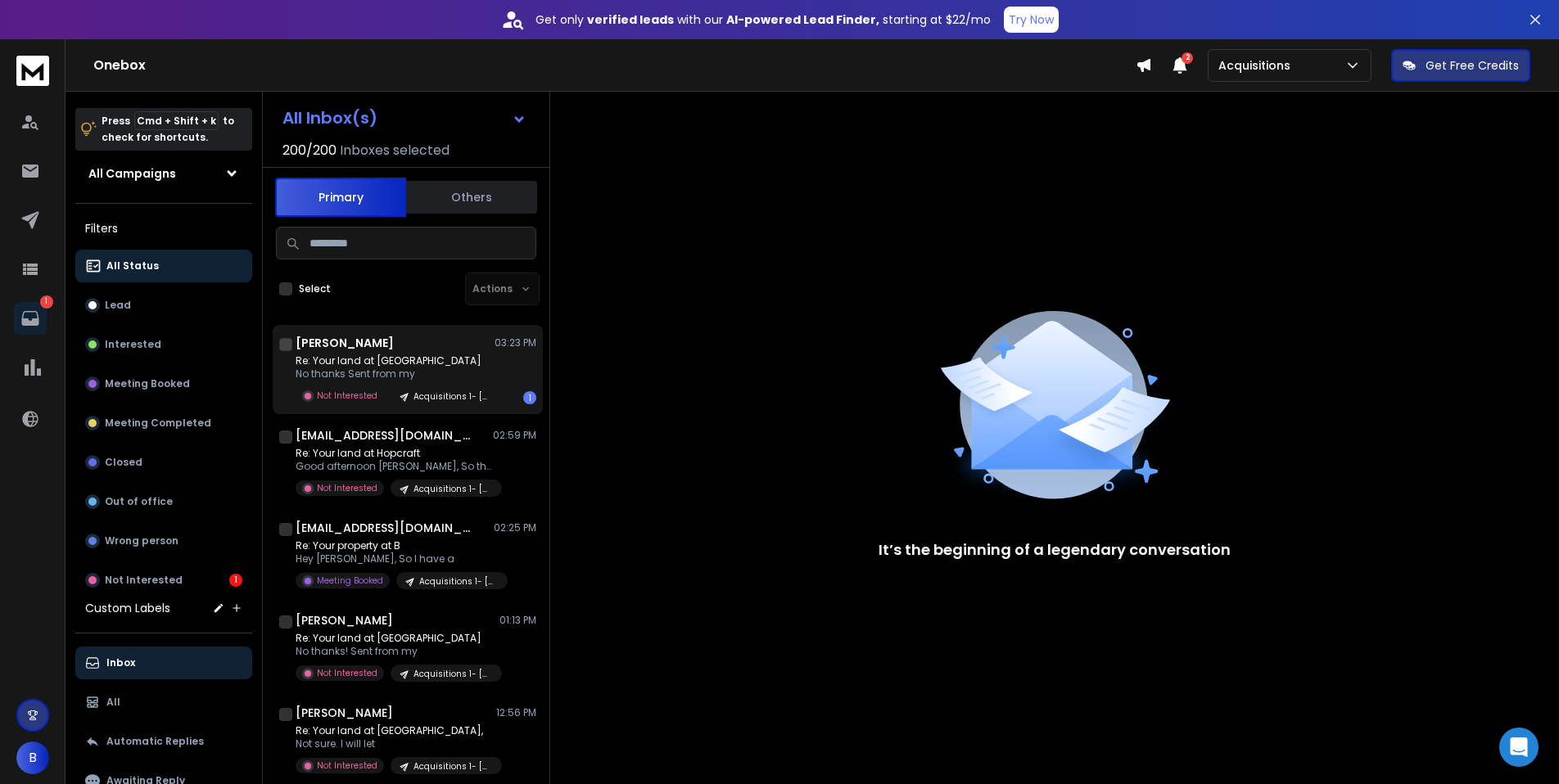
click at [443, 343] on div "Cheryl Berry 03:23 PM" at bounding box center [416, 343] width 241 height 17
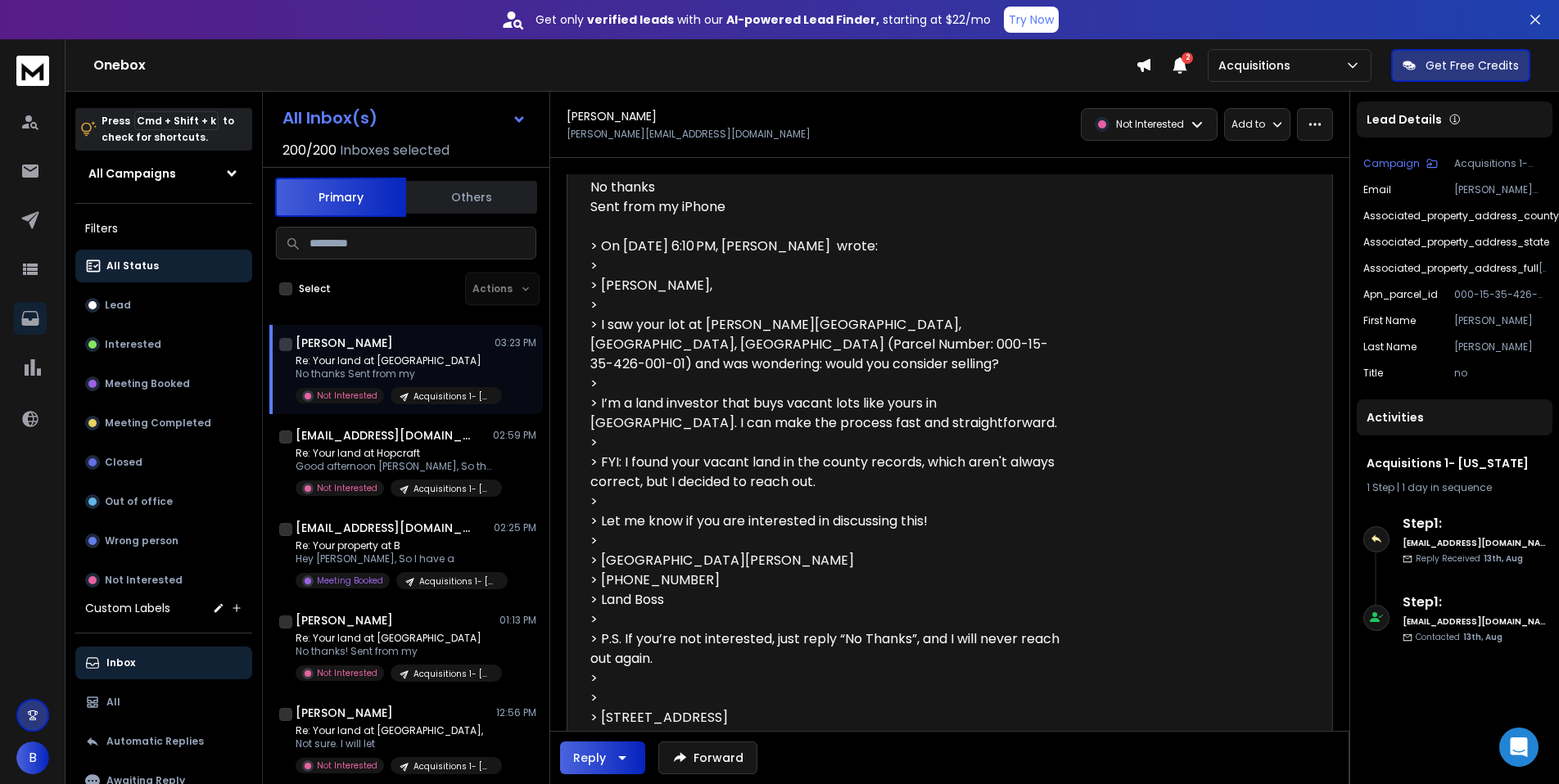
scroll to position [286, 0]
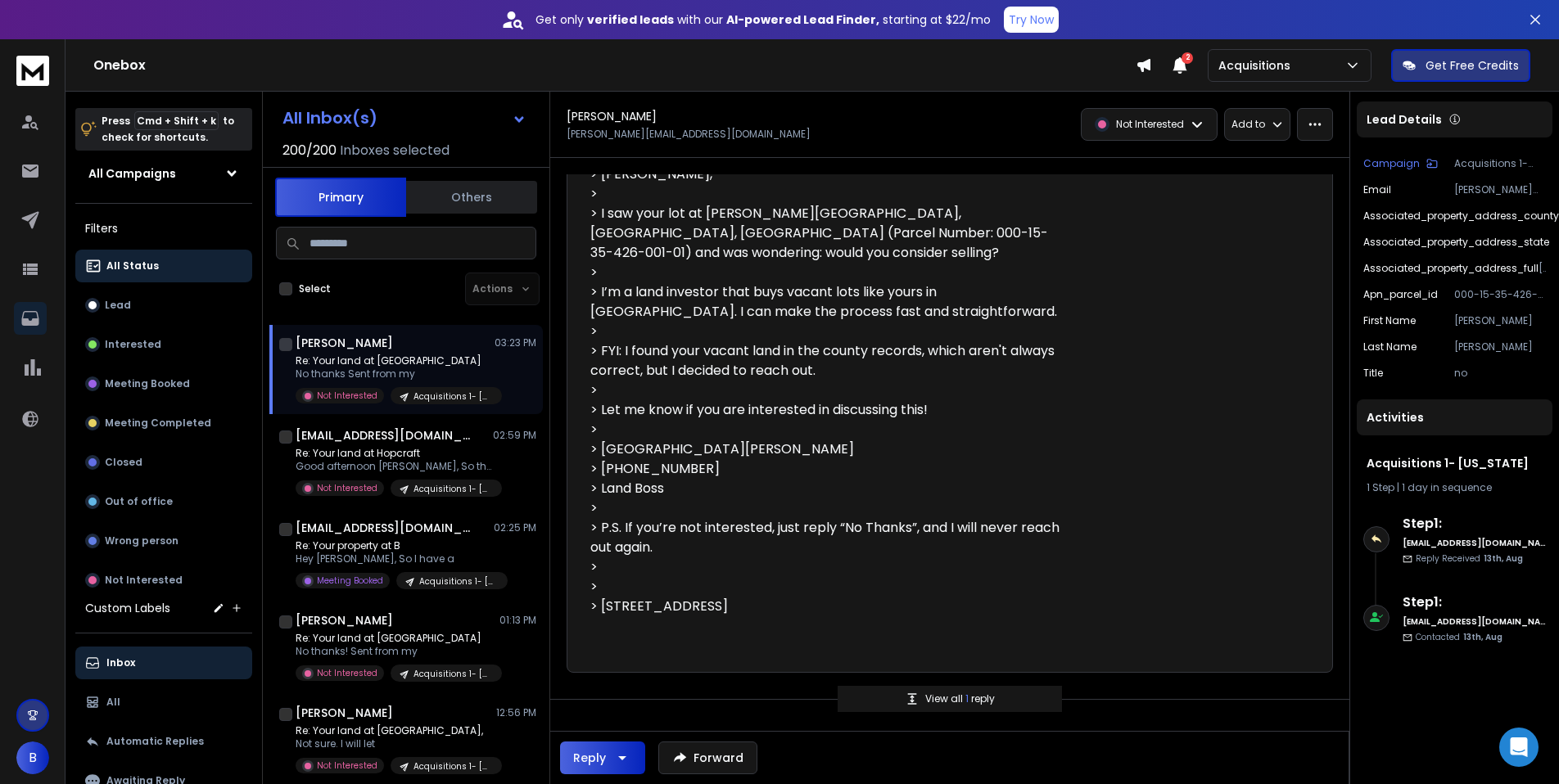
click at [970, 692] on p "View all 1 reply" at bounding box center [960, 698] width 70 height 13
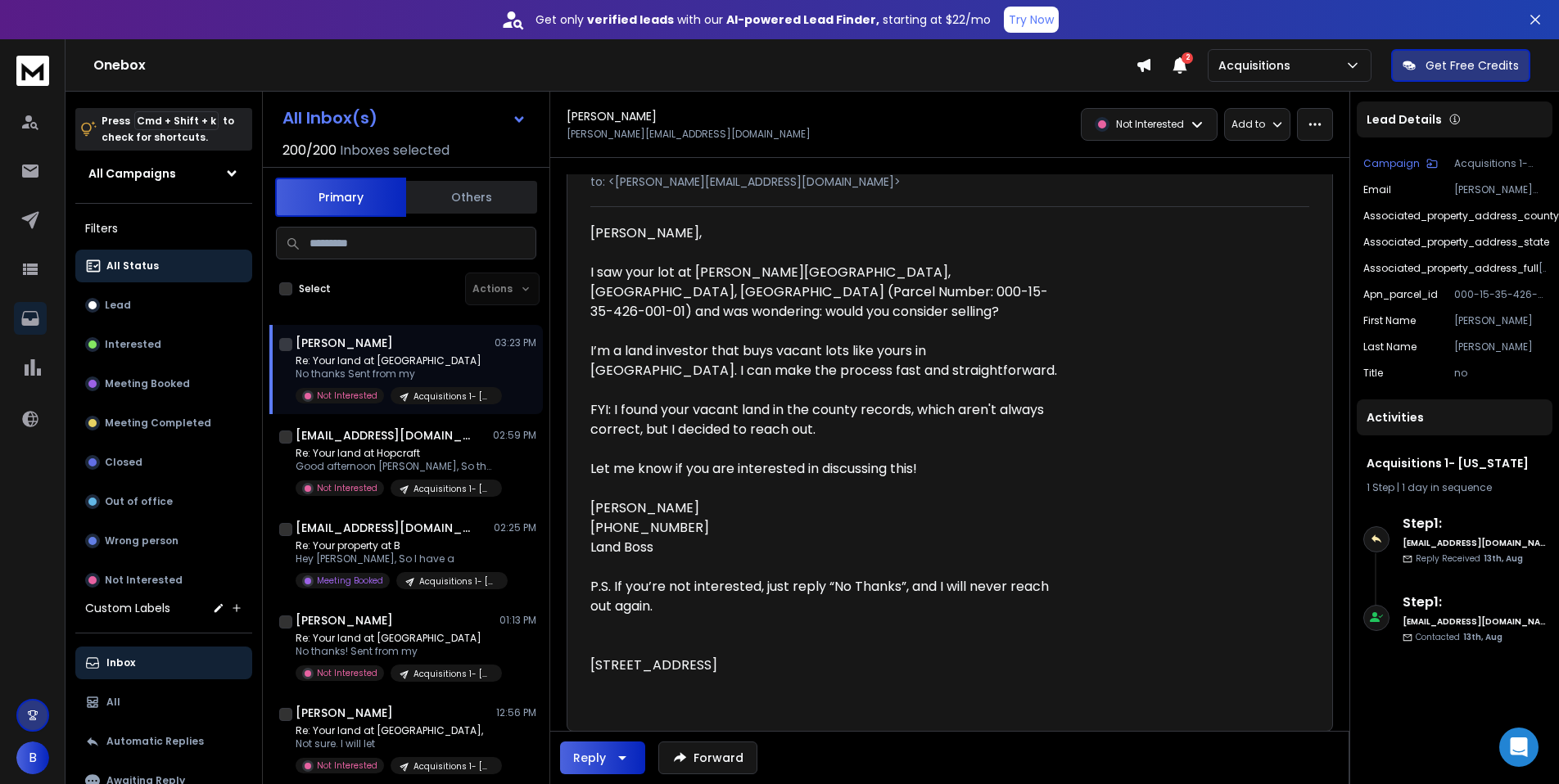
scroll to position [0, 0]
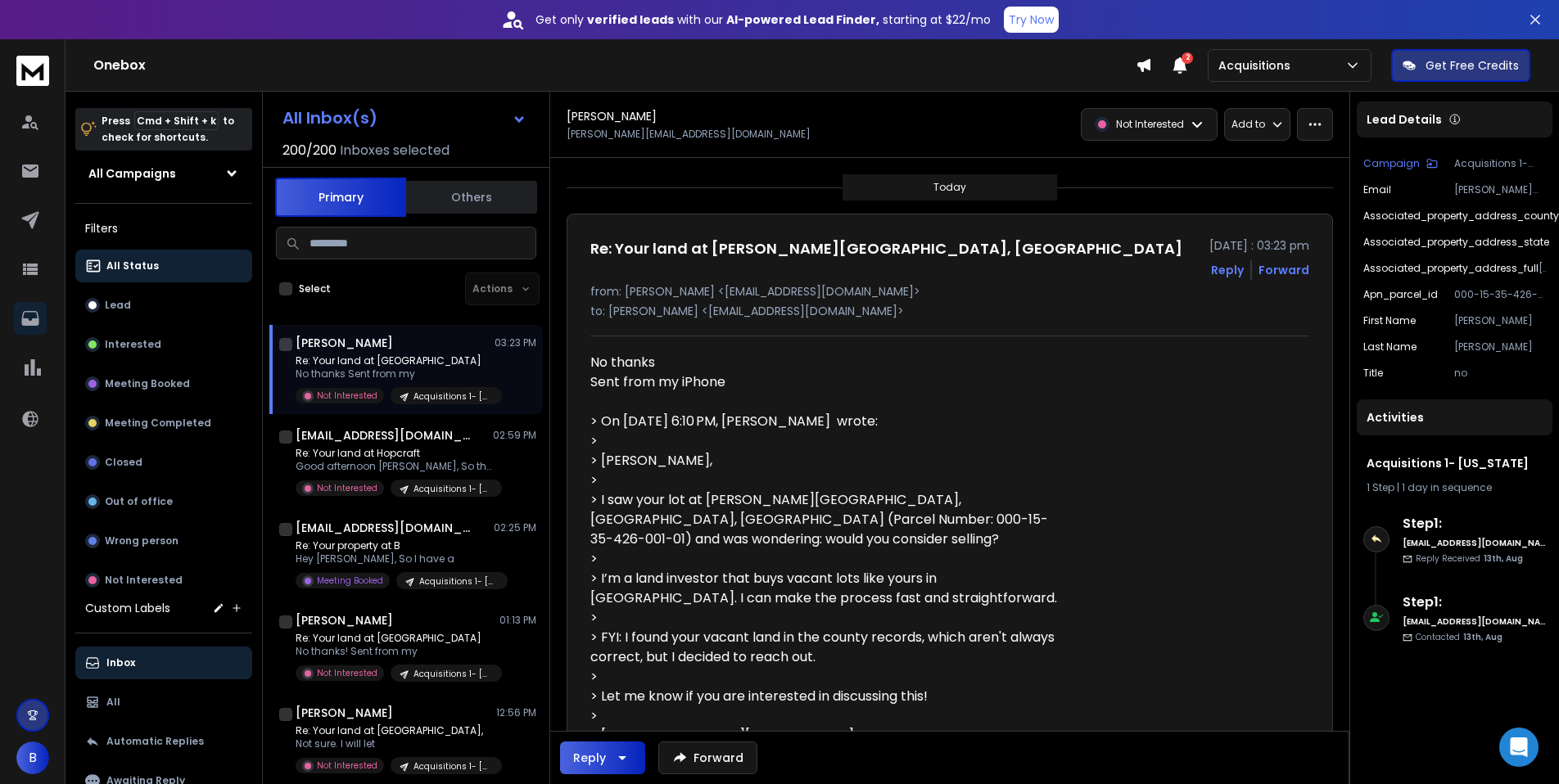
click at [724, 167] on div "Cheryl Berry Cheryl Berry cherylb@mid-americamachining.com Not Interested Add t…" at bounding box center [950, 484] width 799 height 784
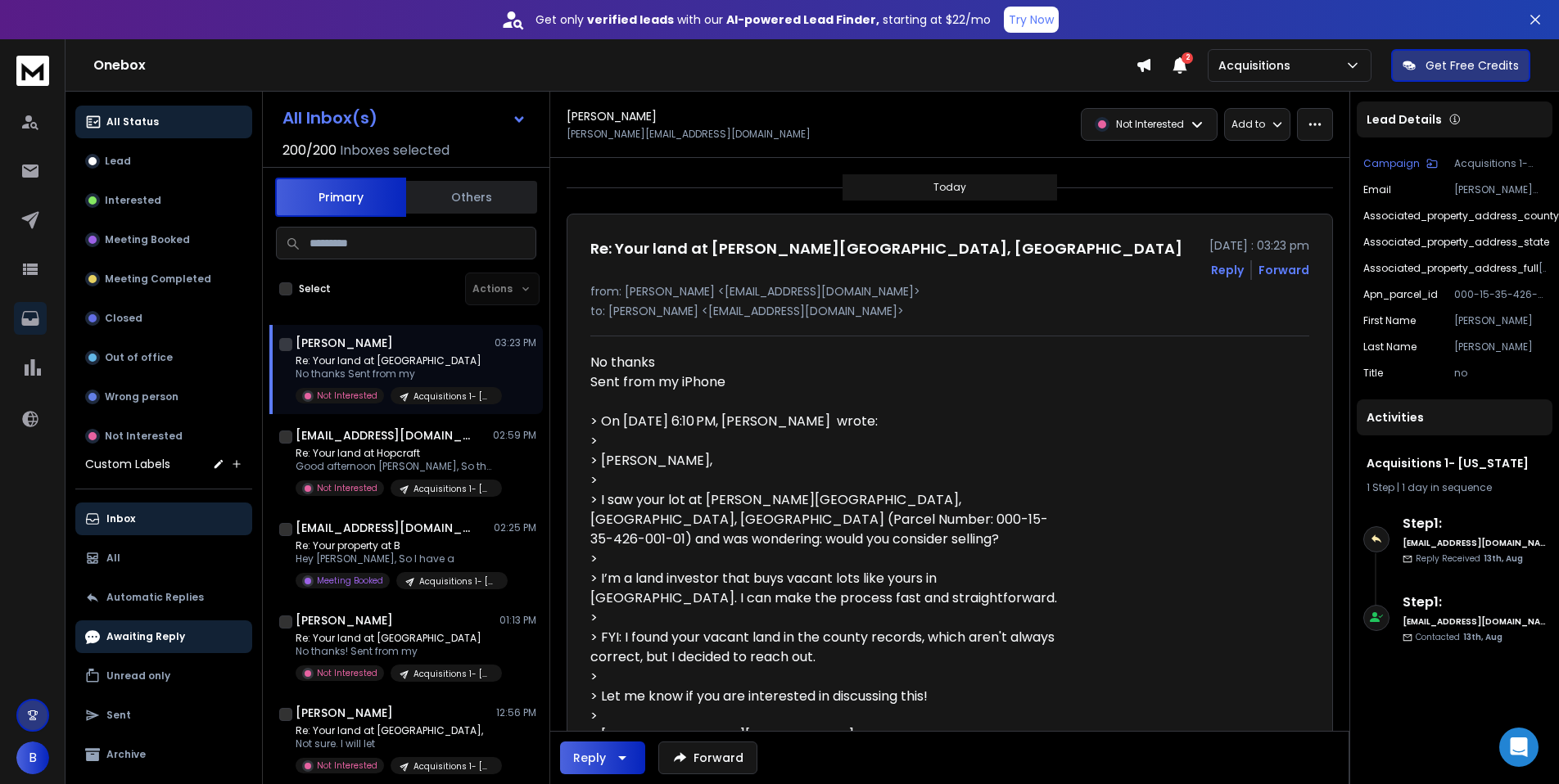
click at [180, 630] on p "Awaiting Reply" at bounding box center [146, 637] width 79 height 13
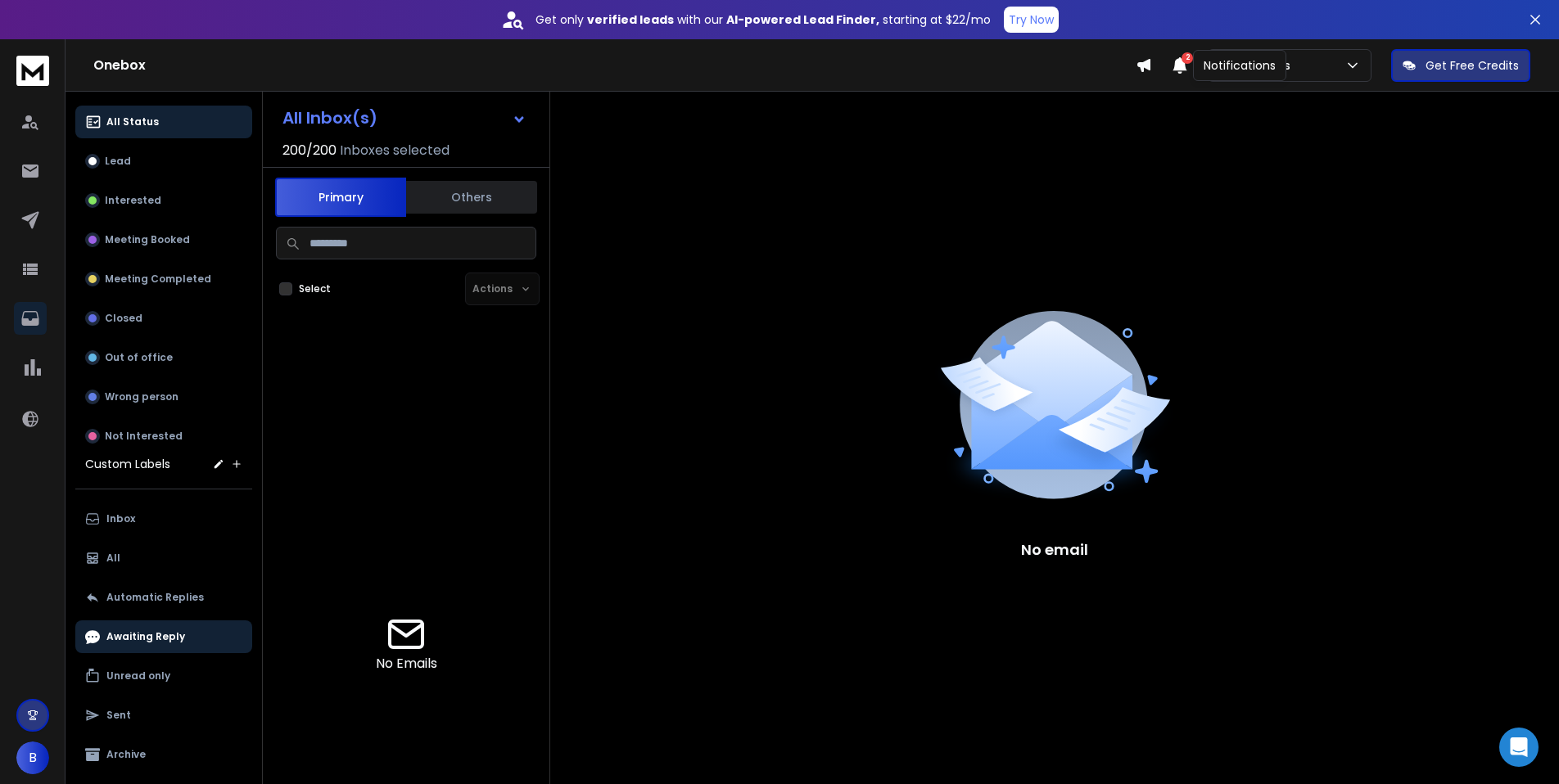
click at [1192, 57] on span "2" at bounding box center [1187, 57] width 11 height 11
